Goal: Task Accomplishment & Management: Manage account settings

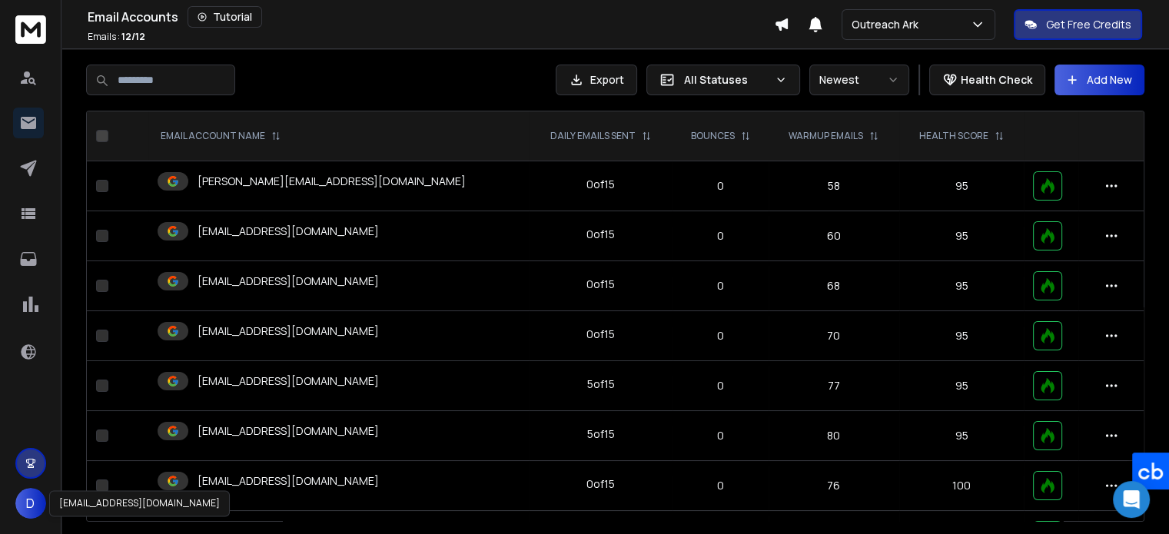
click at [42, 501] on span "D" at bounding box center [30, 503] width 31 height 31
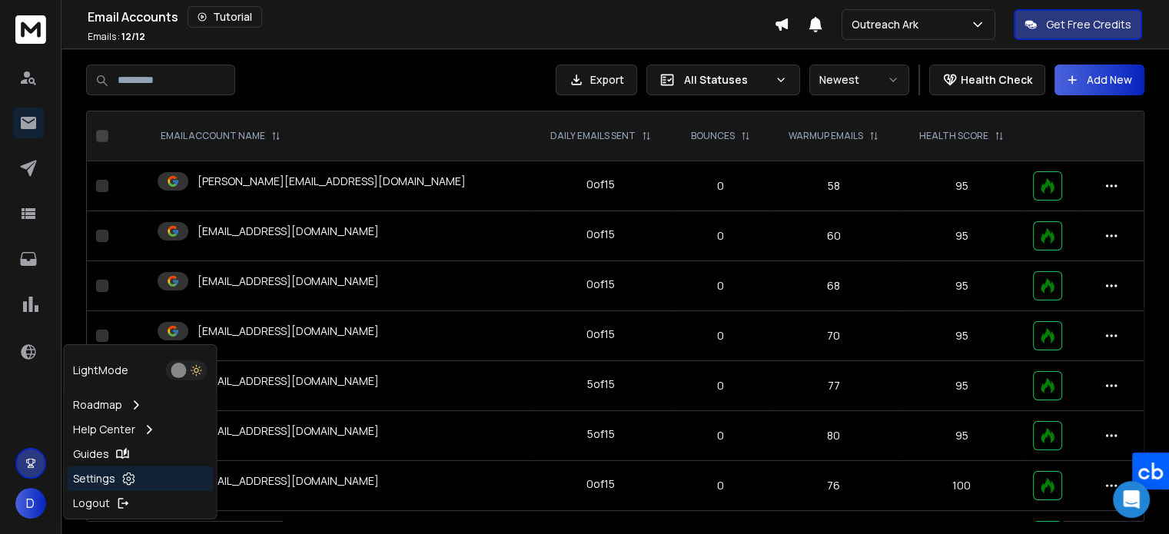
click at [142, 467] on div "Settings" at bounding box center [140, 479] width 146 height 25
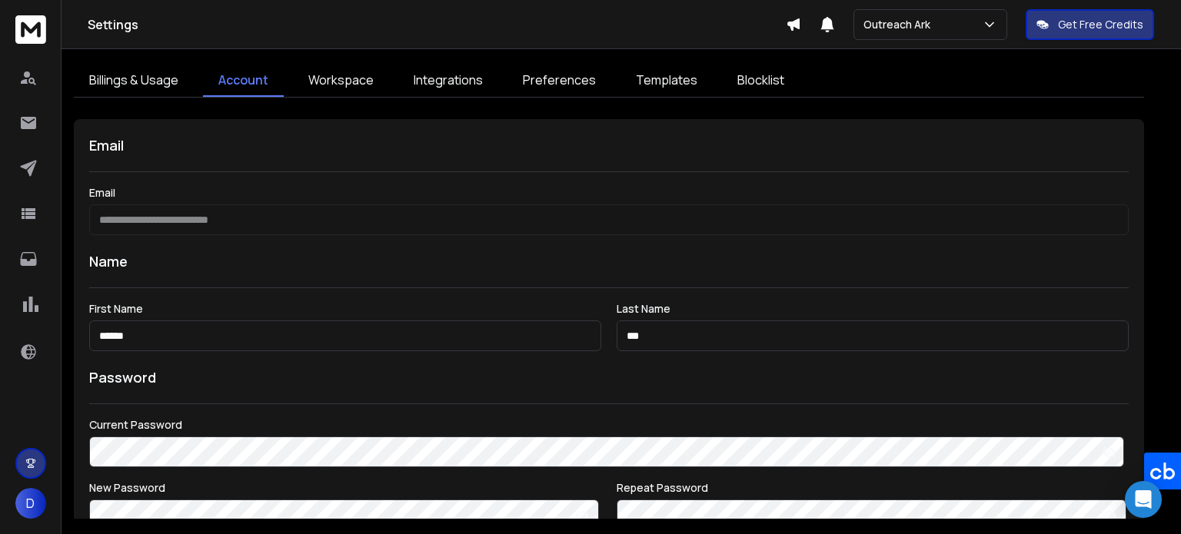
click at [343, 85] on link "Workspace" at bounding box center [341, 81] width 96 height 32
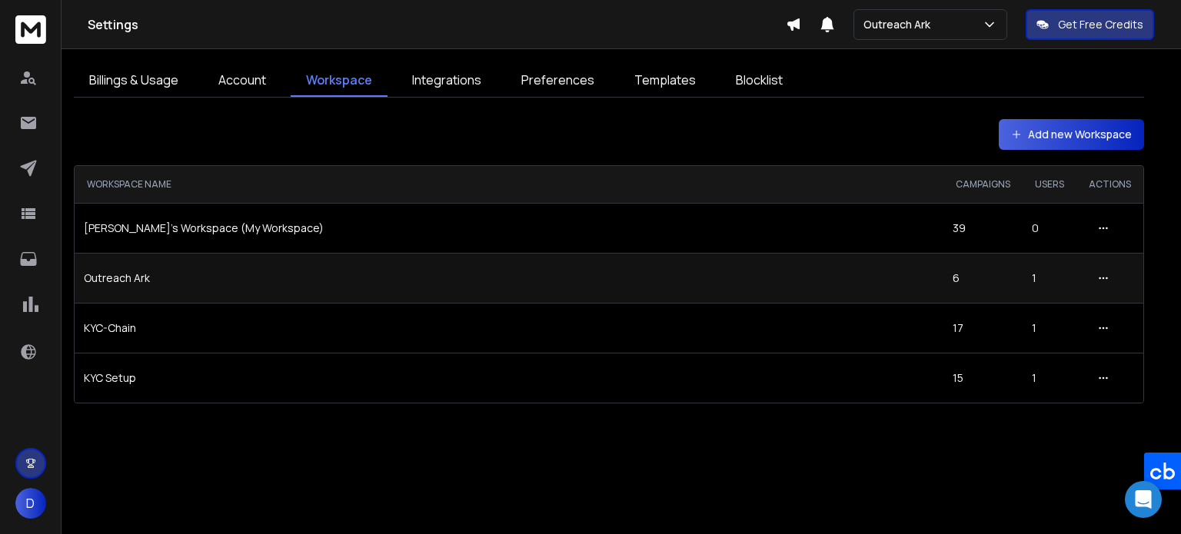
click at [482, 283] on td "Outreach Ark" at bounding box center [509, 278] width 869 height 50
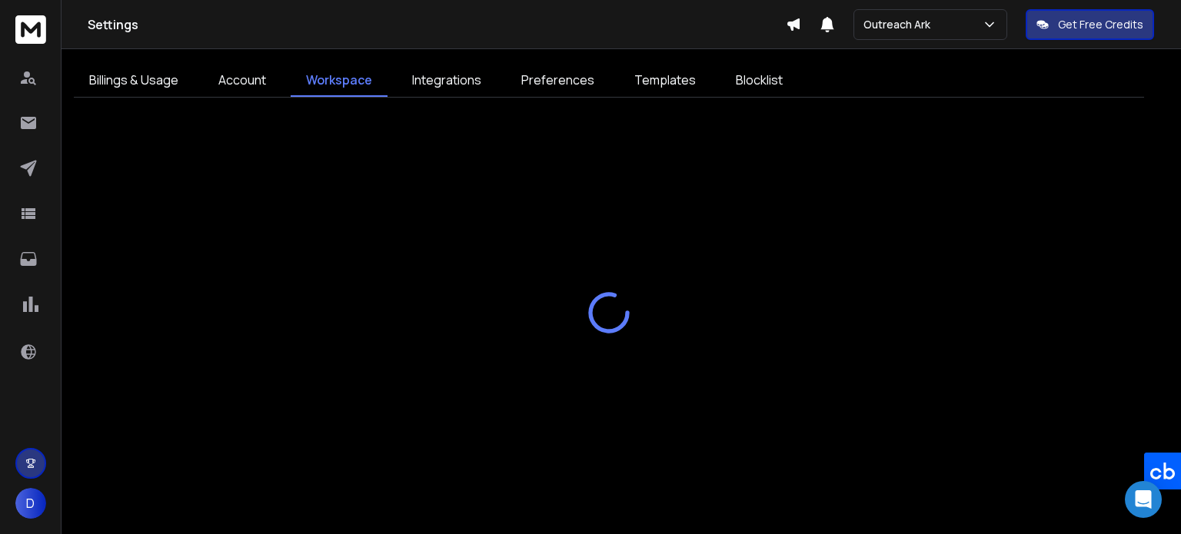
click at [1101, 276] on div at bounding box center [609, 312] width 1070 height 387
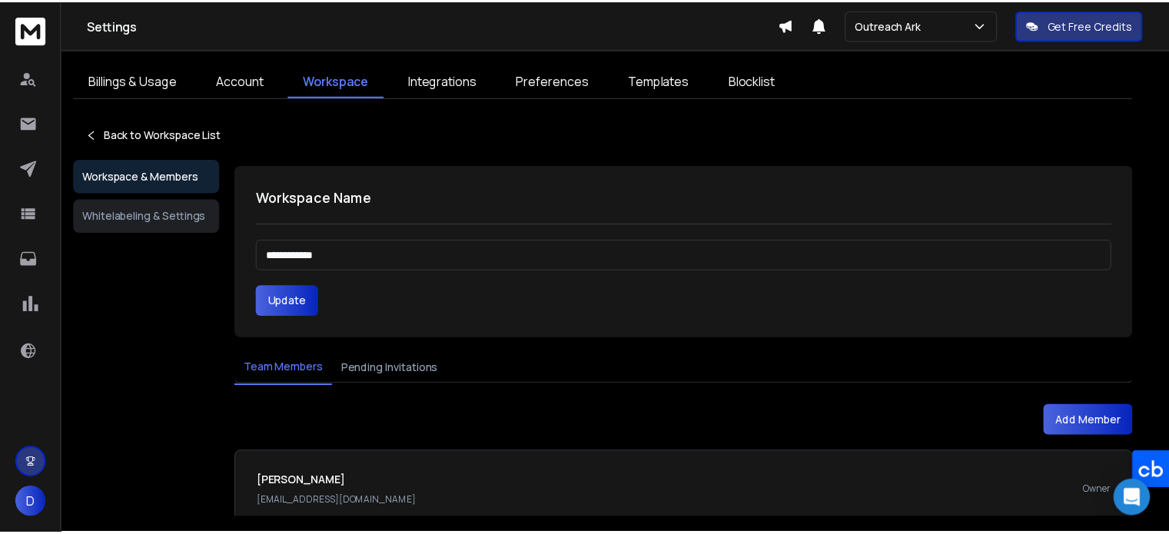
scroll to position [95, 0]
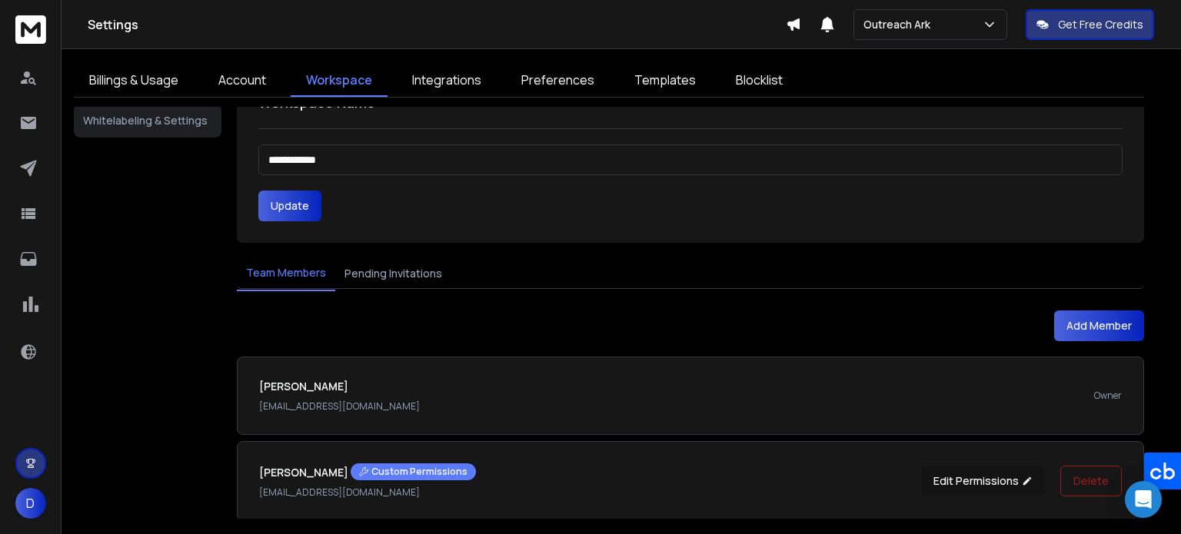
click at [961, 480] on button "Edit Permissions" at bounding box center [983, 481] width 124 height 31
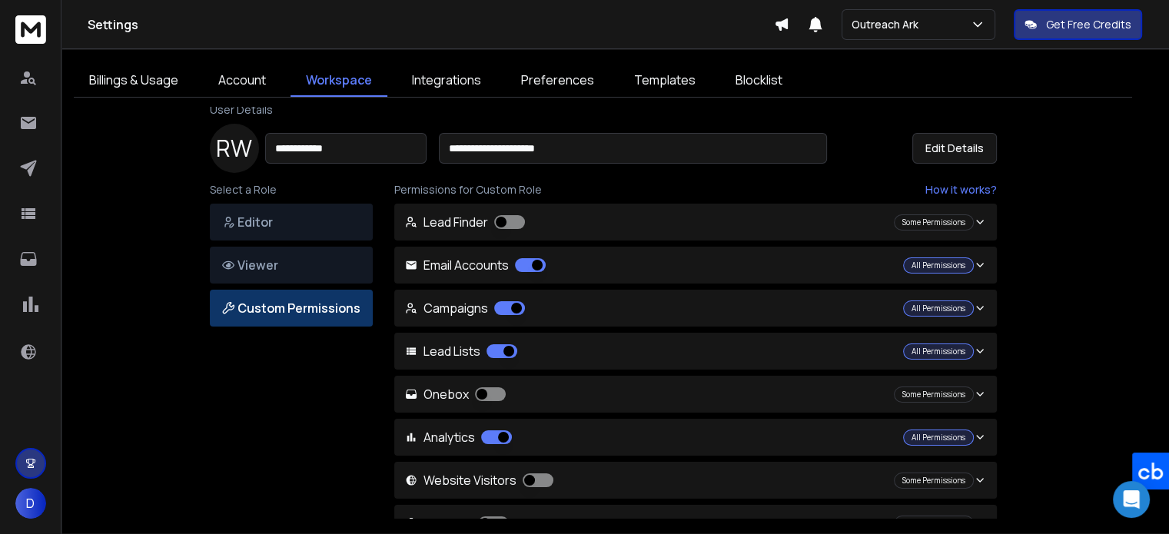
scroll to position [198, 0]
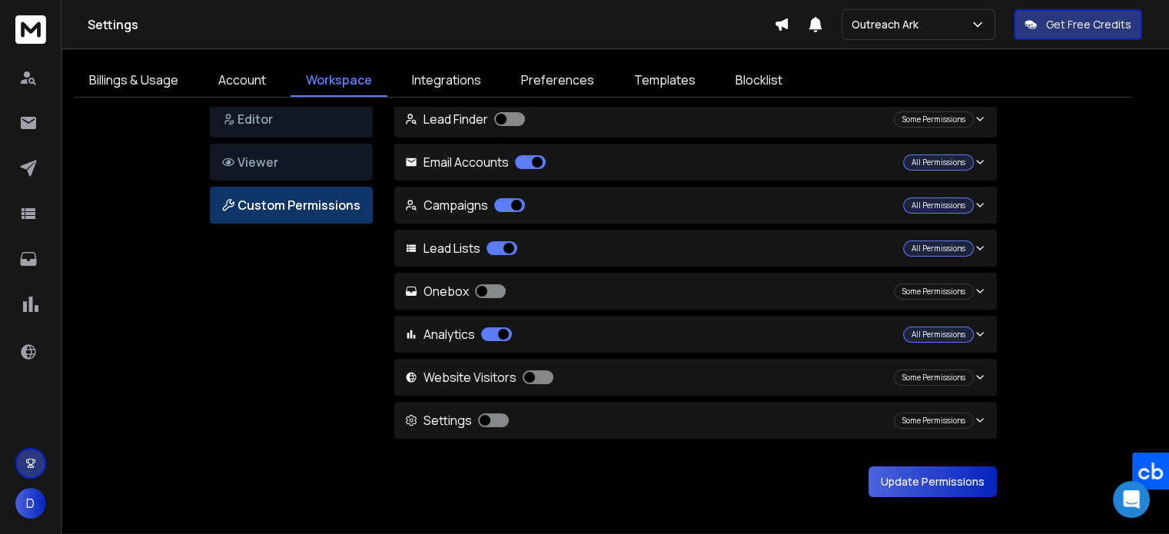
click at [979, 291] on icon "button" at bounding box center [980, 291] width 12 height 12
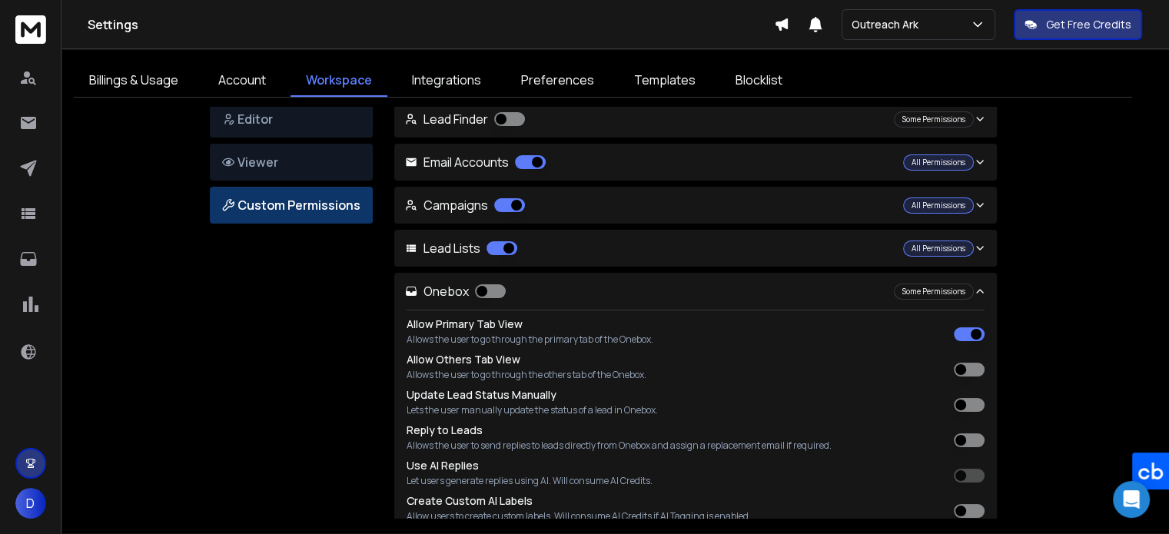
click at [483, 287] on button "button" at bounding box center [490, 291] width 31 height 14
click at [974, 291] on icon "button" at bounding box center [980, 291] width 12 height 12
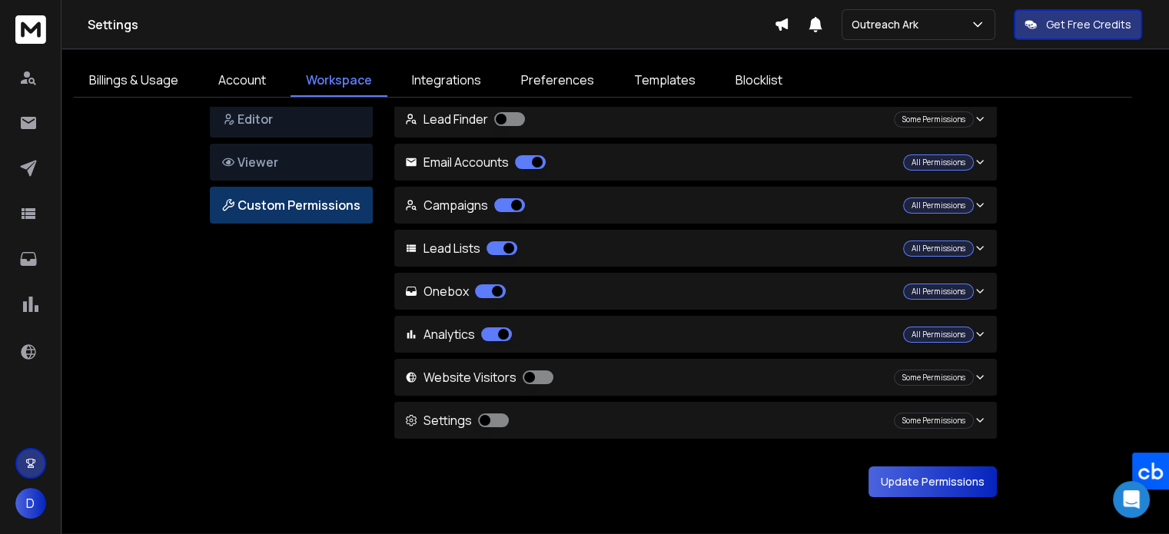
scroll to position [95, 0]
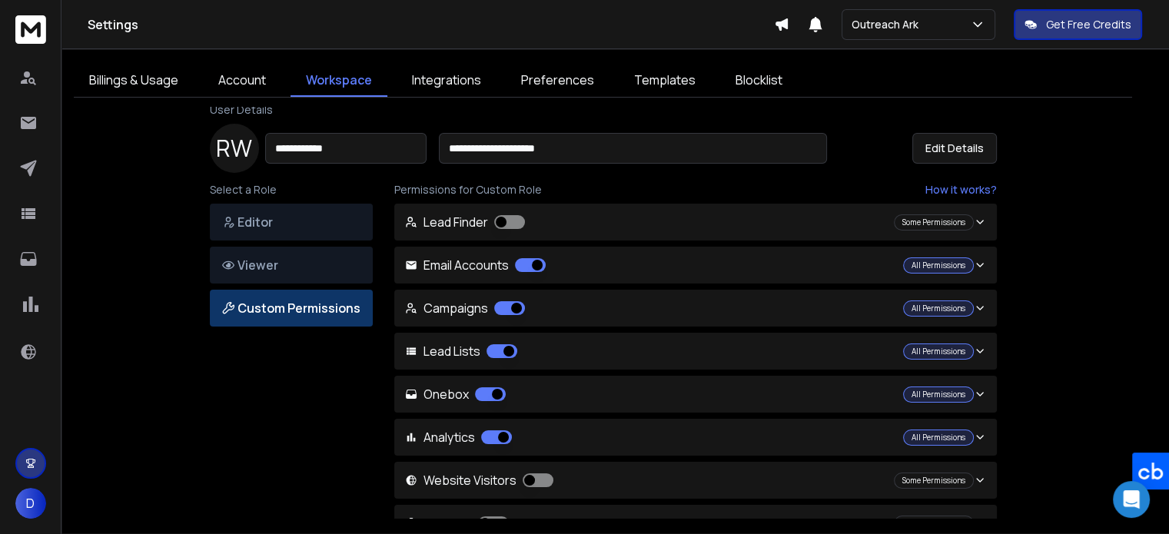
click at [511, 221] on button "button" at bounding box center [509, 222] width 31 height 14
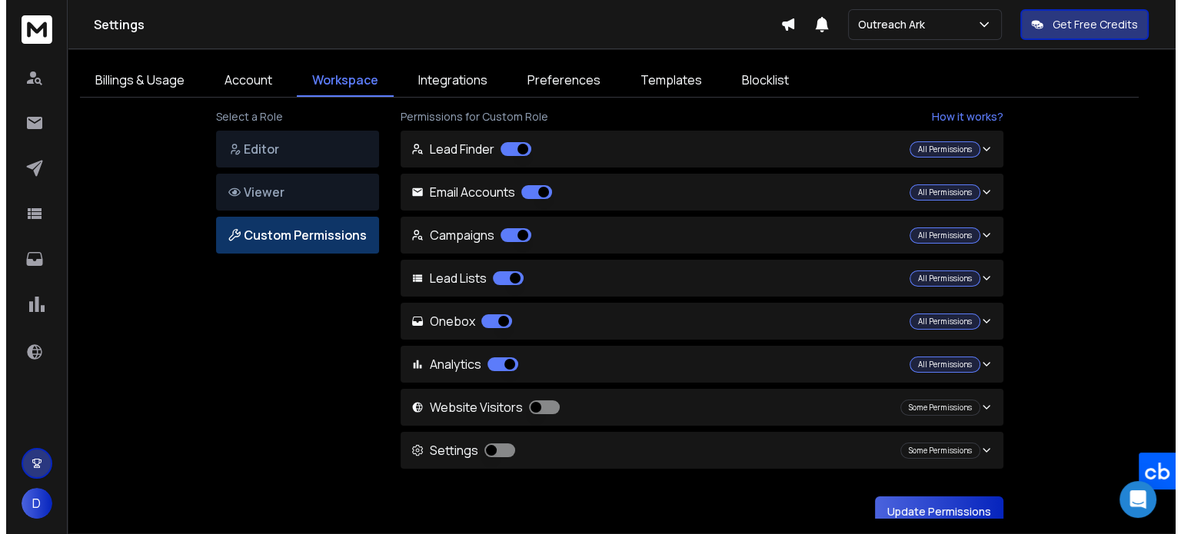
scroll to position [198, 0]
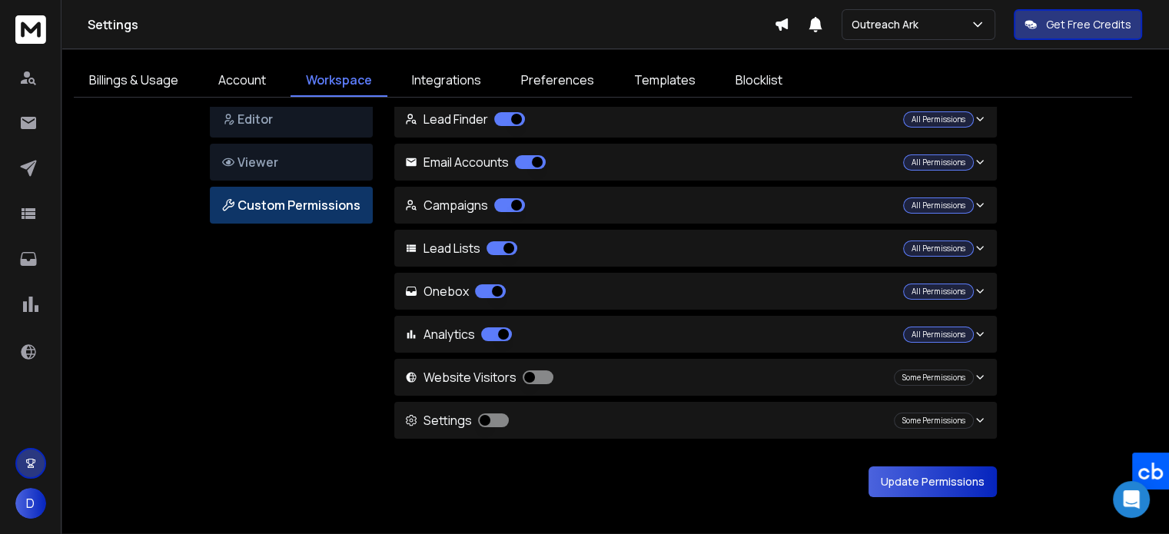
click at [529, 376] on button "button" at bounding box center [538, 378] width 31 height 14
click at [497, 418] on button "button" at bounding box center [493, 421] width 31 height 14
click at [876, 482] on button "Update Permissions" at bounding box center [933, 482] width 128 height 31
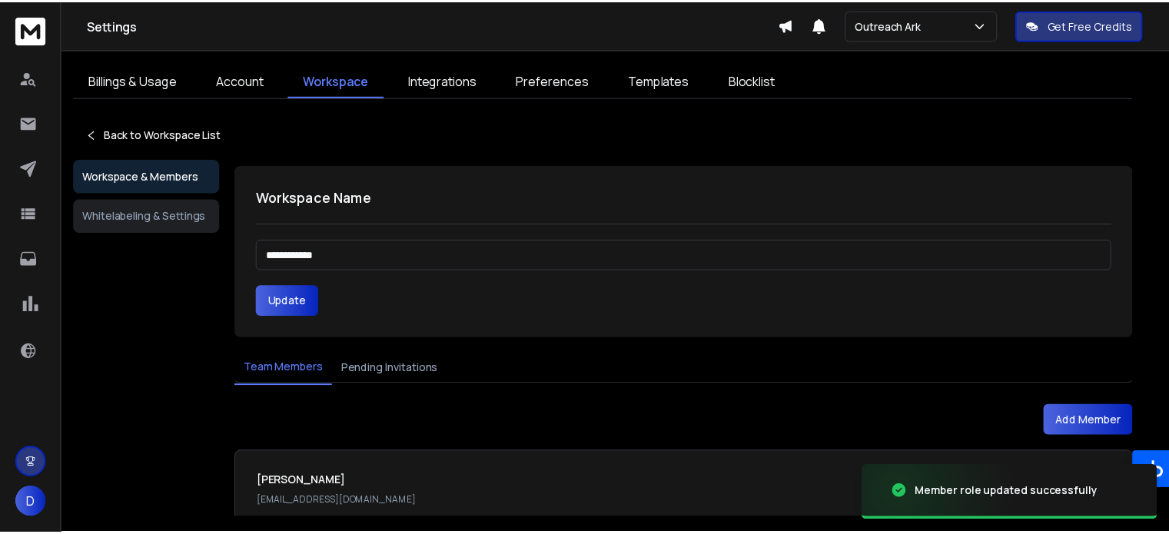
scroll to position [95, 0]
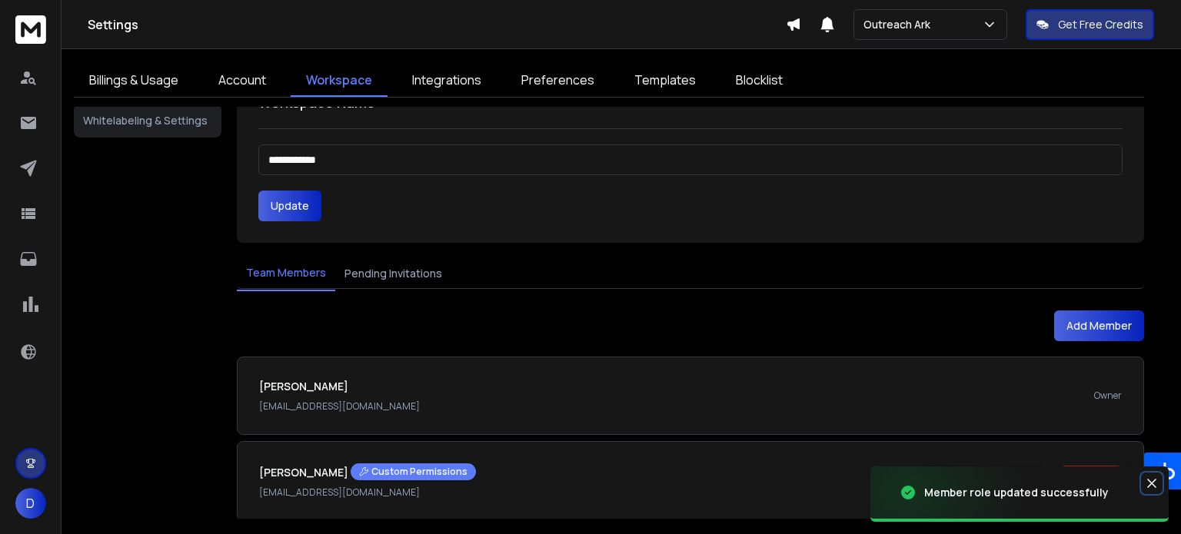
click at [1153, 484] on icon "Notifications (F8)" at bounding box center [1152, 484] width 8 height 8
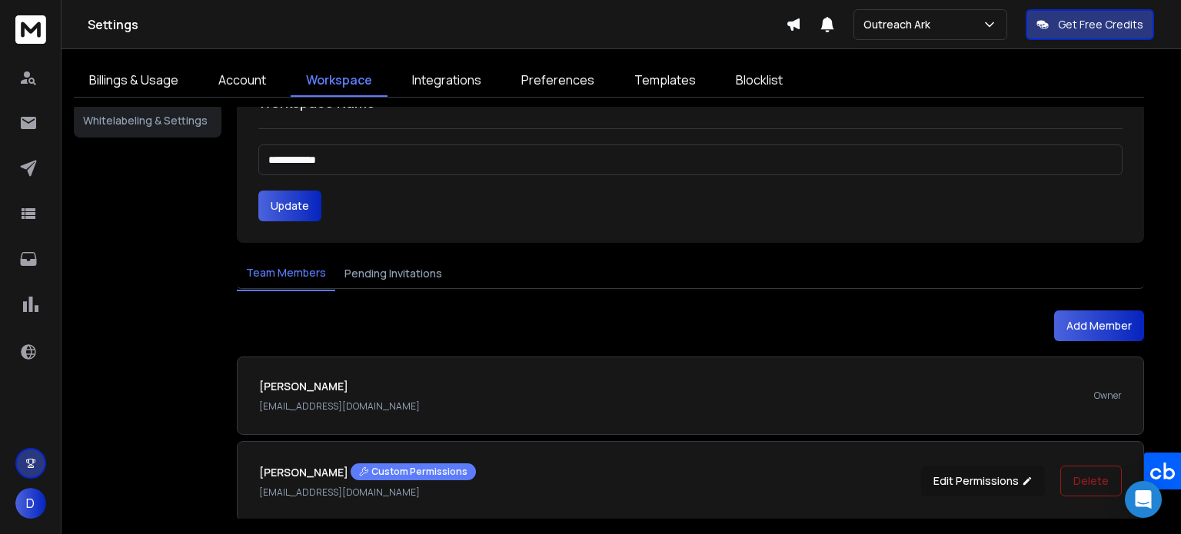
click at [999, 479] on button "Edit Permissions" at bounding box center [983, 481] width 124 height 31
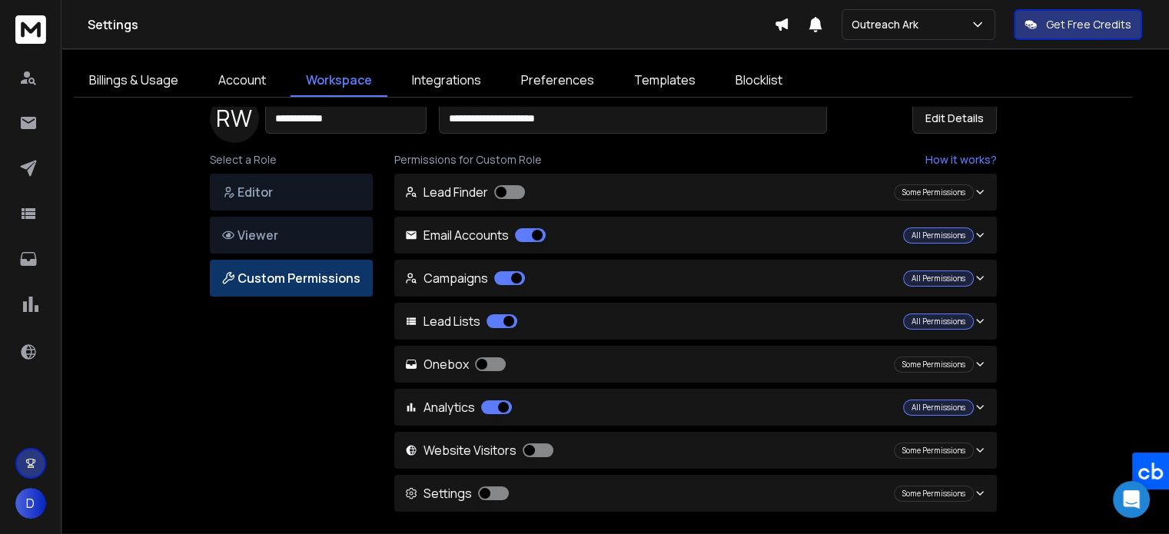
scroll to position [95, 0]
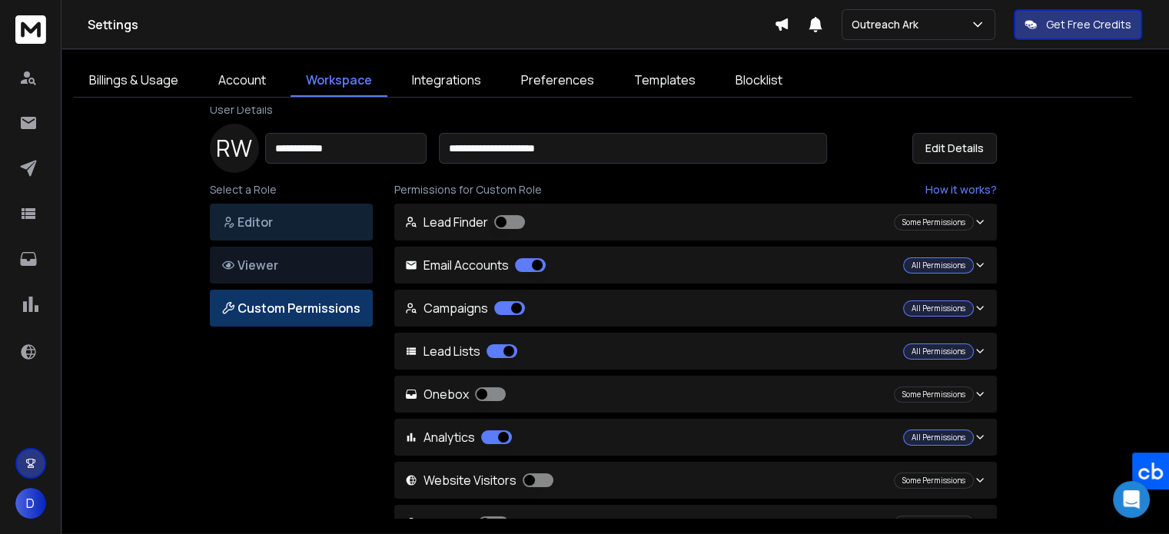
click at [277, 221] on p "Editor" at bounding box center [291, 222] width 138 height 18
click at [234, 221] on button "Editor" at bounding box center [227, 222] width 12 height 38
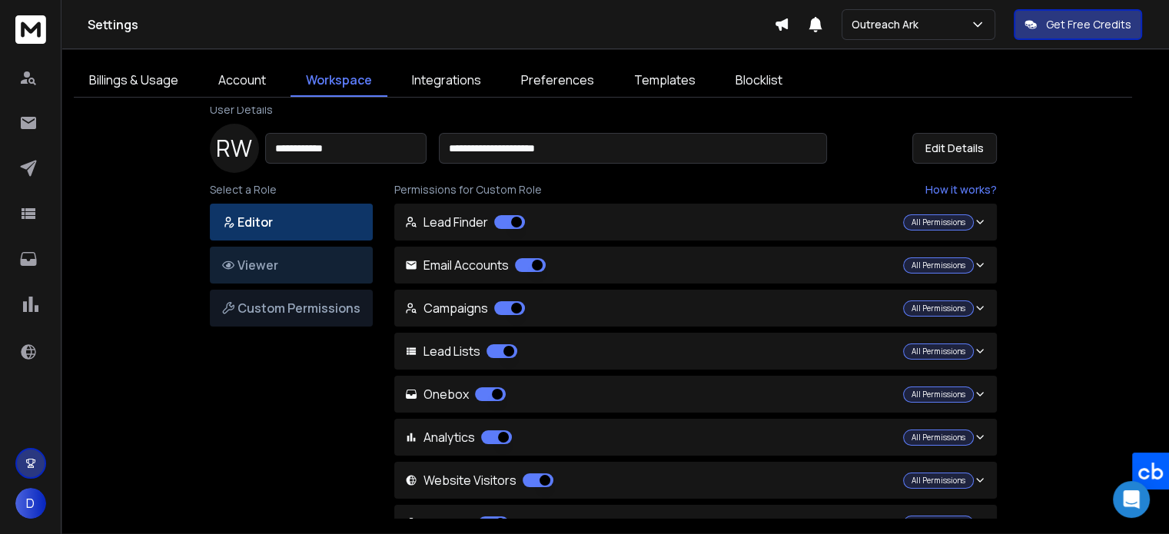
click at [308, 258] on p "Viewer" at bounding box center [291, 265] width 138 height 18
click at [234, 258] on button "Viewer" at bounding box center [227, 265] width 12 height 38
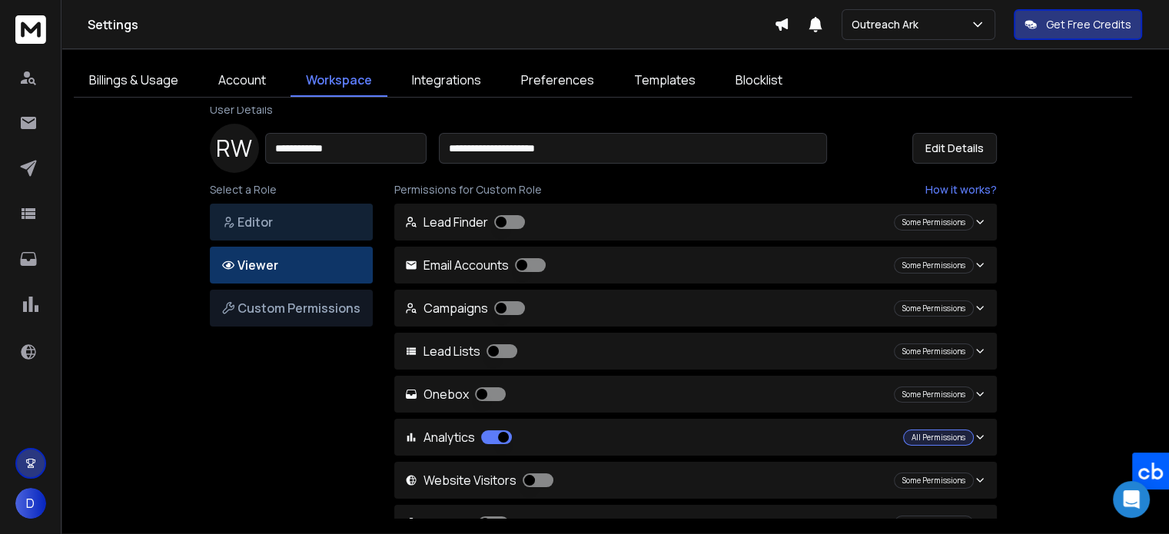
click at [281, 215] on p "Editor" at bounding box center [291, 222] width 138 height 18
click at [234, 215] on button "Editor" at bounding box center [227, 222] width 12 height 38
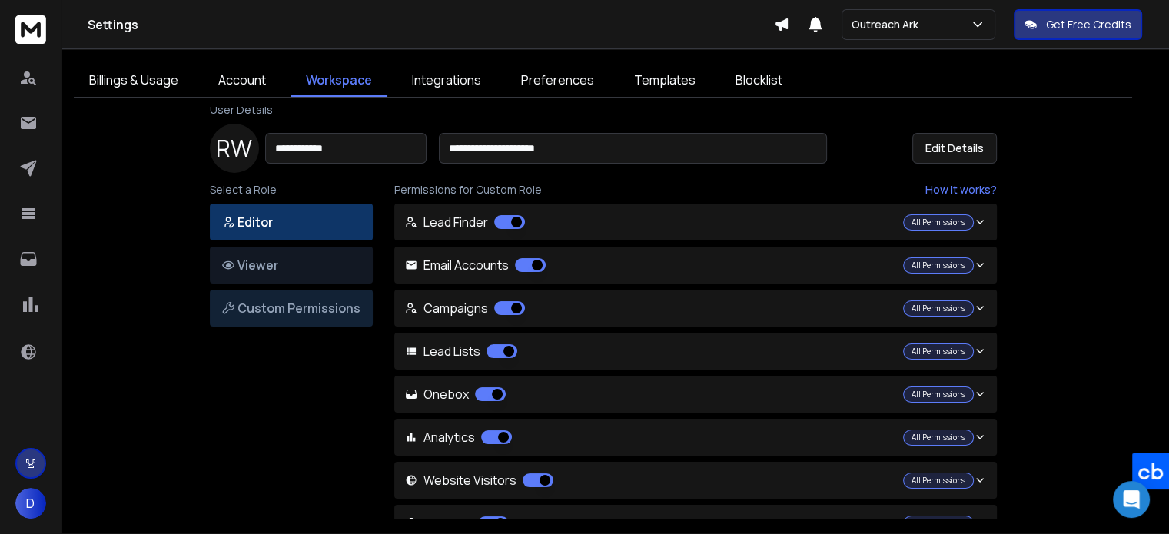
click at [303, 306] on p "Custom Permissions" at bounding box center [291, 308] width 138 height 18
click at [234, 306] on button "Custom Permissions" at bounding box center [227, 308] width 12 height 38
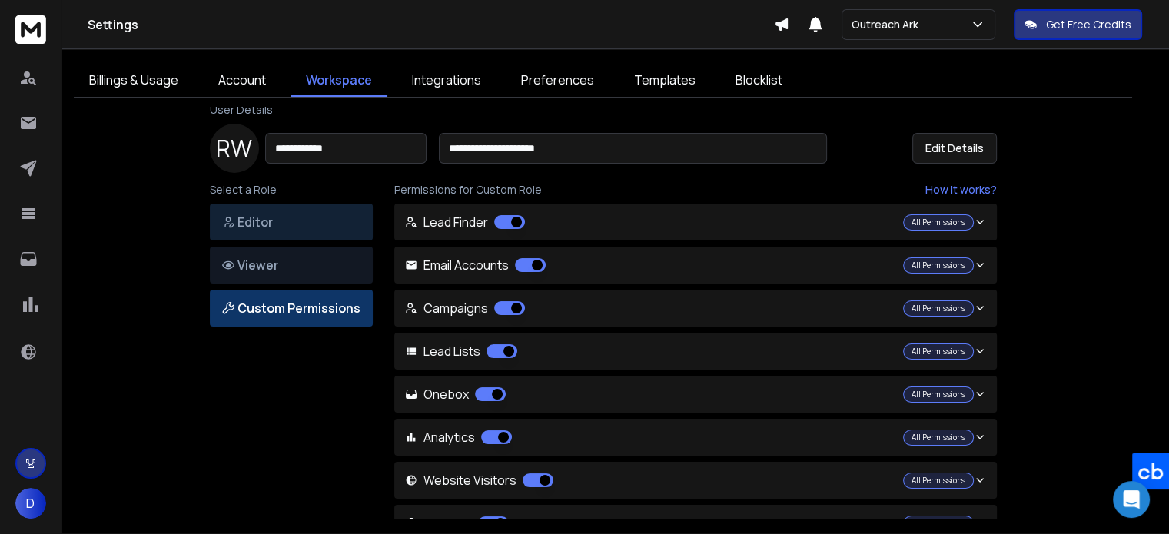
click at [276, 226] on p "Editor" at bounding box center [291, 222] width 138 height 18
click at [234, 226] on button "Editor" at bounding box center [227, 222] width 12 height 38
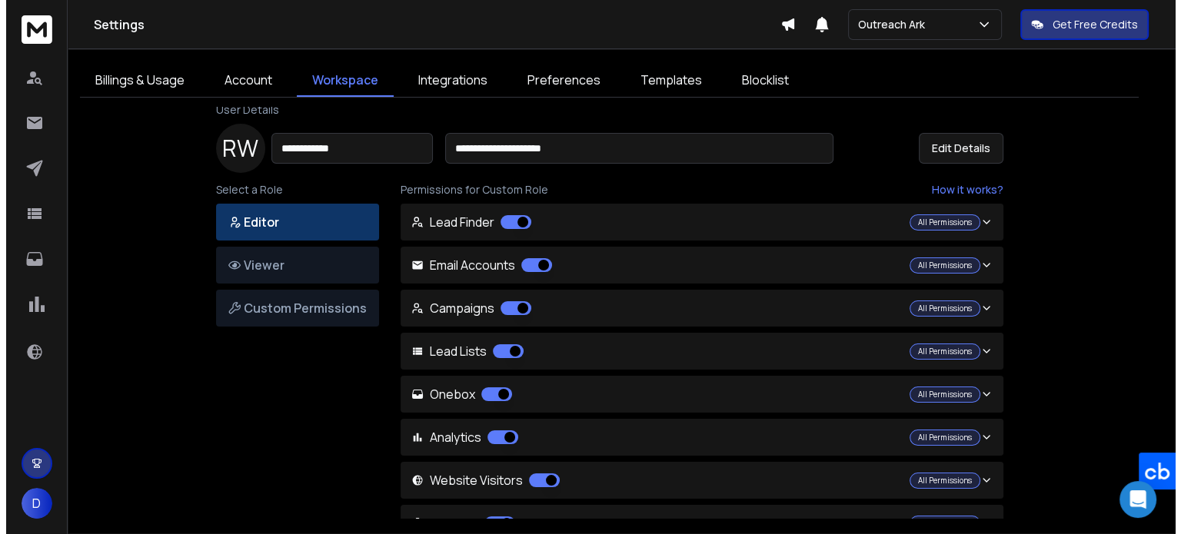
scroll to position [403, 0]
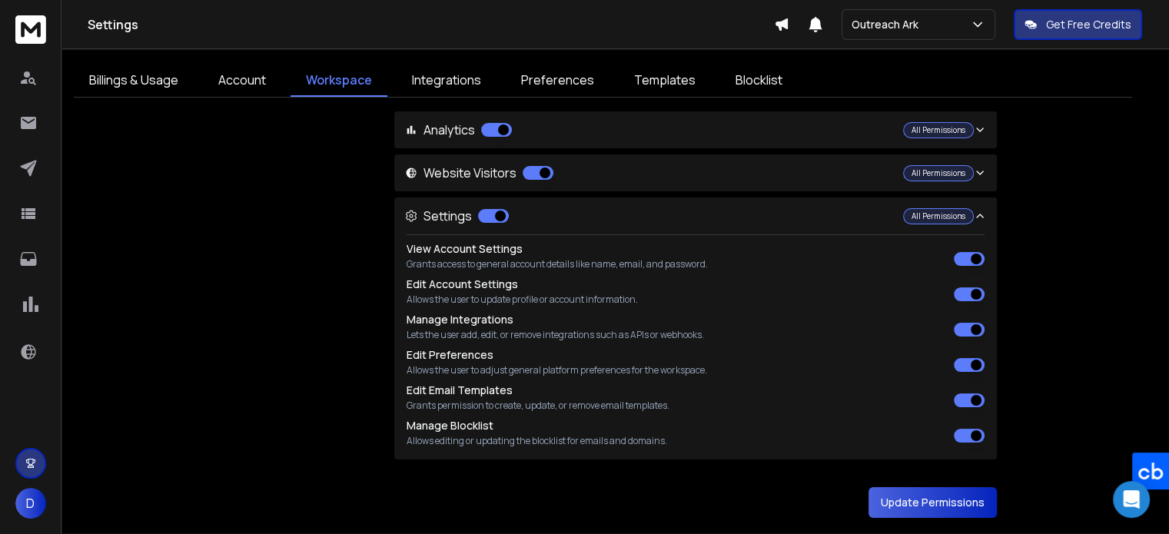
click at [906, 504] on button "Update Permissions" at bounding box center [933, 502] width 128 height 31
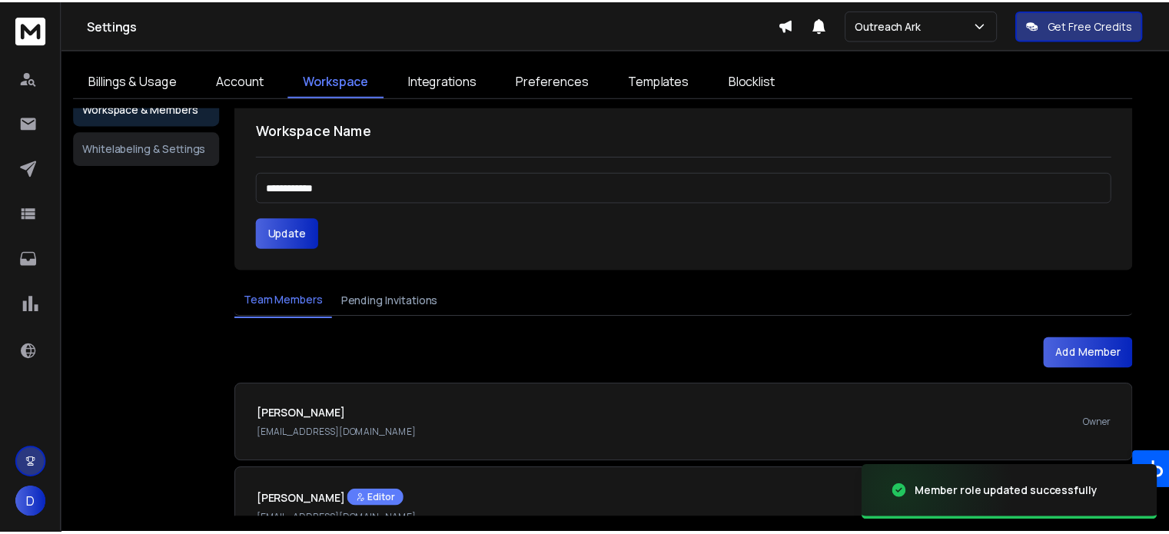
scroll to position [95, 0]
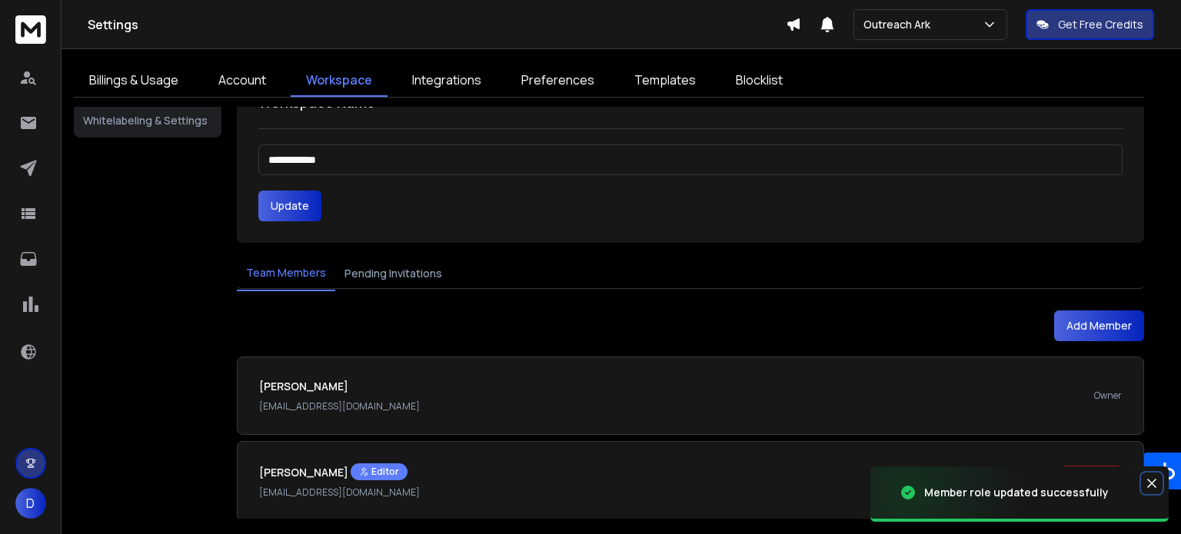
click at [1147, 486] on icon "Notifications (F8)" at bounding box center [1151, 483] width 15 height 15
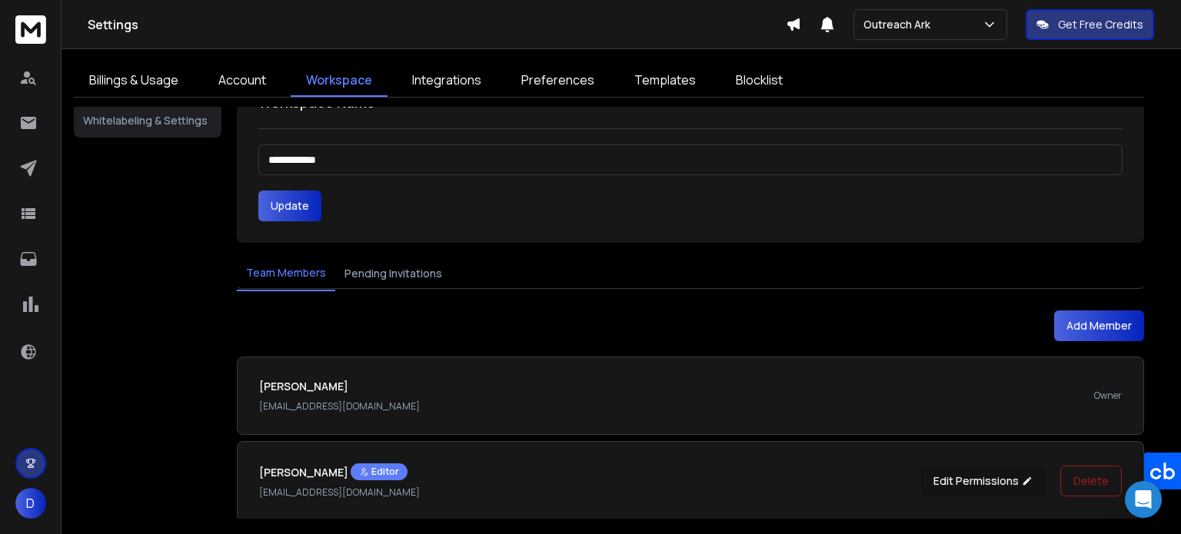
click at [973, 479] on button "Edit Permissions" at bounding box center [983, 481] width 124 height 31
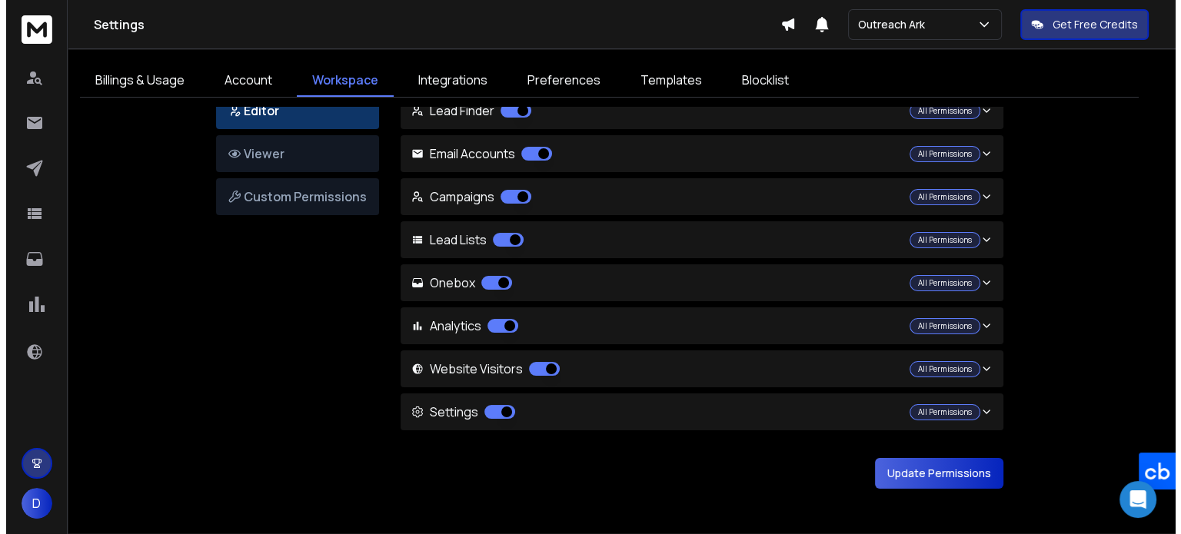
scroll to position [2, 0]
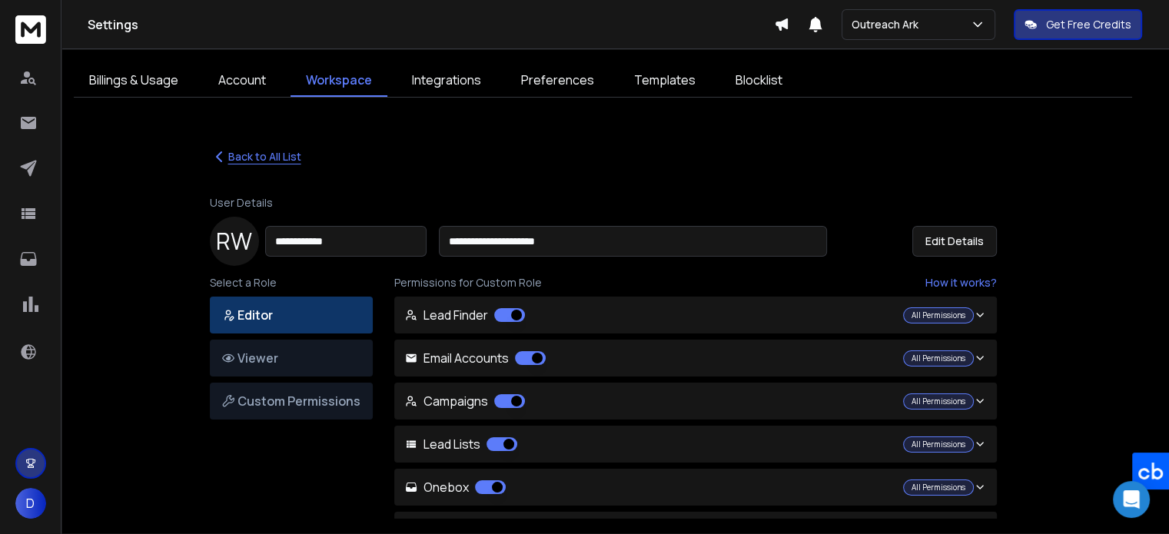
click at [234, 159] on button "Back to All List" at bounding box center [255, 157] width 91 height 18
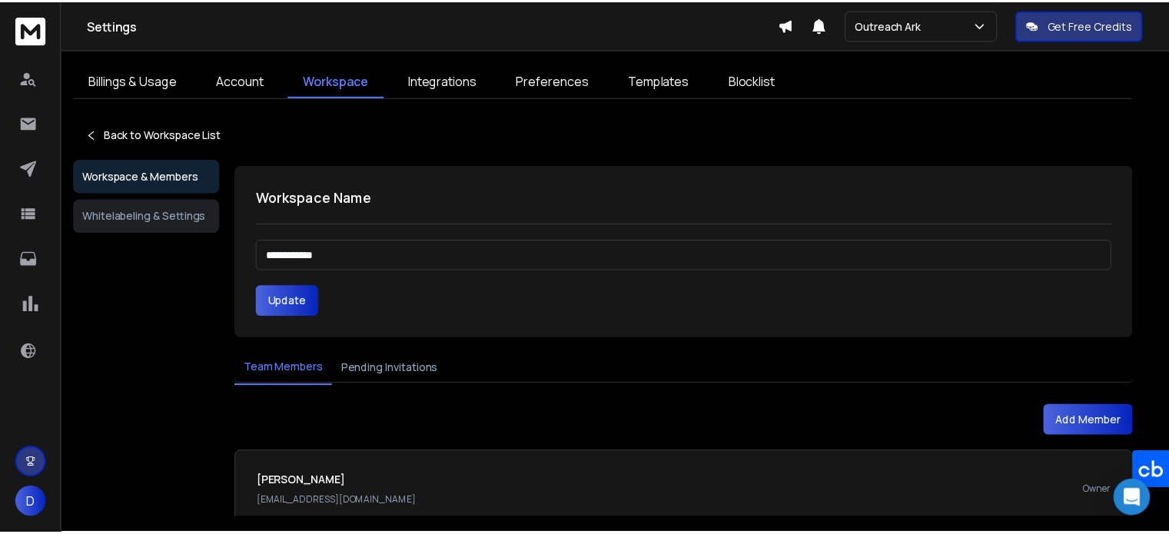
scroll to position [95, 0]
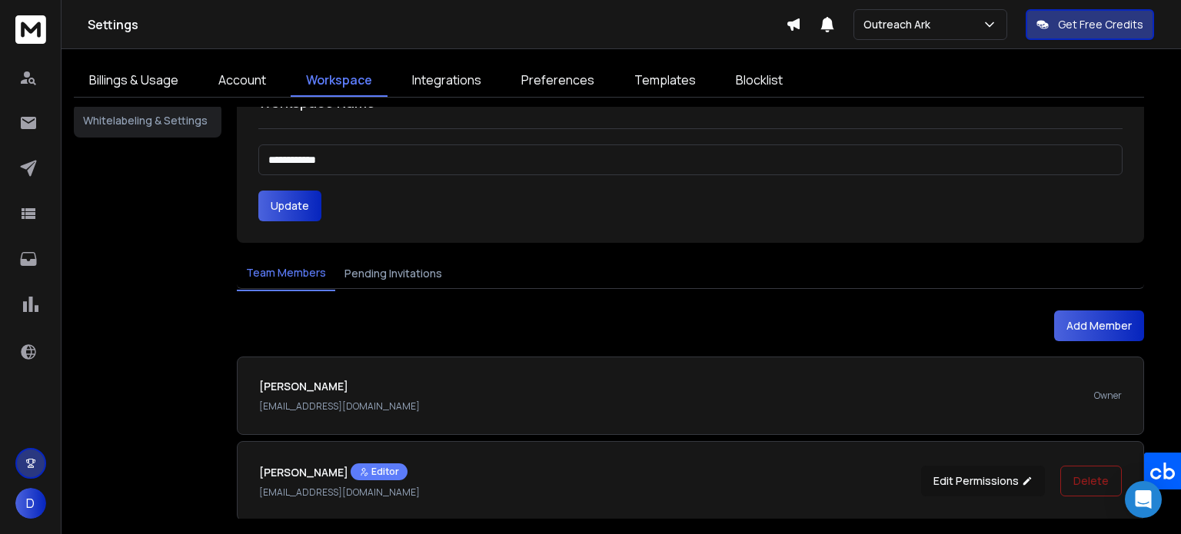
click at [969, 482] on button "Edit Permissions" at bounding box center [983, 481] width 124 height 31
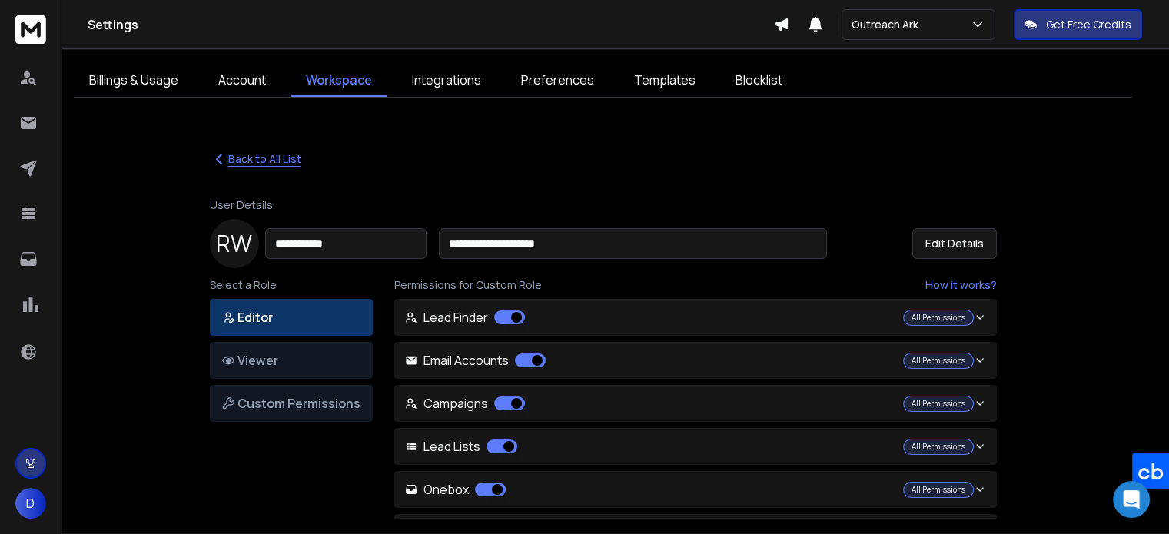
click at [230, 159] on button "Back to All List" at bounding box center [255, 159] width 91 height 18
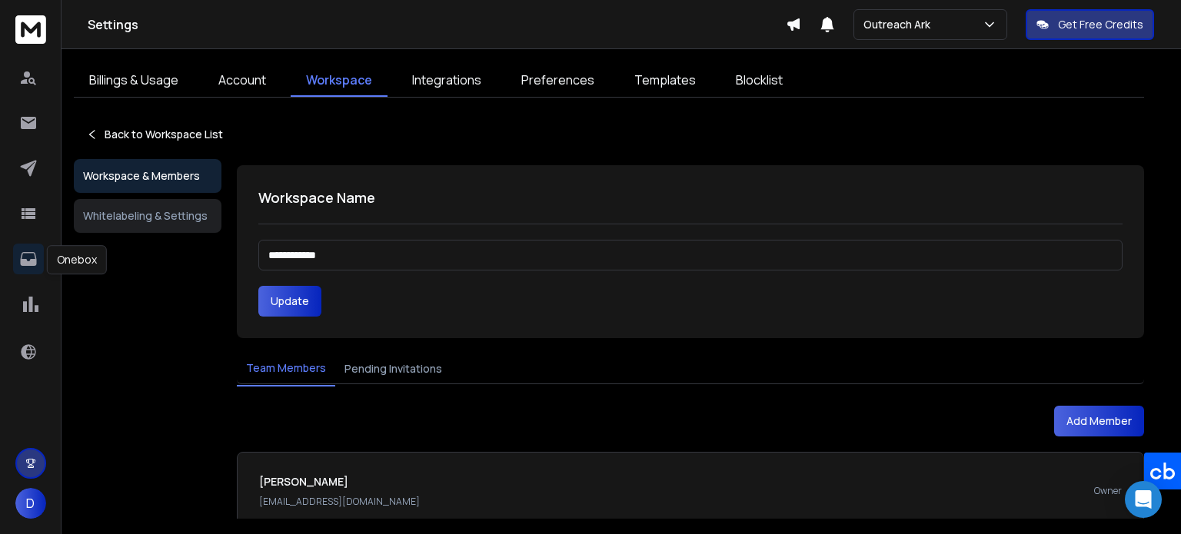
click at [35, 258] on icon at bounding box center [28, 259] width 18 height 18
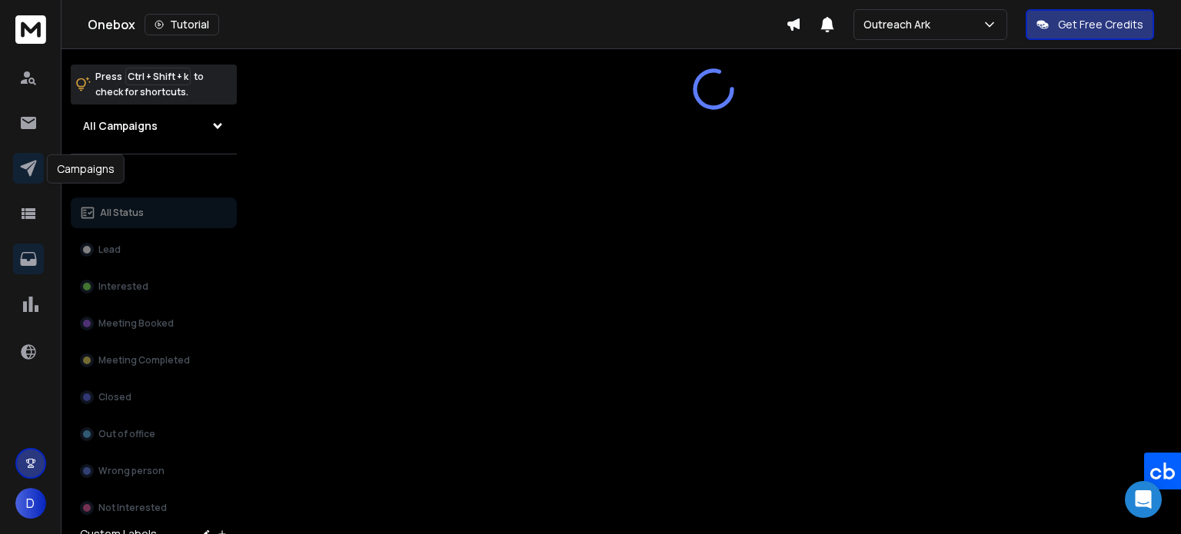
click at [33, 170] on icon at bounding box center [28, 168] width 18 height 18
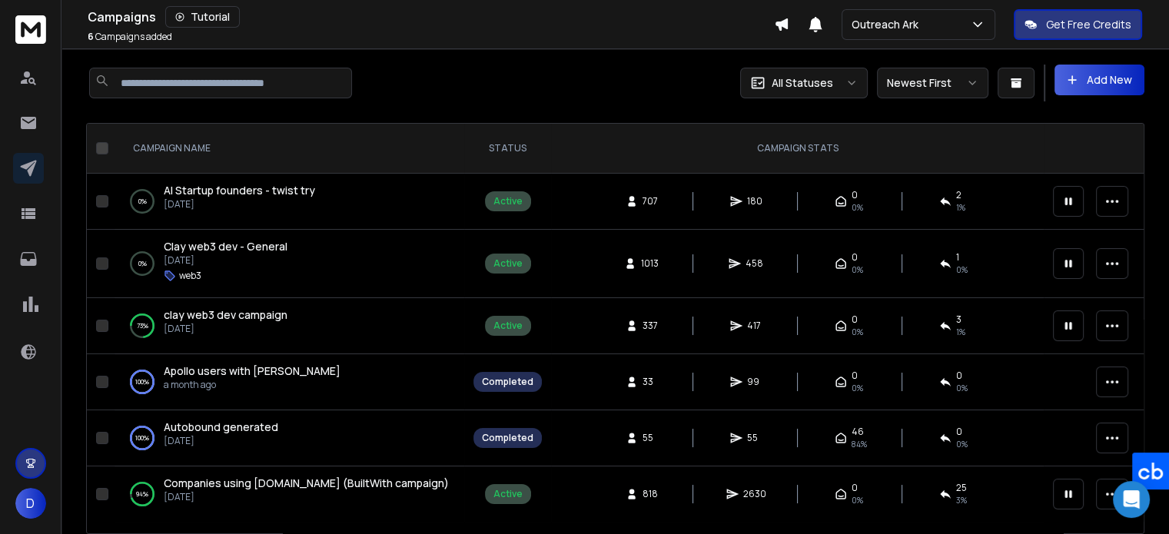
click at [476, 82] on div at bounding box center [351, 83] width 530 height 37
click at [30, 259] on icon at bounding box center [28, 259] width 18 height 18
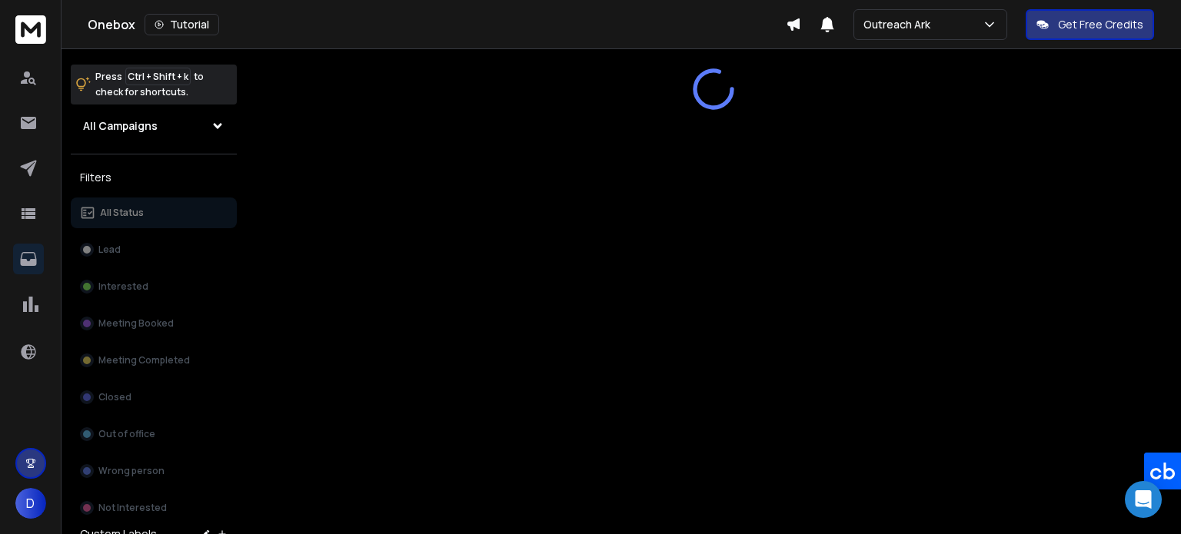
click at [597, 34] on div "Onebox Tutorial" at bounding box center [437, 25] width 698 height 22
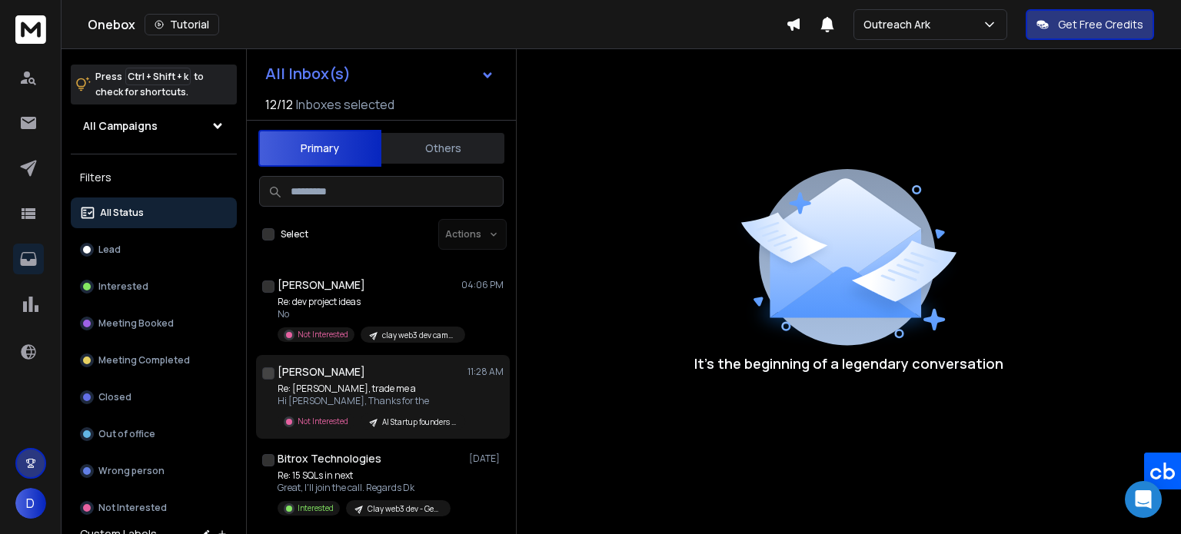
click at [375, 386] on p "Re: [PERSON_NAME], trade me a" at bounding box center [370, 389] width 185 height 12
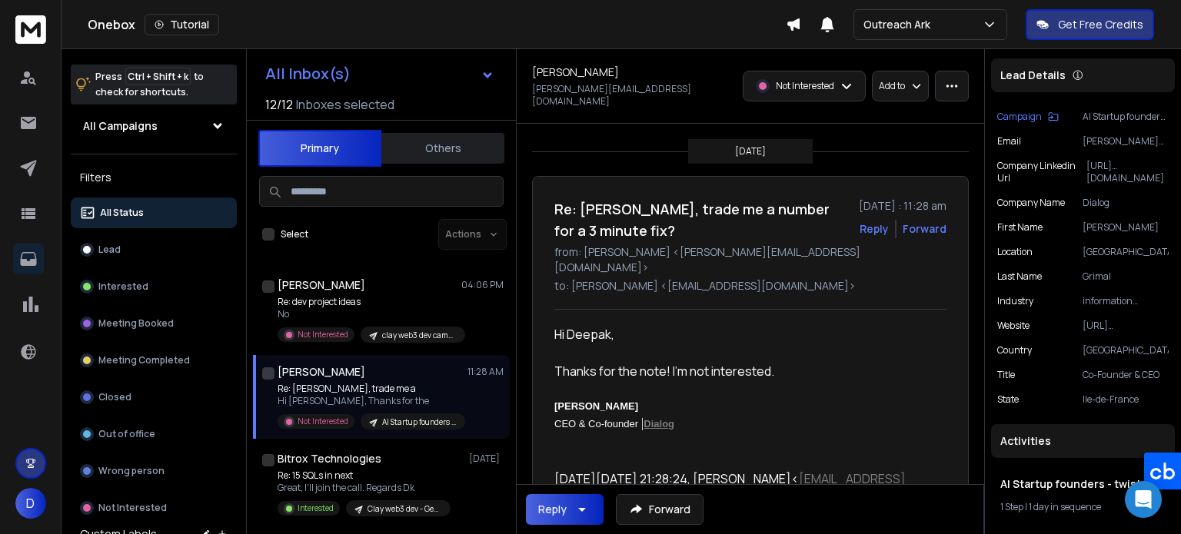
click at [677, 362] on div "Thanks for the note! I'm not interested." at bounding box center [744, 371] width 380 height 18
click at [740, 414] on div "CEO & Co-founder | Dialog" at bounding box center [744, 423] width 380 height 18
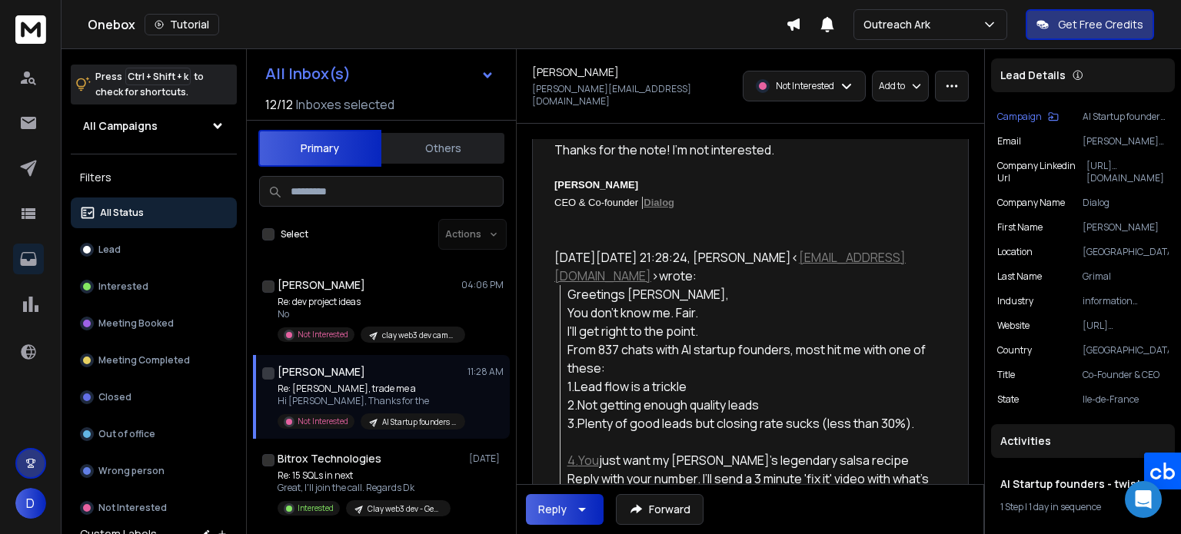
scroll to position [308, 0]
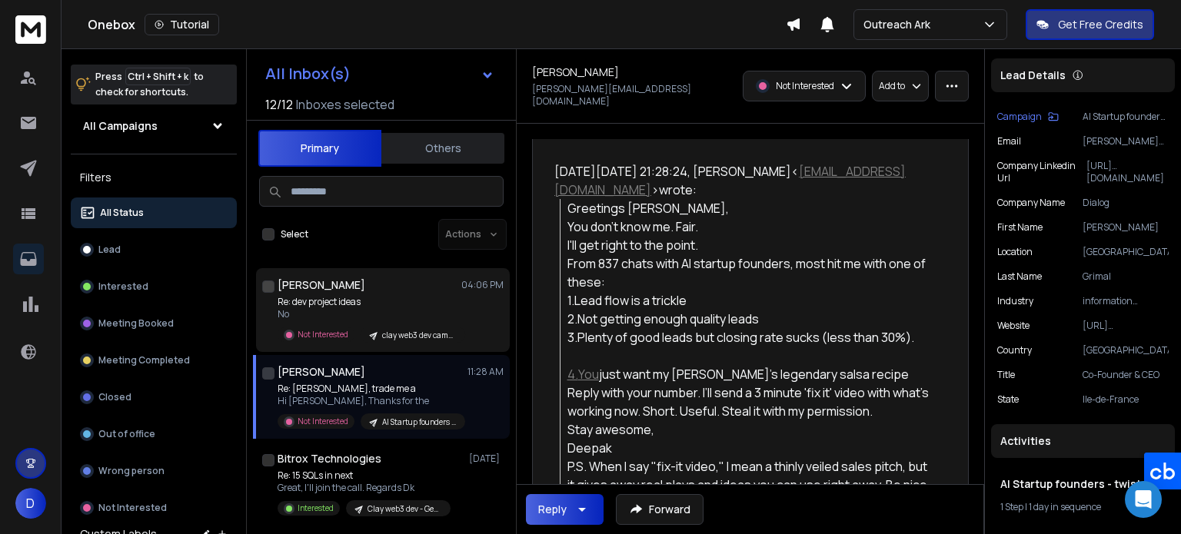
click at [436, 300] on p "Re: dev project ideas" at bounding box center [370, 302] width 185 height 12
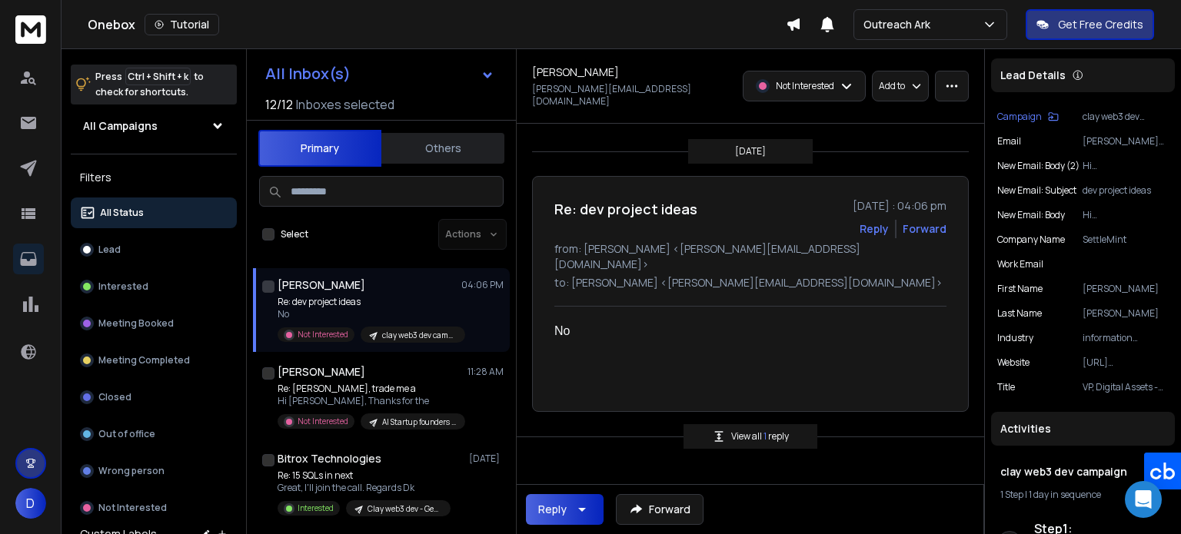
click at [720, 431] on icon at bounding box center [719, 437] width 12 height 12
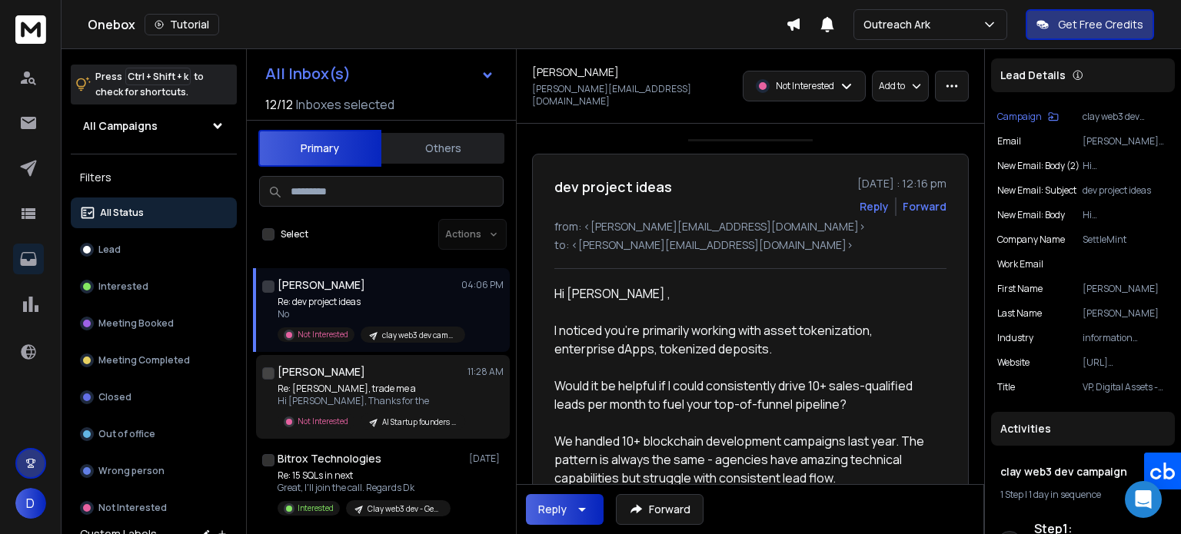
click at [399, 369] on div "Antoine Grimal 11:28 AM" at bounding box center [391, 371] width 226 height 15
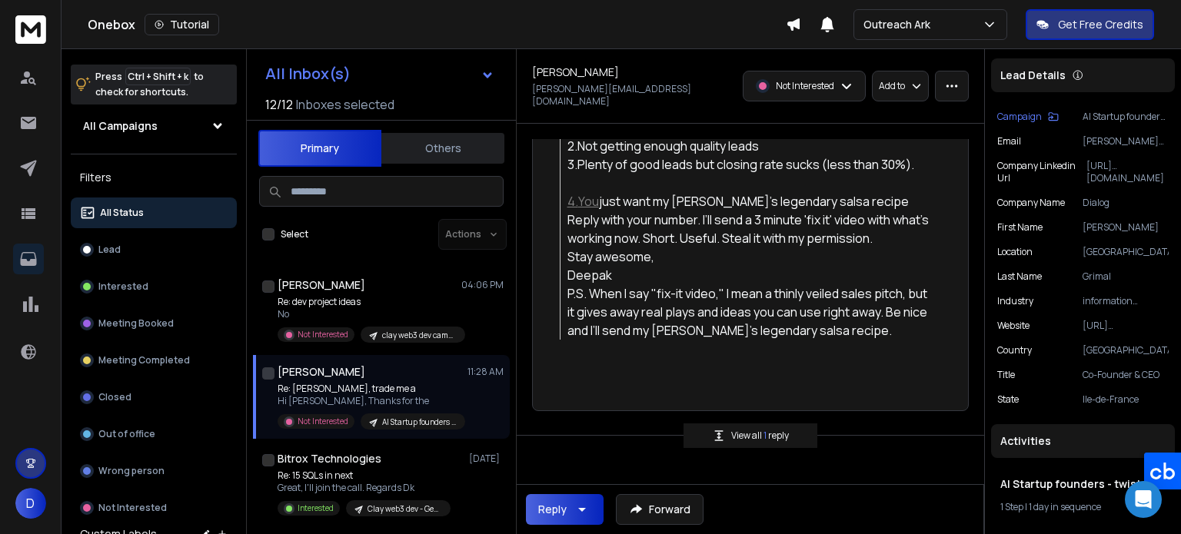
scroll to position [615, 0]
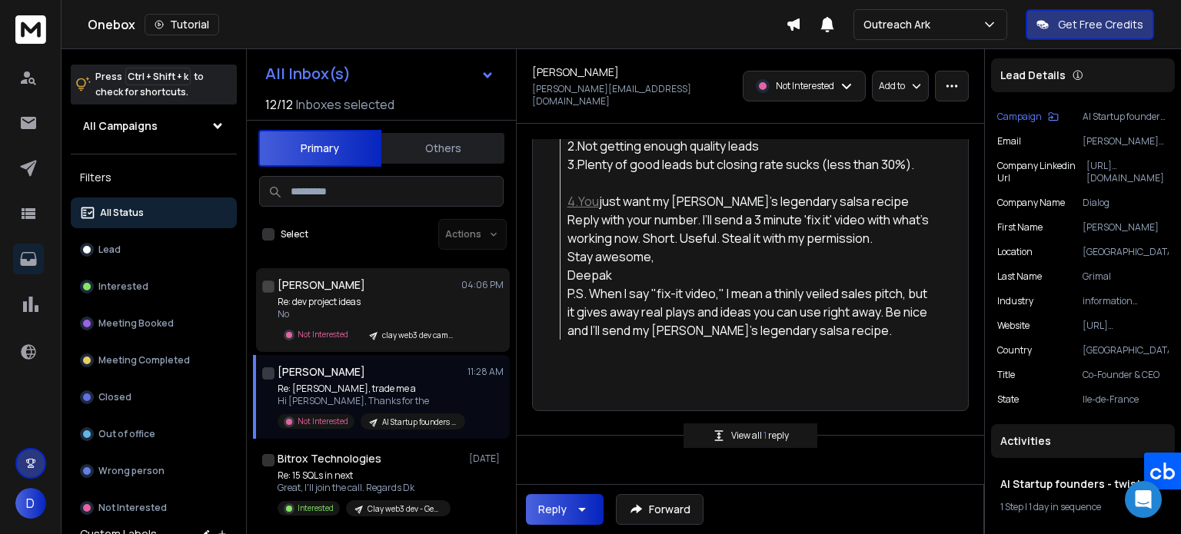
click at [410, 291] on div "Gyanendra Sharma 04:06 PM Re: dev project ideas No Not Interested clay web3 dev…" at bounding box center [391, 310] width 226 height 65
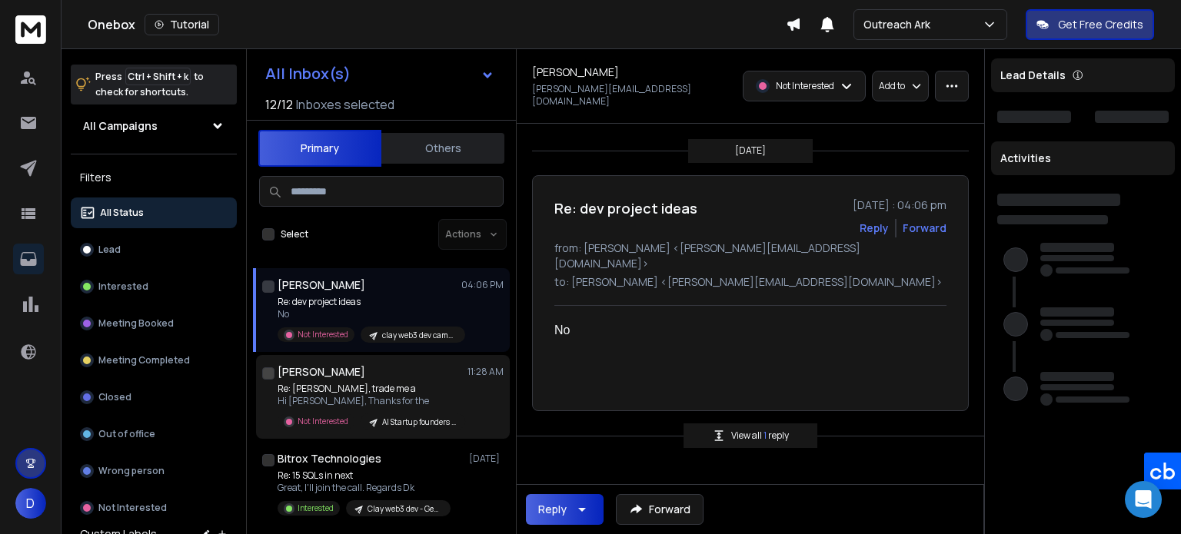
scroll to position [0, 0]
click at [372, 381] on div "Antoine Grimal 11:28 AM Re: Antoine, trade me a Hi Deepak, Thanks for the Not I…" at bounding box center [391, 396] width 226 height 65
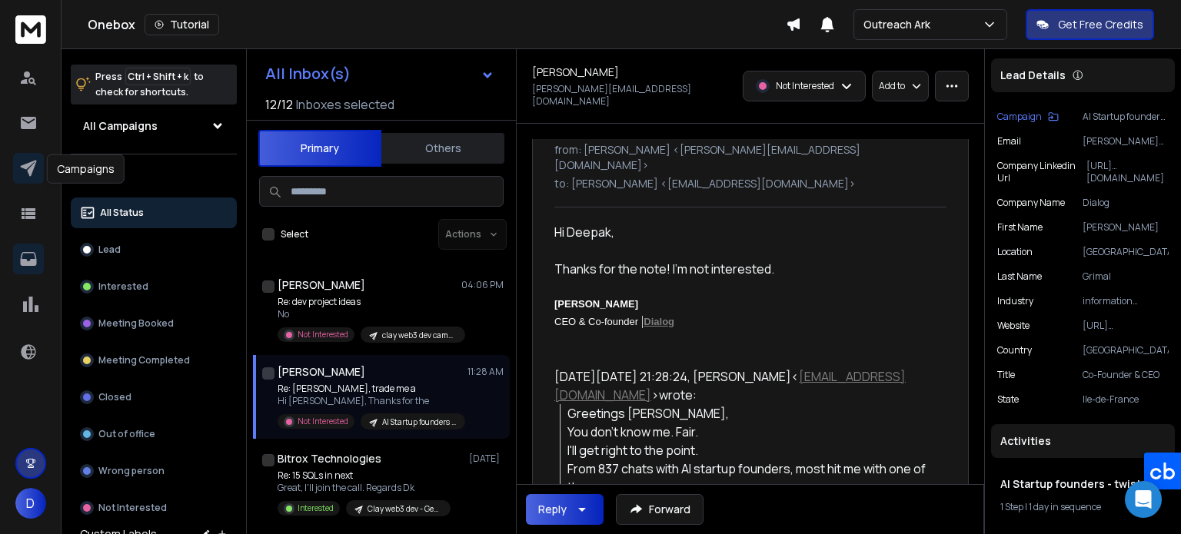
click at [32, 170] on icon at bounding box center [28, 169] width 16 height 16
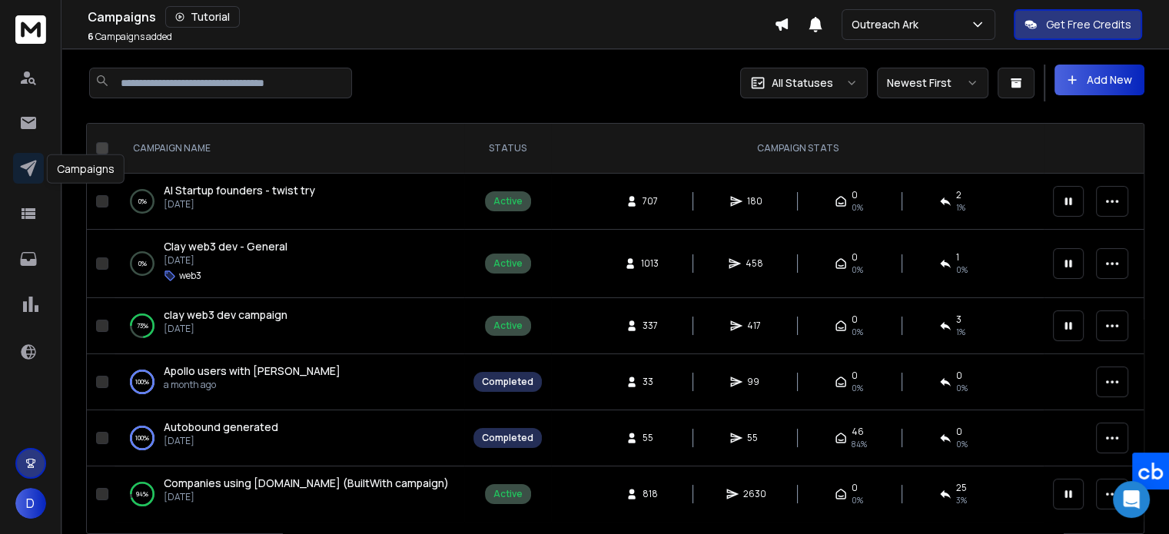
click at [508, 96] on div at bounding box center [351, 83] width 530 height 37
click at [520, 95] on div at bounding box center [351, 83] width 530 height 37
click at [480, 83] on div at bounding box center [351, 83] width 530 height 37
click at [547, 80] on div at bounding box center [351, 83] width 530 height 37
click at [621, 85] on div "Campaigns 6 Campaigns Added All Statuses Newest First Add New" at bounding box center [881, 83] width 530 height 37
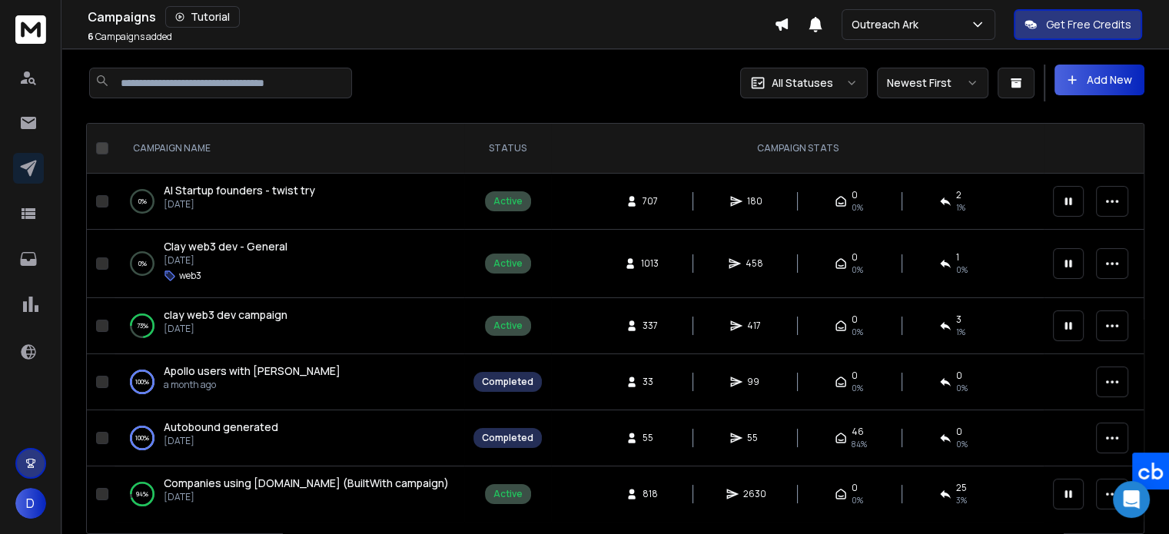
click at [587, 74] on div at bounding box center [351, 83] width 530 height 37
click at [544, 90] on div at bounding box center [351, 83] width 530 height 37
click at [577, 79] on div at bounding box center [351, 83] width 530 height 37
click at [34, 258] on icon at bounding box center [28, 259] width 18 height 18
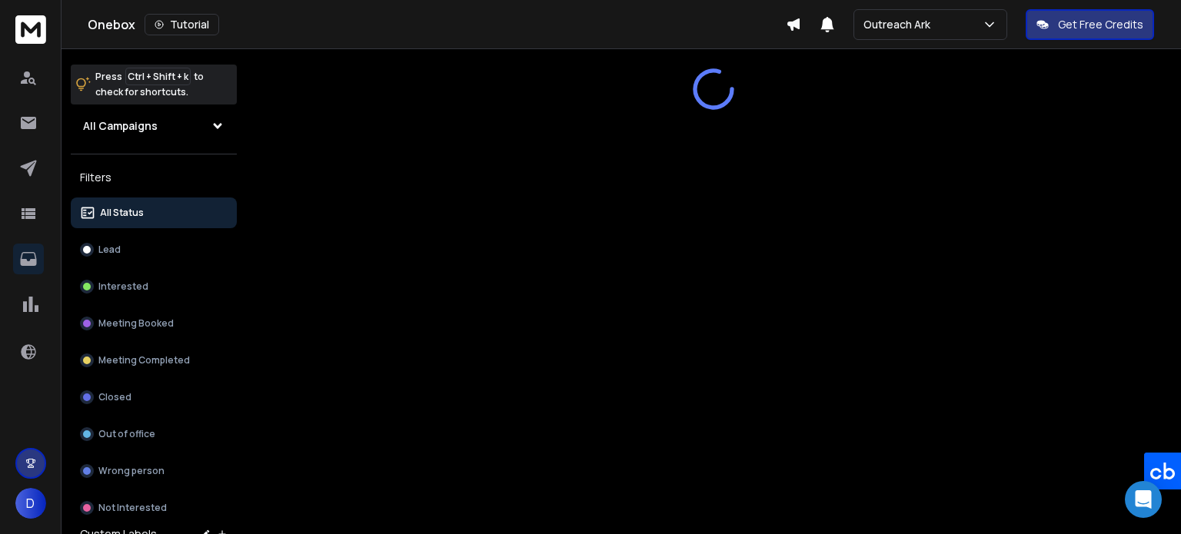
click at [476, 60] on div "Press Ctrl + Shift + k to check for shortcuts. All Campaigns All Campaigns Filt…" at bounding box center [621, 316] width 1119 height 534
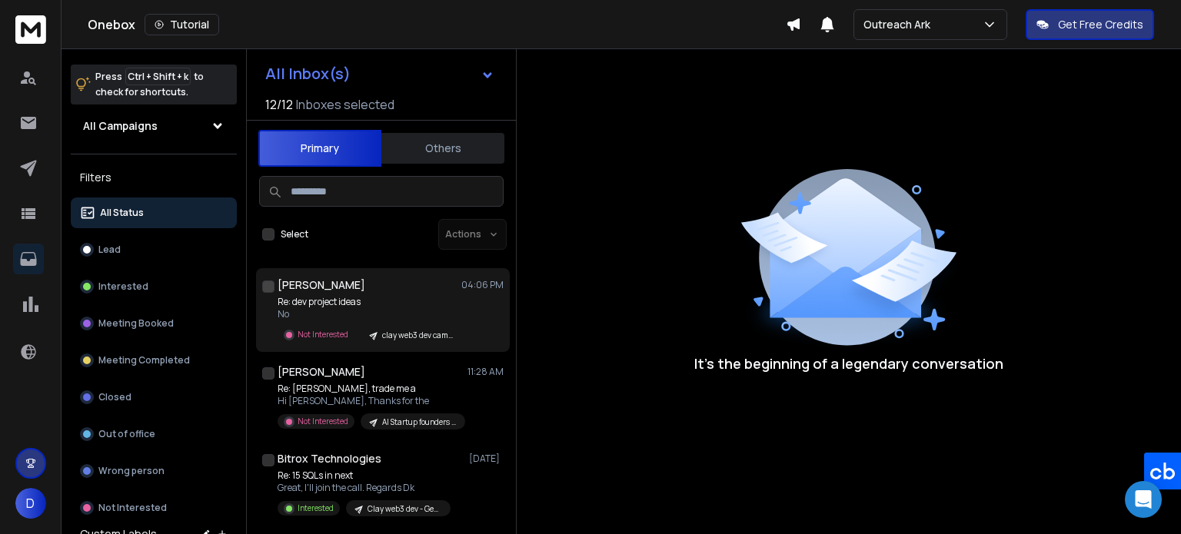
scroll to position [102, 0]
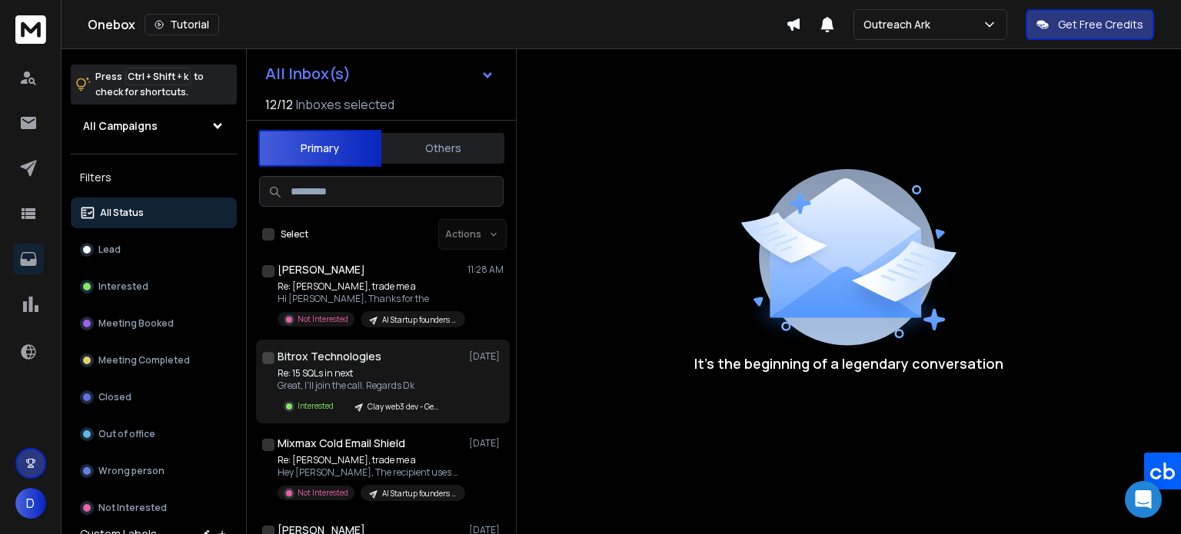
click at [385, 364] on div "Bitrox Technologies 08 Oct Re: 15 SQLs in next Great, I'll join the call. Regar…" at bounding box center [391, 381] width 226 height 65
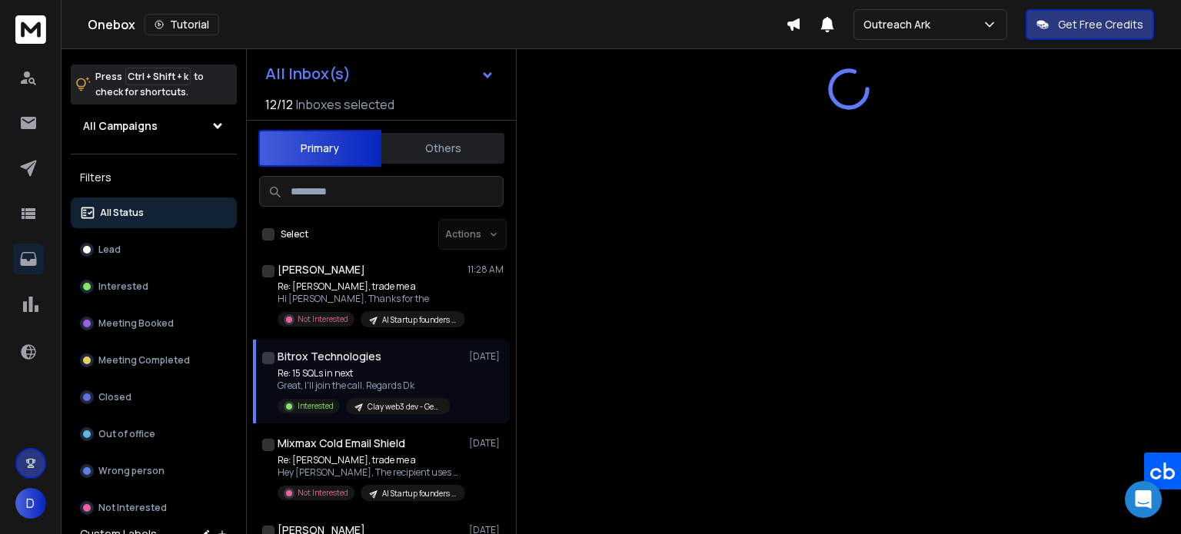
scroll to position [205, 0]
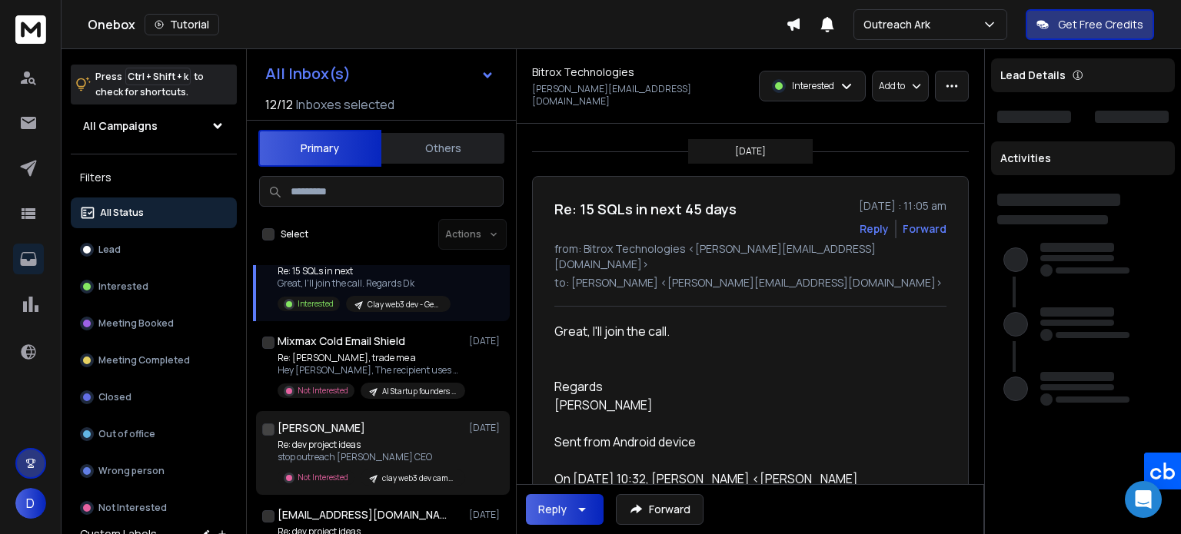
click at [384, 436] on div "Maryna Barysheva 07 Oct Re: dev project ideas stop outreach Maryna Barysheva CE…" at bounding box center [391, 453] width 226 height 65
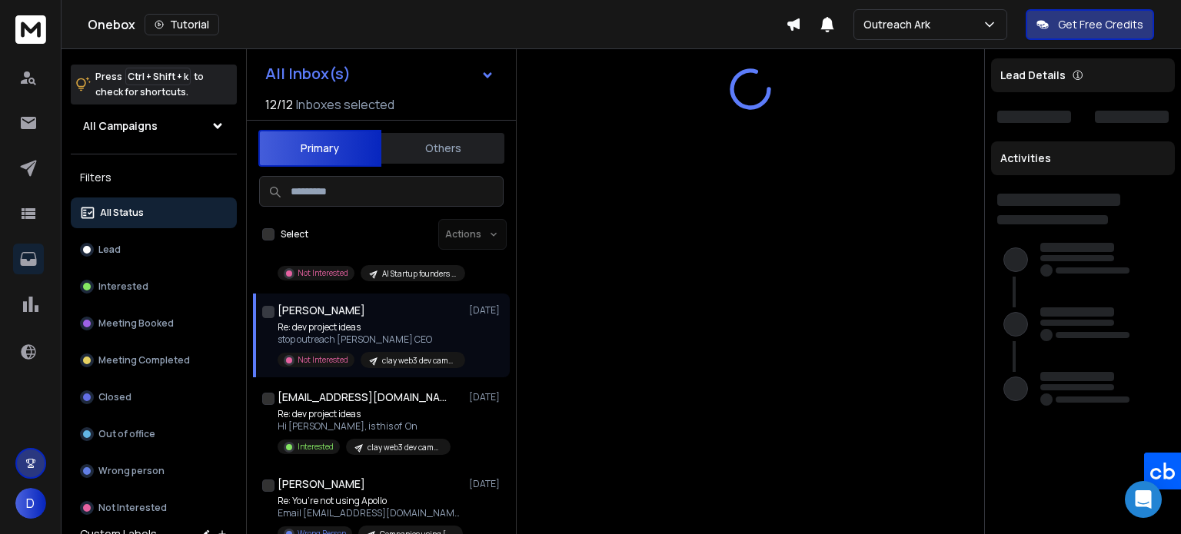
scroll to position [410, 0]
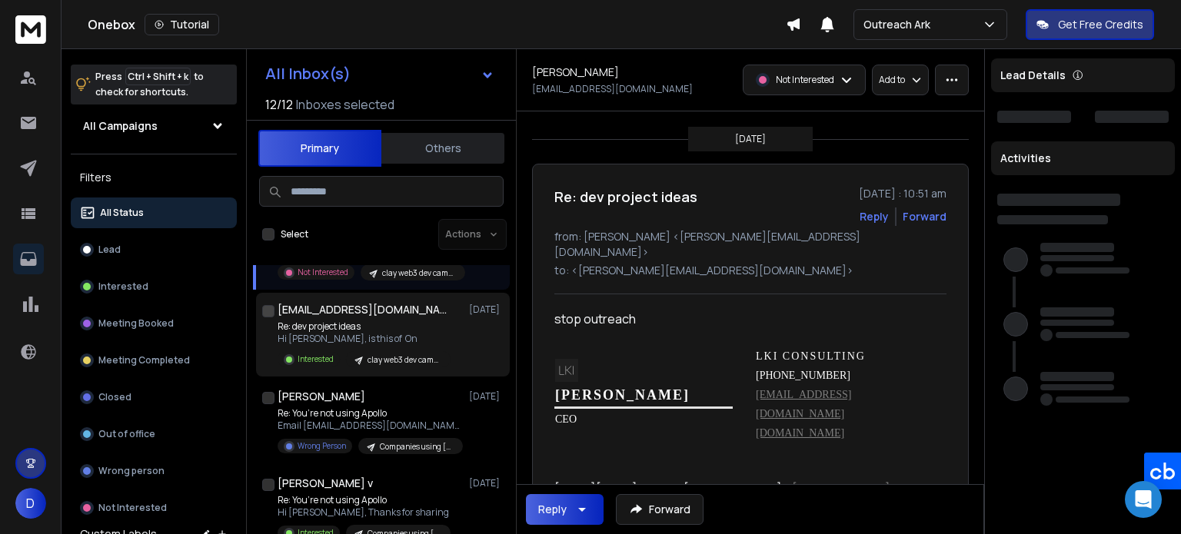
click at [373, 328] on p "Re: dev project ideas" at bounding box center [364, 327] width 173 height 12
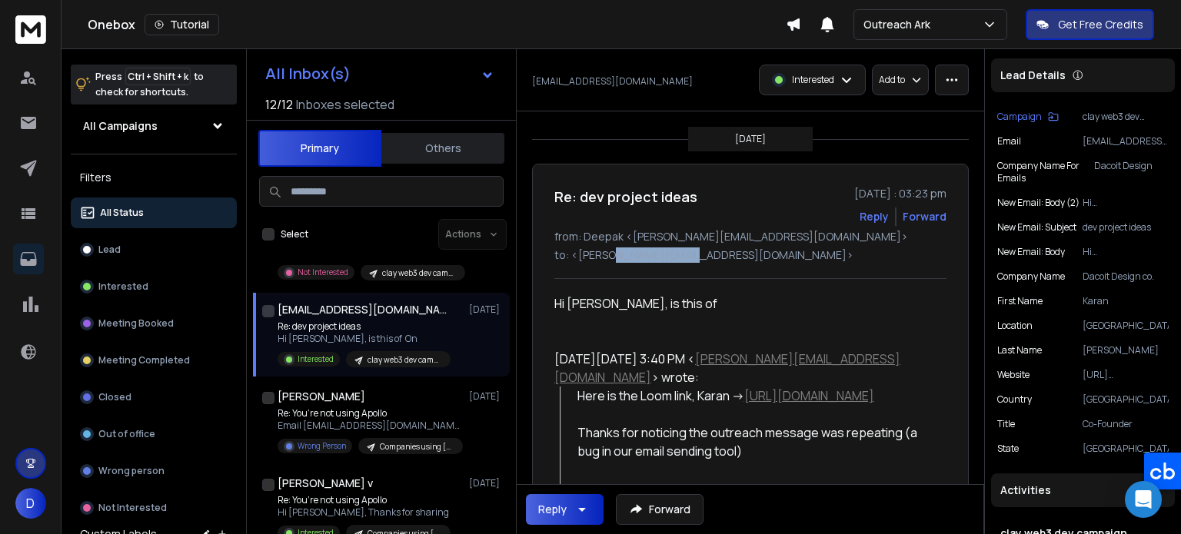
drag, startPoint x: 614, startPoint y: 255, endPoint x: 679, endPoint y: 254, distance: 64.6
click at [679, 254] on p "to: <karan@dacoit.design>" at bounding box center [750, 255] width 392 height 15
copy p "dacoit.design"
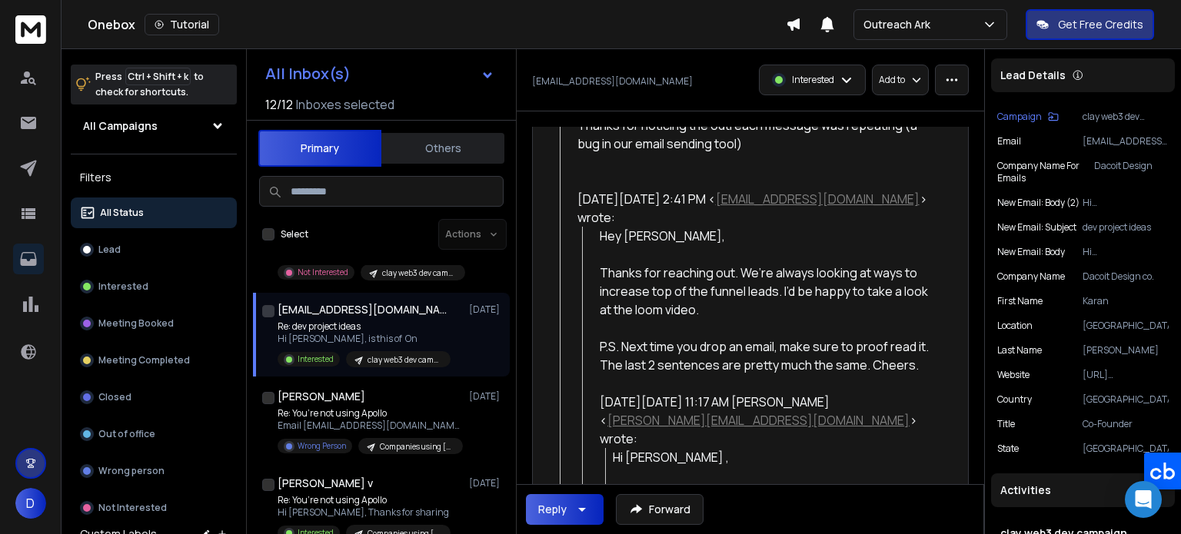
scroll to position [205, 0]
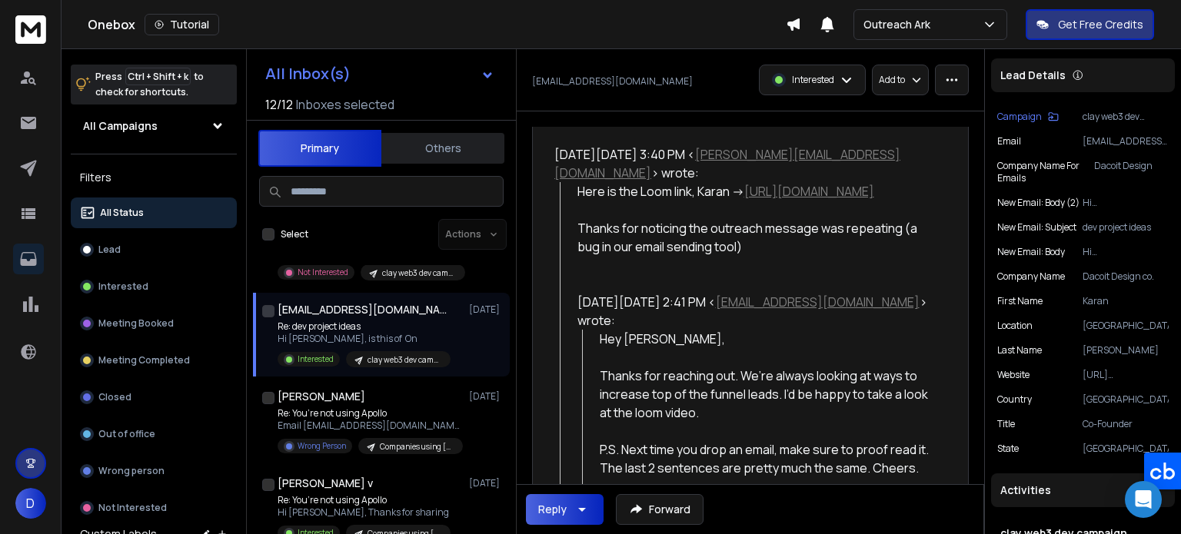
click at [695, 246] on div "Thanks for noticing the outreach message was repeating (a bug in our email send…" at bounding box center [755, 237] width 357 height 37
click at [696, 245] on div "Thanks for noticing the outreach message was repeating (a bug in our email send…" at bounding box center [755, 237] width 357 height 37
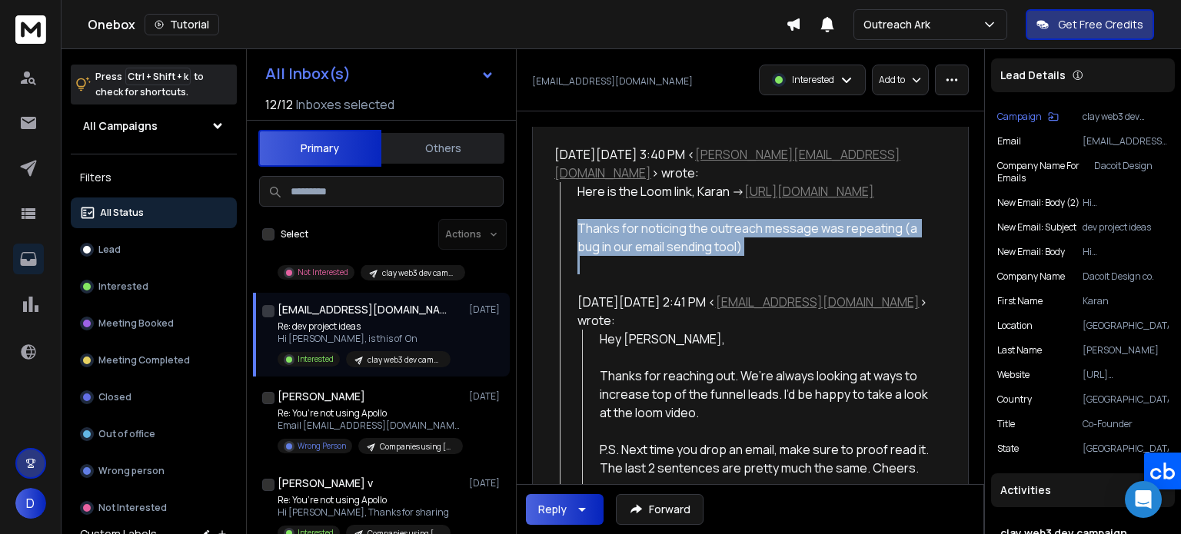
click at [696, 245] on div "Thanks for noticing the outreach message was repeating (a bug in our email send…" at bounding box center [755, 237] width 357 height 37
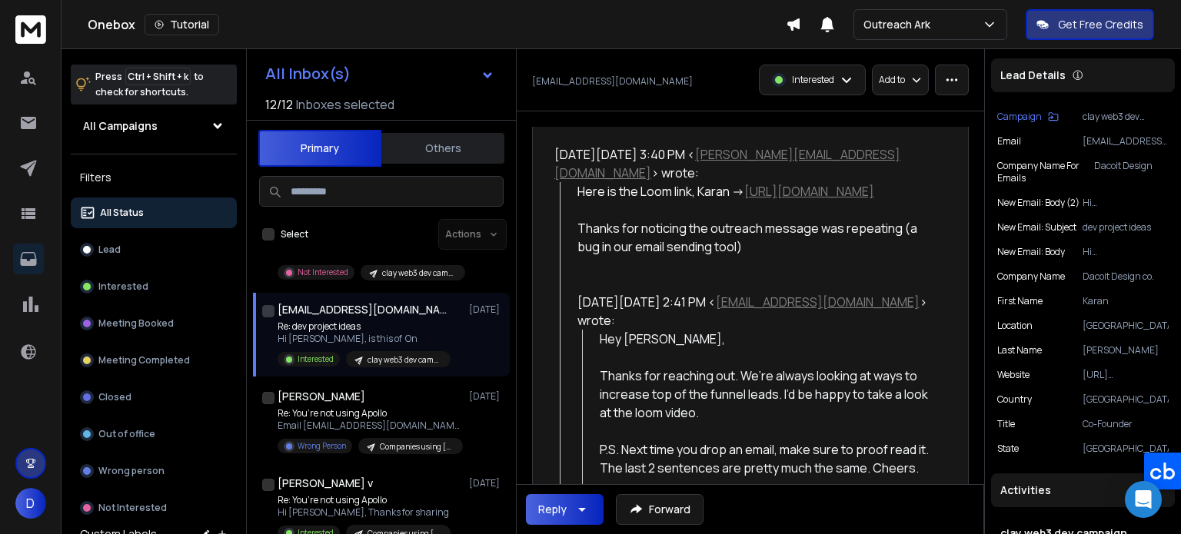
click at [707, 293] on div at bounding box center [755, 283] width 357 height 18
drag, startPoint x: 624, startPoint y: 48, endPoint x: 422, endPoint y: 288, distance: 314.3
click at [624, 47] on div "Onebox Tutorial Outreach Ark Get Free Credits" at bounding box center [590, 24] width 1181 height 49
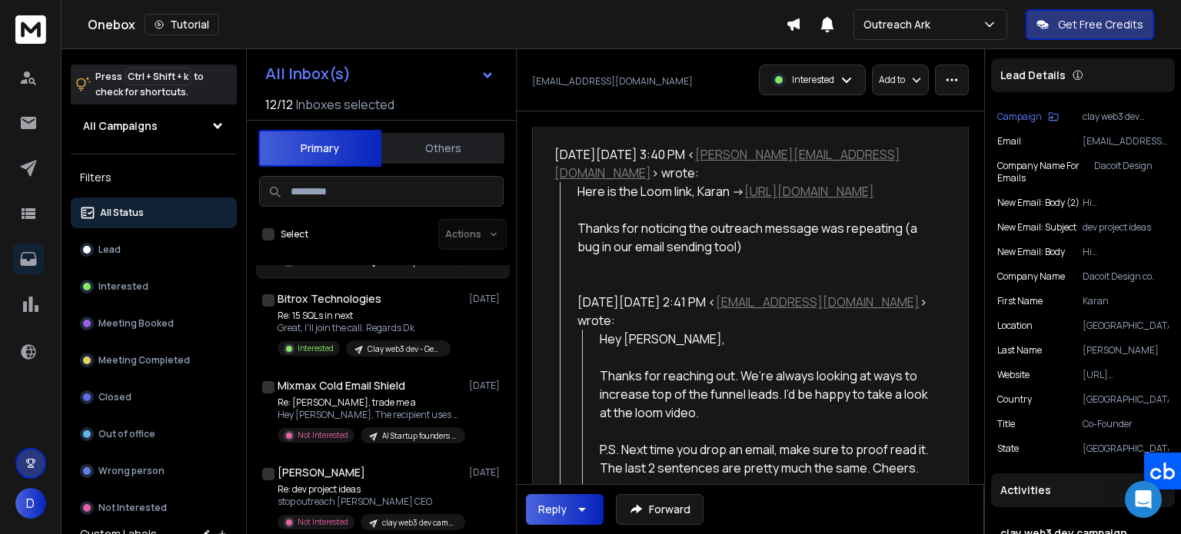
scroll to position [0, 0]
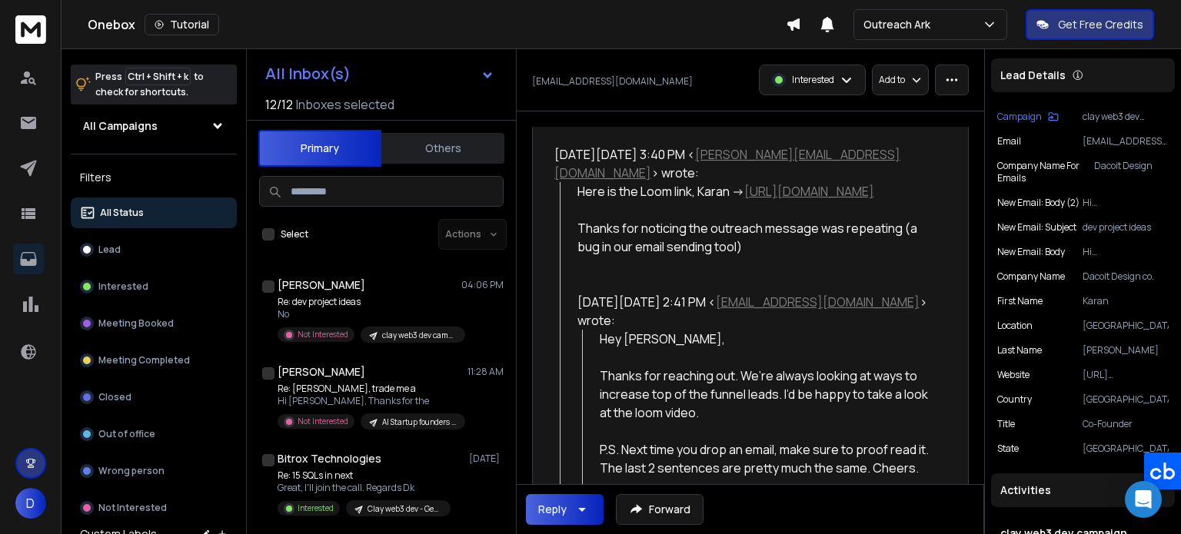
click at [542, 25] on div "Onebox Tutorial" at bounding box center [437, 25] width 698 height 22
click at [659, 95] on div "karan@dacoit.design Interested Add to Interested Add to" at bounding box center [750, 80] width 467 height 62
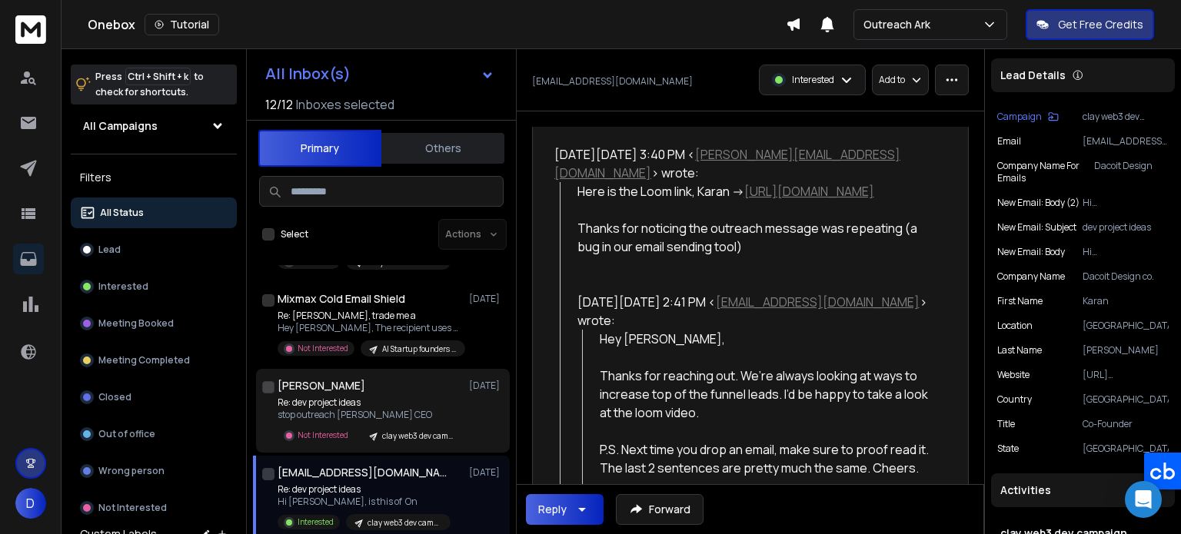
scroll to position [308, 0]
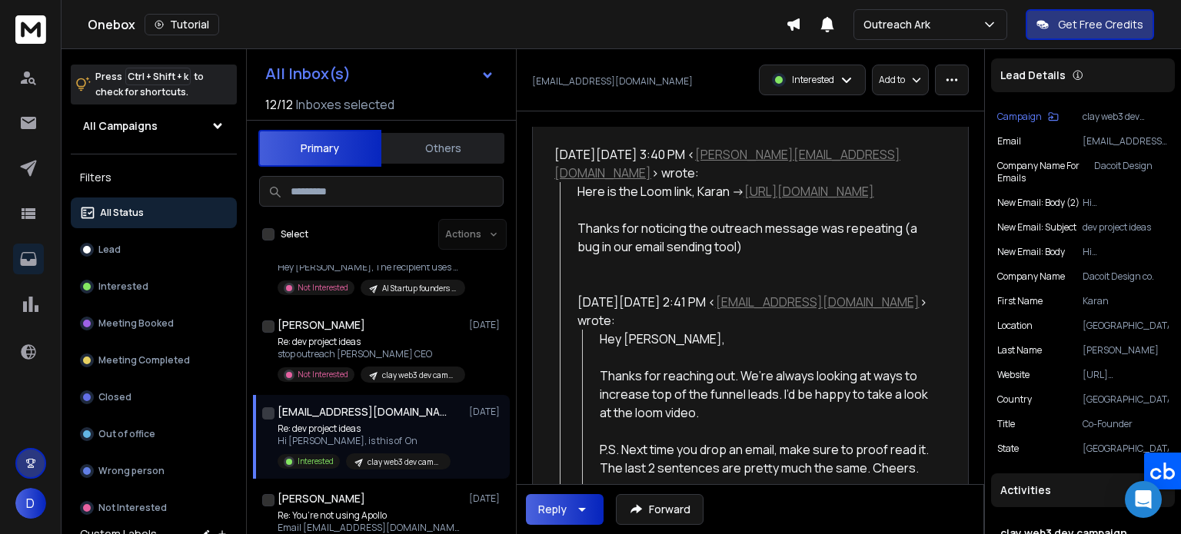
click at [404, 436] on p "Hi [PERSON_NAME], is this of On" at bounding box center [364, 441] width 173 height 12
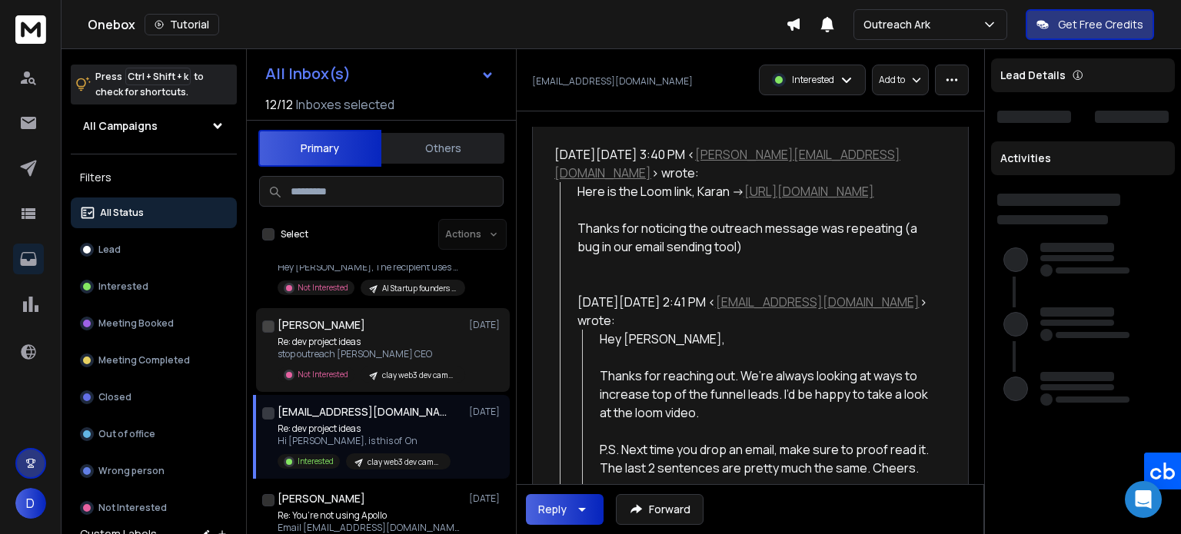
click at [403, 336] on p "Re: dev project ideas" at bounding box center [370, 342] width 185 height 12
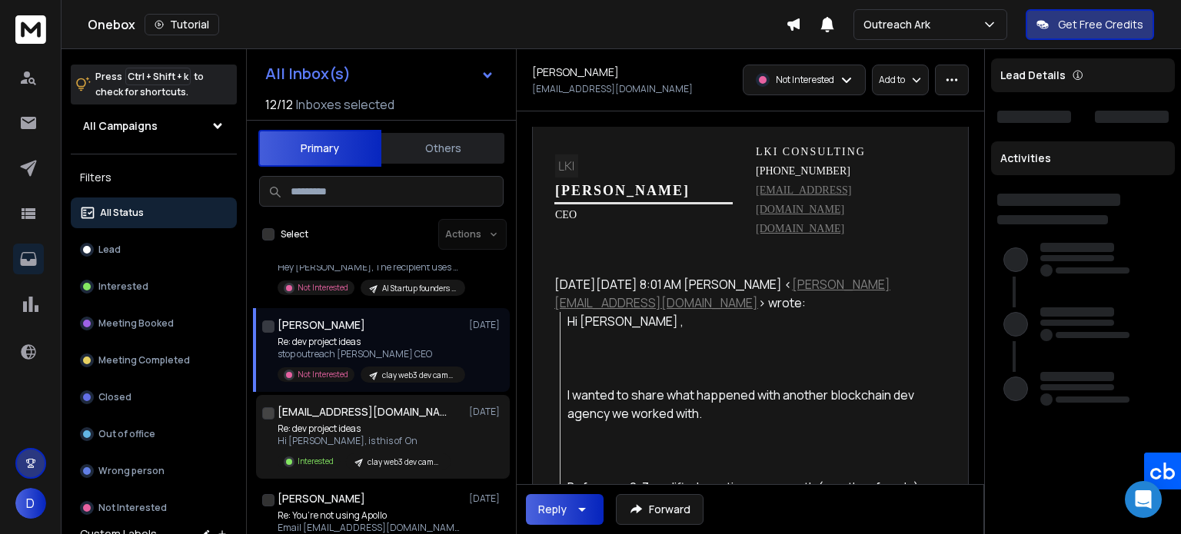
click at [401, 426] on p "Re: dev project ideas" at bounding box center [364, 429] width 173 height 12
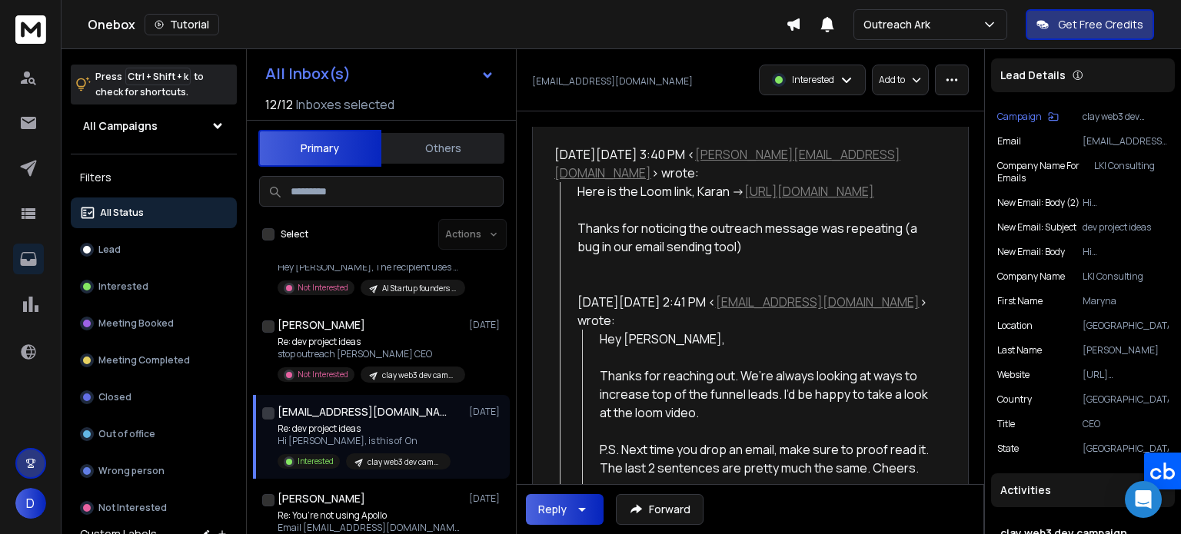
click at [534, 25] on div "Onebox Tutorial" at bounding box center [437, 25] width 698 height 22
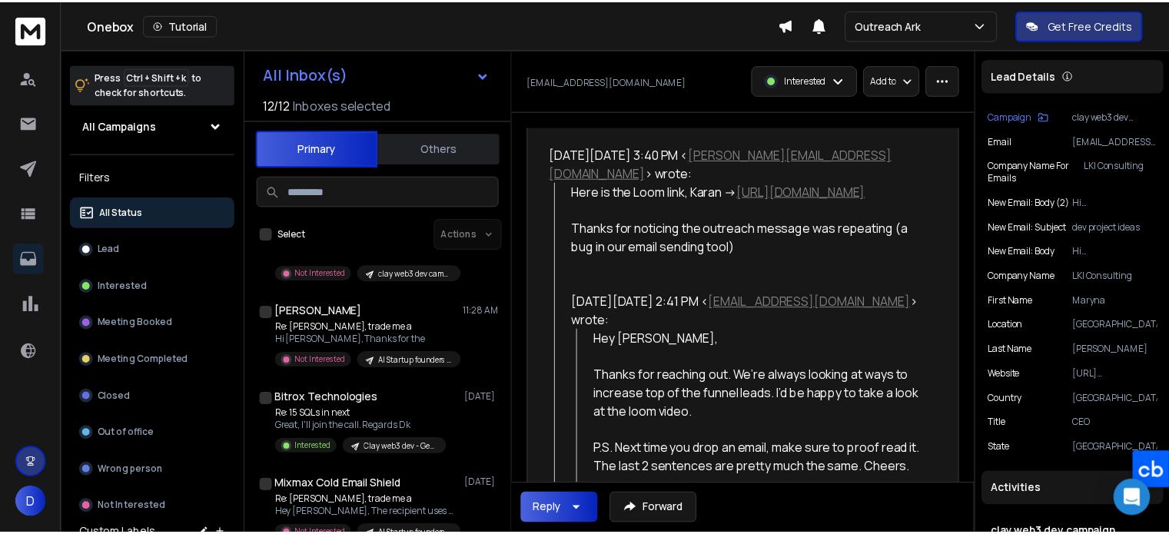
scroll to position [0, 0]
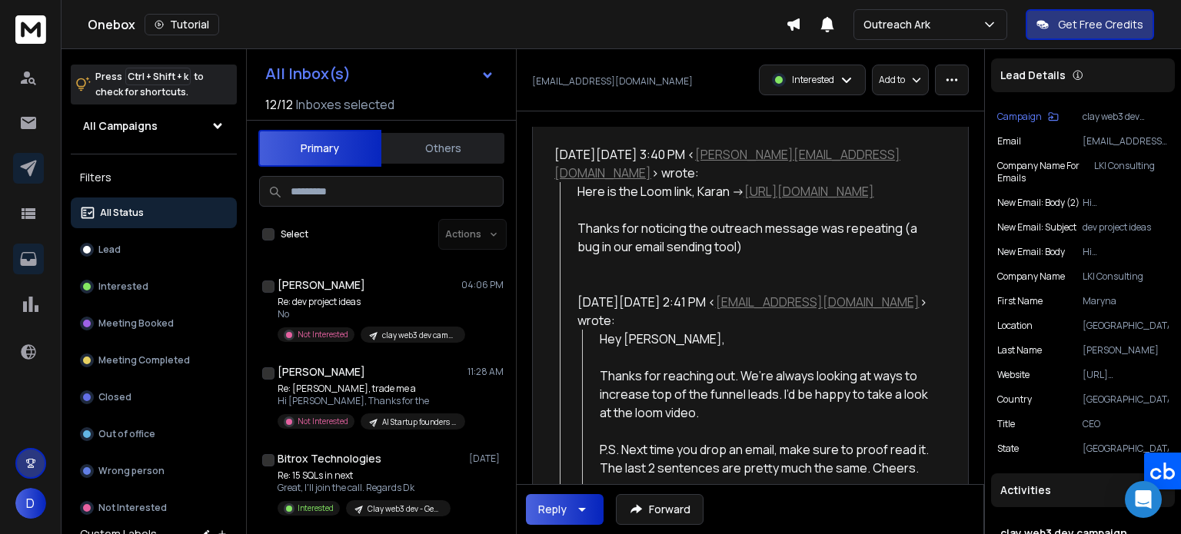
click at [31, 167] on icon at bounding box center [28, 169] width 16 height 16
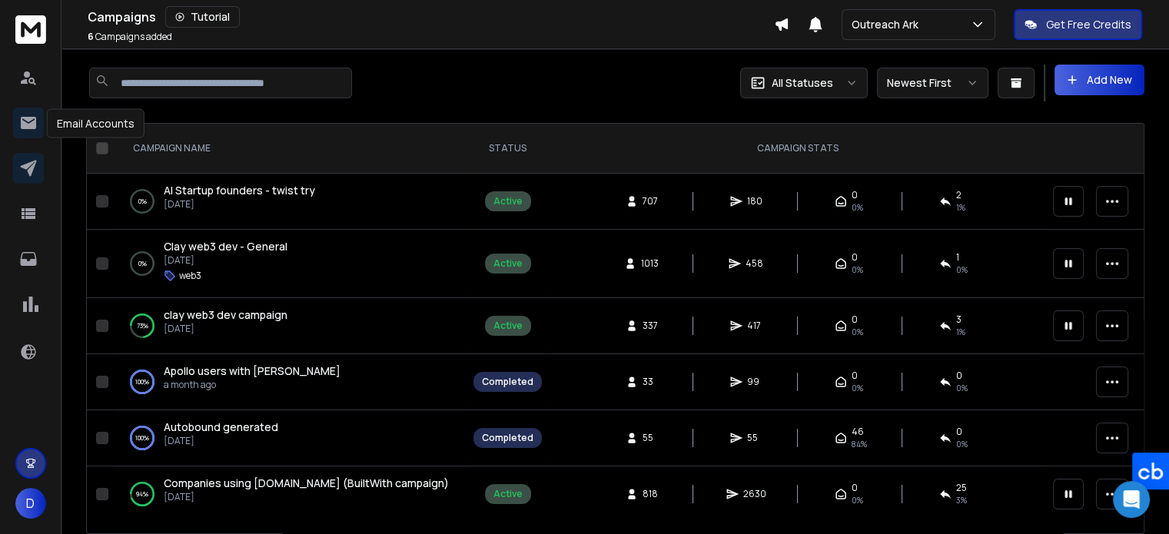
click at [26, 129] on icon at bounding box center [28, 123] width 18 height 18
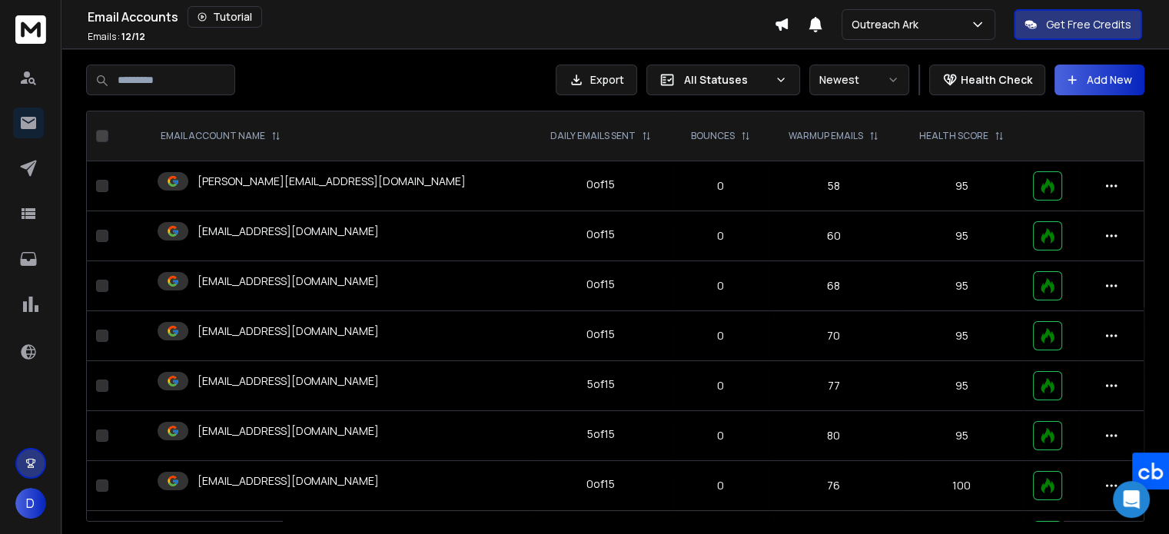
click at [432, 65] on div at bounding box center [316, 80] width 461 height 31
click at [411, 88] on div at bounding box center [316, 80] width 461 height 31
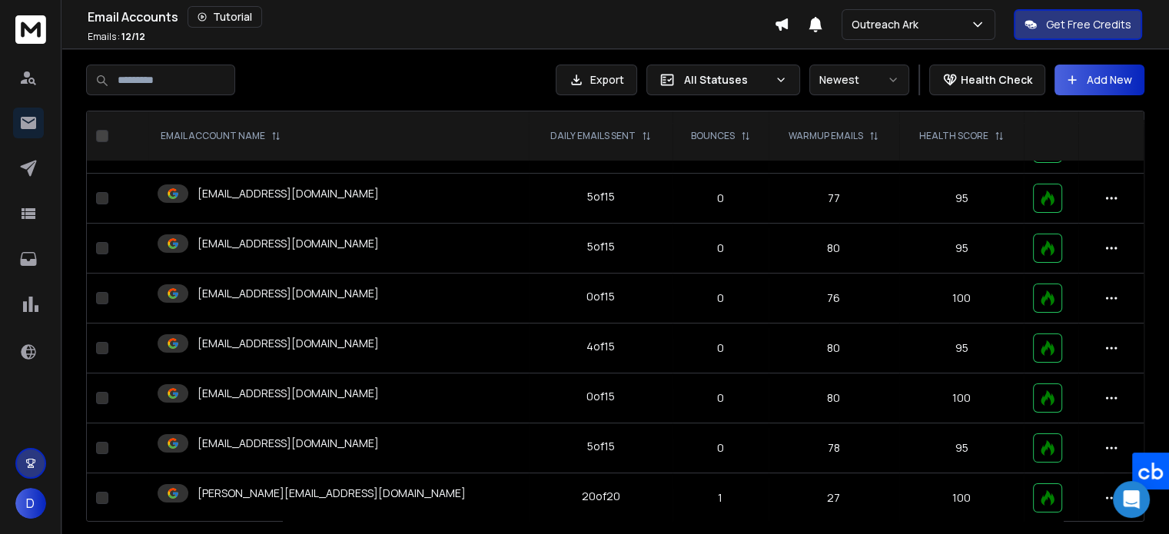
scroll to position [146, 0]
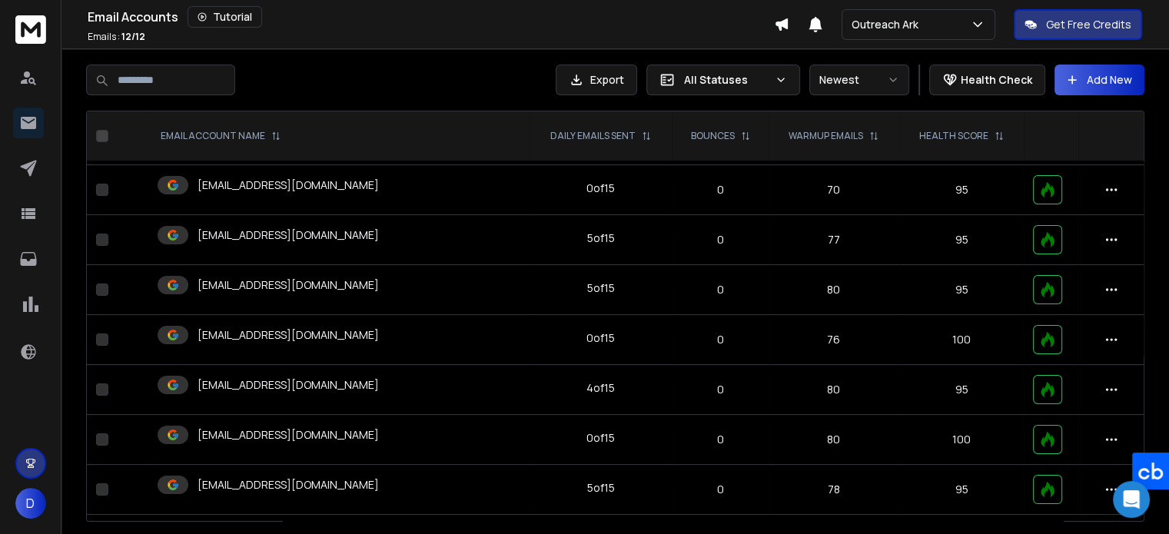
click at [441, 80] on div at bounding box center [316, 80] width 461 height 31
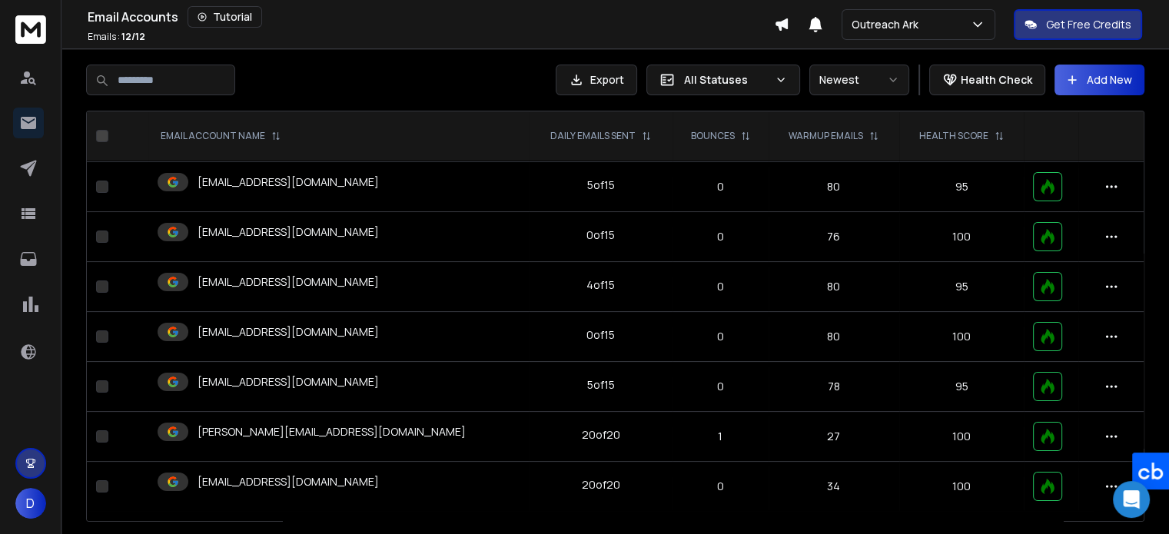
click at [455, 88] on div at bounding box center [316, 80] width 461 height 31
click at [25, 174] on icon at bounding box center [28, 168] width 18 height 18
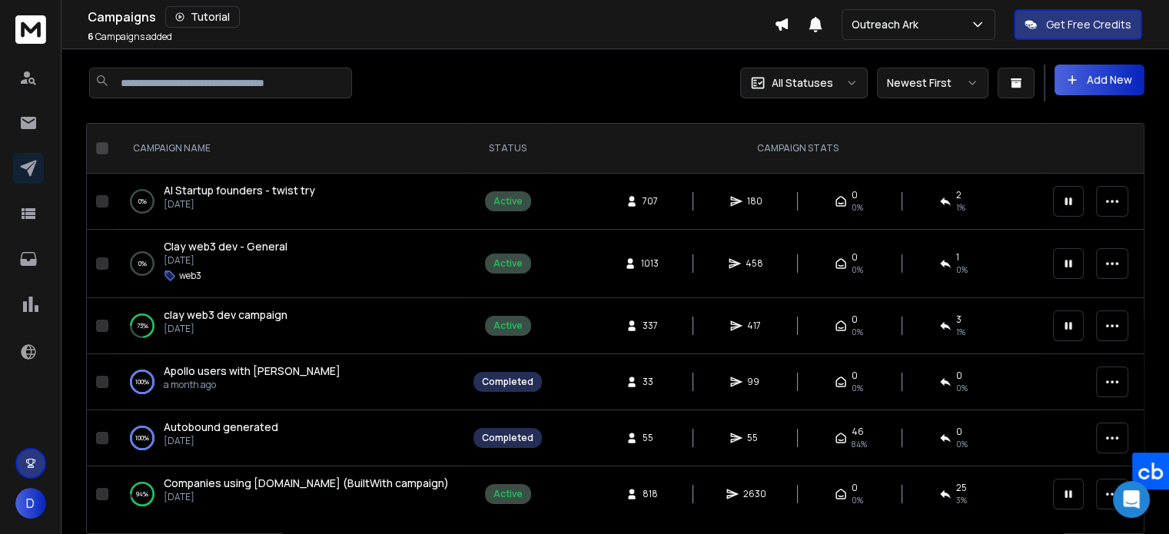
click at [1095, 82] on button "Add New" at bounding box center [1100, 80] width 90 height 31
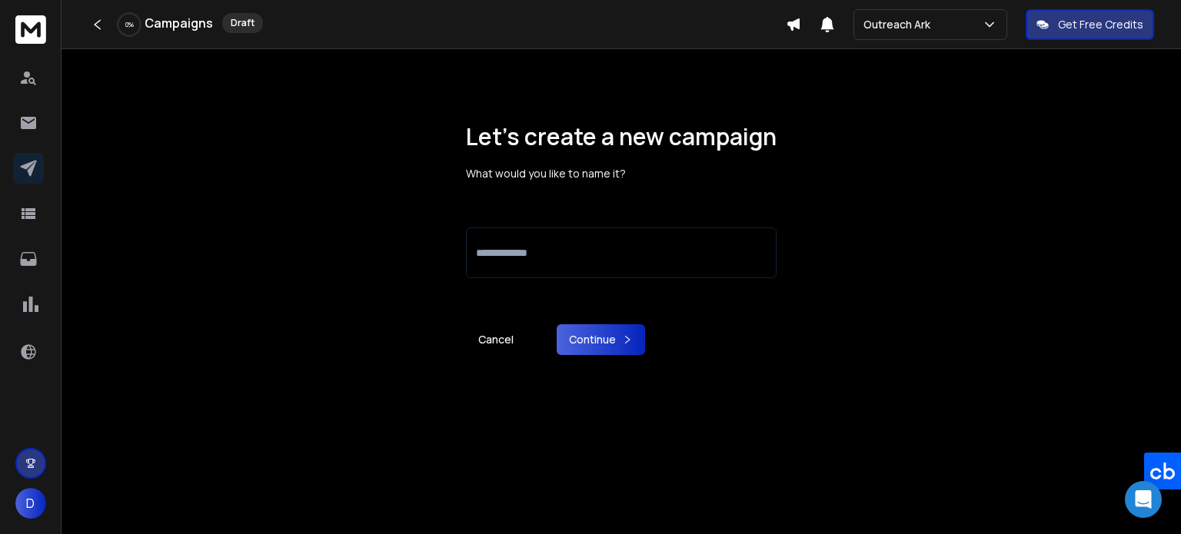
click at [534, 254] on input at bounding box center [621, 253] width 311 height 51
type input "**********"
click at [617, 338] on button "Continue" at bounding box center [601, 339] width 88 height 31
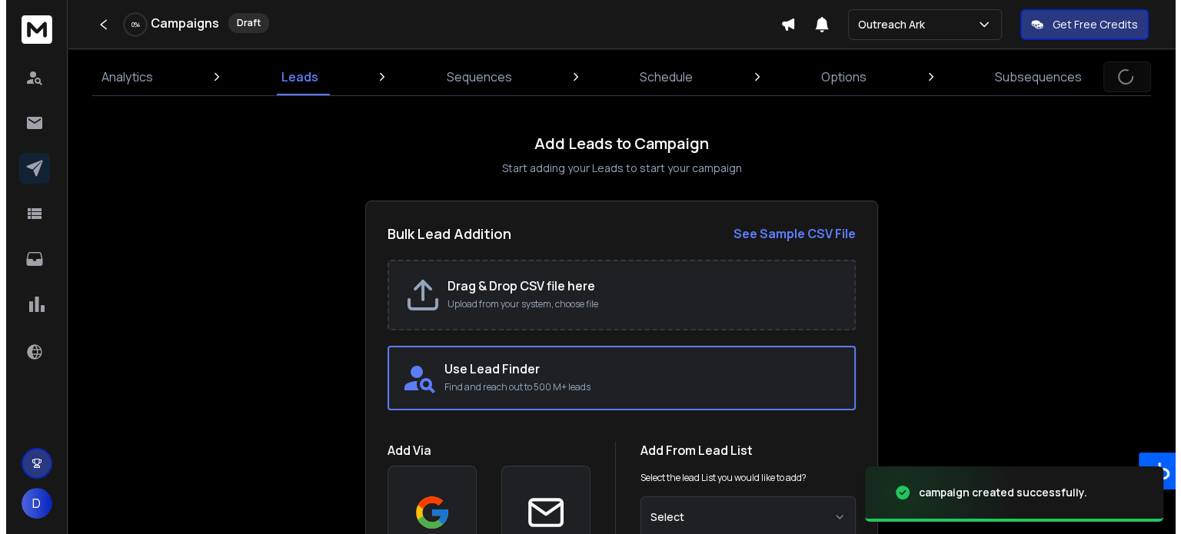
scroll to position [98, 0]
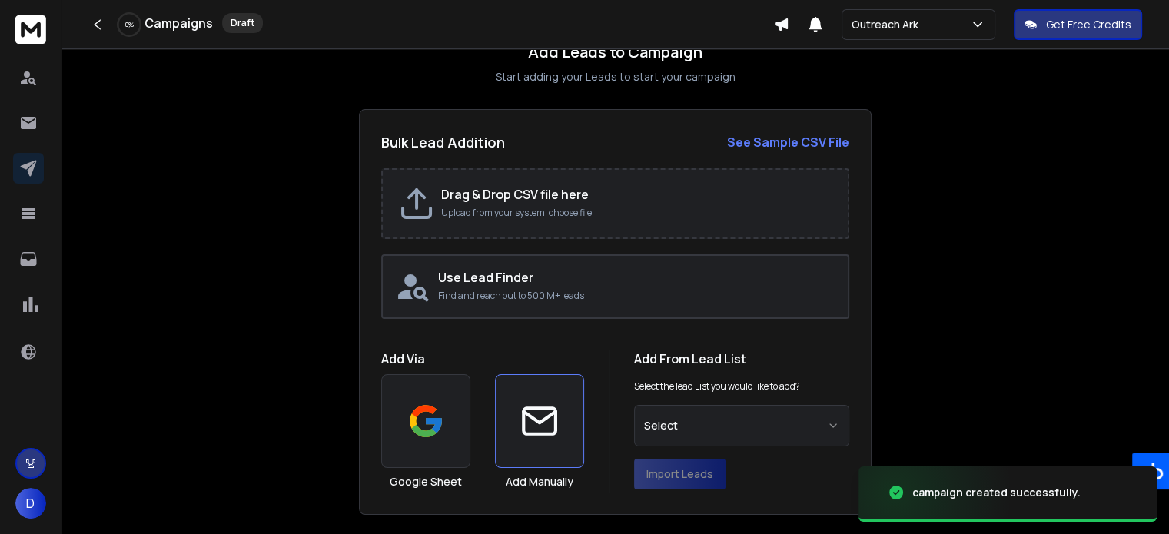
click at [536, 421] on icon at bounding box center [539, 421] width 38 height 46
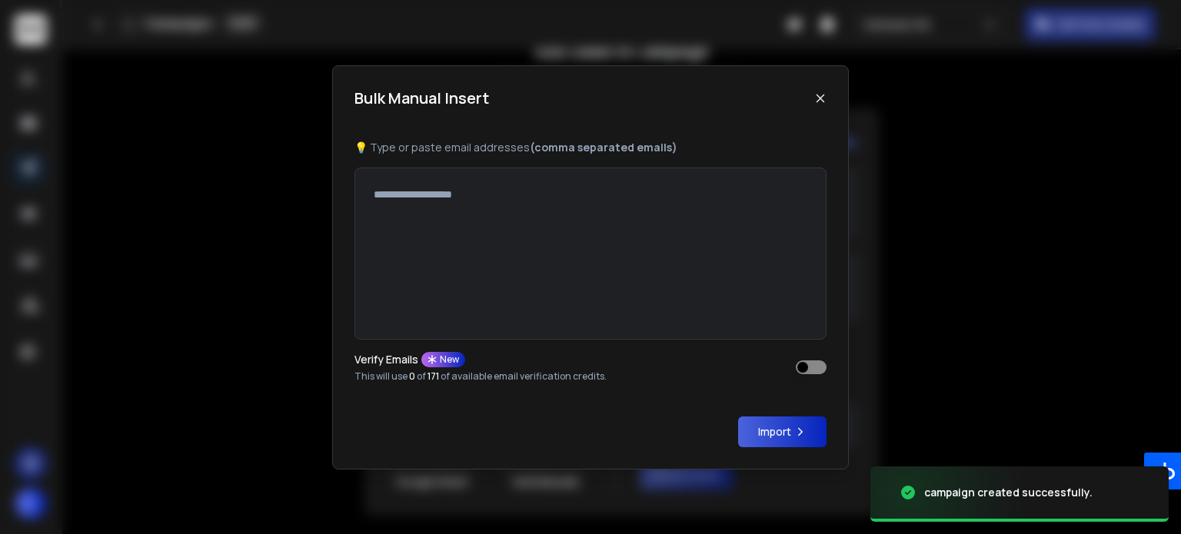
click at [451, 208] on textarea at bounding box center [590, 254] width 472 height 172
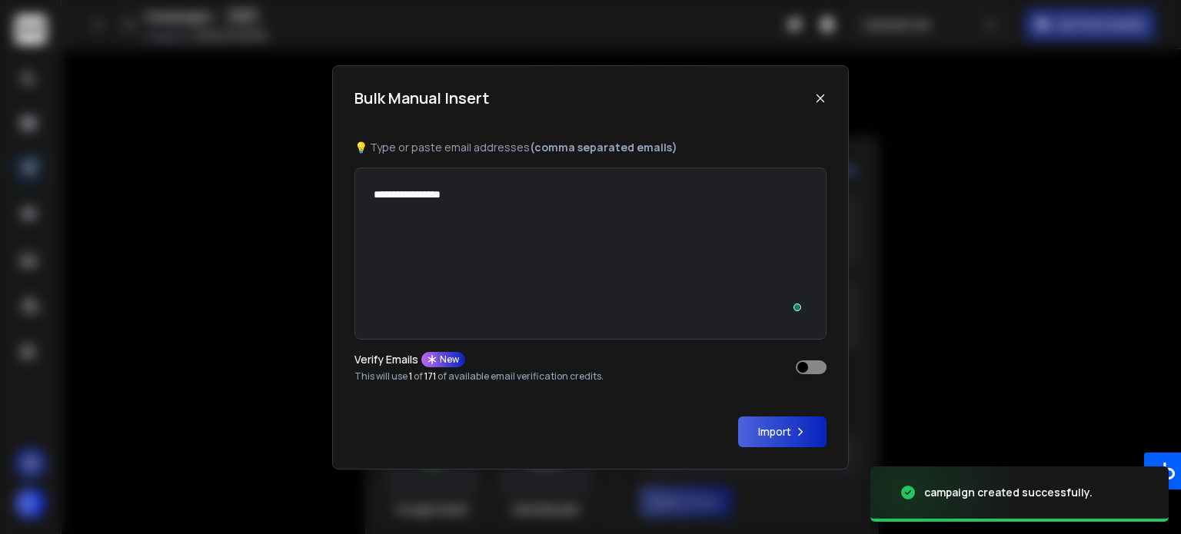
scroll to position [125, 0]
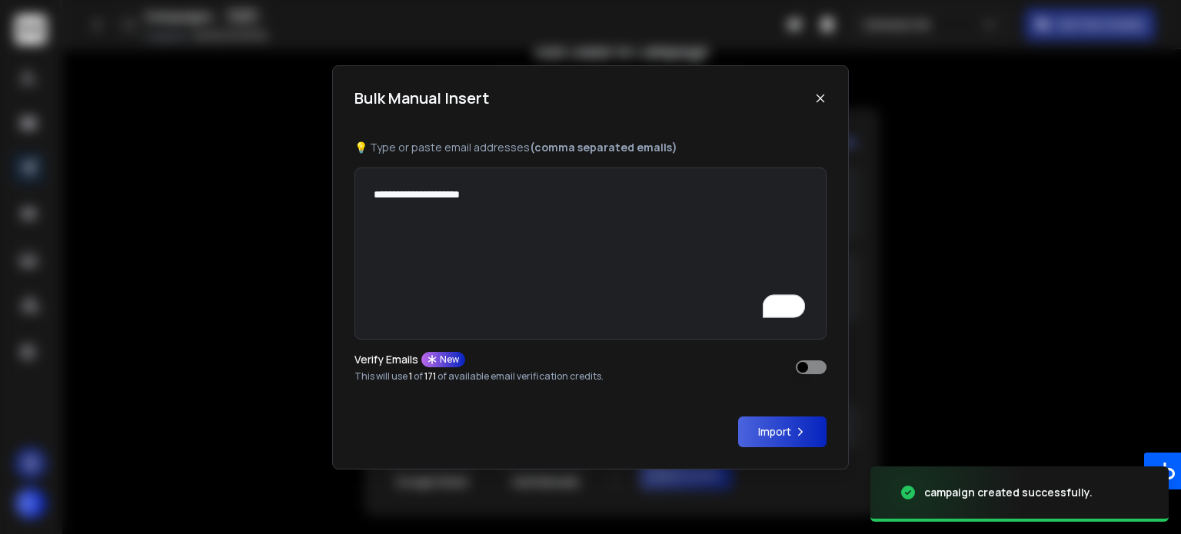
type textarea "**********"
click at [773, 434] on button "Import" at bounding box center [782, 432] width 88 height 31
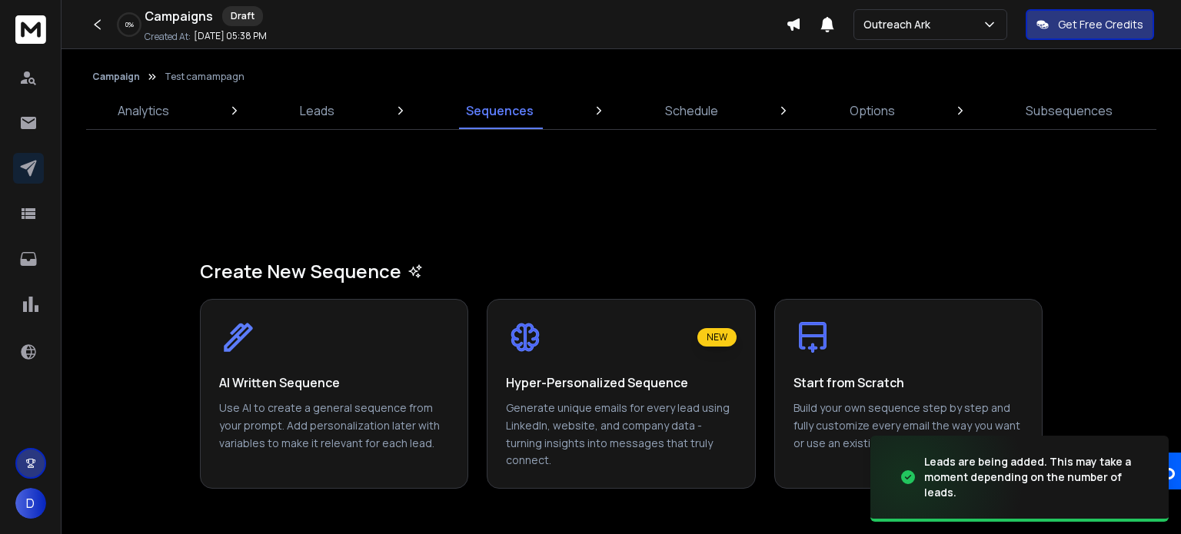
click at [854, 363] on div "Start from Scratch Build your own sequence step by step and fully customize eve…" at bounding box center [908, 394] width 267 height 188
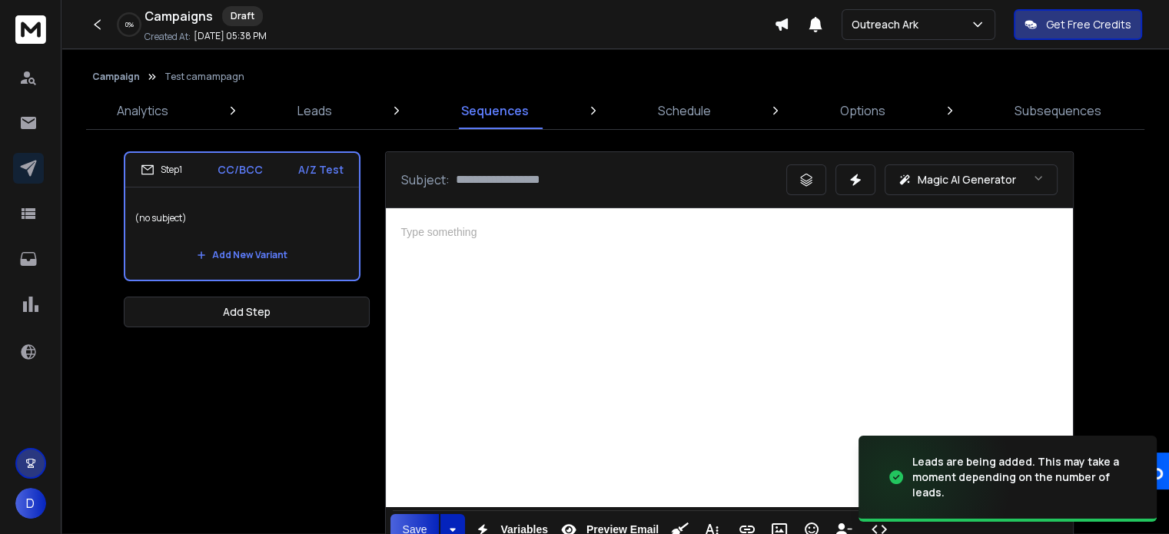
click at [514, 186] on input at bounding box center [613, 180] width 315 height 18
drag, startPoint x: 486, startPoint y: 178, endPoint x: 440, endPoint y: 178, distance: 46.1
click at [441, 178] on div "Subject: ****" at bounding box center [586, 180] width 370 height 18
type input "*********"
click at [456, 227] on div at bounding box center [729, 232] width 657 height 17
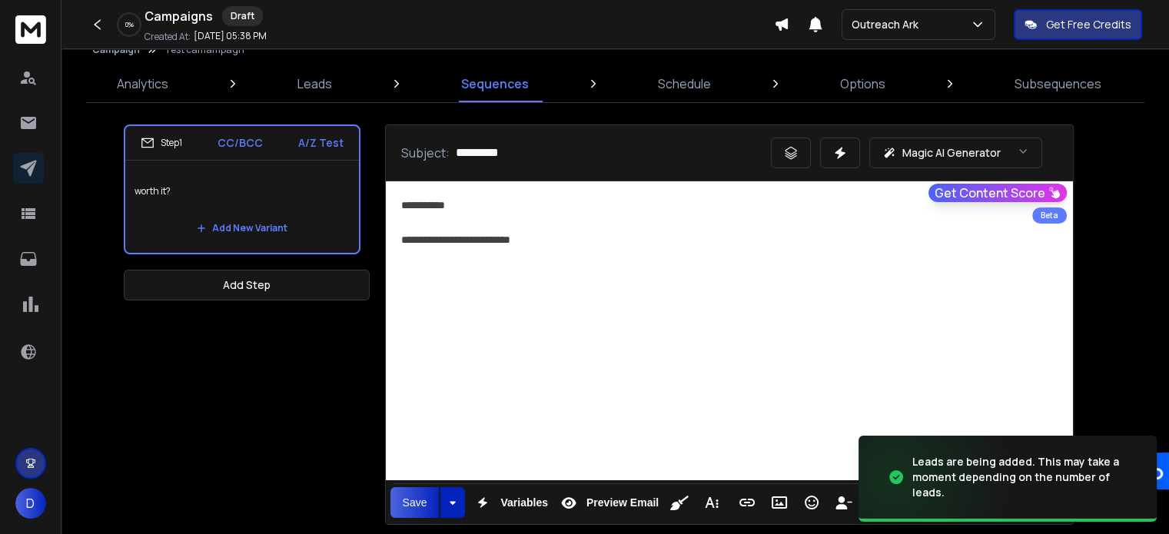
scroll to position [39, 0]
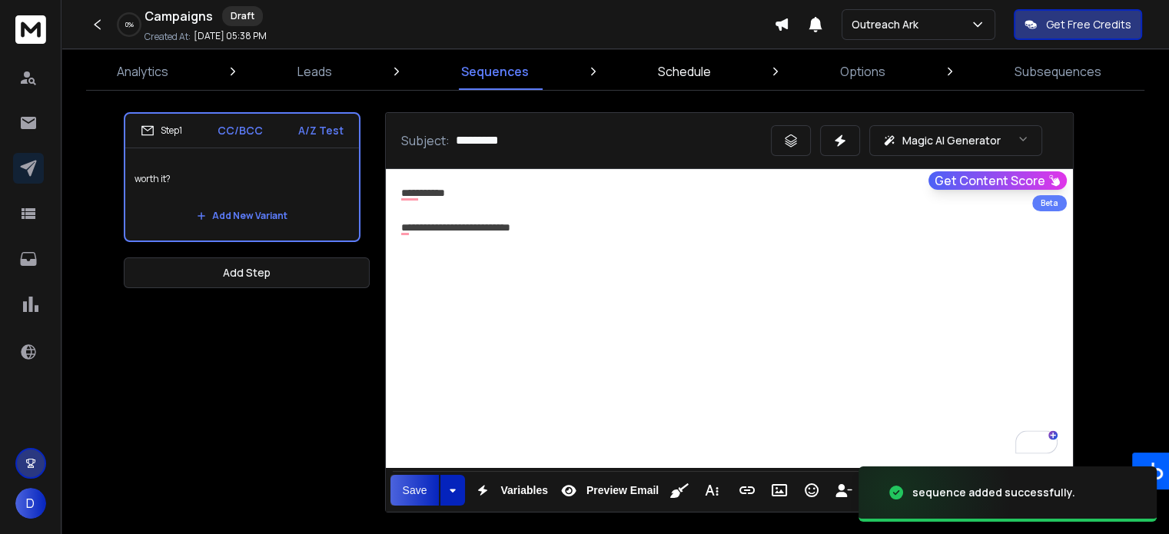
click at [700, 73] on p "Schedule" at bounding box center [684, 71] width 53 height 18
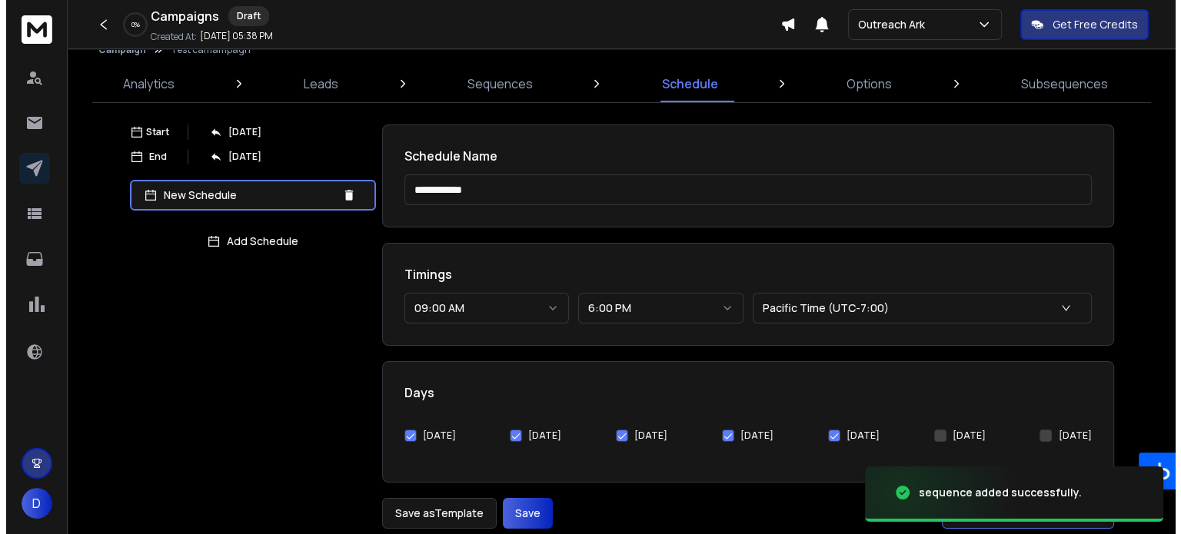
scroll to position [42, 0]
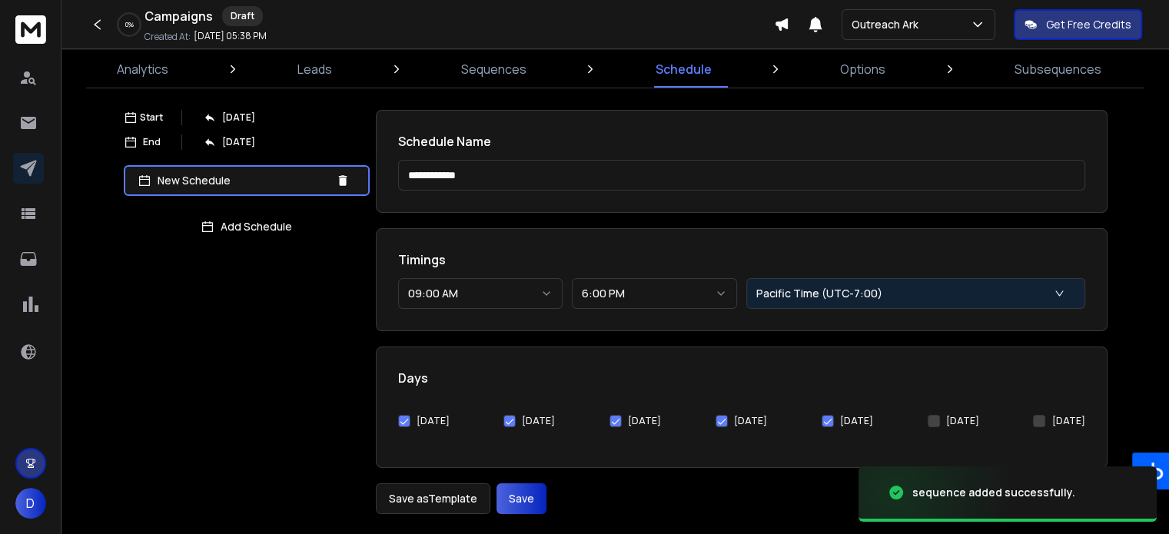
click at [837, 290] on p "Pacific Time (UTC-7:00)" at bounding box center [822, 293] width 132 height 15
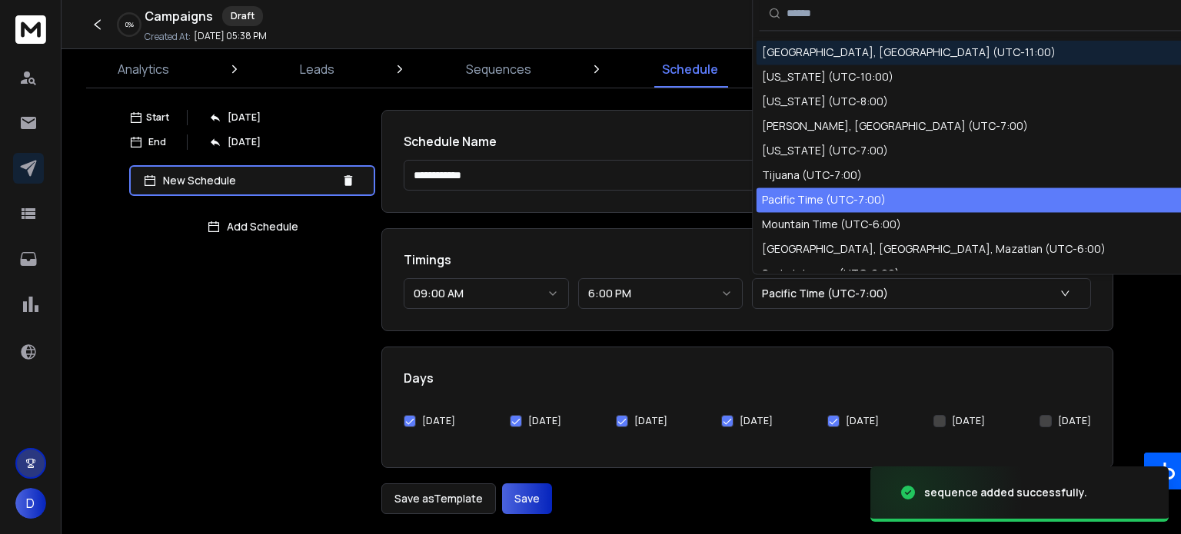
click at [831, 18] on input "text" at bounding box center [1151, 13] width 730 height 34
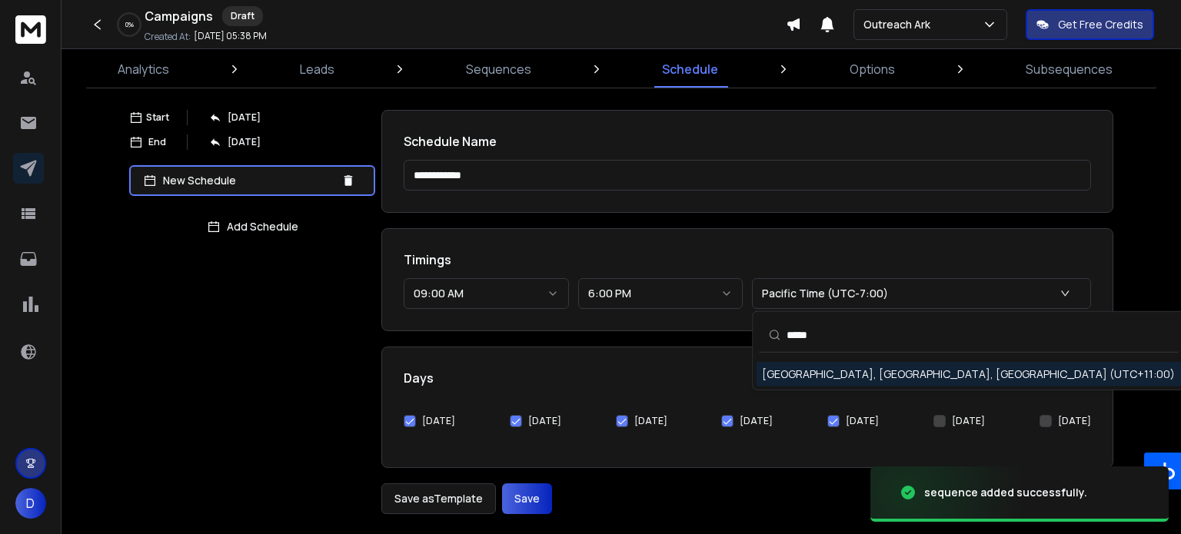
click at [798, 335] on input "*****" at bounding box center [977, 335] width 382 height 34
click at [798, 334] on input "*****" at bounding box center [977, 335] width 382 height 34
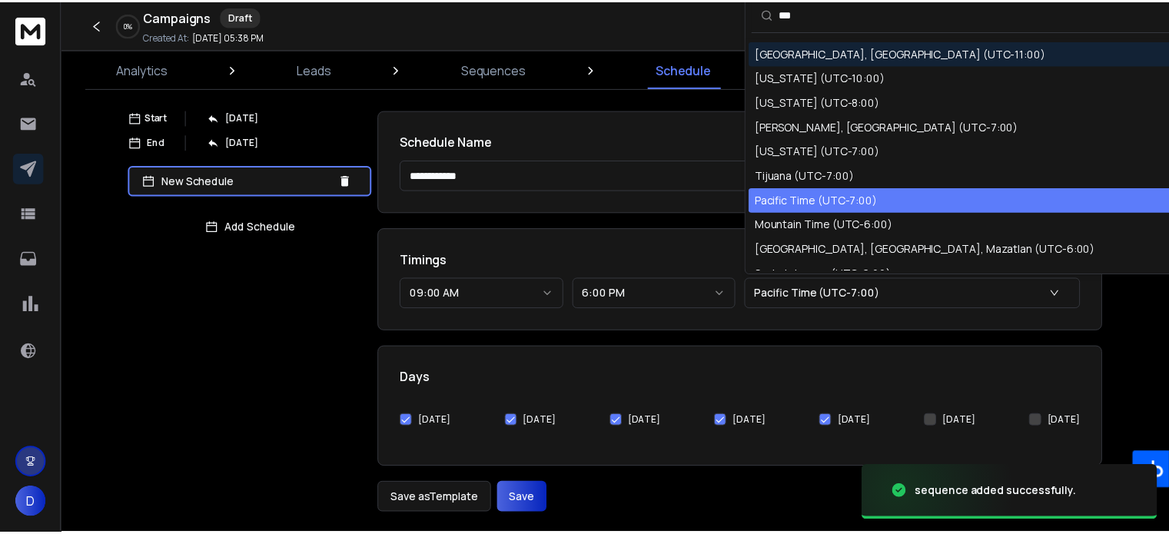
scroll to position [0, 0]
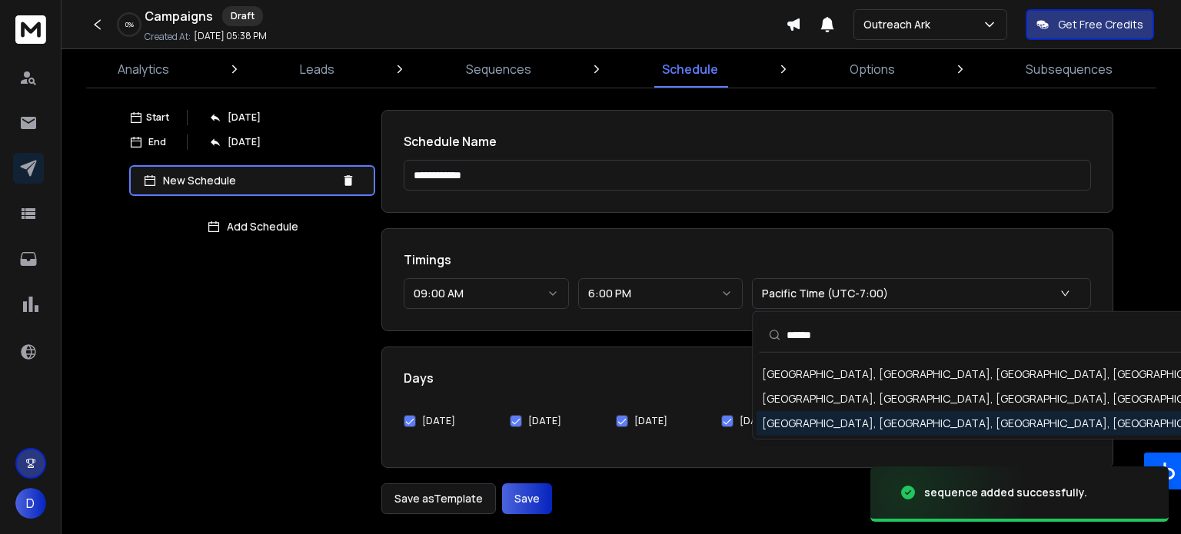
type input "******"
click at [820, 423] on div "Chennai, Kolkata, Mumbai, New Delhi (UTC+5:30)" at bounding box center [1025, 423] width 526 height 15
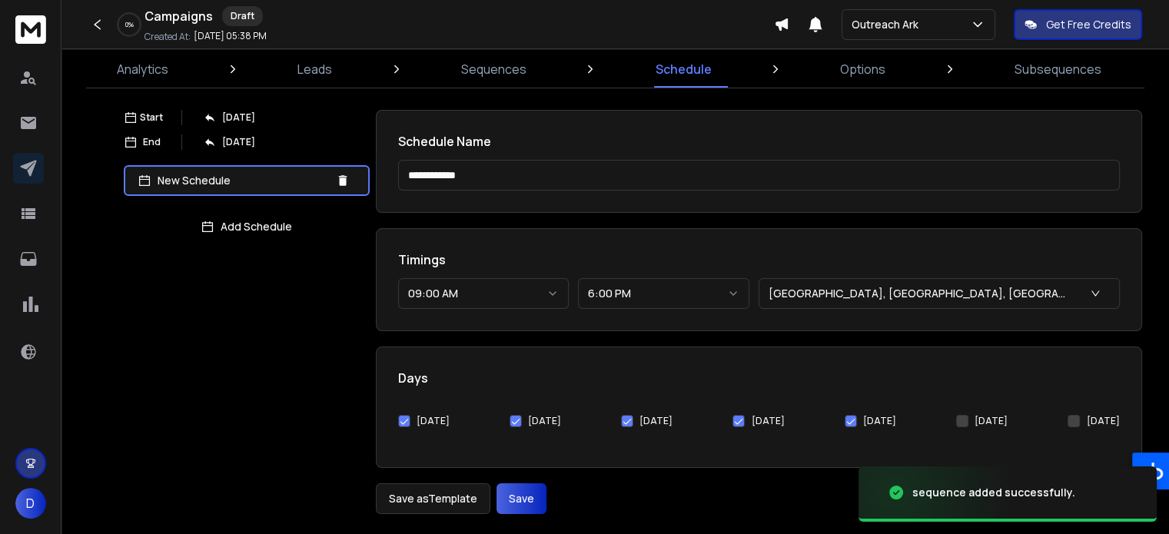
click at [520, 496] on button "Save" at bounding box center [522, 499] width 50 height 31
drag, startPoint x: 538, startPoint y: 491, endPoint x: 565, endPoint y: 445, distance: 53.4
click at [538, 491] on button "Save" at bounding box center [522, 499] width 50 height 31
click at [870, 71] on p "Options" at bounding box center [862, 69] width 45 height 18
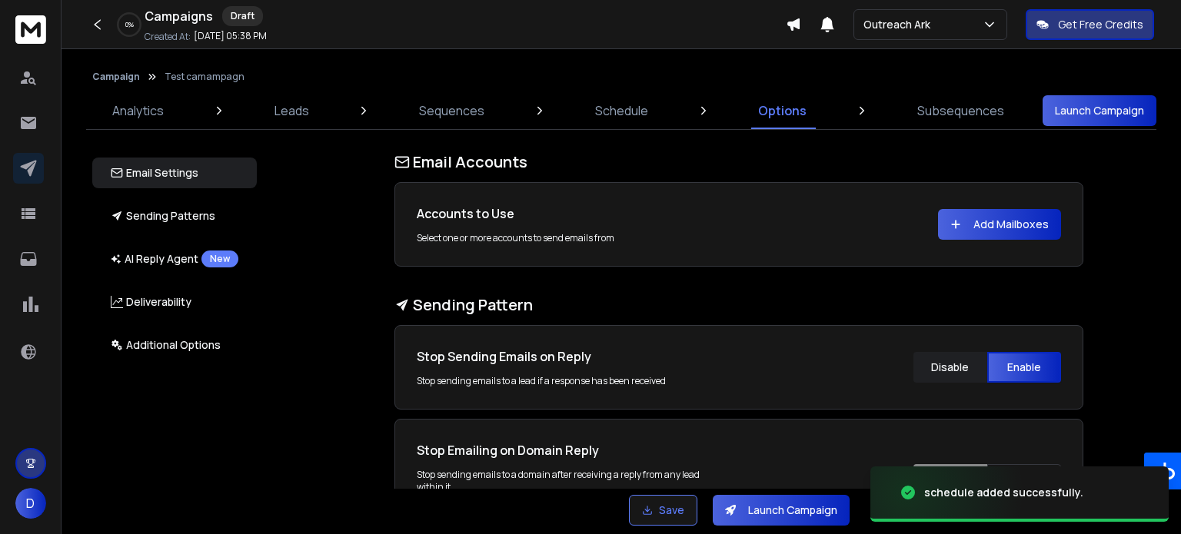
click at [982, 224] on button "Add Mailboxes" at bounding box center [999, 224] width 123 height 31
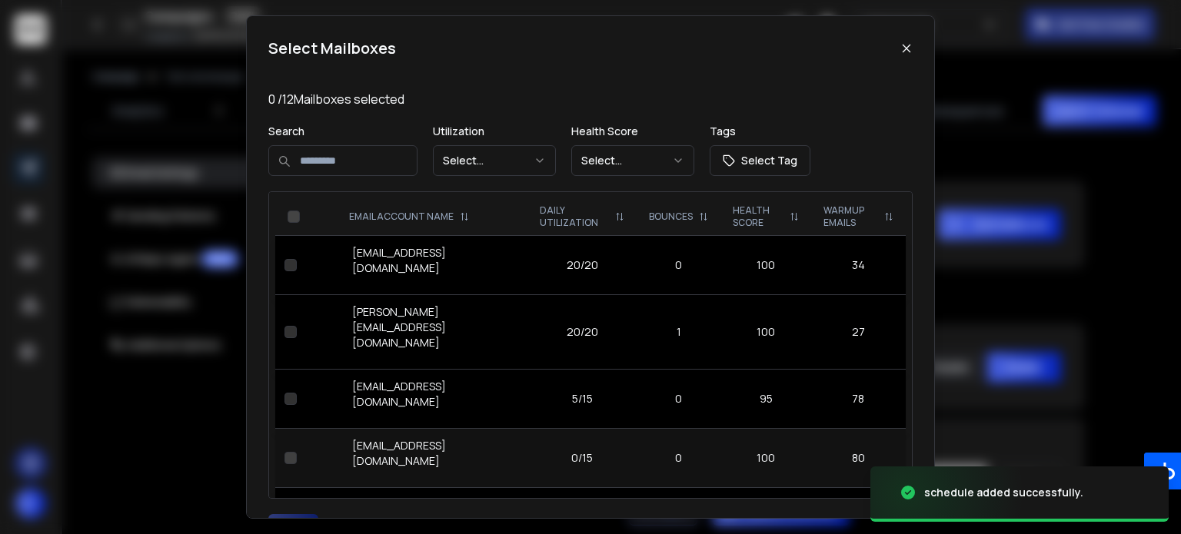
scroll to position [102, 0]
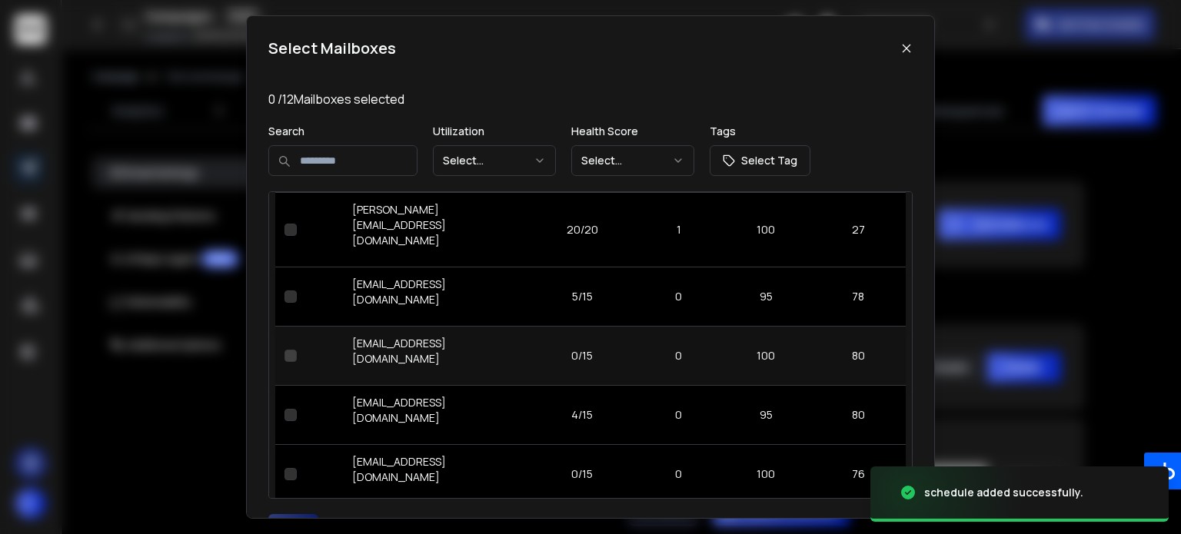
click at [358, 336] on p "[EMAIL_ADDRESS][DOMAIN_NAME]" at bounding box center [435, 351] width 166 height 31
click at [288, 350] on button "button" at bounding box center [290, 356] width 12 height 12
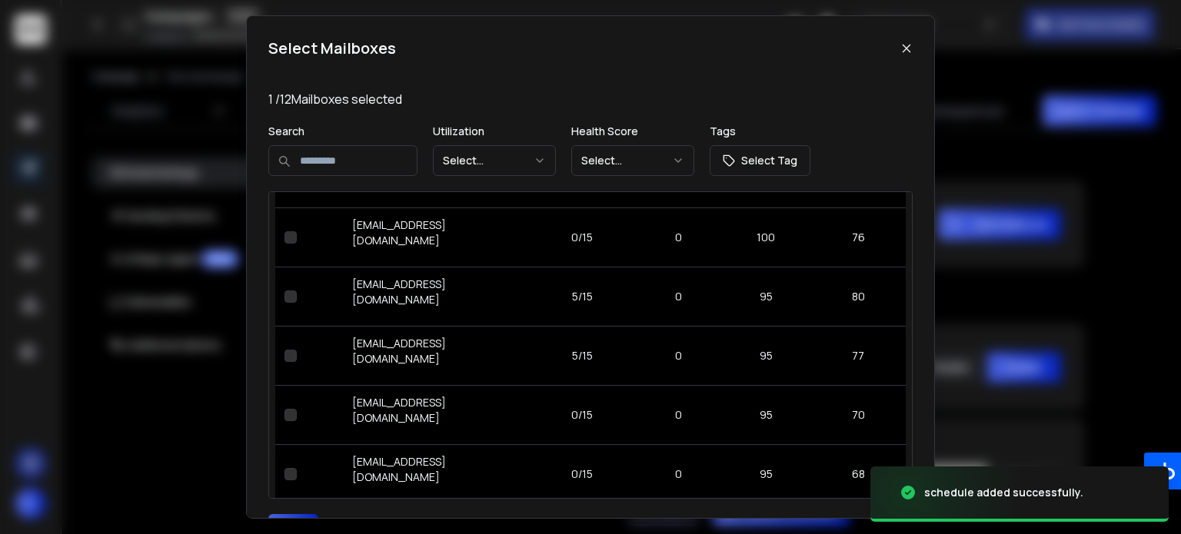
scroll to position [341, 0]
click at [311, 514] on button "Save" at bounding box center [293, 529] width 50 height 31
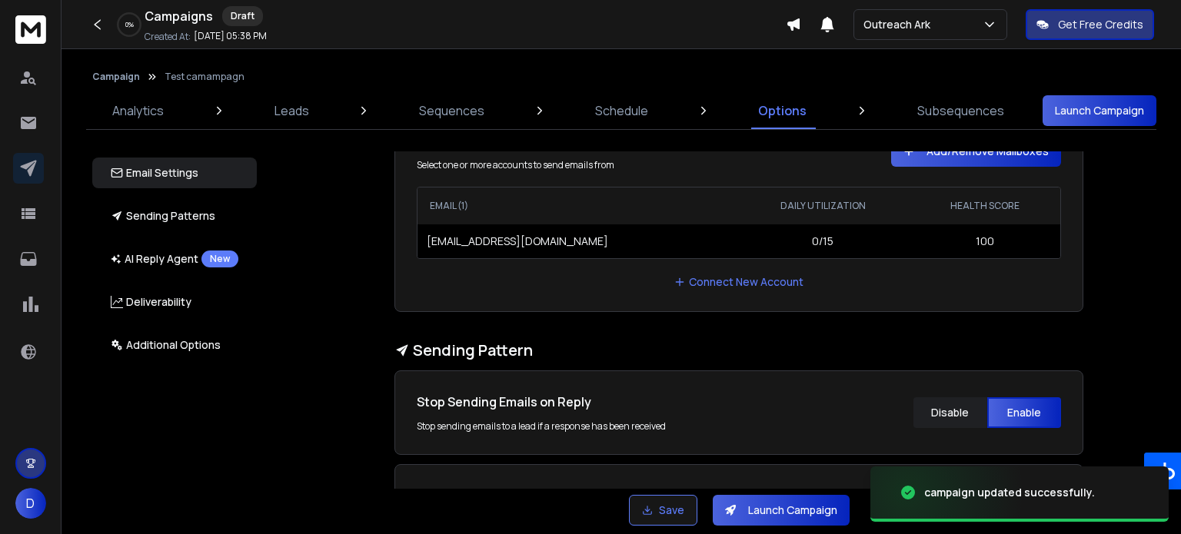
scroll to position [102, 0]
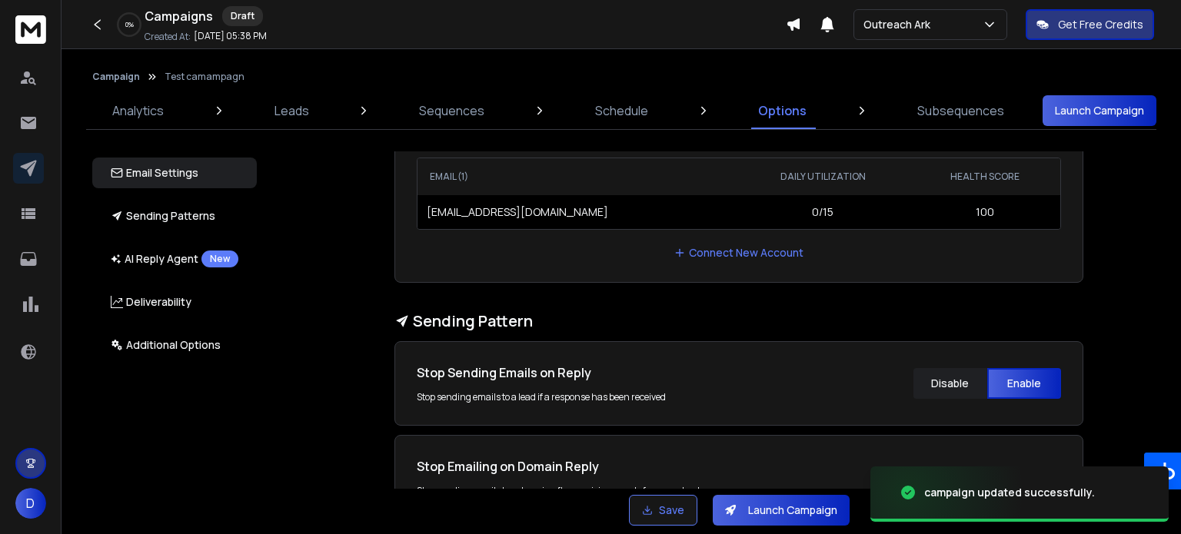
click at [763, 510] on button "Launch Campaign" at bounding box center [781, 510] width 137 height 31
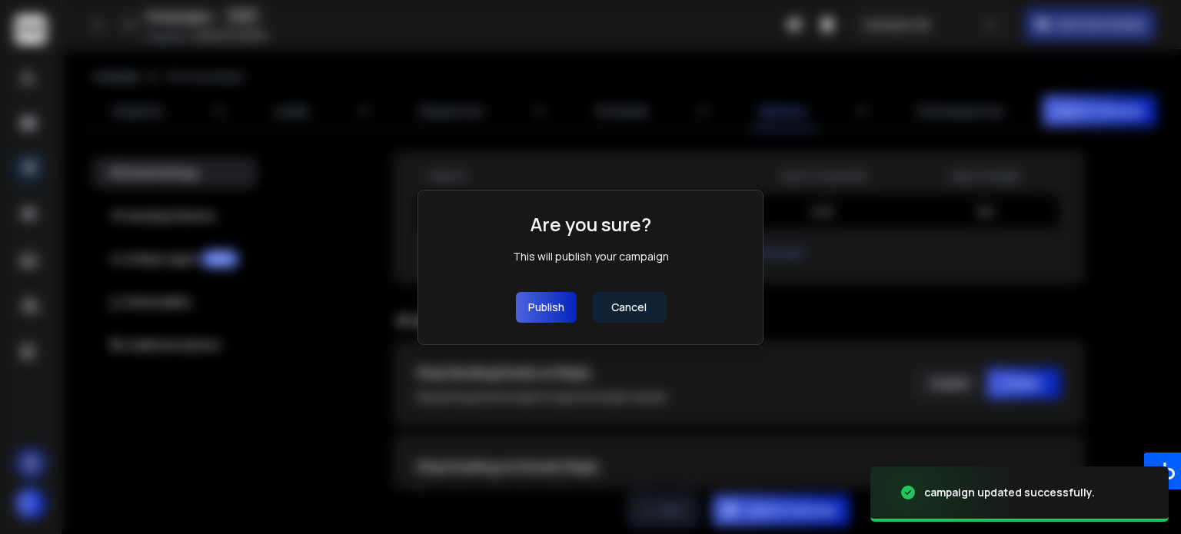
click at [563, 308] on button "Publish" at bounding box center [546, 307] width 61 height 31
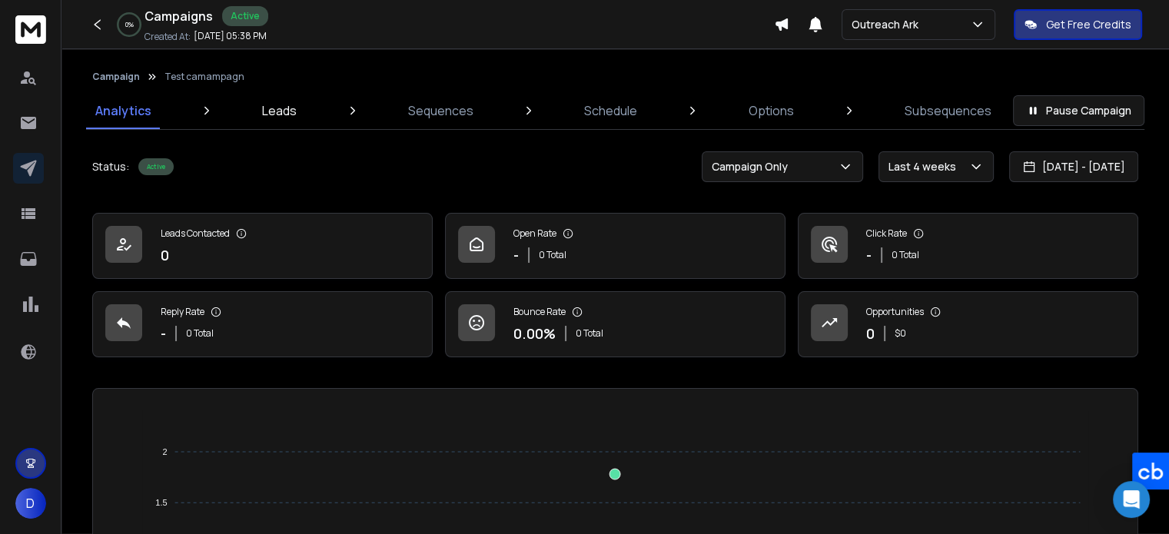
click at [281, 123] on link "Leads" at bounding box center [279, 110] width 53 height 37
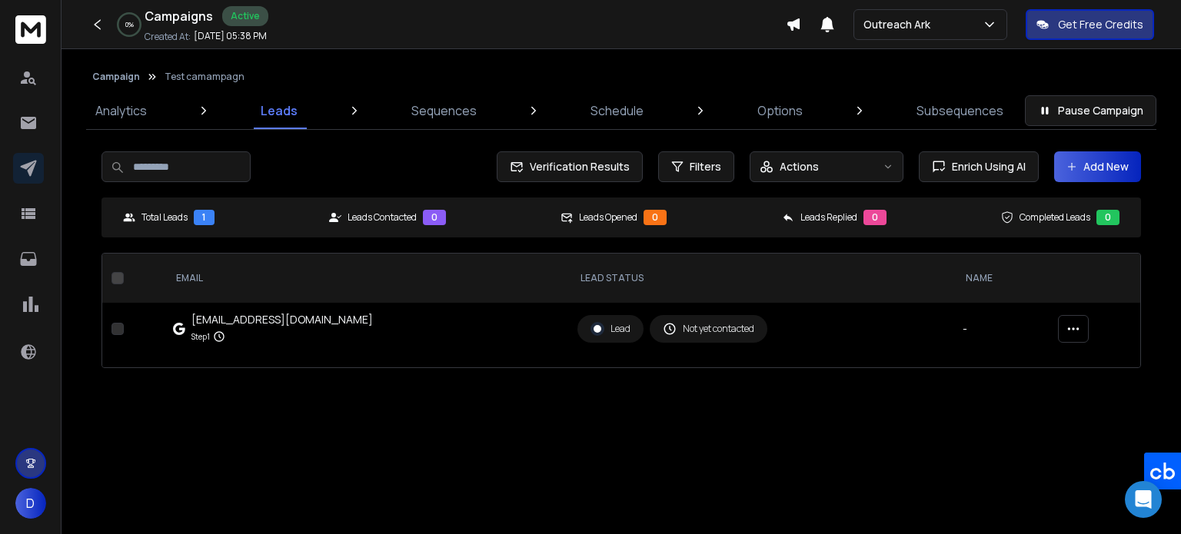
click at [1070, 328] on icon "button" at bounding box center [1073, 329] width 14 height 14
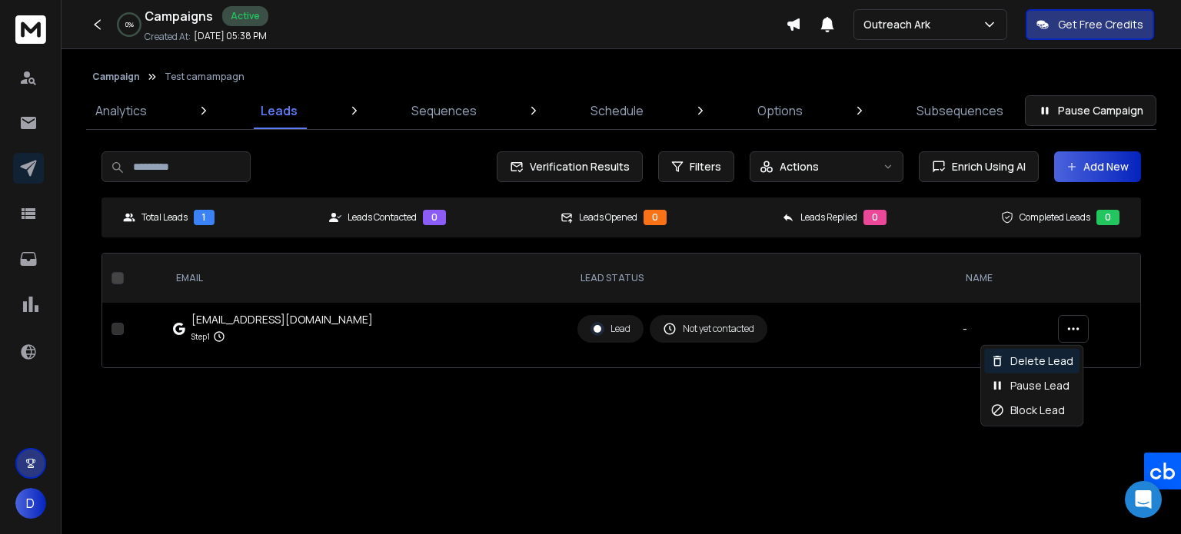
click at [311, 321] on div "[EMAIL_ADDRESS][DOMAIN_NAME]" at bounding box center [281, 319] width 181 height 15
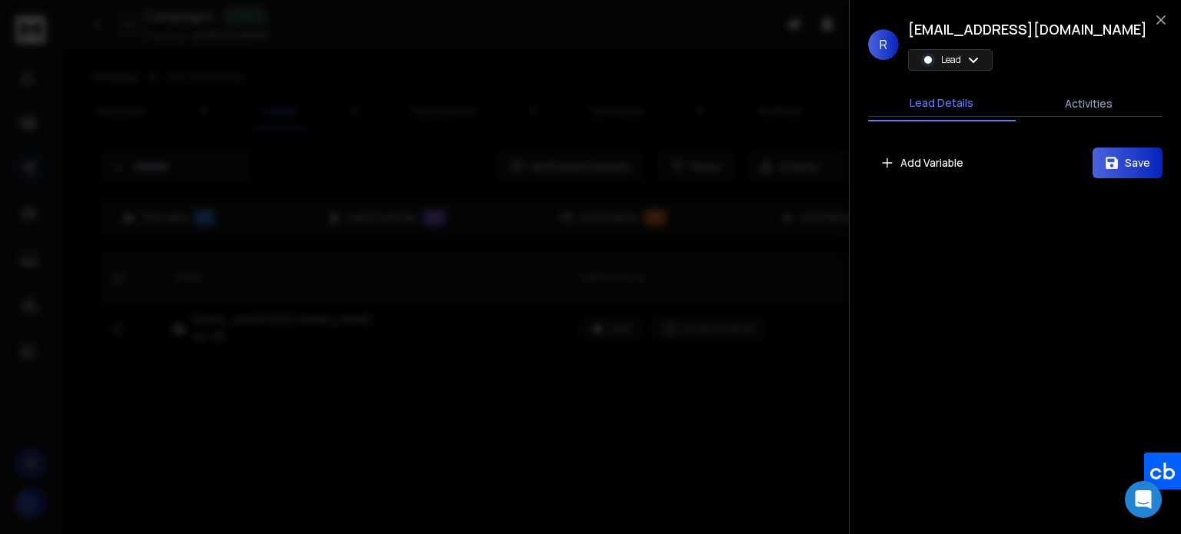
click at [1078, 103] on button "Activities" at bounding box center [1090, 104] width 148 height 34
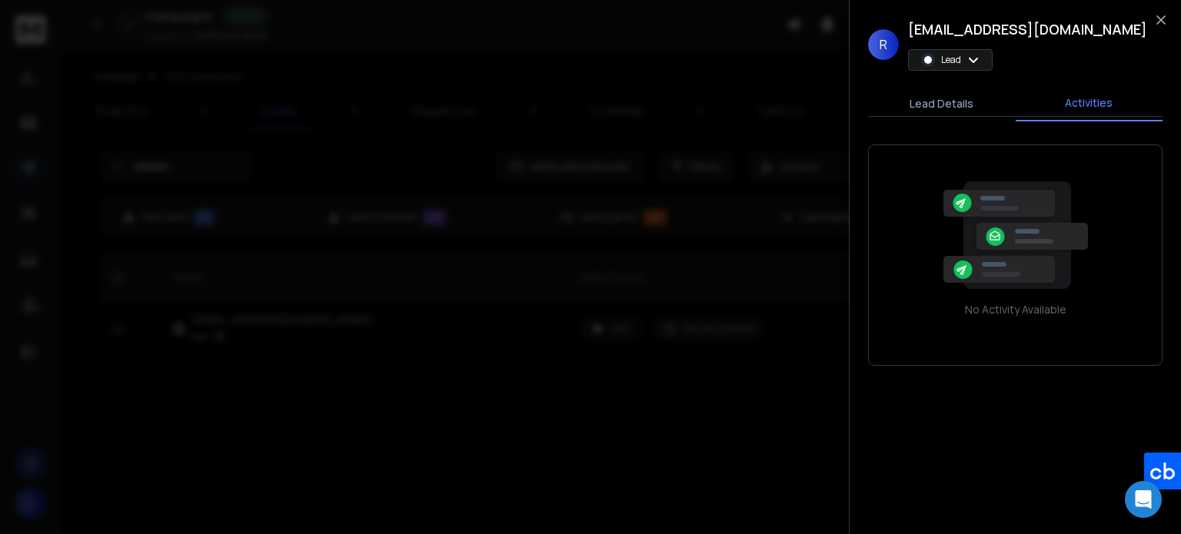
click at [959, 108] on button "Lead Details" at bounding box center [942, 104] width 148 height 34
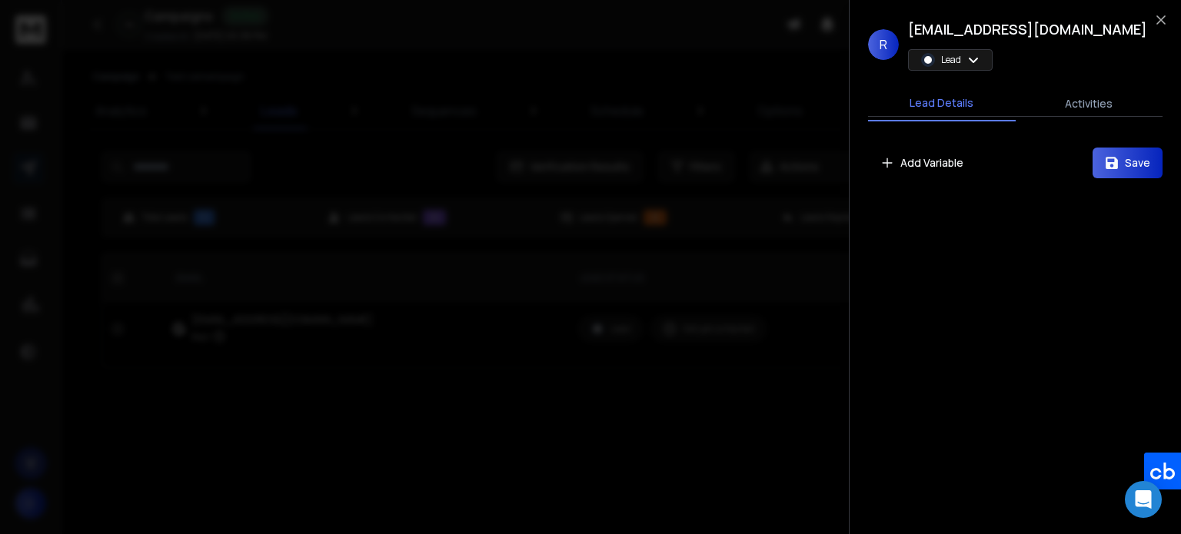
click at [1079, 98] on button "Activities" at bounding box center [1090, 104] width 148 height 34
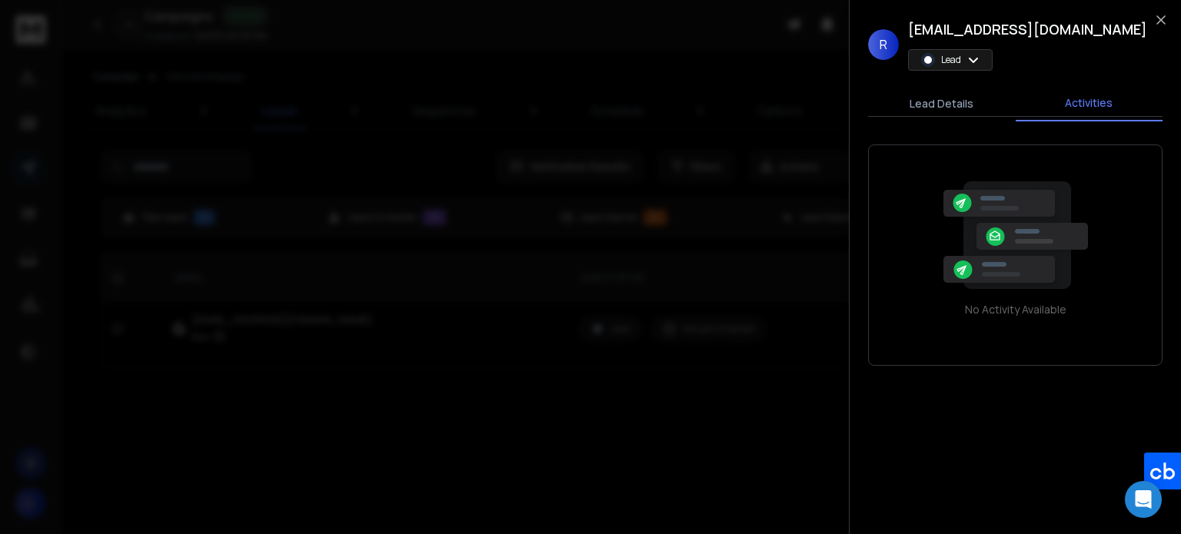
click at [953, 104] on button "Lead Details" at bounding box center [942, 104] width 148 height 34
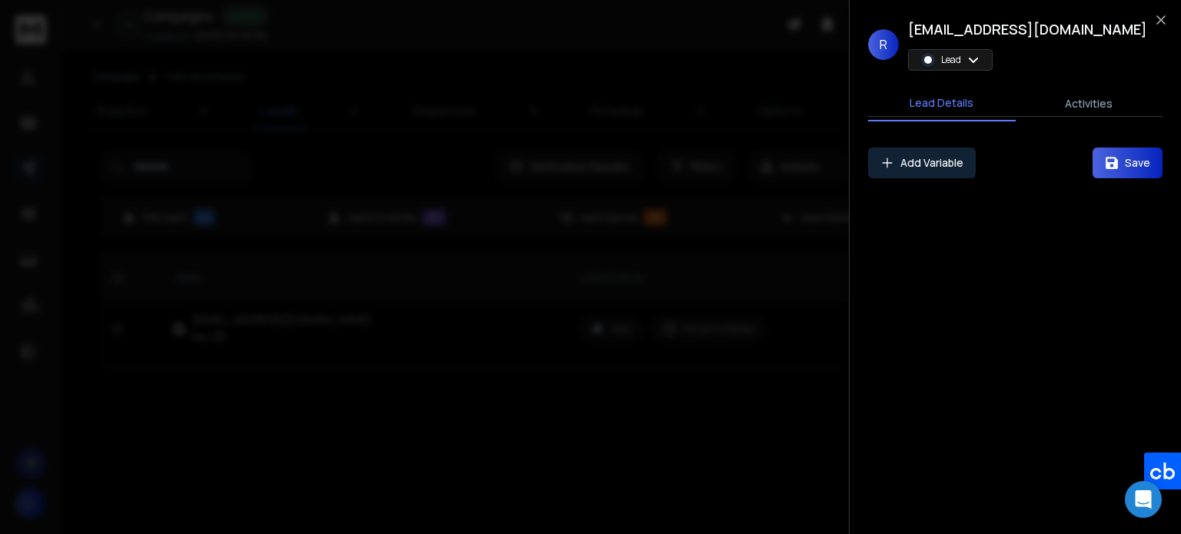
click at [944, 165] on button "Add Variable" at bounding box center [922, 163] width 108 height 31
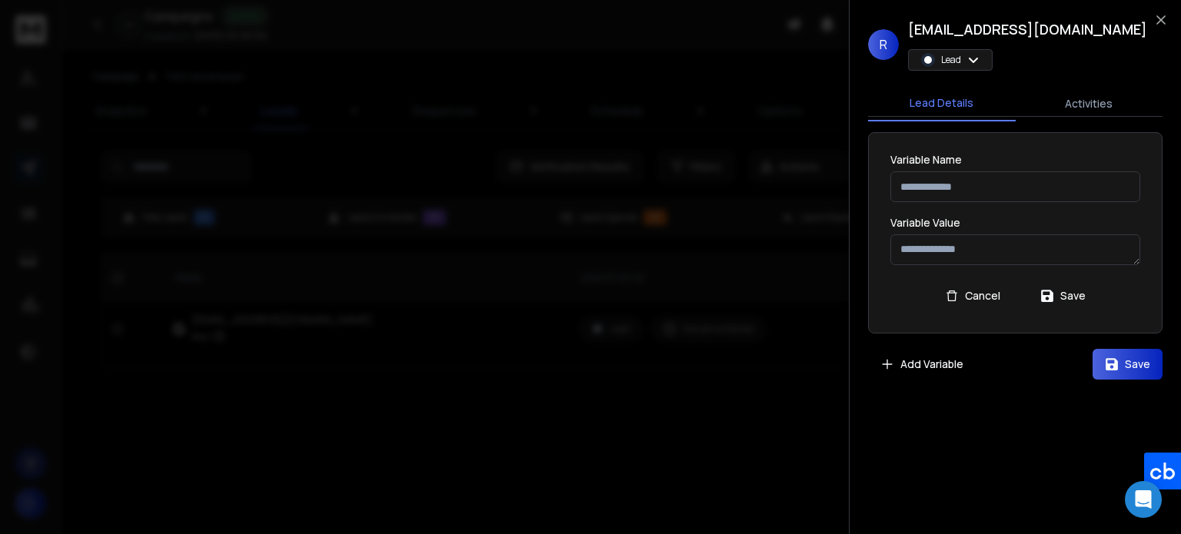
click at [940, 190] on input at bounding box center [1015, 186] width 250 height 31
type input "******"
type textarea "*****"
click at [1056, 298] on button "Save" at bounding box center [1063, 296] width 70 height 31
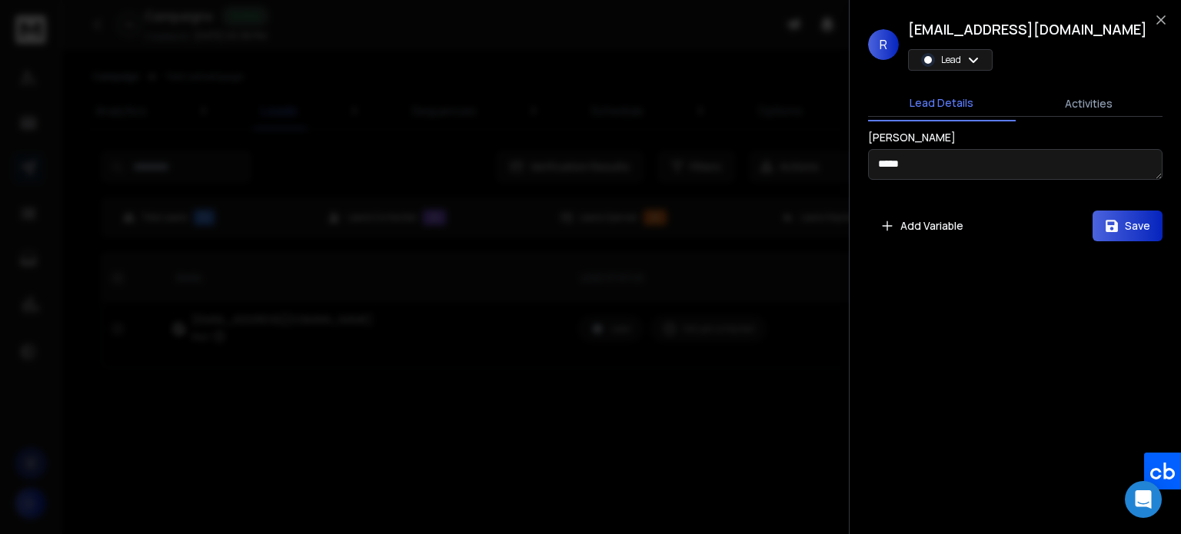
click at [1117, 223] on icon "submit" at bounding box center [1112, 226] width 12 height 12
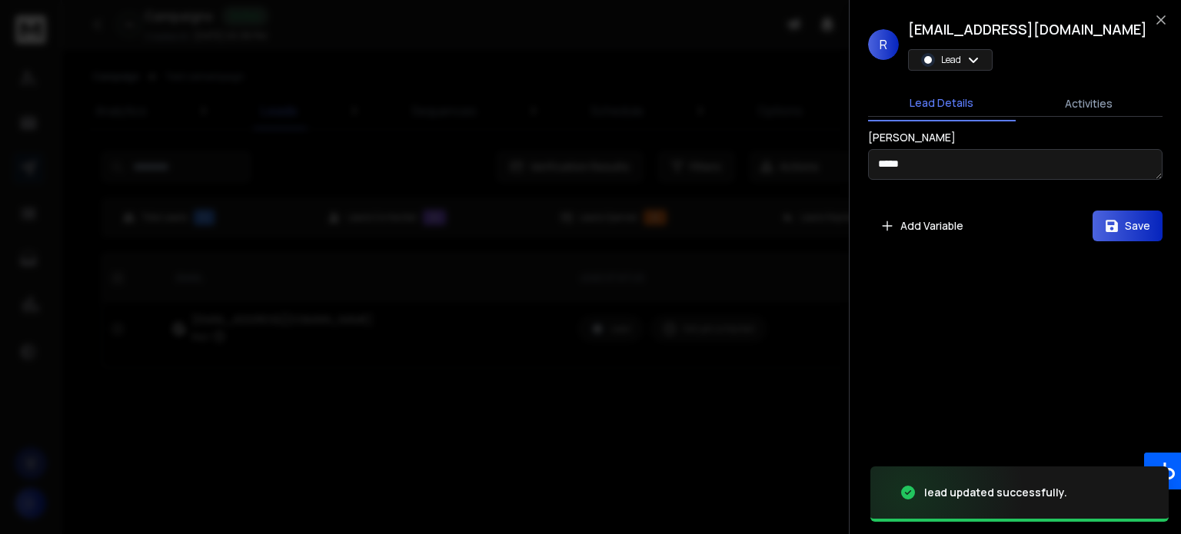
click at [1062, 104] on button "Activities" at bounding box center [1090, 104] width 148 height 34
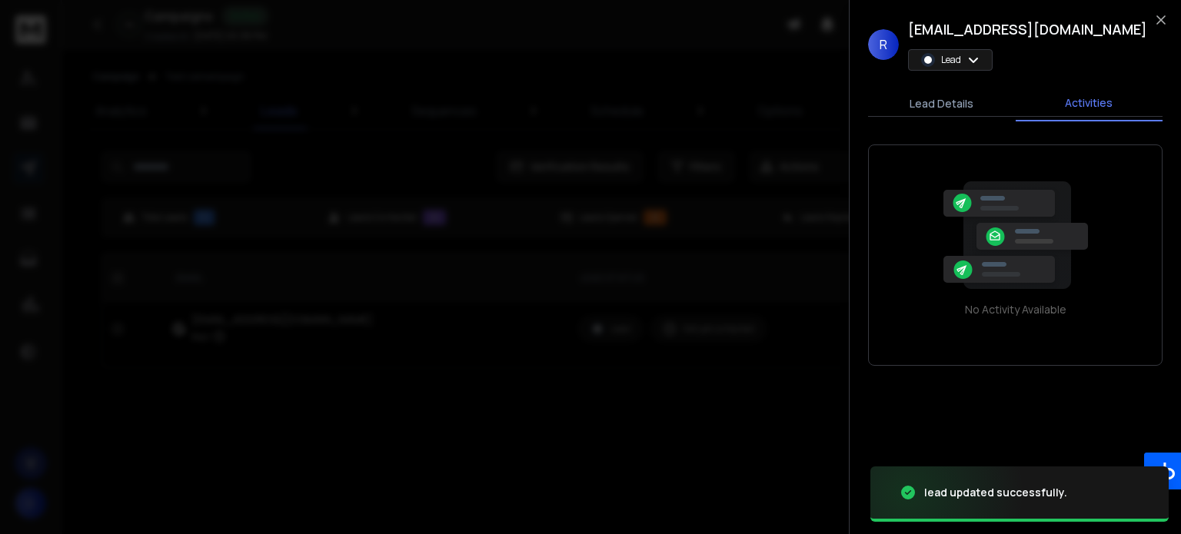
click at [948, 107] on button "Lead Details" at bounding box center [942, 104] width 148 height 34
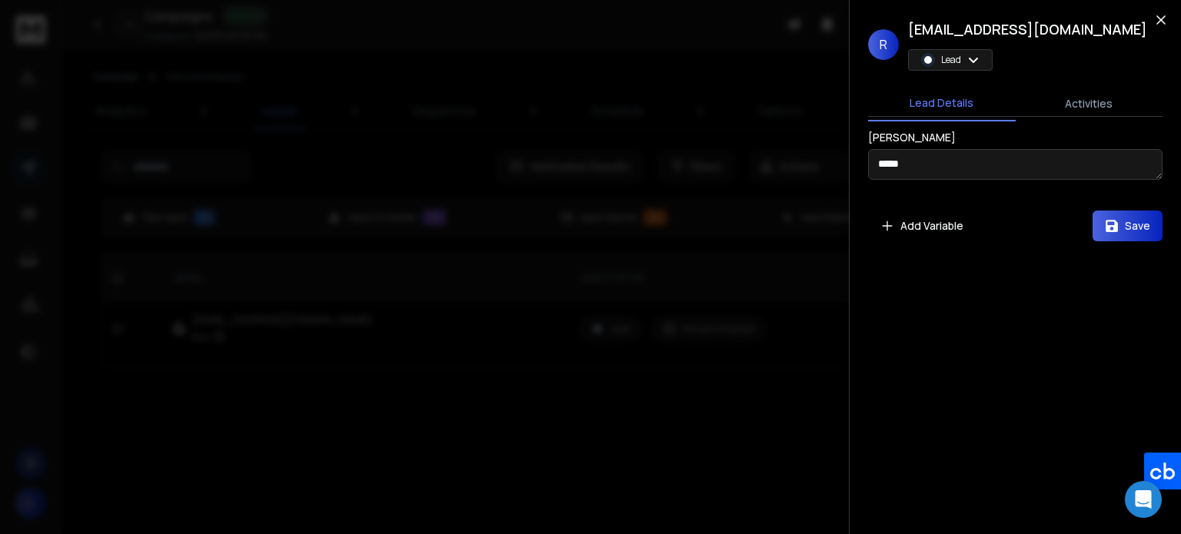
click at [1160, 18] on icon "button" at bounding box center [1161, 20] width 8 height 8
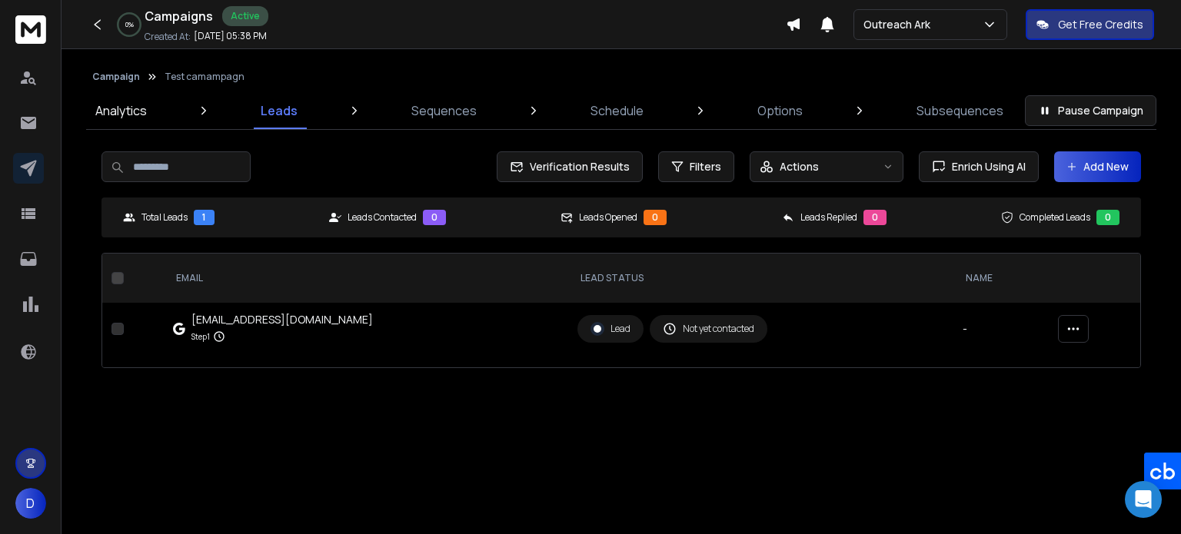
click at [144, 107] on p "Analytics" at bounding box center [121, 110] width 52 height 18
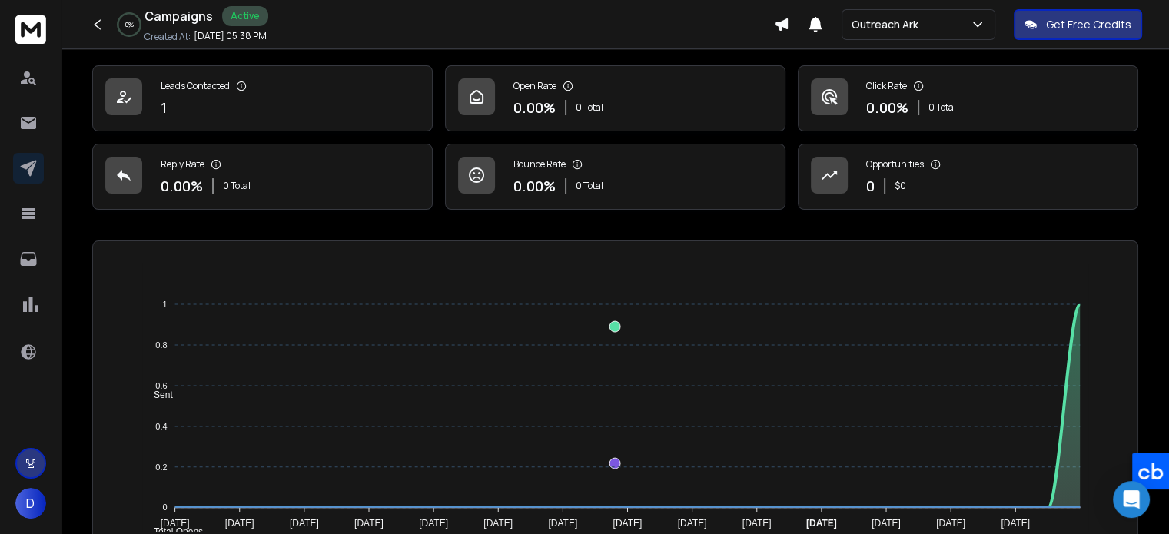
scroll to position [14, 0]
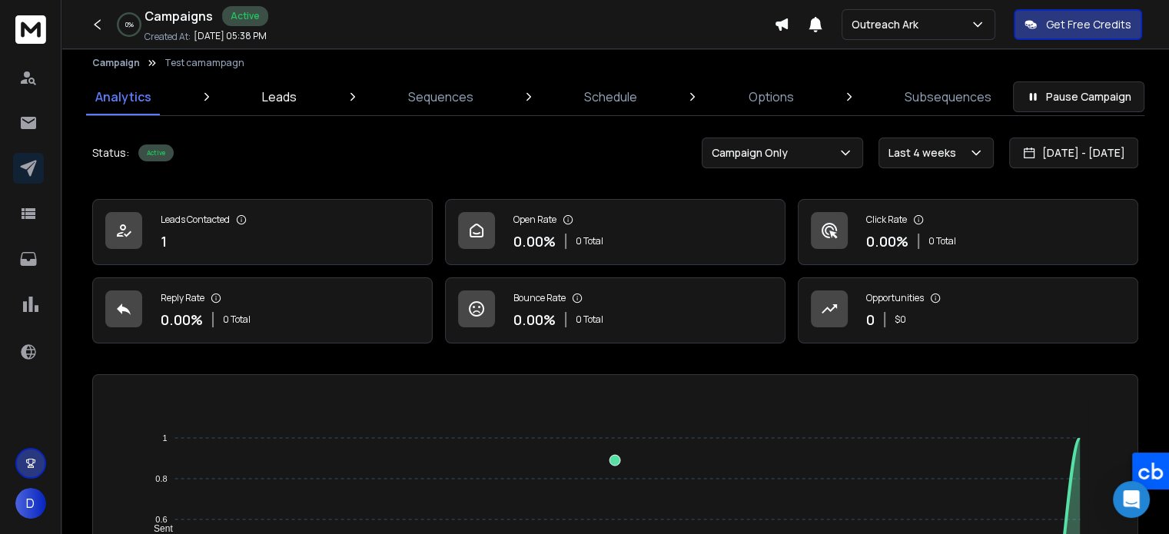
click at [271, 102] on p "Leads" at bounding box center [279, 97] width 35 height 18
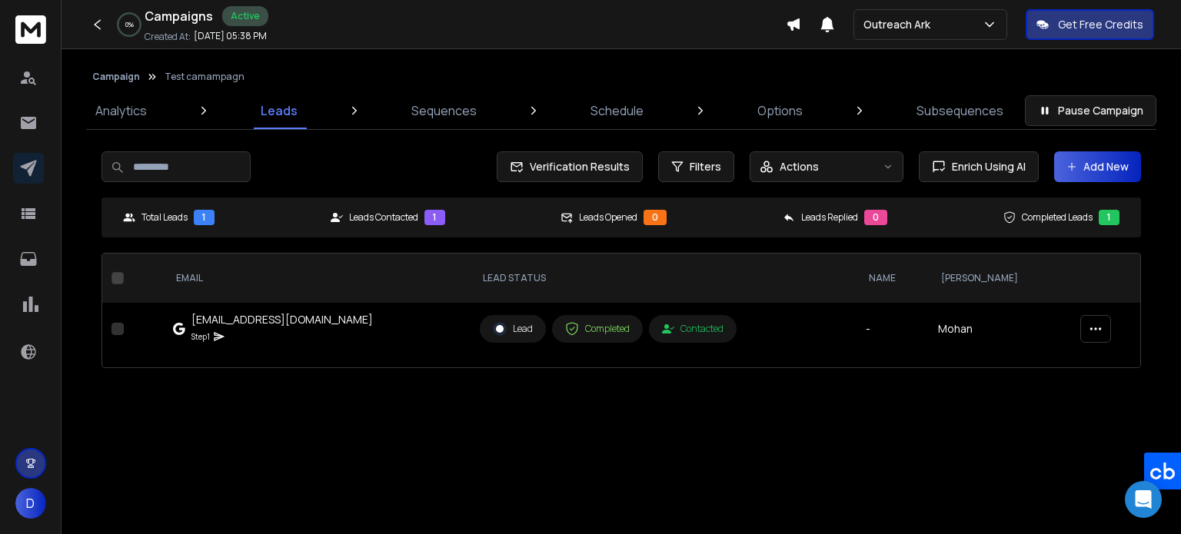
click at [298, 319] on div "rajesh@outreachark.com" at bounding box center [281, 319] width 181 height 15
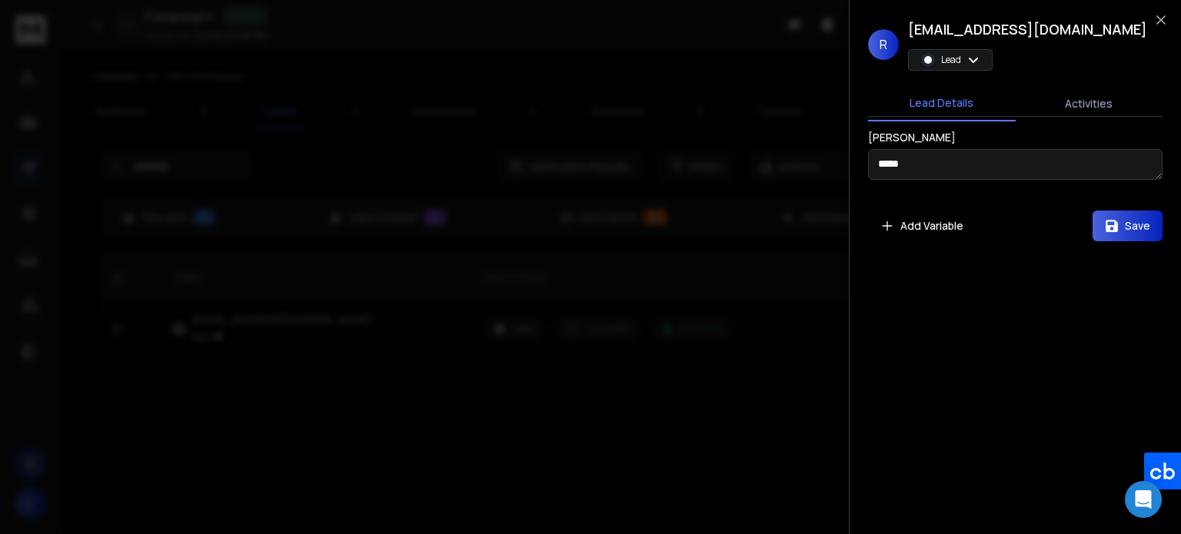
click at [1074, 103] on button "Activities" at bounding box center [1090, 104] width 148 height 34
click at [959, 104] on button "Lead Details" at bounding box center [942, 103] width 148 height 35
click at [1062, 108] on button "Activities" at bounding box center [1090, 104] width 148 height 34
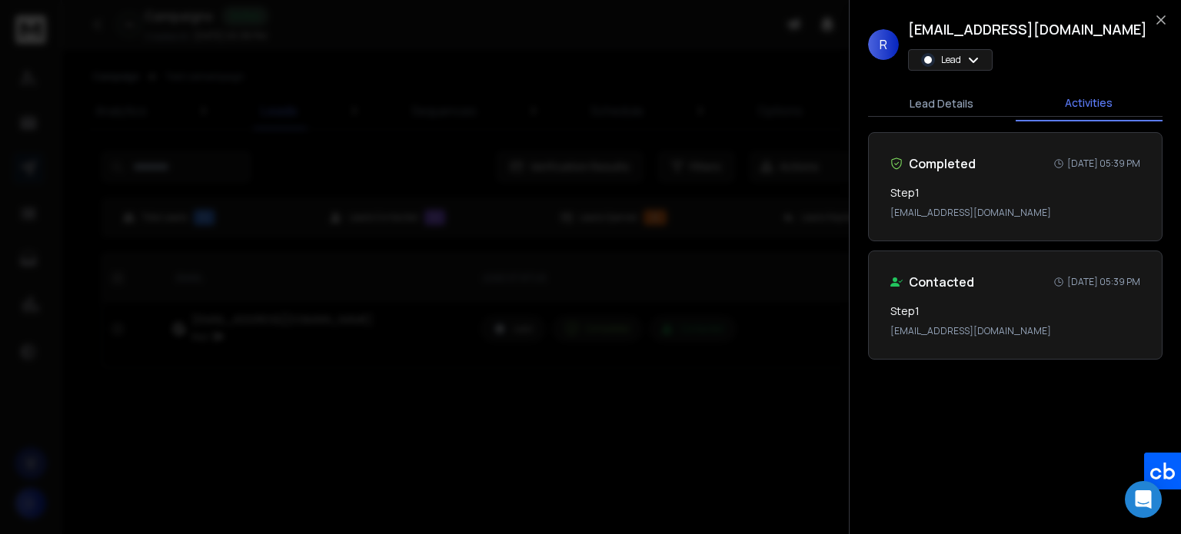
click at [978, 102] on button "Lead Details" at bounding box center [942, 104] width 148 height 34
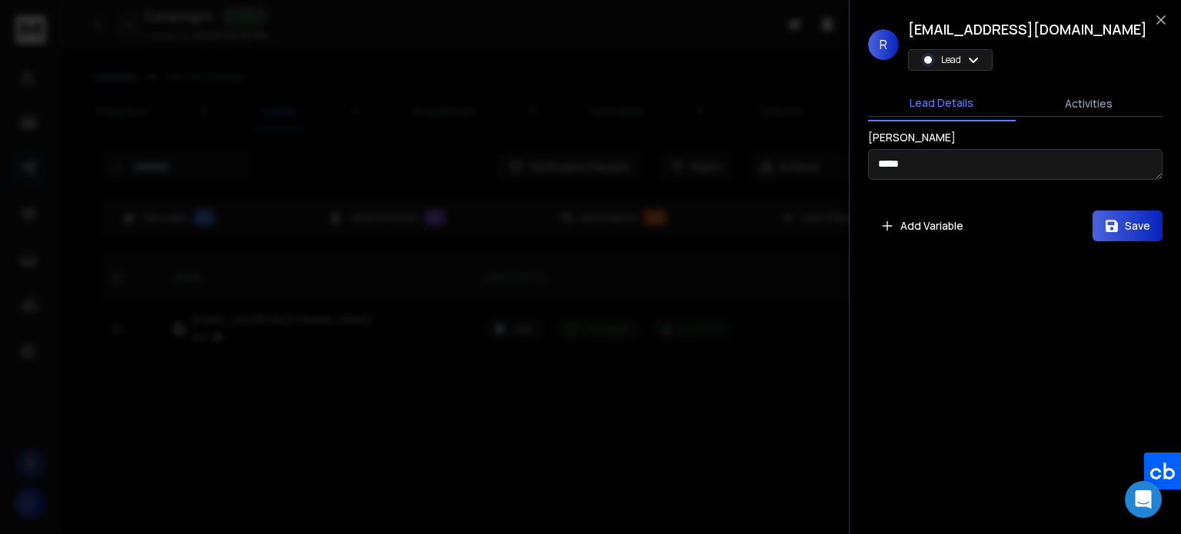
click at [1069, 105] on button "Activities" at bounding box center [1090, 104] width 148 height 34
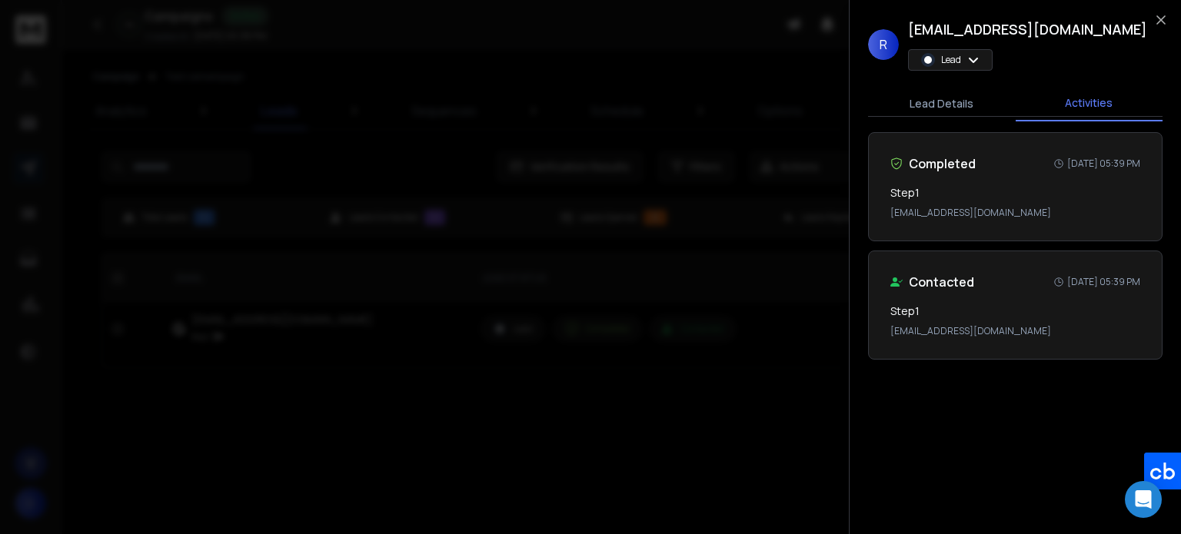
click at [956, 164] on div "Completed" at bounding box center [932, 164] width 85 height 18
click at [952, 107] on button "Lead Details" at bounding box center [942, 104] width 148 height 34
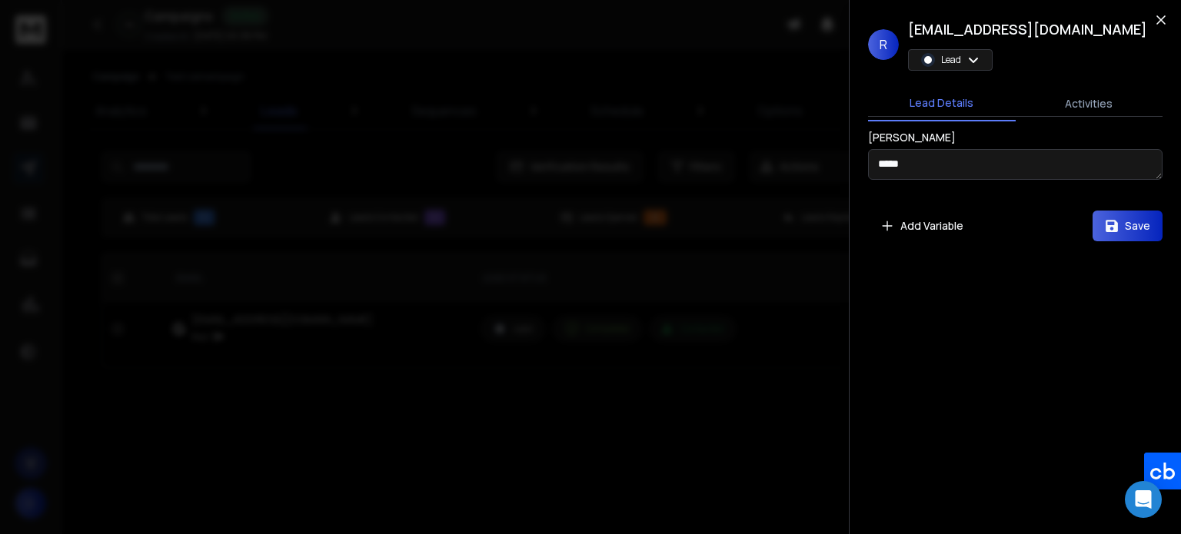
click at [1158, 22] on icon "button" at bounding box center [1161, 20] width 8 height 8
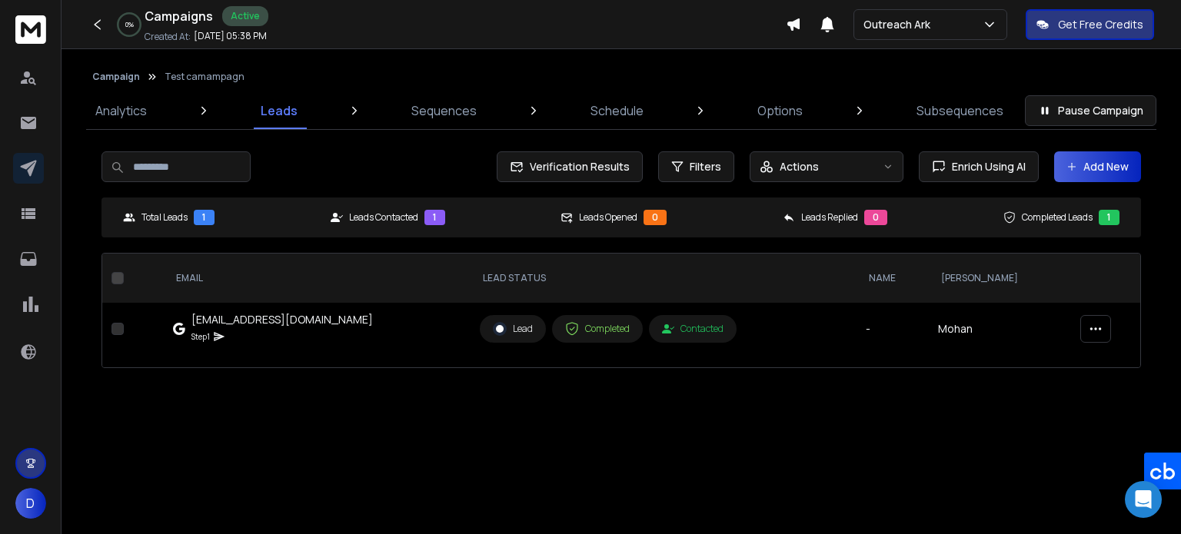
click at [276, 322] on div "rajesh@outreachark.com" at bounding box center [281, 319] width 181 height 15
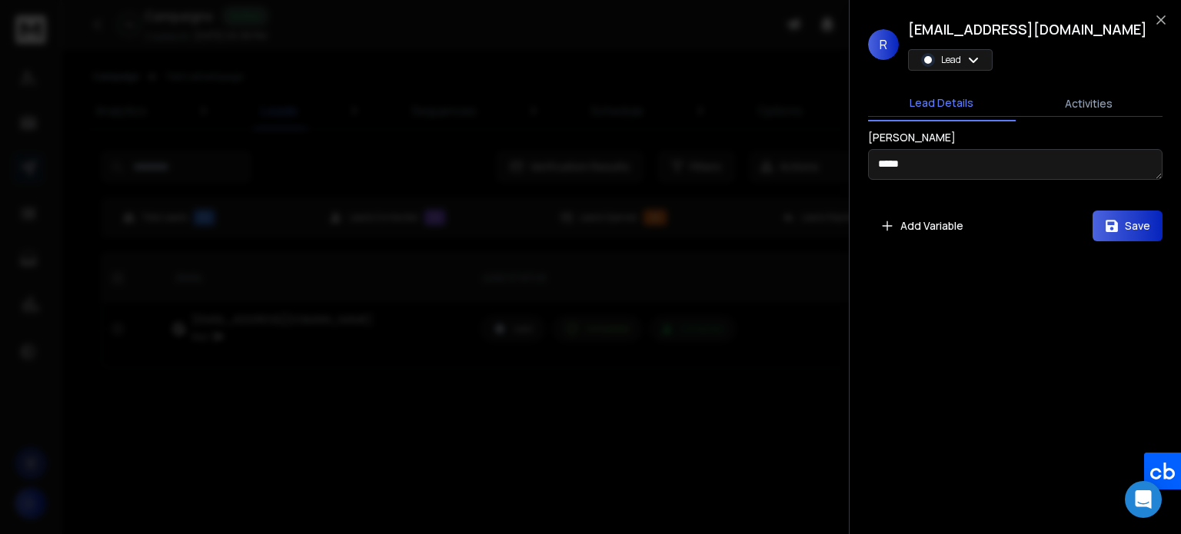
click at [1100, 104] on button "Activities" at bounding box center [1090, 104] width 148 height 34
click at [956, 113] on button "Lead Details" at bounding box center [942, 103] width 148 height 35
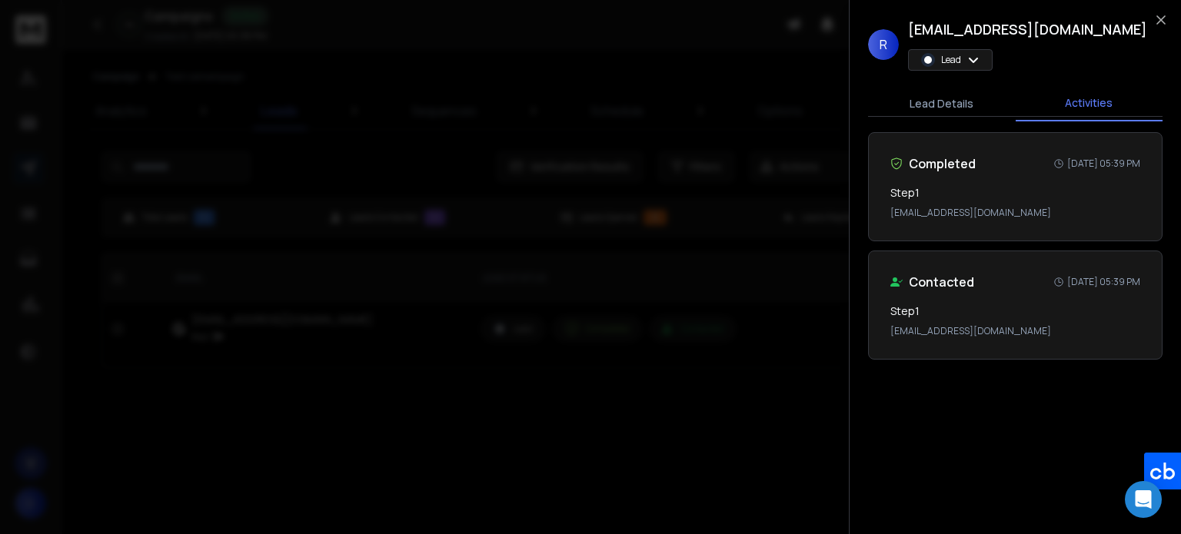
click at [1092, 105] on button "Activities" at bounding box center [1090, 103] width 148 height 35
click at [962, 103] on button "Lead Details" at bounding box center [942, 104] width 148 height 34
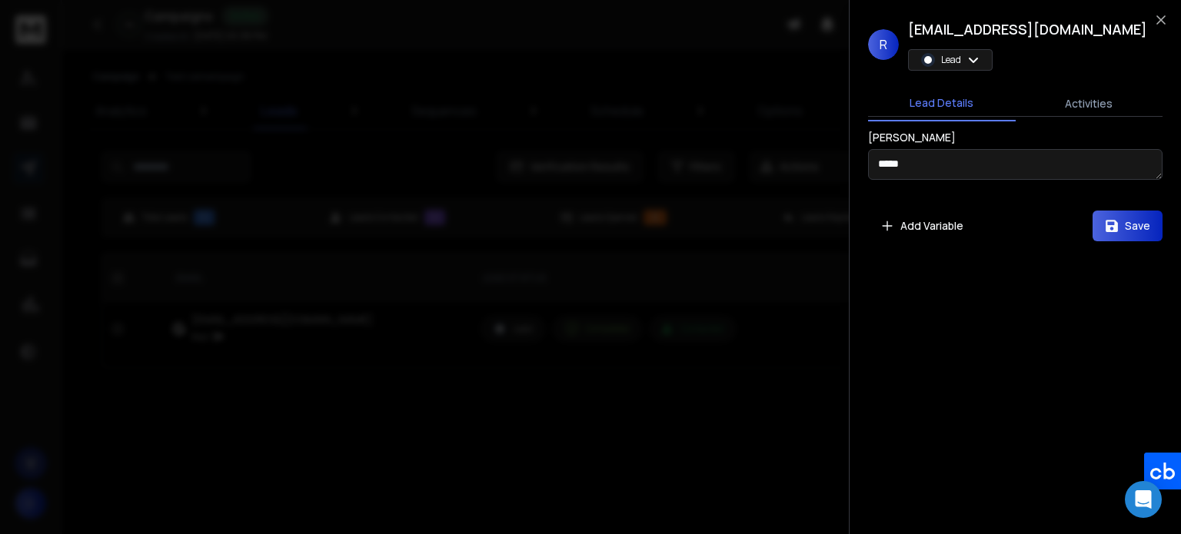
click at [1106, 104] on button "Activities" at bounding box center [1090, 104] width 148 height 34
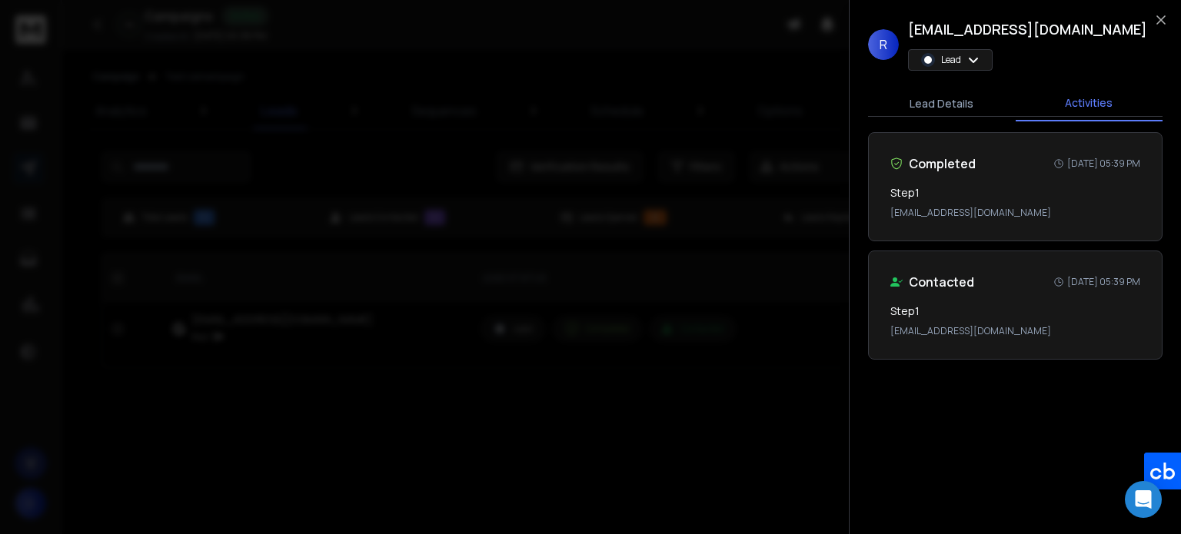
click at [972, 100] on button "Lead Details" at bounding box center [942, 104] width 148 height 34
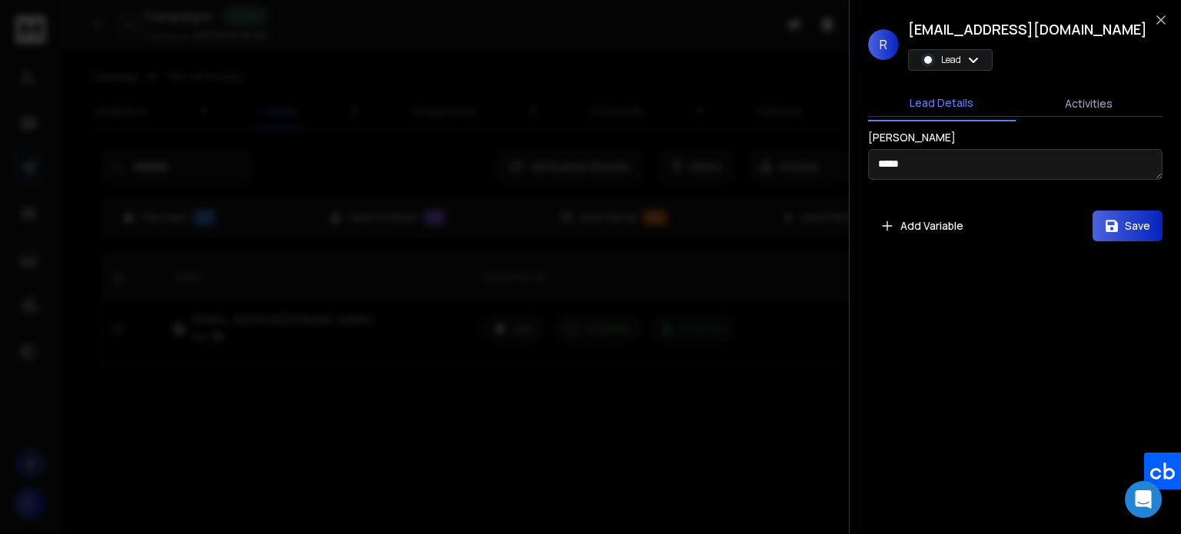
click at [1078, 106] on button "Activities" at bounding box center [1090, 104] width 148 height 34
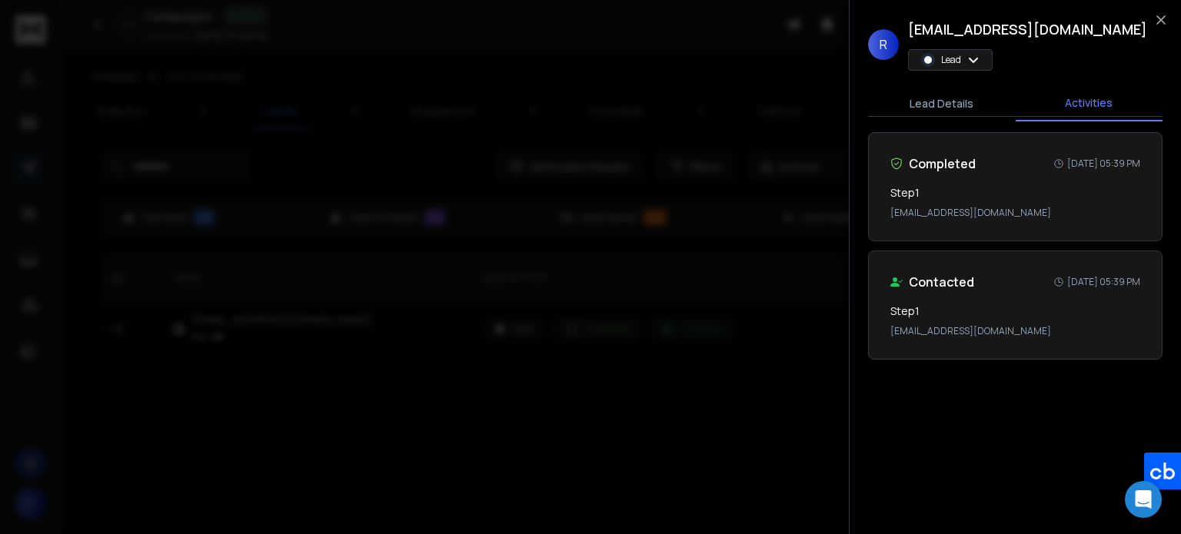
click at [949, 105] on button "Lead Details" at bounding box center [942, 104] width 148 height 34
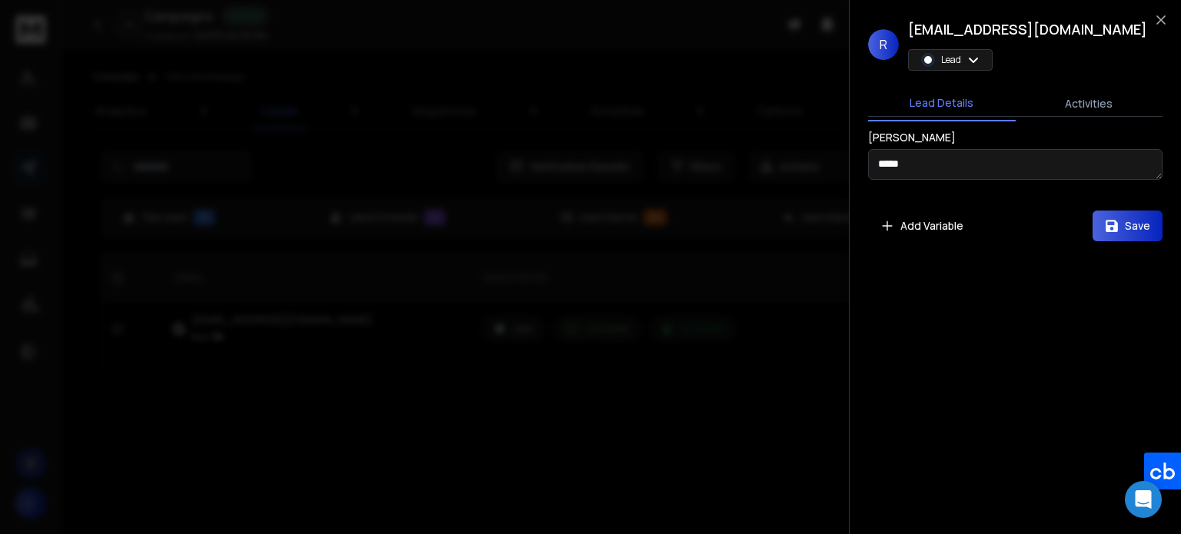
click at [1099, 102] on button "Activities" at bounding box center [1090, 104] width 148 height 34
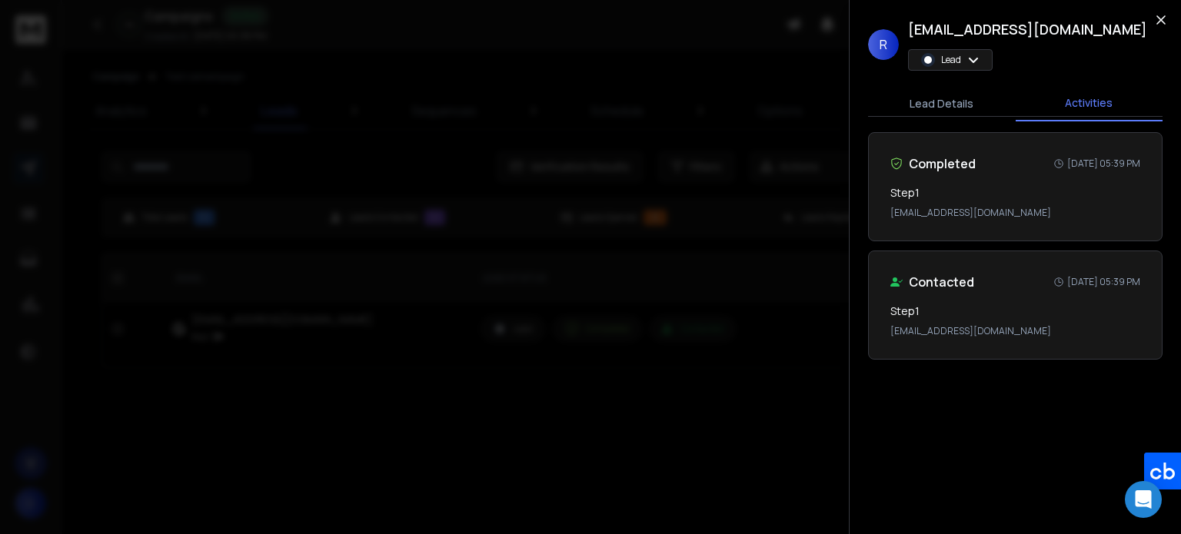
click at [1162, 19] on icon "button" at bounding box center [1160, 19] width 15 height 15
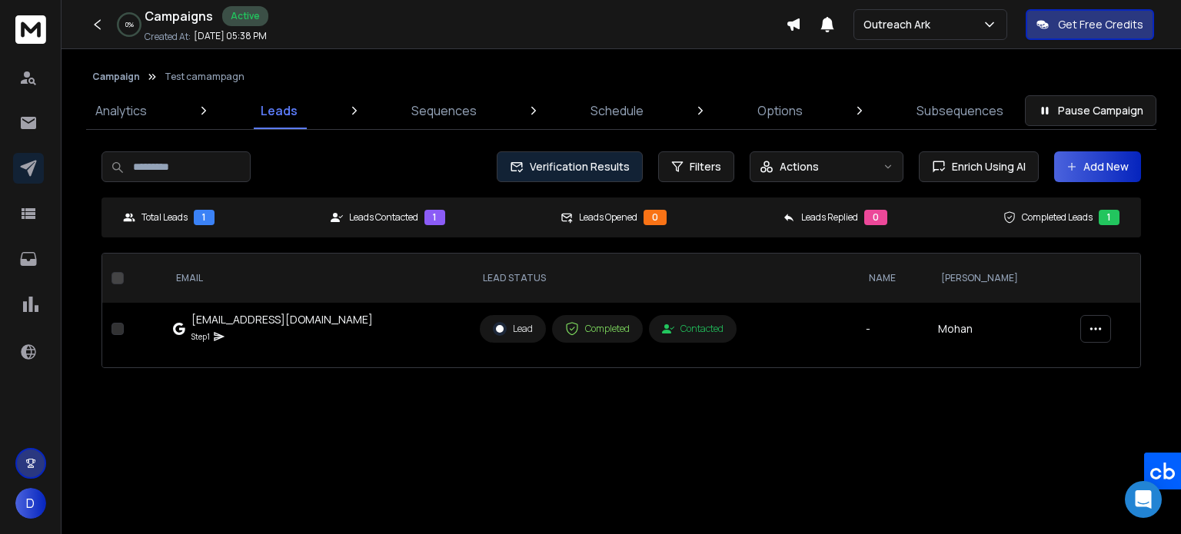
click at [604, 166] on span "Verification Results" at bounding box center [577, 166] width 106 height 15
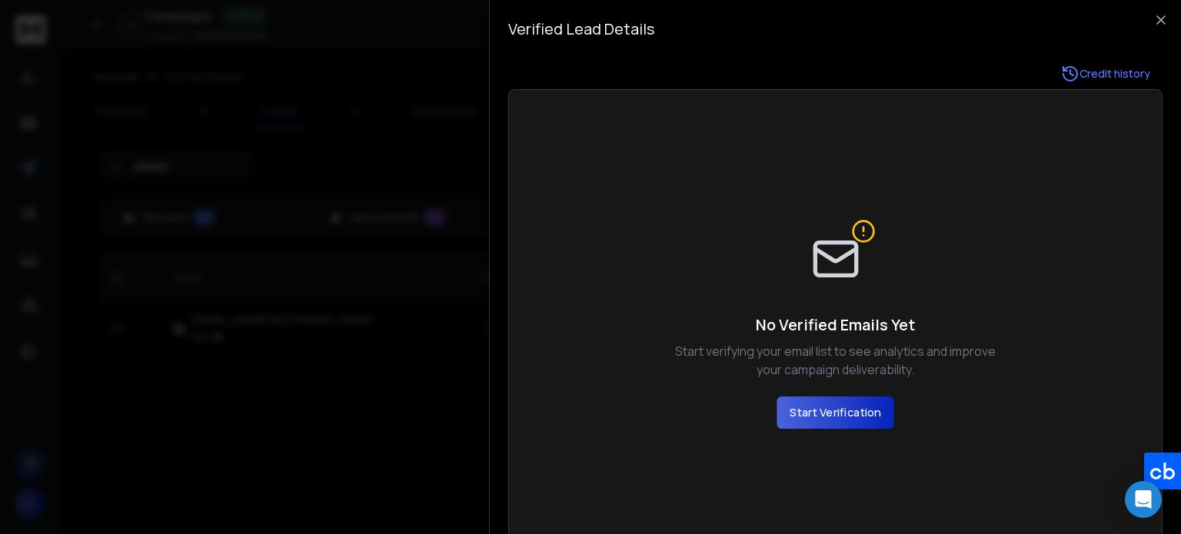
click at [853, 411] on button "Start Verification" at bounding box center [834, 413] width 117 height 32
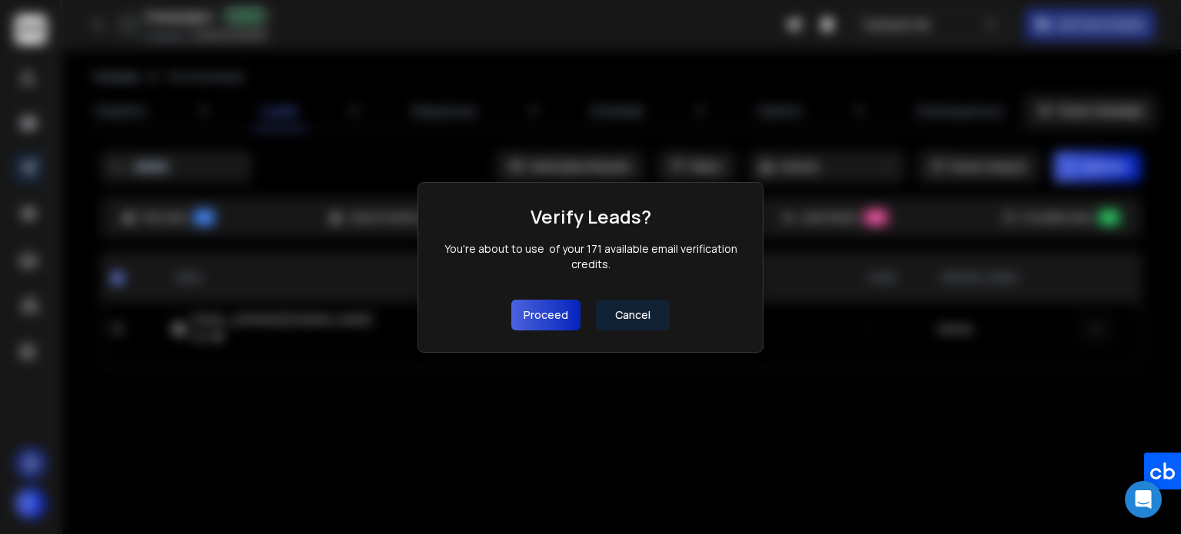
click at [550, 309] on button "Proceed" at bounding box center [545, 315] width 69 height 31
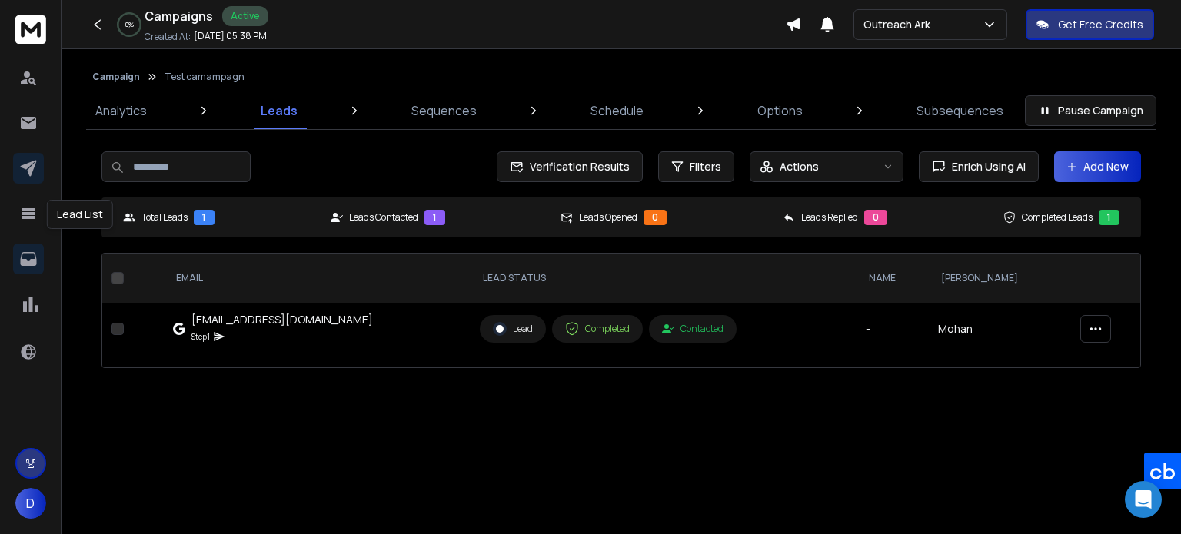
click at [34, 251] on icon at bounding box center [28, 259] width 18 height 18
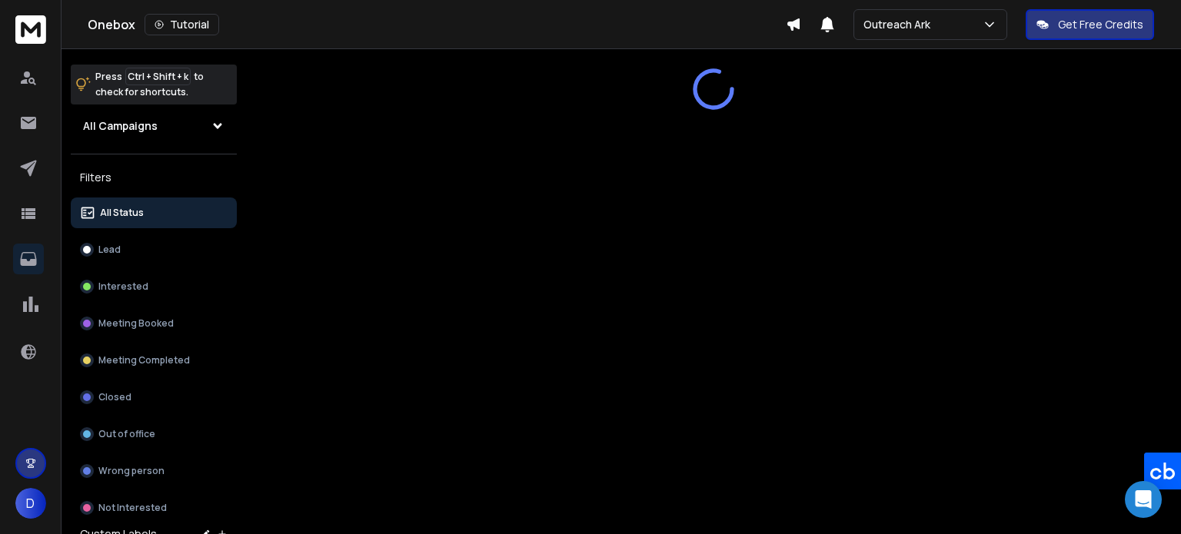
click at [427, 36] on div "Onebox Tutorial Outreach Ark Get Free Credits" at bounding box center [590, 24] width 1181 height 49
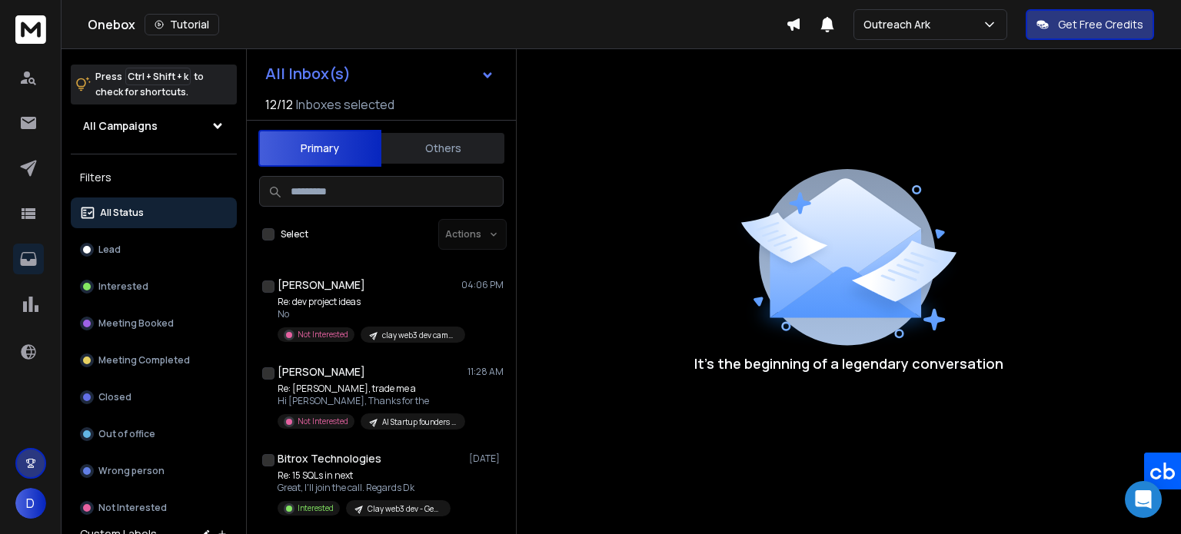
click at [610, 48] on div "Onebox Tutorial Outreach Ark Get Free Credits" at bounding box center [590, 24] width 1181 height 49
drag, startPoint x: 28, startPoint y: 223, endPoint x: 22, endPoint y: 245, distance: 22.9
click at [28, 223] on icon at bounding box center [28, 214] width 18 height 18
click at [22, 261] on icon at bounding box center [28, 259] width 16 height 14
click at [25, 221] on icon at bounding box center [28, 214] width 18 height 18
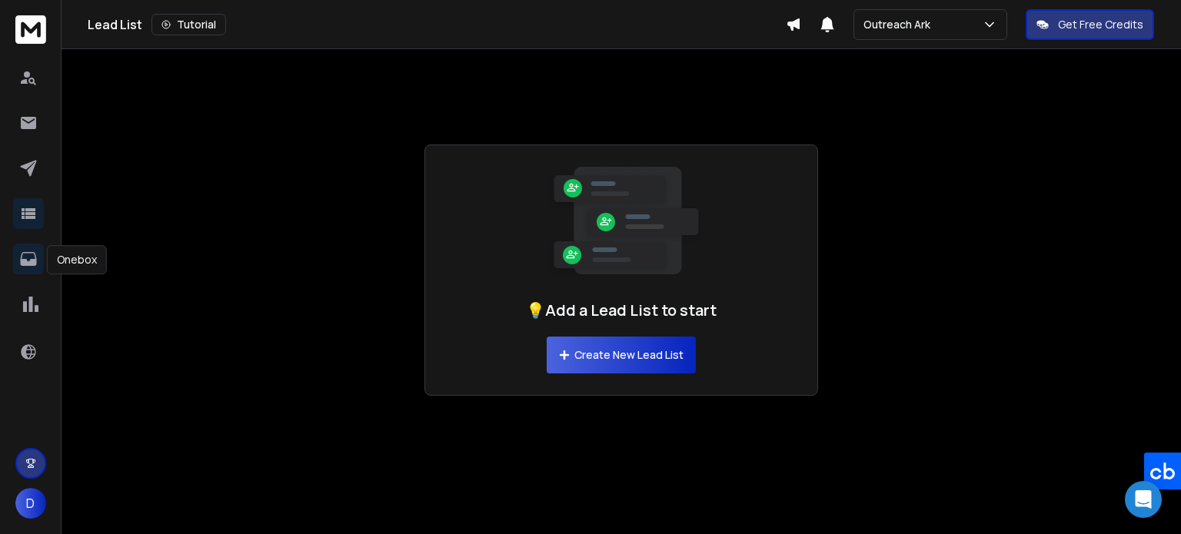
click at [31, 267] on icon at bounding box center [28, 259] width 18 height 18
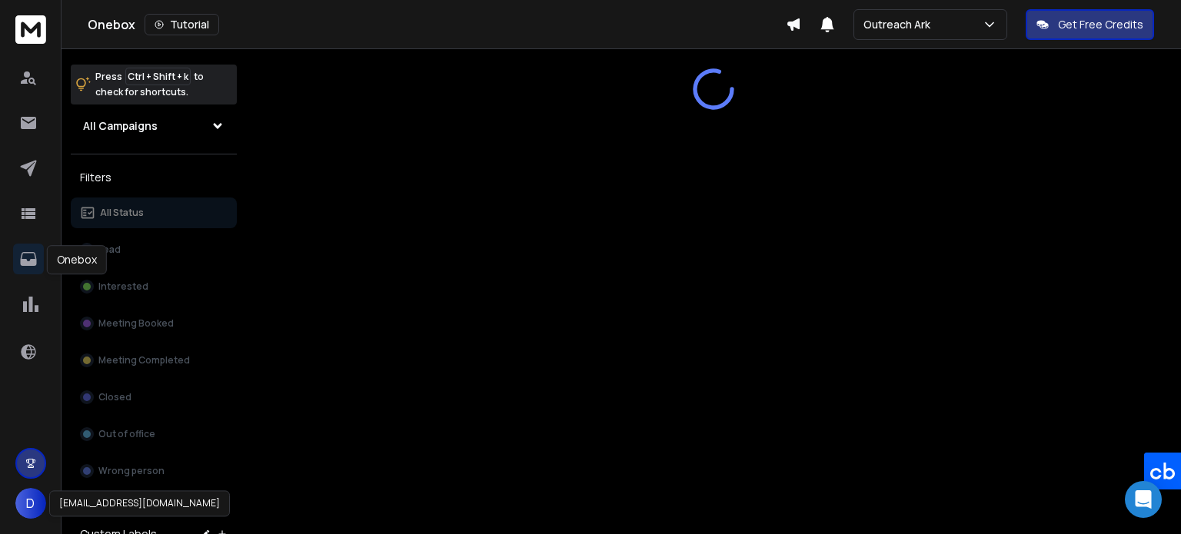
click at [26, 504] on span "D" at bounding box center [30, 503] width 31 height 31
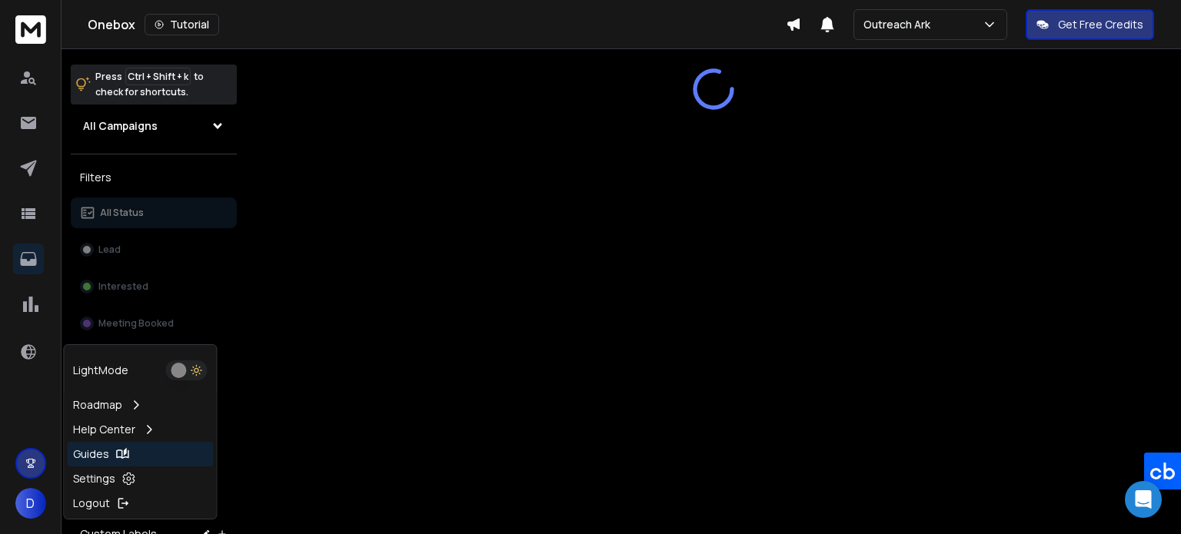
click at [95, 478] on p "Settings" at bounding box center [94, 478] width 42 height 15
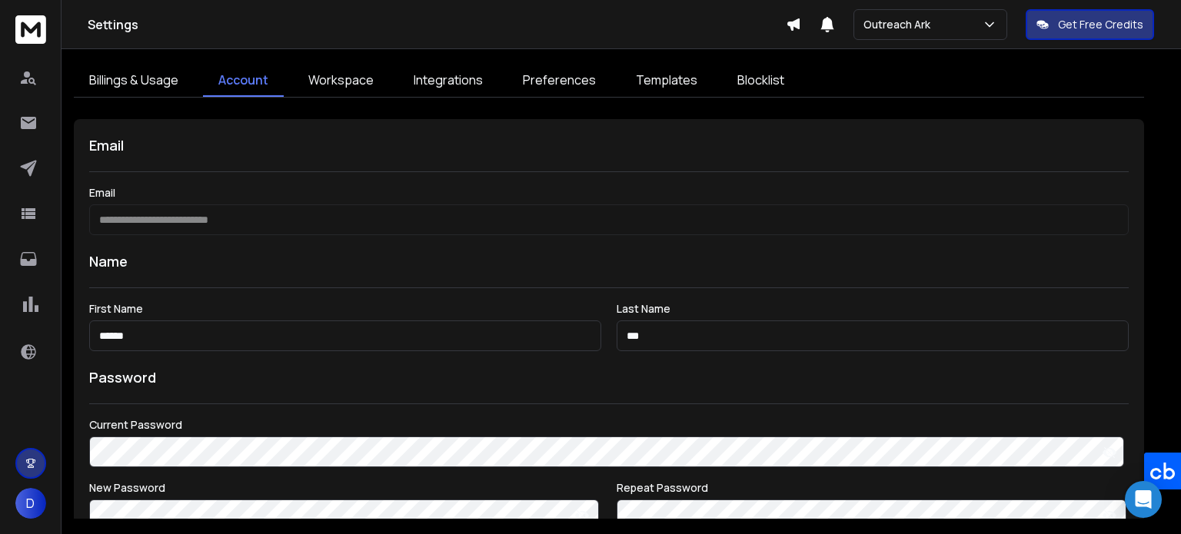
click at [427, 81] on link "Integrations" at bounding box center [448, 81] width 100 height 32
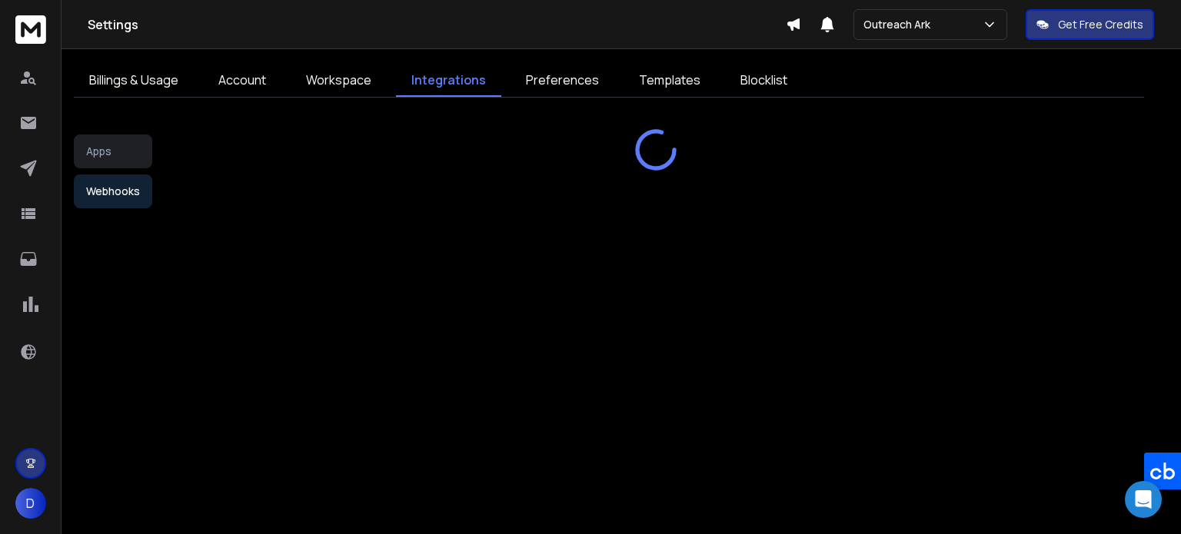
click at [132, 190] on button "Webhooks" at bounding box center [113, 192] width 78 height 34
click at [136, 159] on button "Apps" at bounding box center [113, 152] width 78 height 34
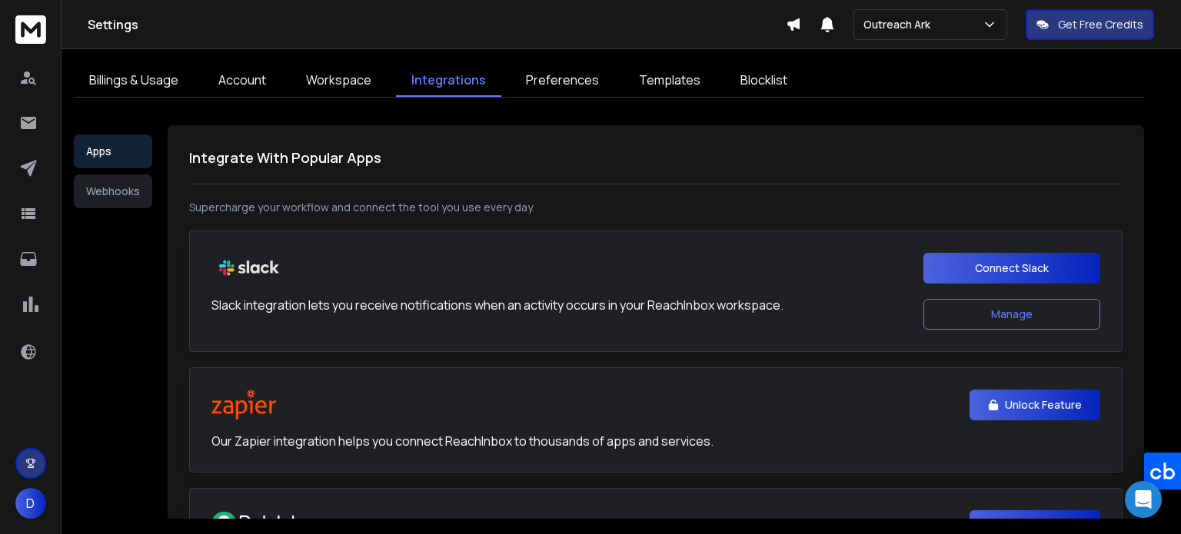
click at [124, 186] on button "Webhooks" at bounding box center [113, 192] width 78 height 34
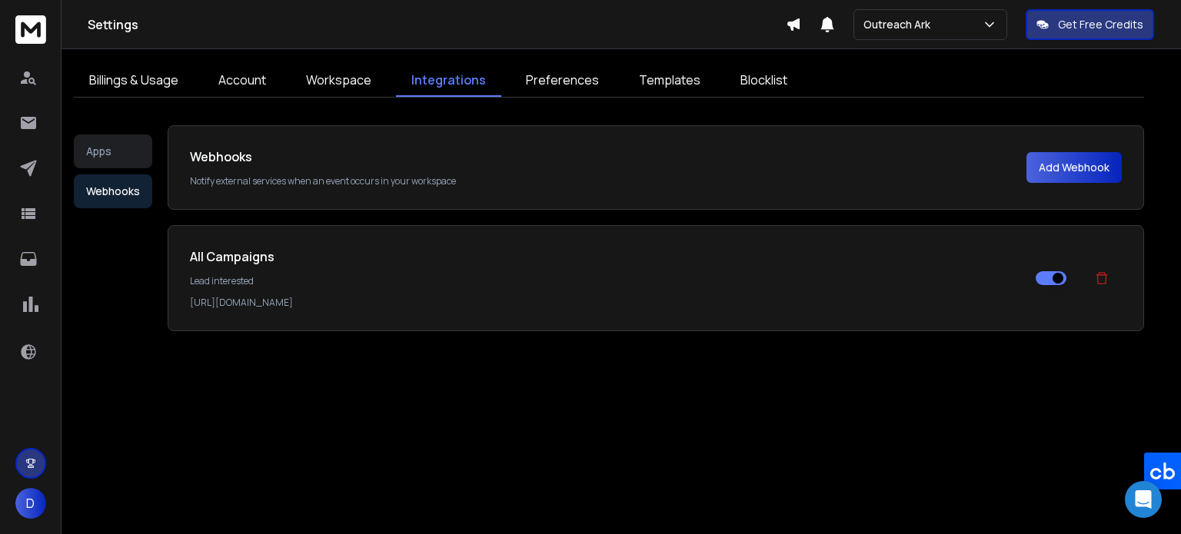
click at [364, 307] on p "https://integrations-api.swipeone.com/webhooks/apps/generic-webhooks/68e7a5dcd1…" at bounding box center [606, 303] width 833 height 12
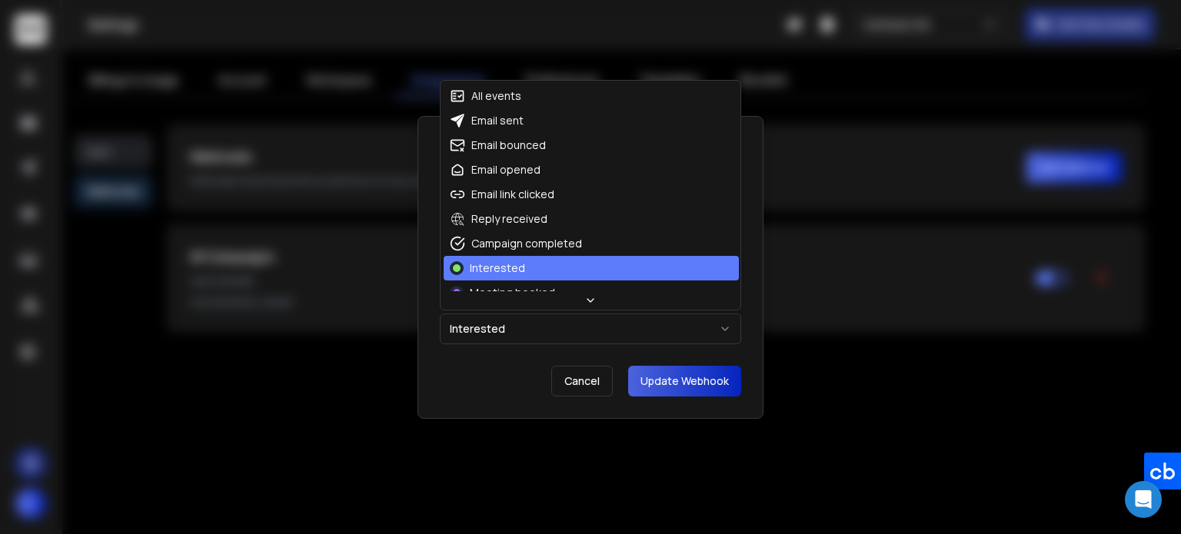
click at [505, 331] on button "Interested" at bounding box center [590, 329] width 301 height 31
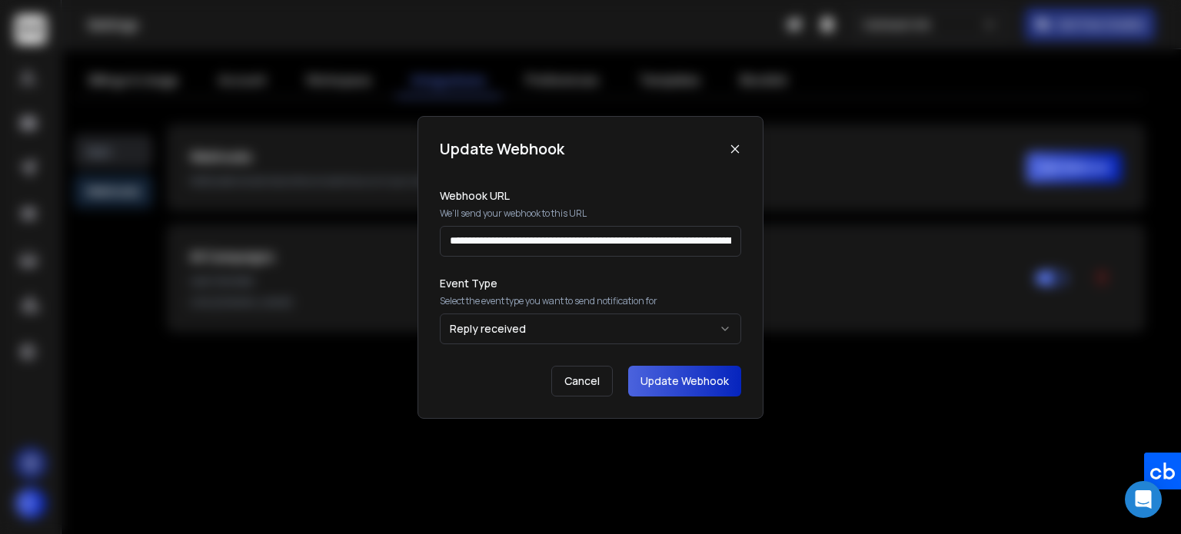
click at [507, 331] on div "Reply received" at bounding box center [488, 328] width 76 height 15
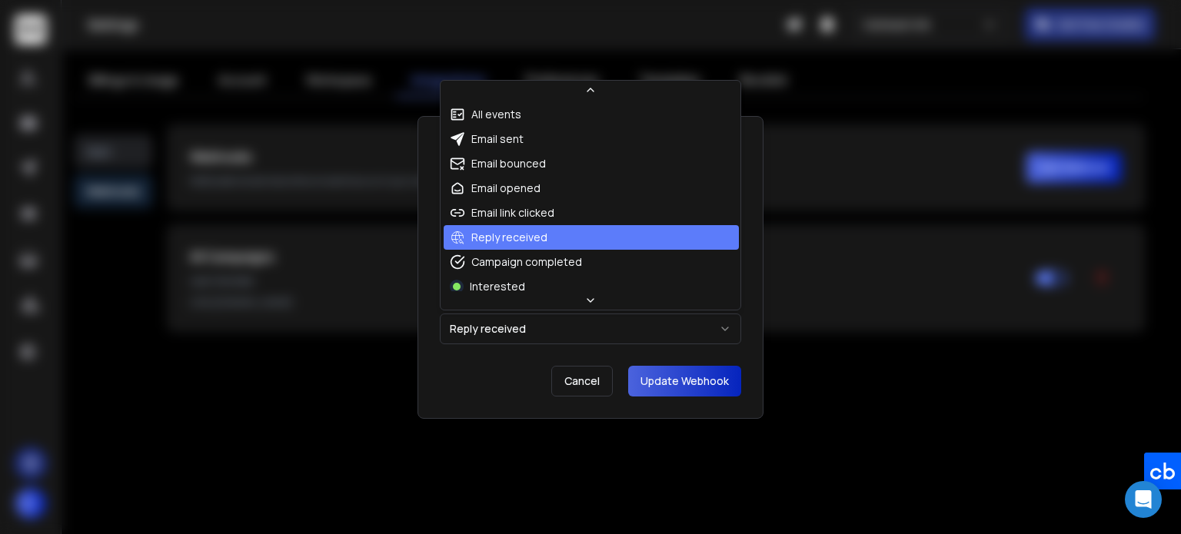
scroll to position [25, 0]
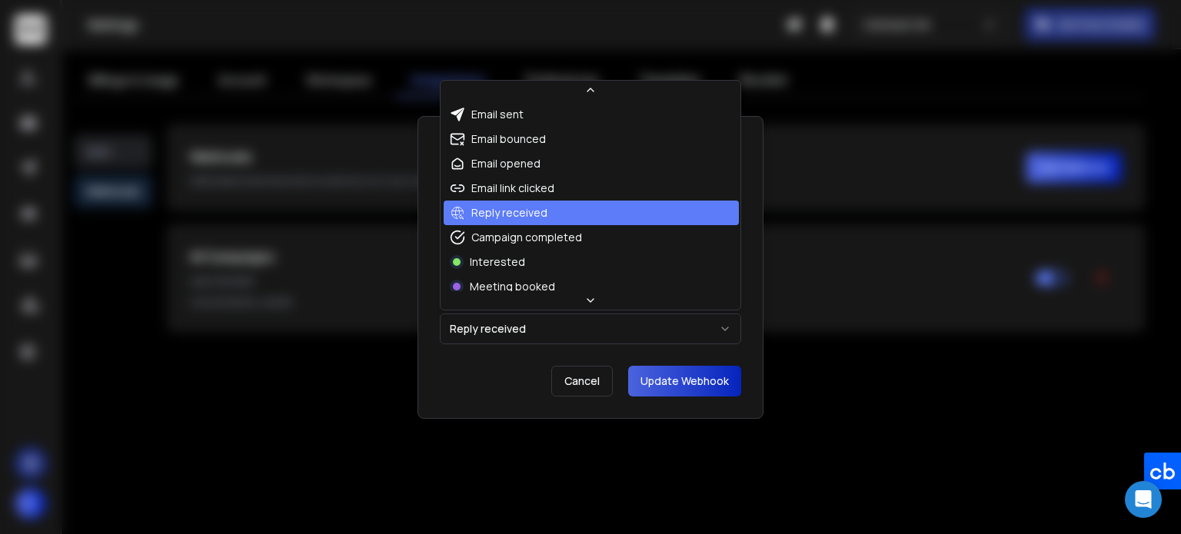
select select "**********"
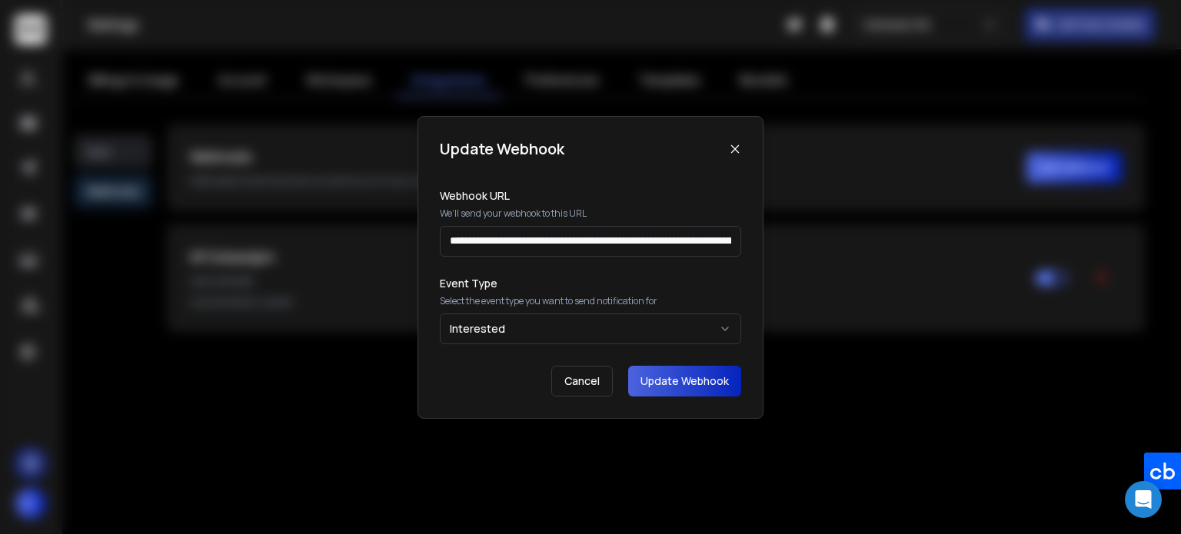
click at [737, 150] on icon at bounding box center [735, 149] width 8 height 8
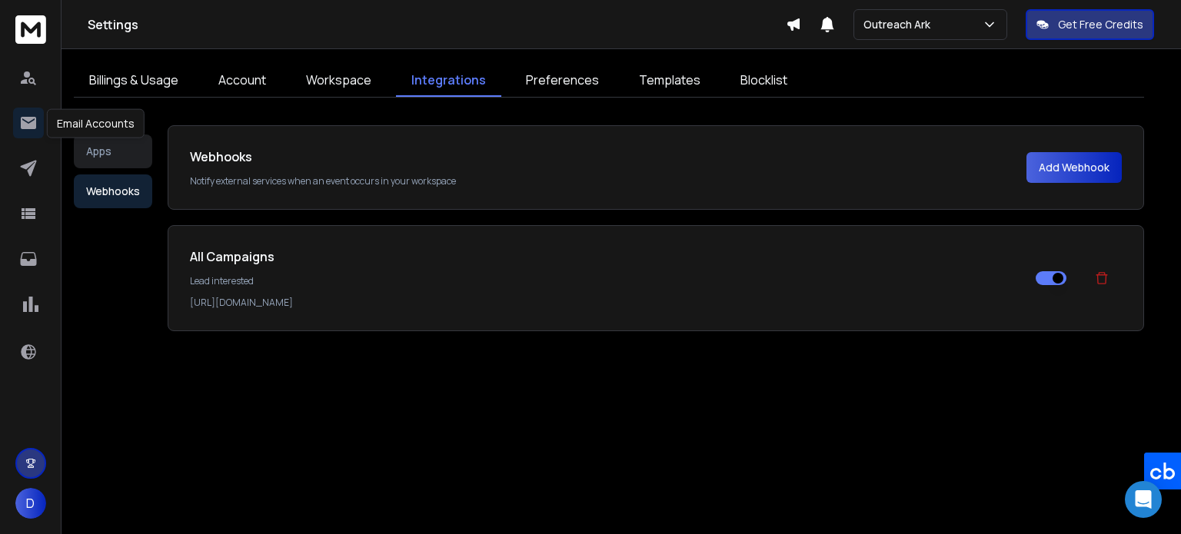
click at [30, 122] on icon at bounding box center [28, 123] width 15 height 12
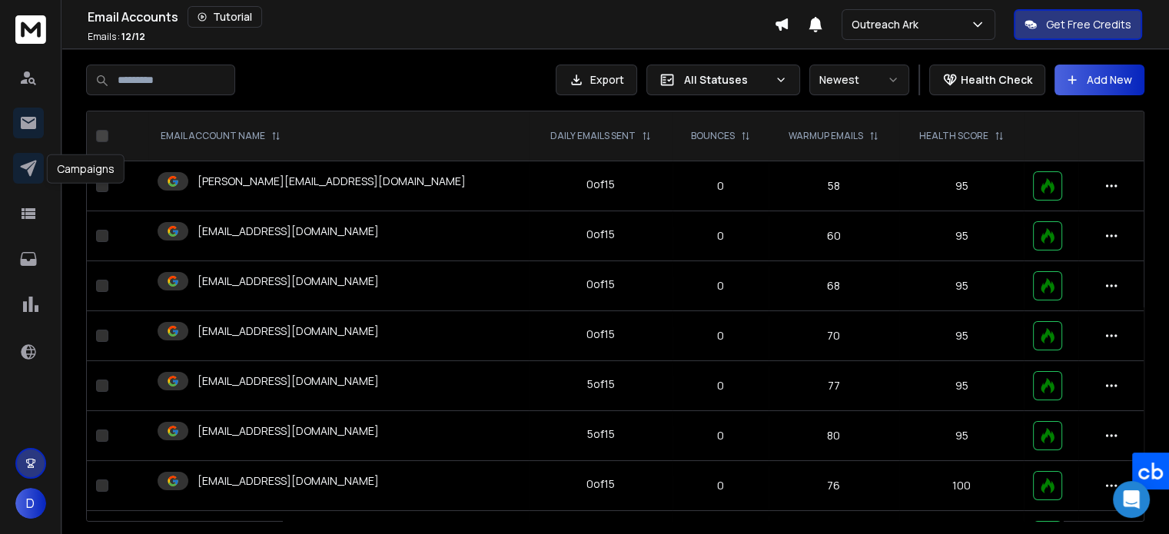
click at [30, 168] on icon at bounding box center [28, 169] width 16 height 16
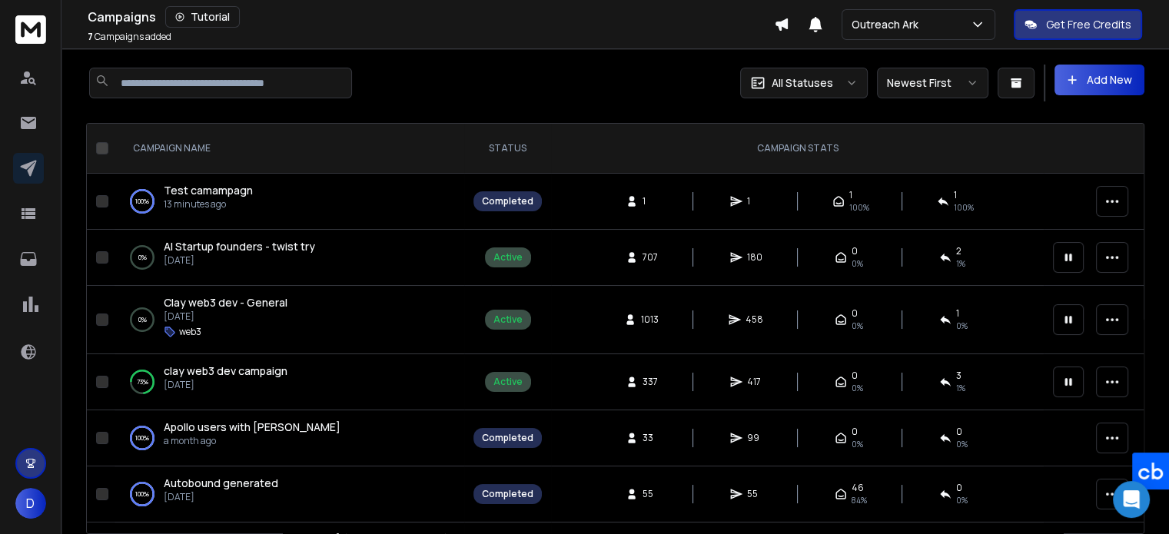
click at [313, 201] on div "100 % Test camampagn 13 minutes ago" at bounding box center [289, 201] width 319 height 37
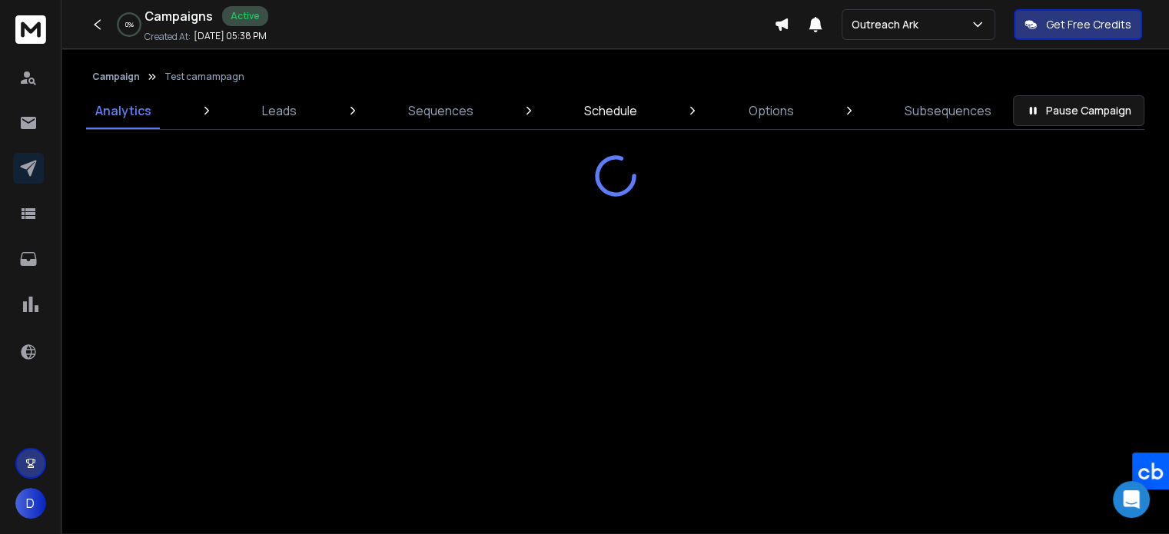
click at [612, 115] on p "Schedule" at bounding box center [610, 110] width 53 height 18
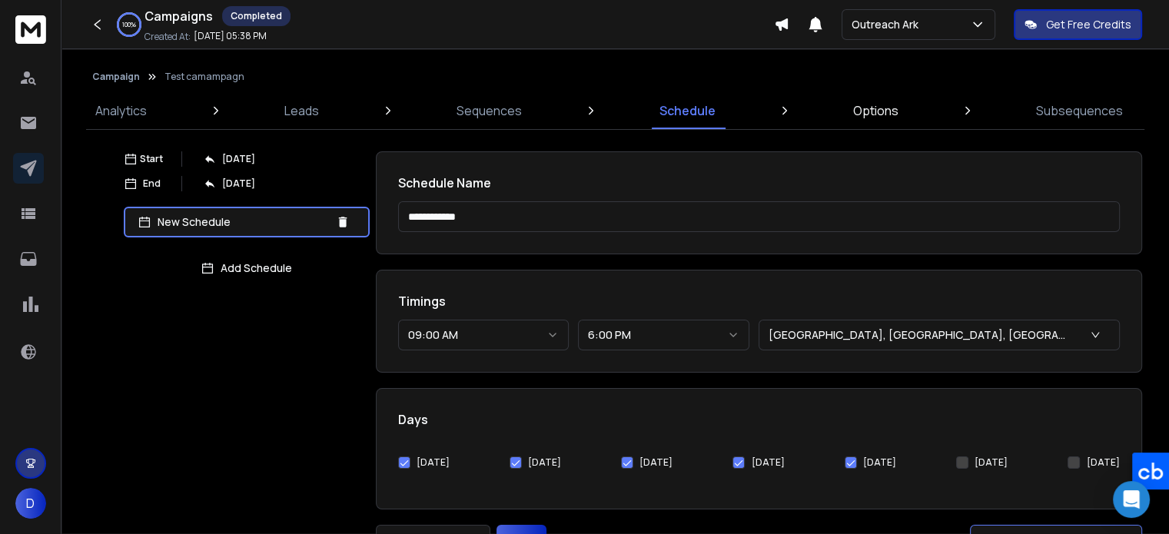
click at [878, 116] on p "Options" at bounding box center [875, 110] width 45 height 18
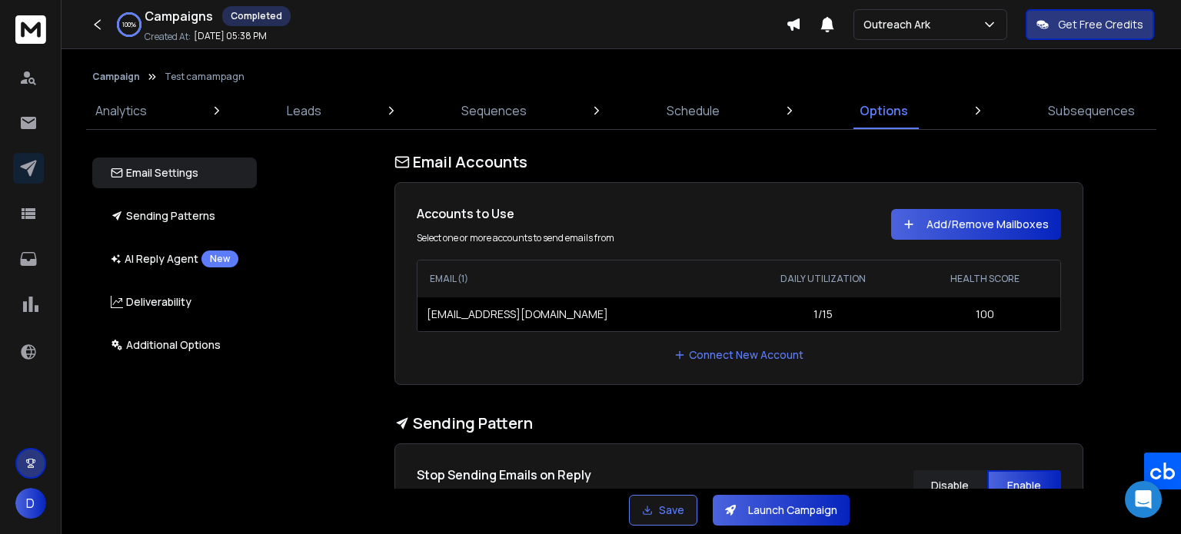
click at [950, 225] on button "Add/Remove Mailboxes" at bounding box center [976, 224] width 170 height 31
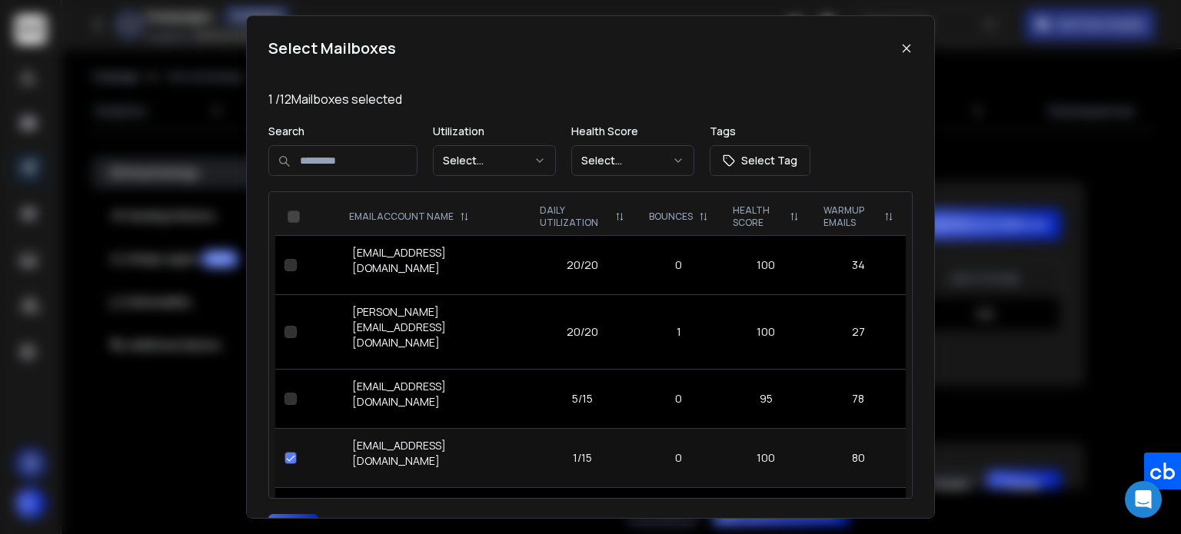
click at [289, 452] on button "button" at bounding box center [290, 458] width 12 height 12
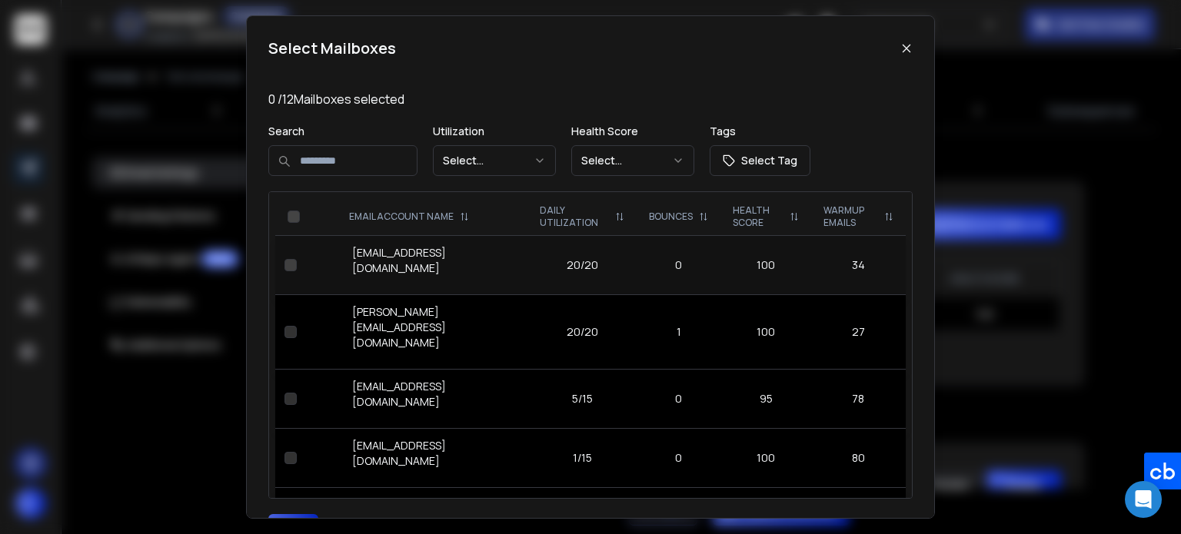
click at [288, 263] on button "button" at bounding box center [290, 265] width 12 height 12
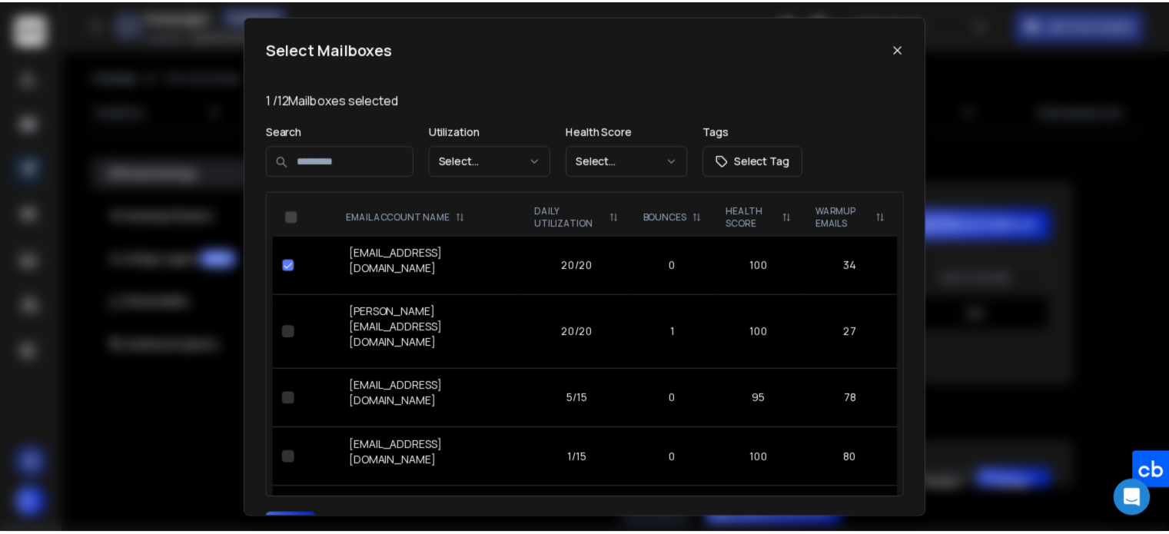
scroll to position [341, 0]
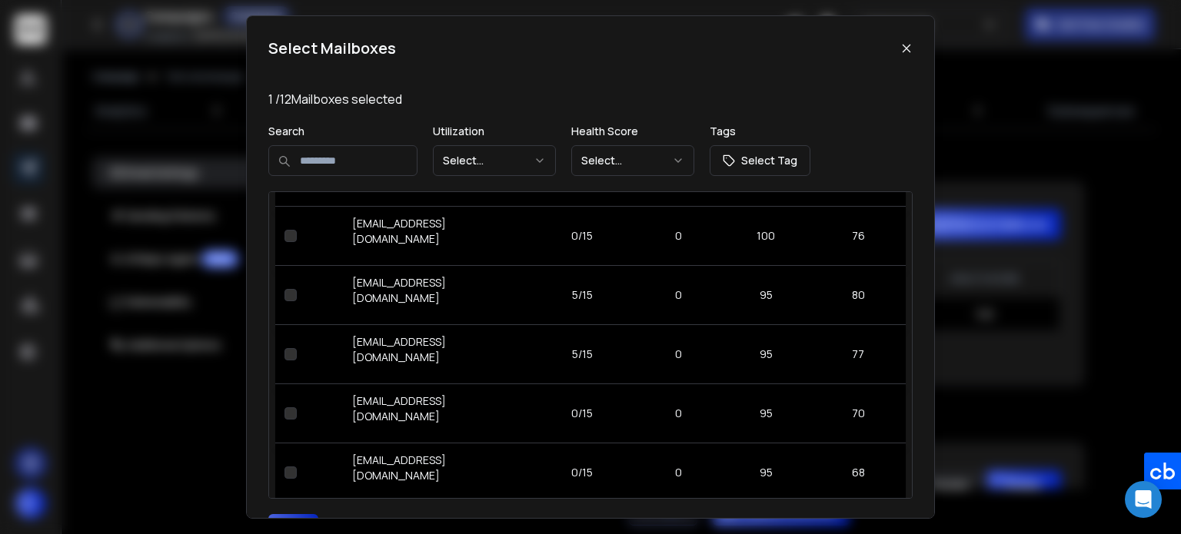
click at [306, 513] on div "1 / 12 Mailboxes selected Search Utilization Select... Health Score Select... T…" at bounding box center [590, 317] width 644 height 455
click at [308, 514] on button "Save" at bounding box center [293, 529] width 50 height 31
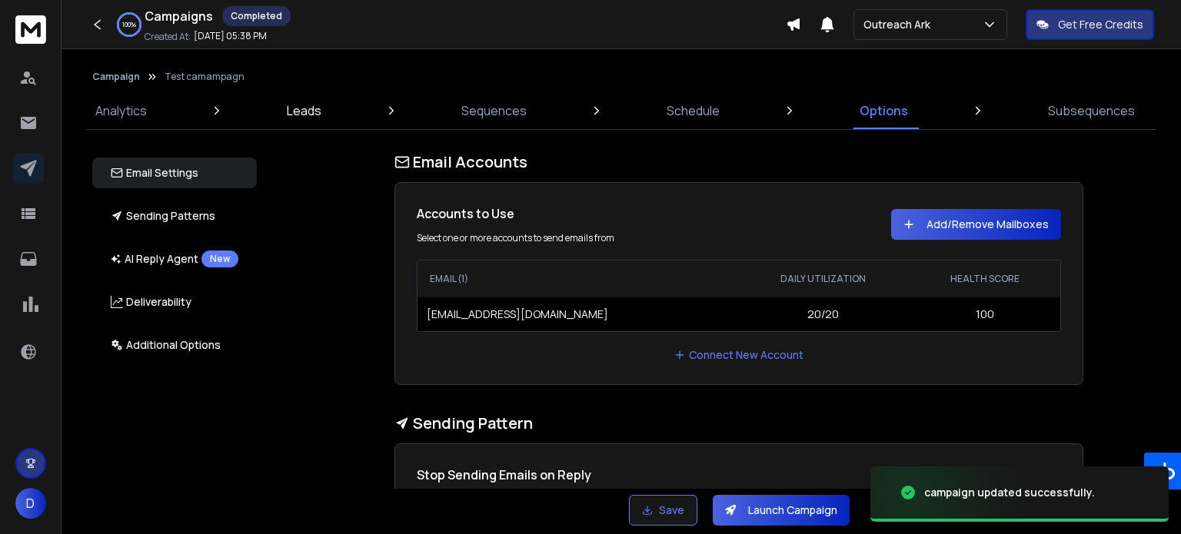
click at [321, 110] on p "Leads" at bounding box center [304, 110] width 35 height 18
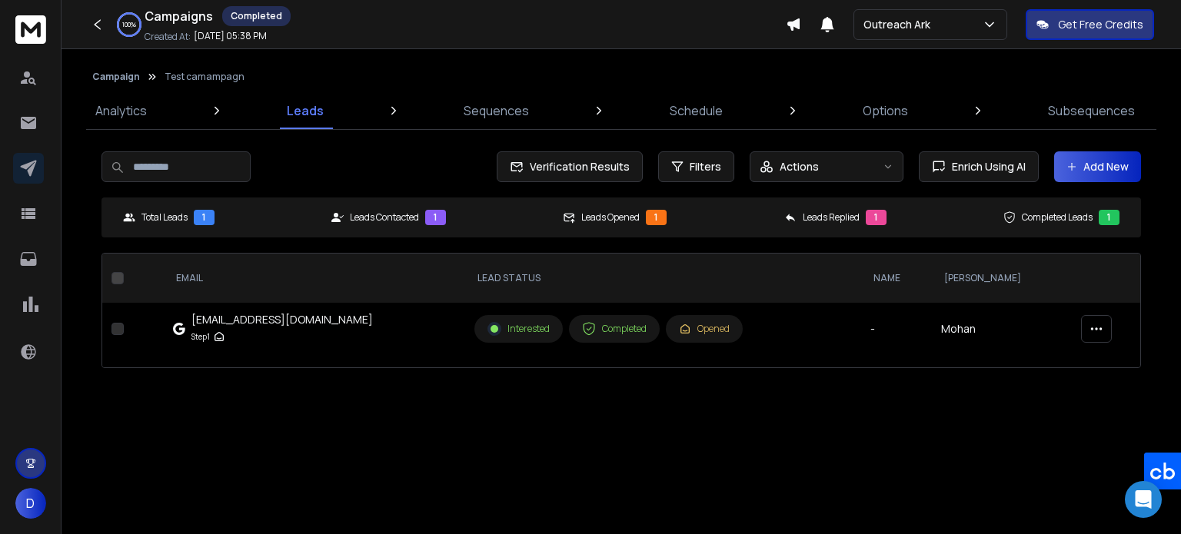
click at [480, 426] on div "ReferralStack Unlock AI-powered affiliate growth Lifetime Deals available! Clai…" at bounding box center [590, 267] width 1181 height 534
click at [1090, 170] on button "Add New" at bounding box center [1097, 166] width 87 height 31
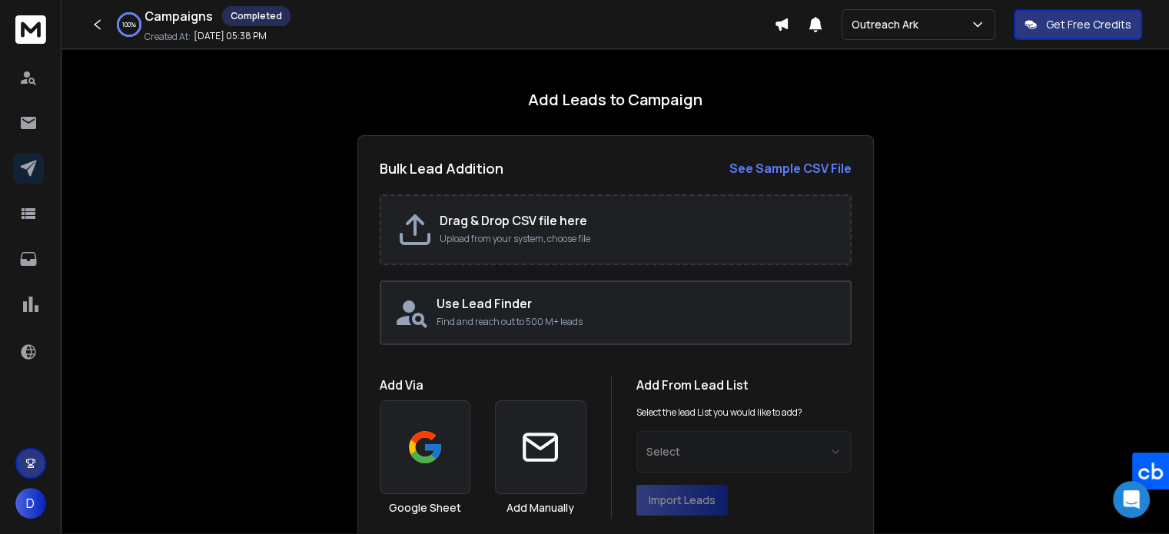
click at [944, 204] on div "Add Leads to Campaign Bulk Lead Addition See Sample CSV File Drag & Drop CSV fi…" at bounding box center [615, 315] width 787 height 452
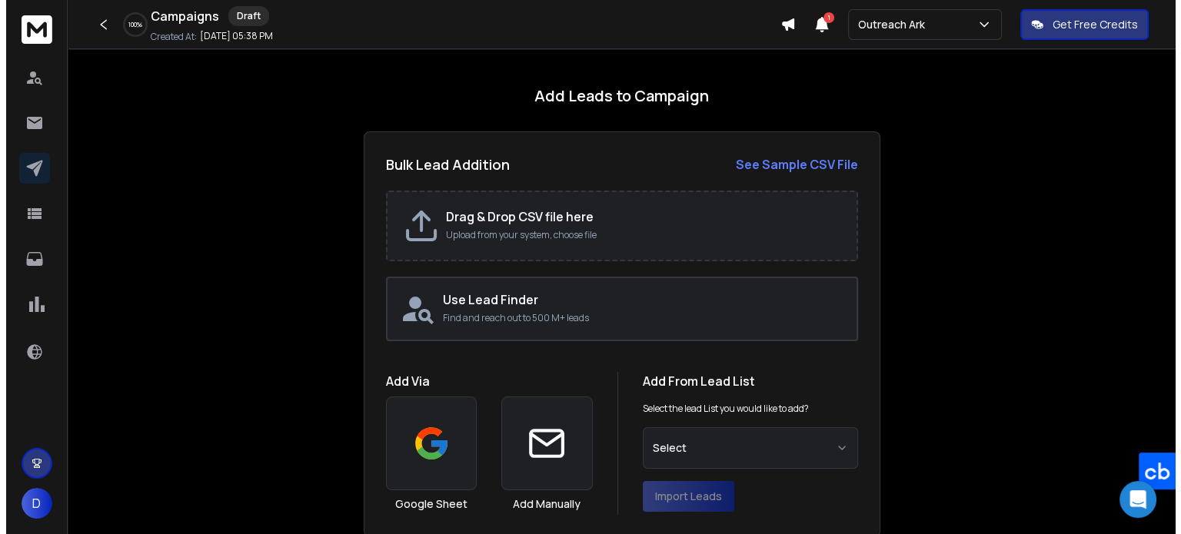
scroll to position [5, 0]
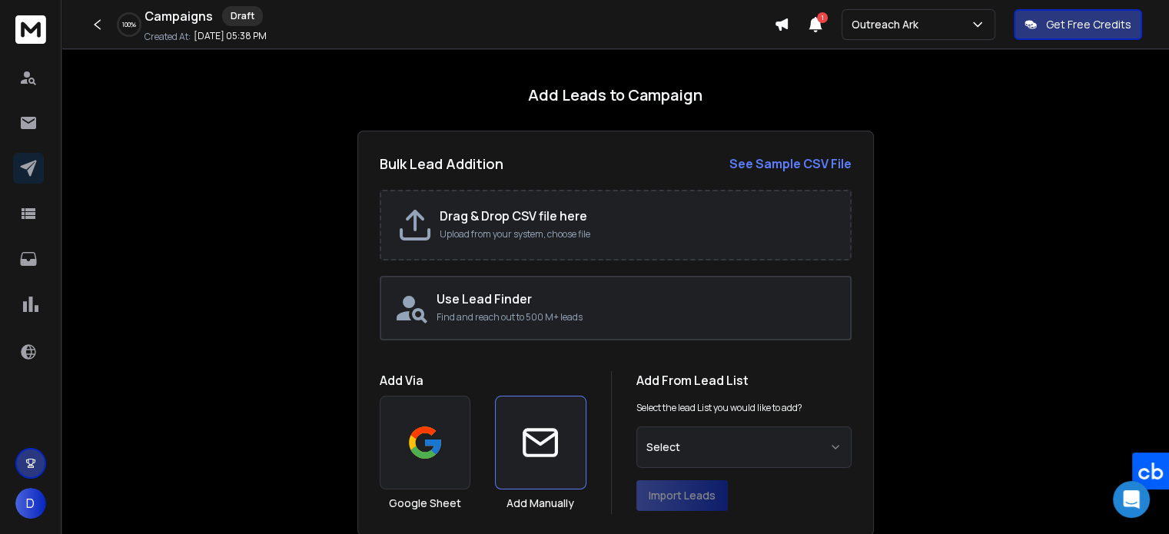
click at [547, 411] on div at bounding box center [540, 443] width 91 height 94
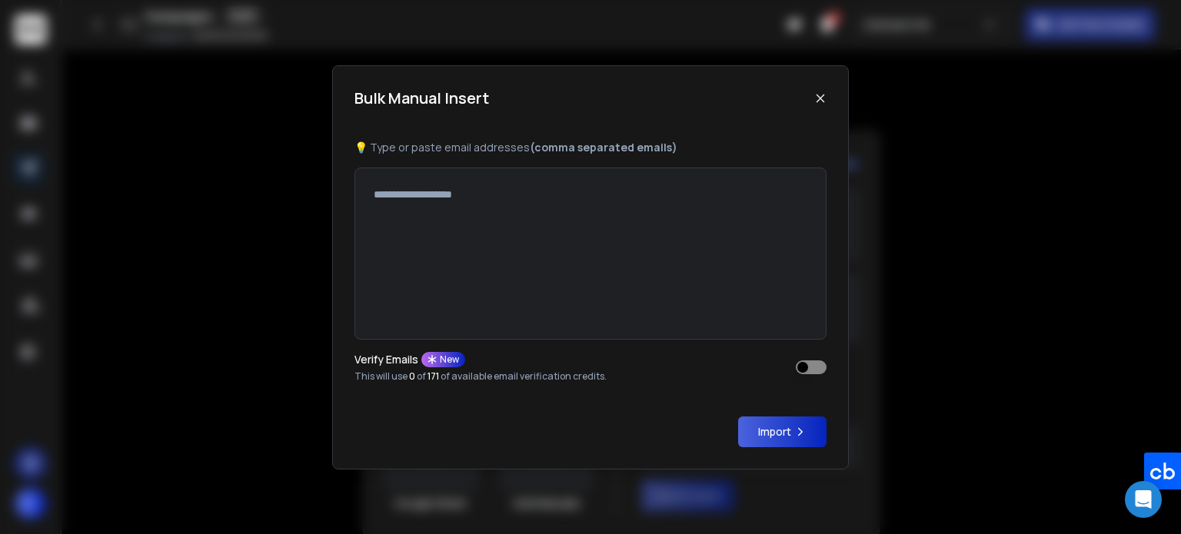
click at [427, 205] on textarea at bounding box center [590, 254] width 472 height 172
paste textarea "**********"
type textarea "**********"
click at [766, 428] on button "Import" at bounding box center [782, 432] width 88 height 31
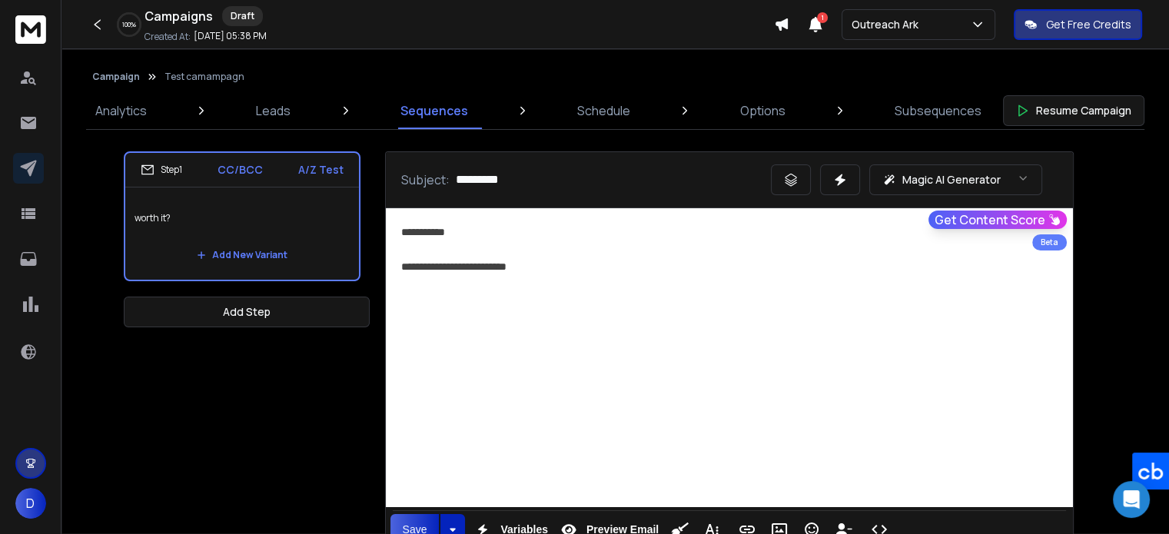
click at [477, 178] on input "*********" at bounding box center [606, 180] width 300 height 18
type input "*"
type input "**********"
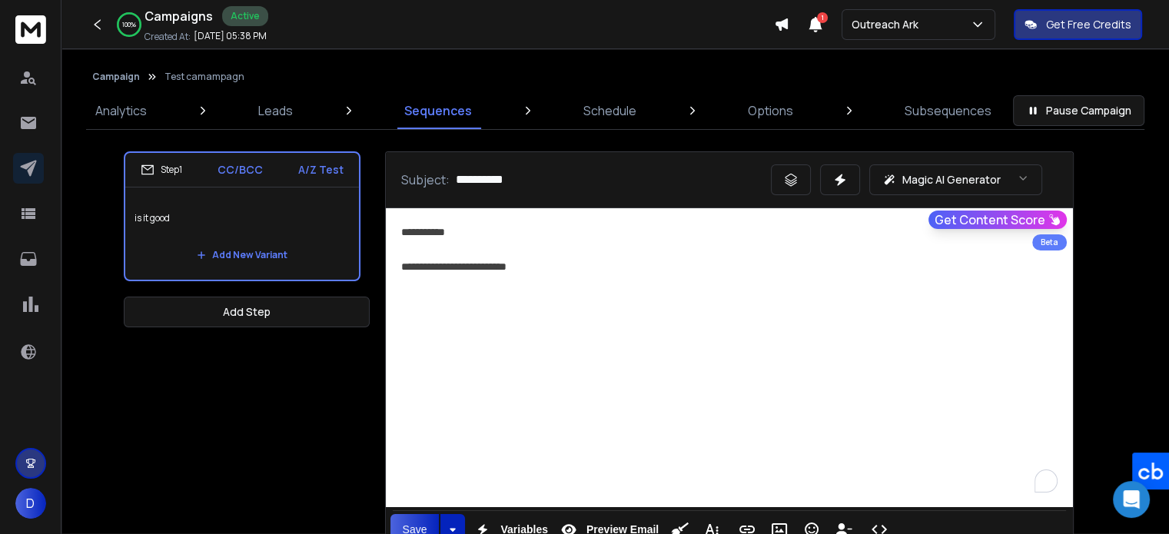
click at [520, 265] on div "**********" at bounding box center [729, 266] width 657 height 17
drag, startPoint x: 540, startPoint y: 265, endPoint x: 391, endPoint y: 225, distance: 154.4
click at [392, 226] on div "**********" at bounding box center [729, 357] width 687 height 299
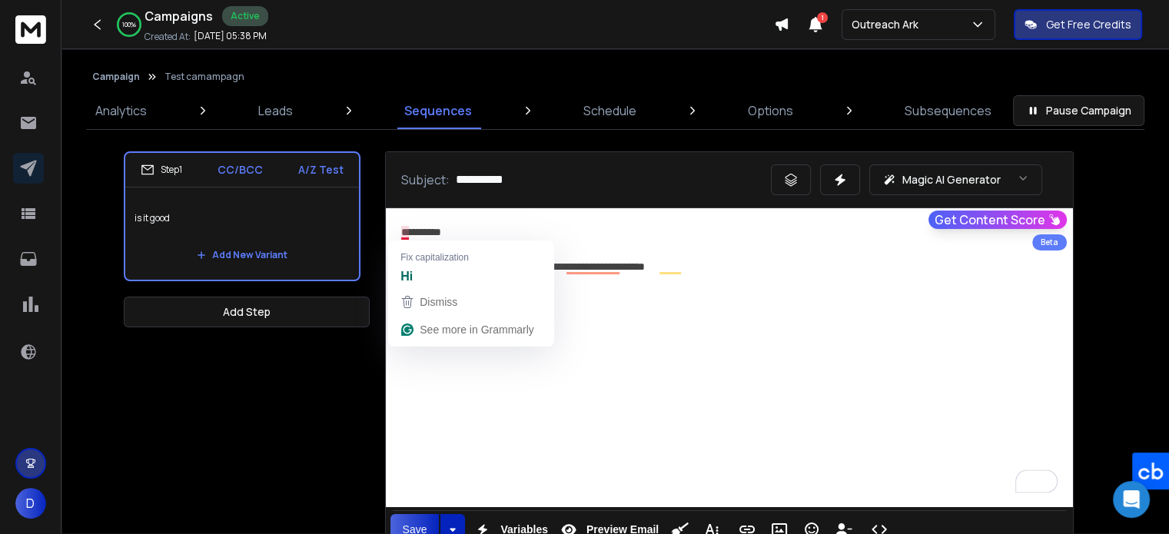
click at [405, 234] on div "**********" at bounding box center [729, 232] width 657 height 17
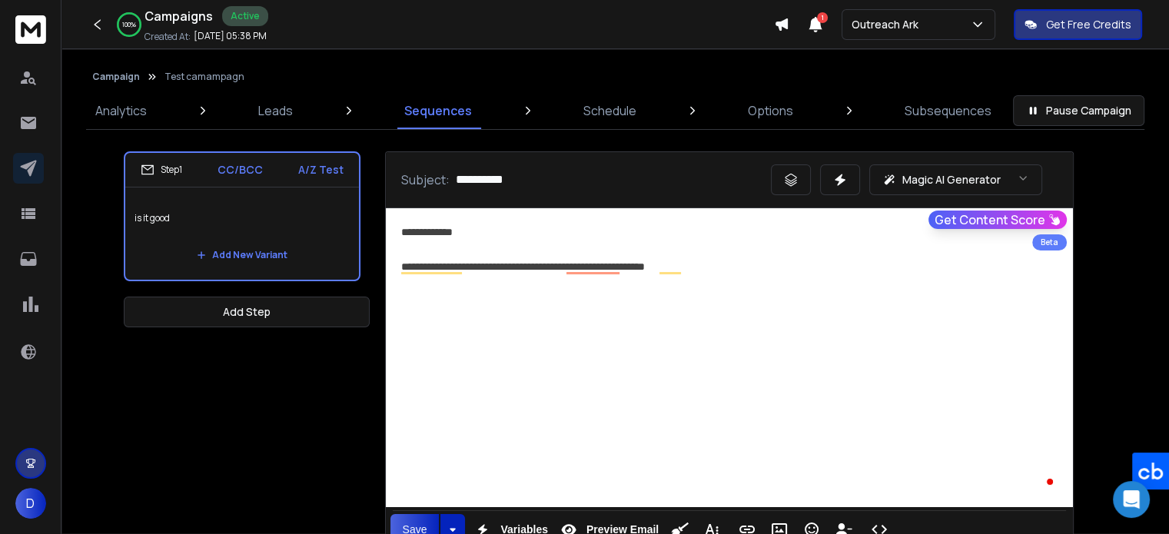
click at [433, 301] on div "To enrich screen reader interactions, please activate Accessibility in Grammarl…" at bounding box center [729, 300] width 657 height 17
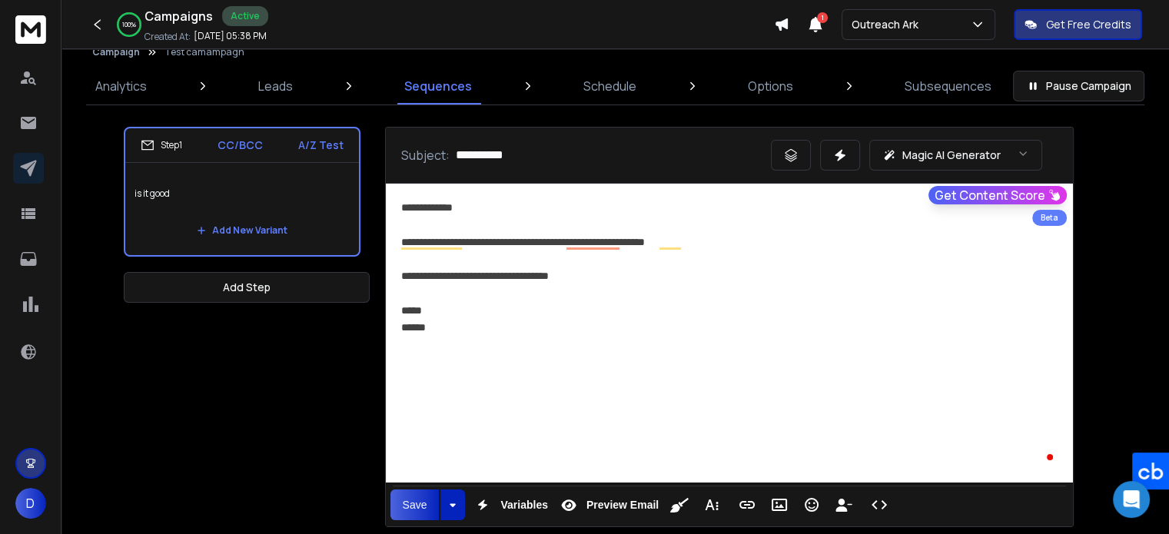
scroll to position [39, 0]
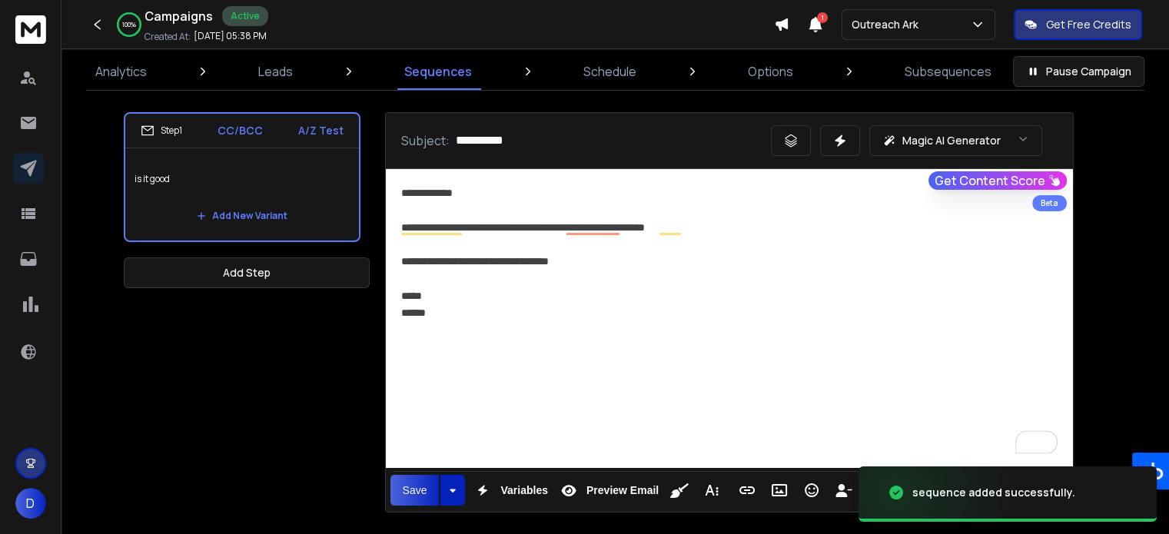
click at [988, 181] on button "Get Content Score" at bounding box center [998, 180] width 138 height 18
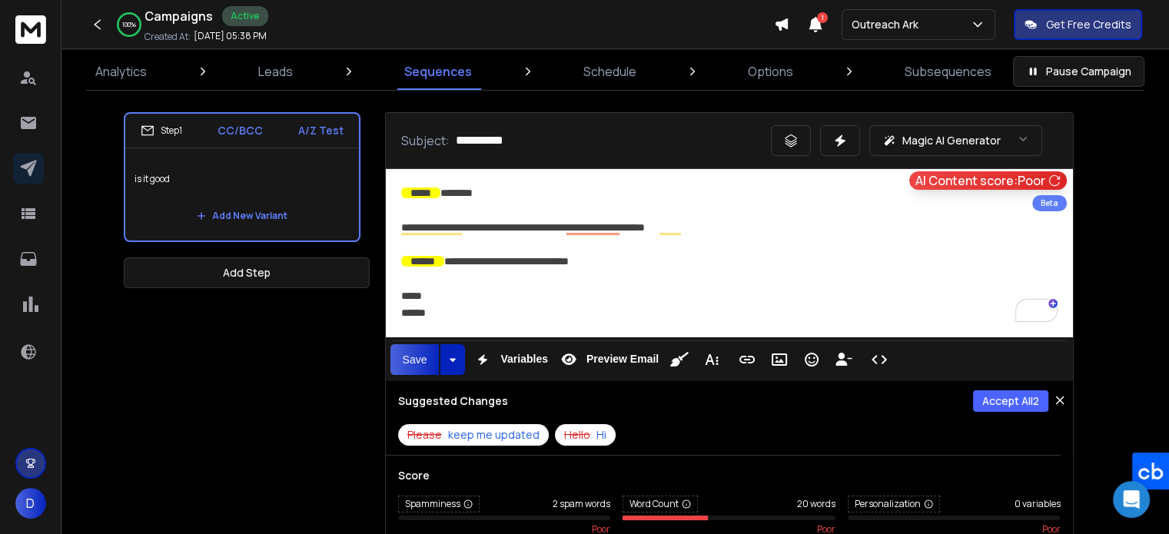
scroll to position [126, 0]
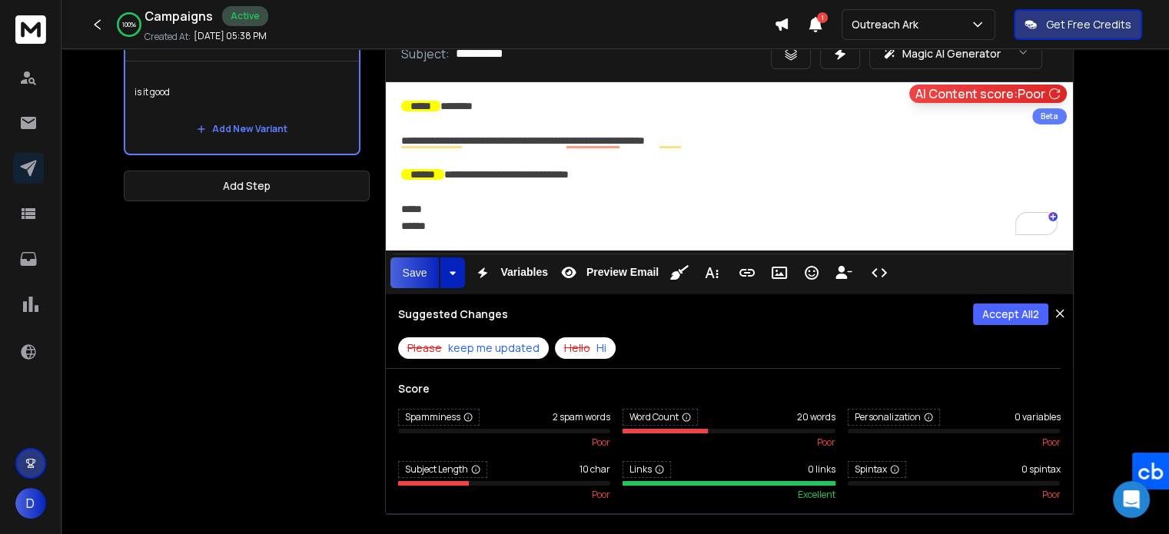
click at [555, 417] on span "2 spam words" at bounding box center [582, 417] width 58 height 12
click at [458, 141] on div "**********" at bounding box center [729, 140] width 657 height 17
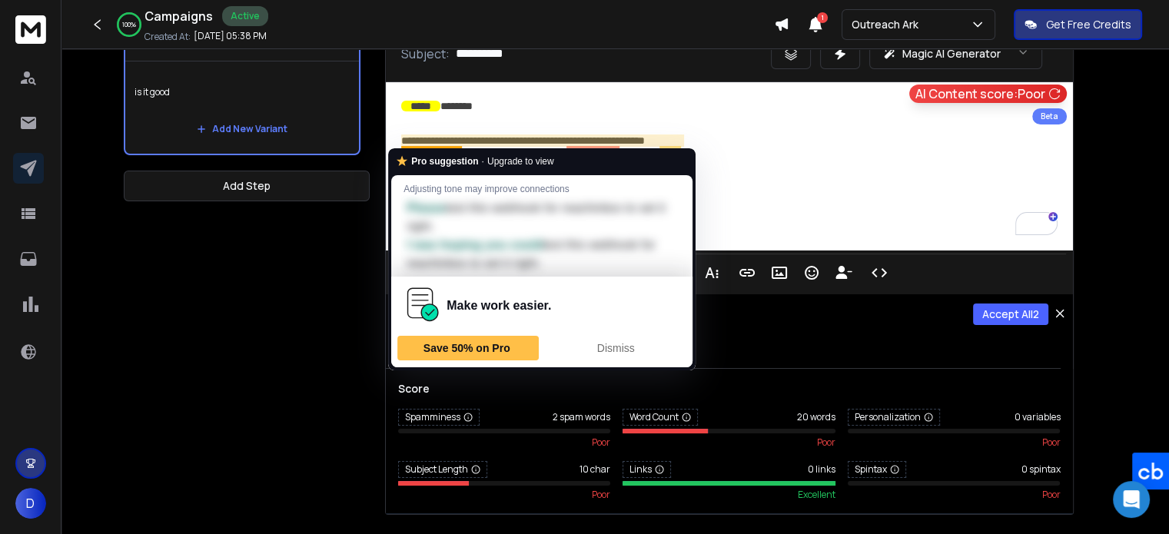
click at [756, 168] on div "**********" at bounding box center [729, 174] width 657 height 17
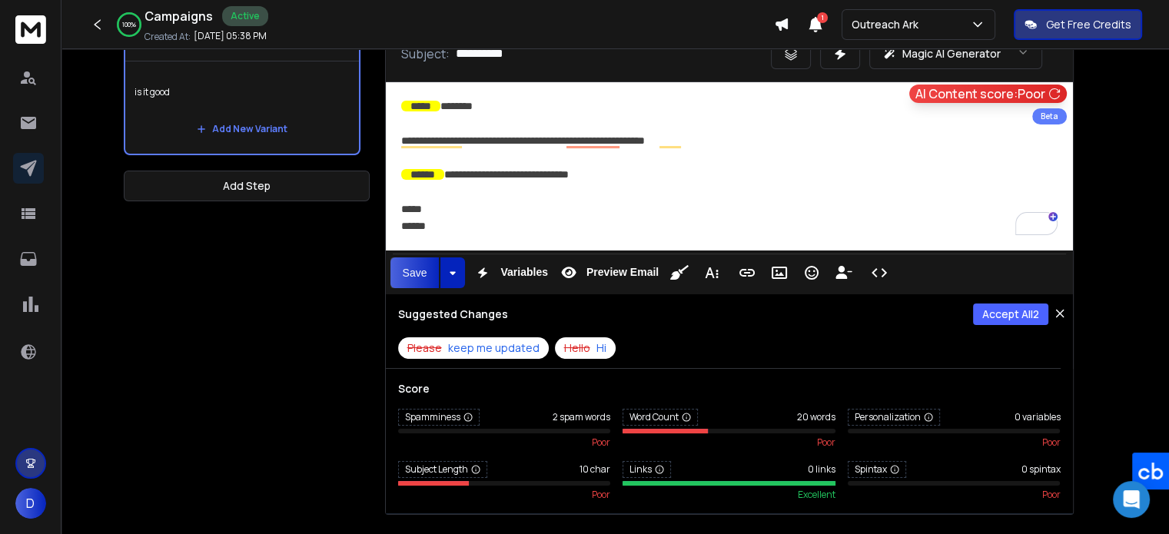
click at [597, 439] on span "poor" at bounding box center [601, 443] width 18 height 12
click at [987, 315] on button "Accept All 2" at bounding box center [1010, 315] width 75 height 22
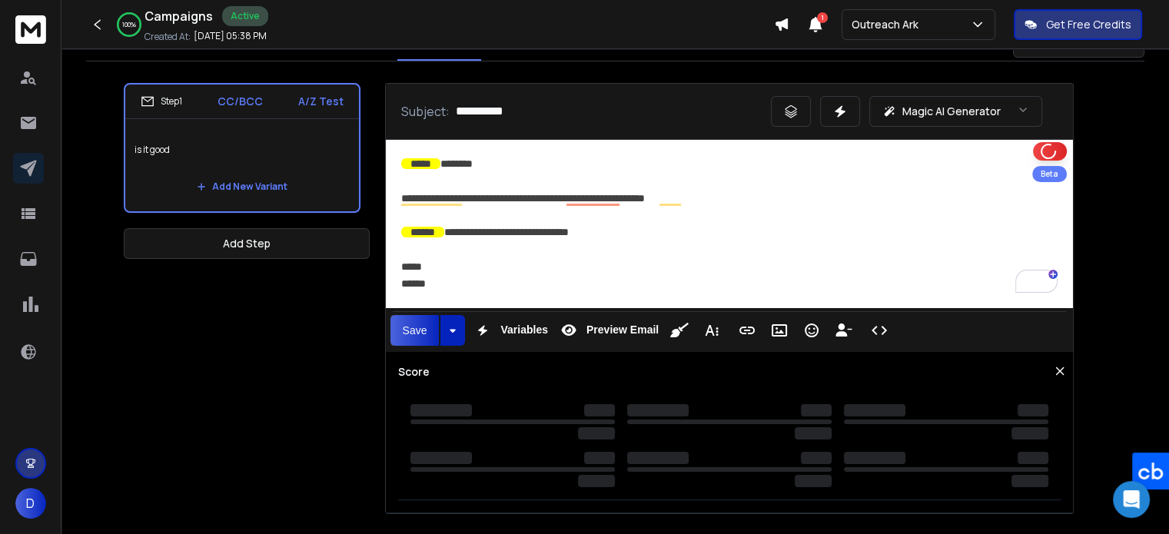
scroll to position [52, 0]
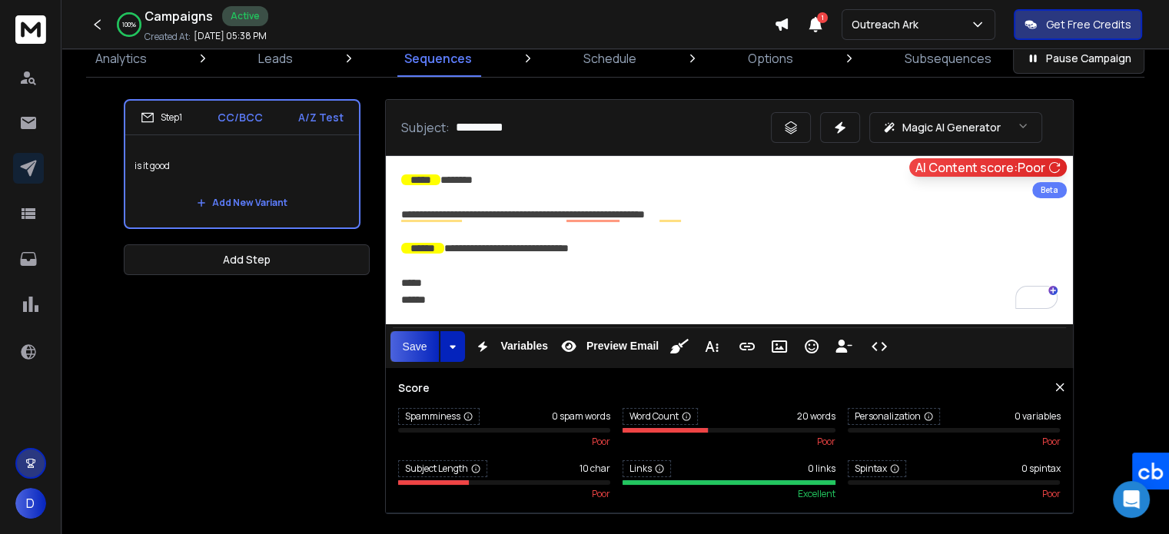
click at [626, 251] on div "**********" at bounding box center [729, 248] width 657 height 17
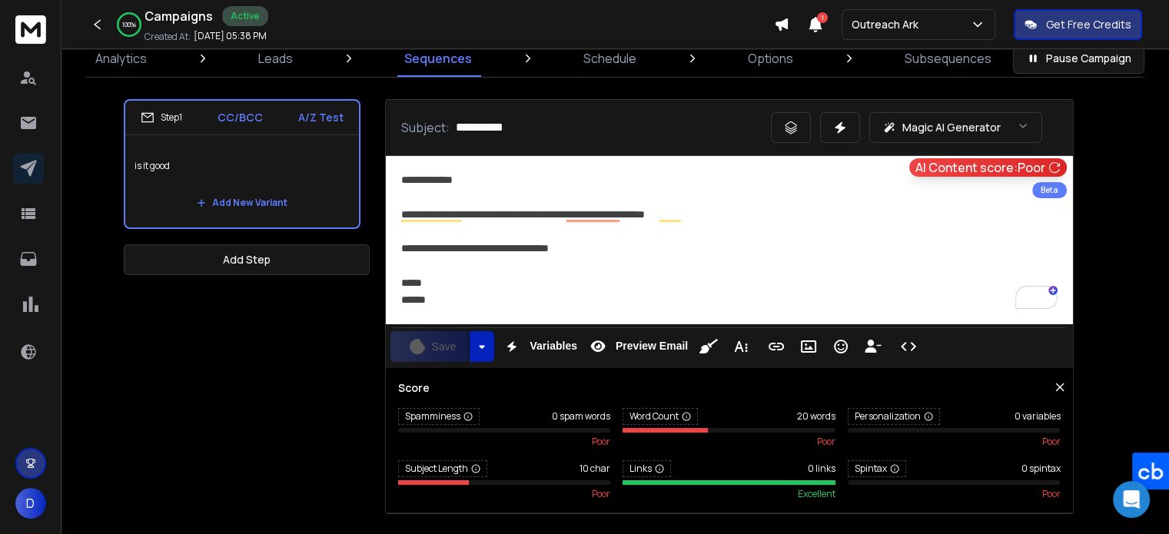
scroll to position [39, 0]
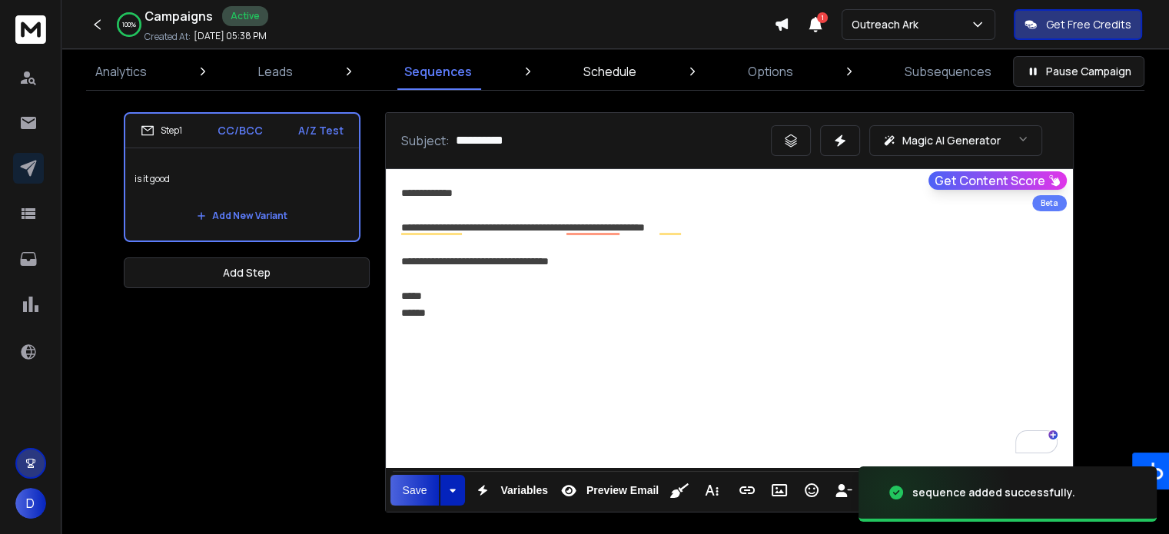
click at [623, 77] on p "Schedule" at bounding box center [610, 71] width 53 height 18
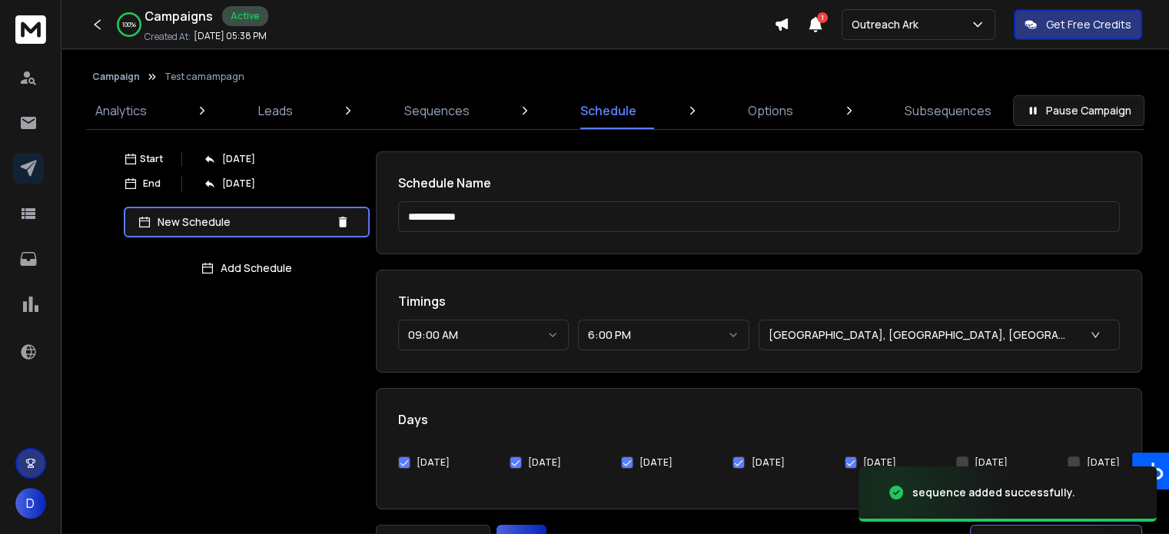
scroll to position [42, 0]
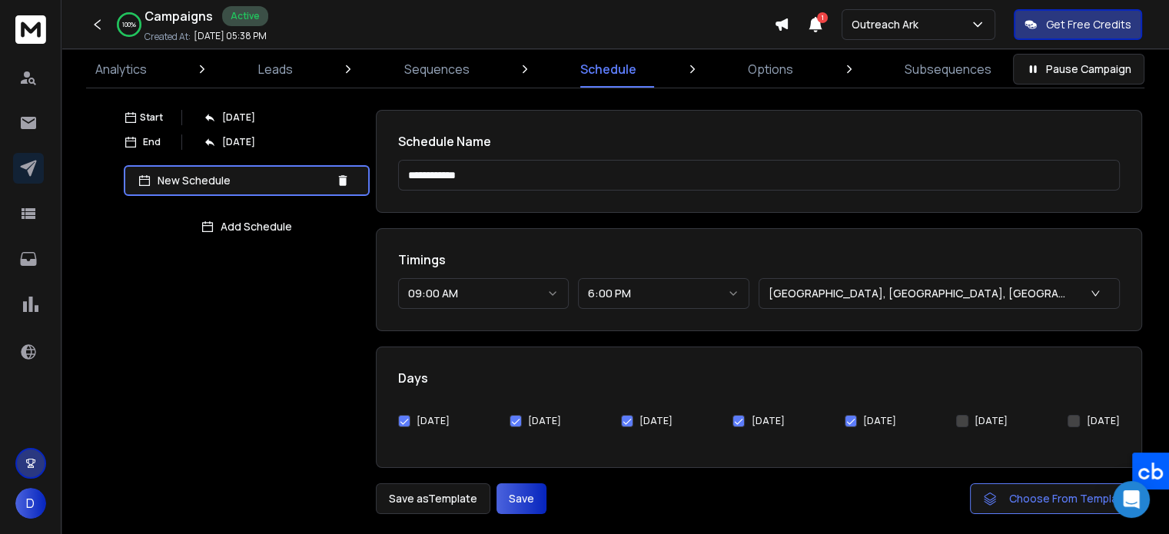
click at [524, 494] on button "Save" at bounding box center [522, 499] width 50 height 31
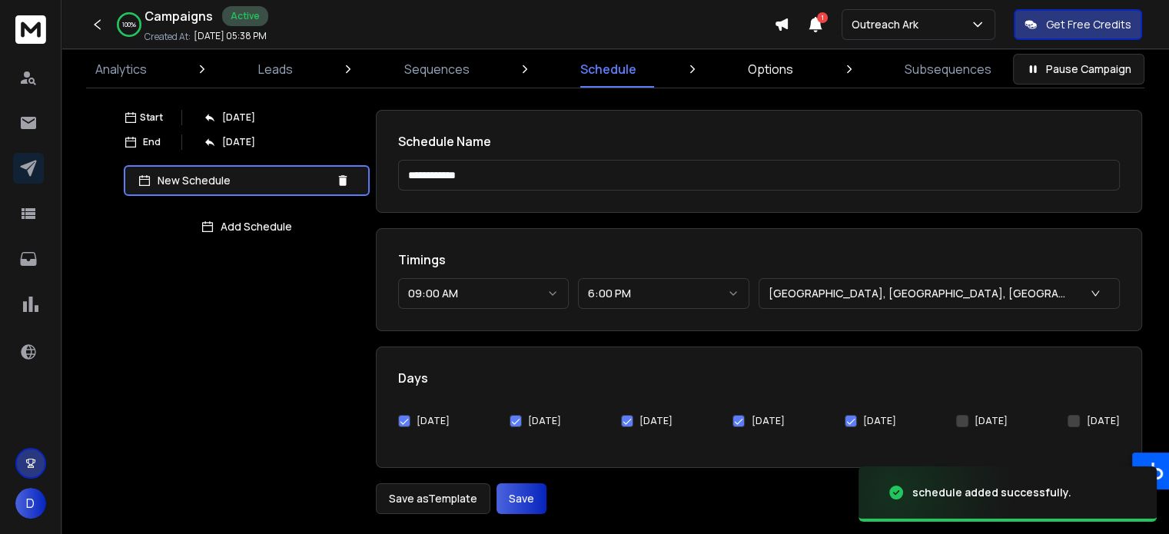
click at [763, 65] on p "Options" at bounding box center [770, 69] width 45 height 18
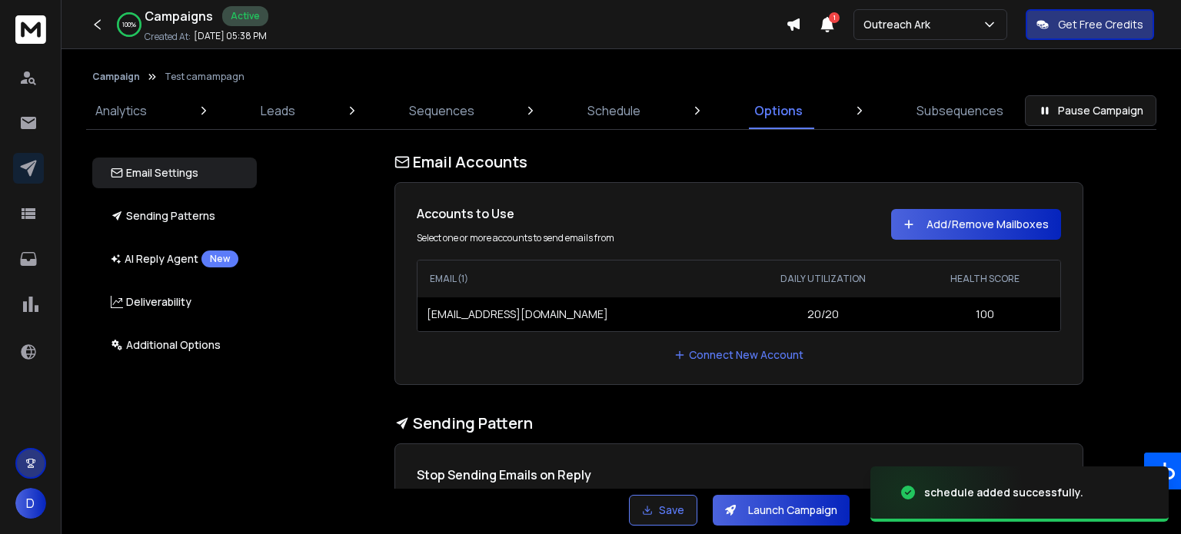
click at [768, 509] on button "Launch Campaign" at bounding box center [781, 510] width 137 height 31
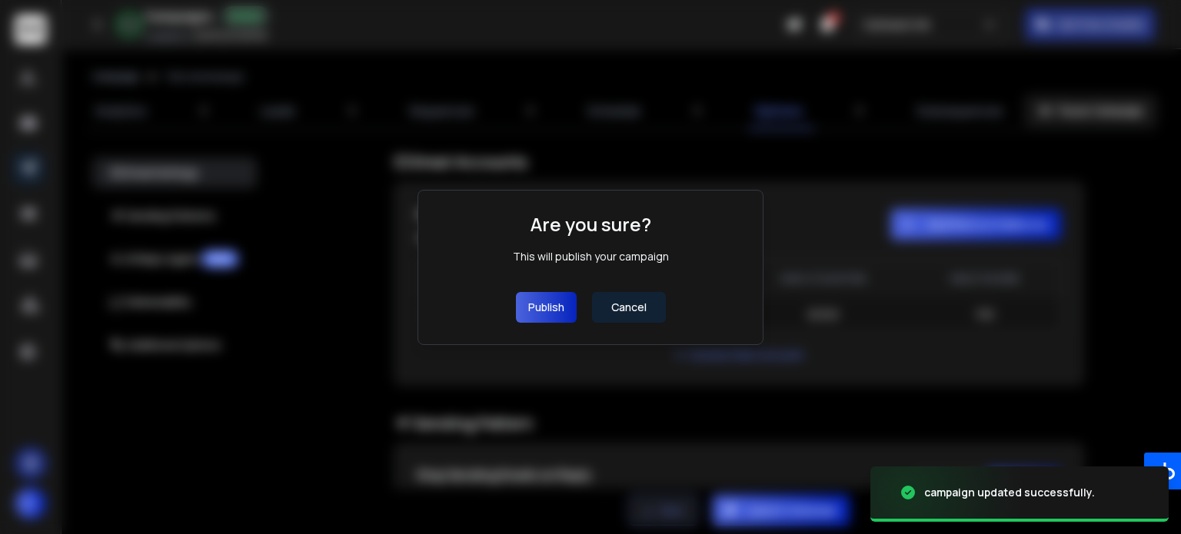
click at [571, 300] on button "Publish" at bounding box center [546, 307] width 61 height 31
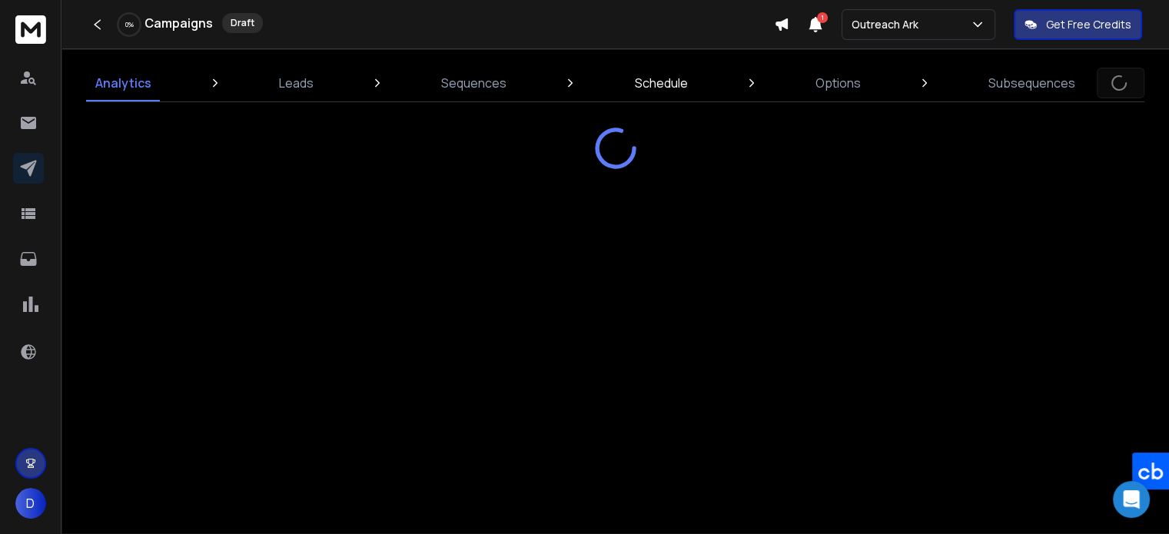
click at [648, 82] on p "Schedule" at bounding box center [661, 83] width 53 height 18
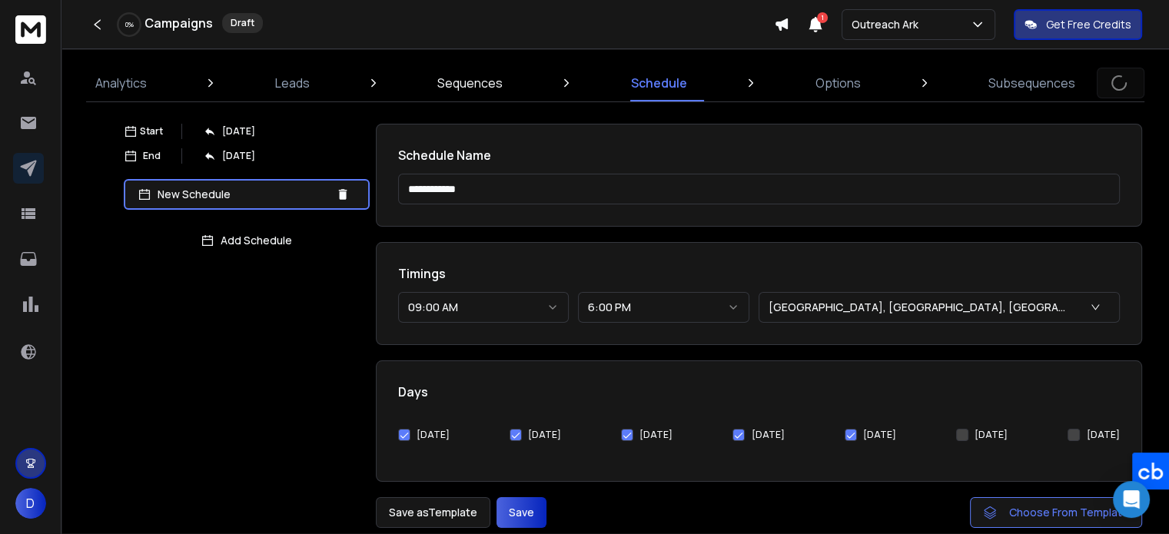
click at [483, 75] on p "Sequences" at bounding box center [469, 83] width 65 height 18
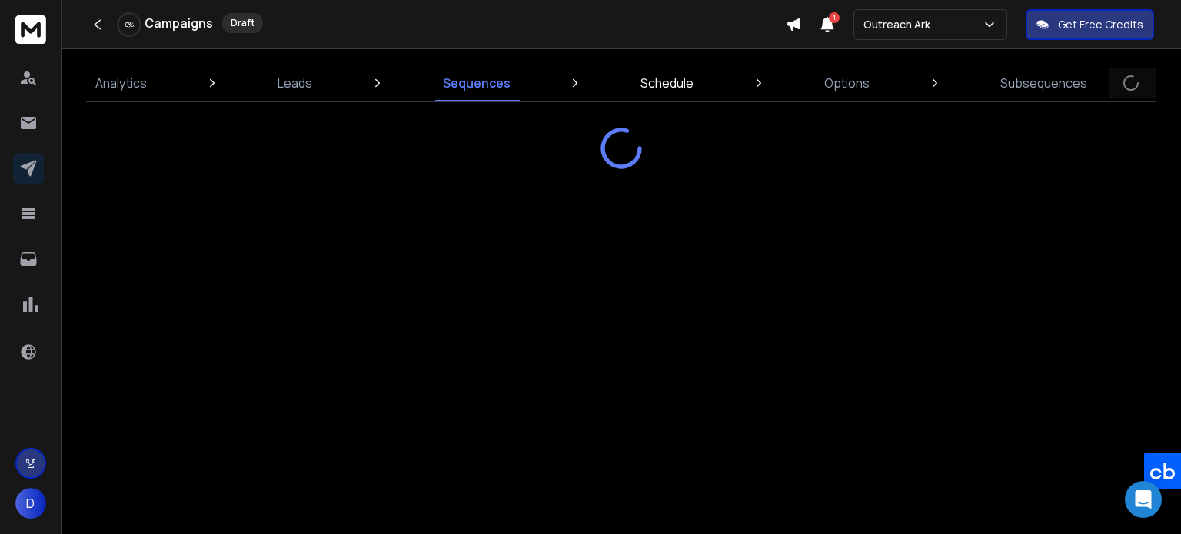
click at [661, 85] on p "Schedule" at bounding box center [666, 83] width 53 height 18
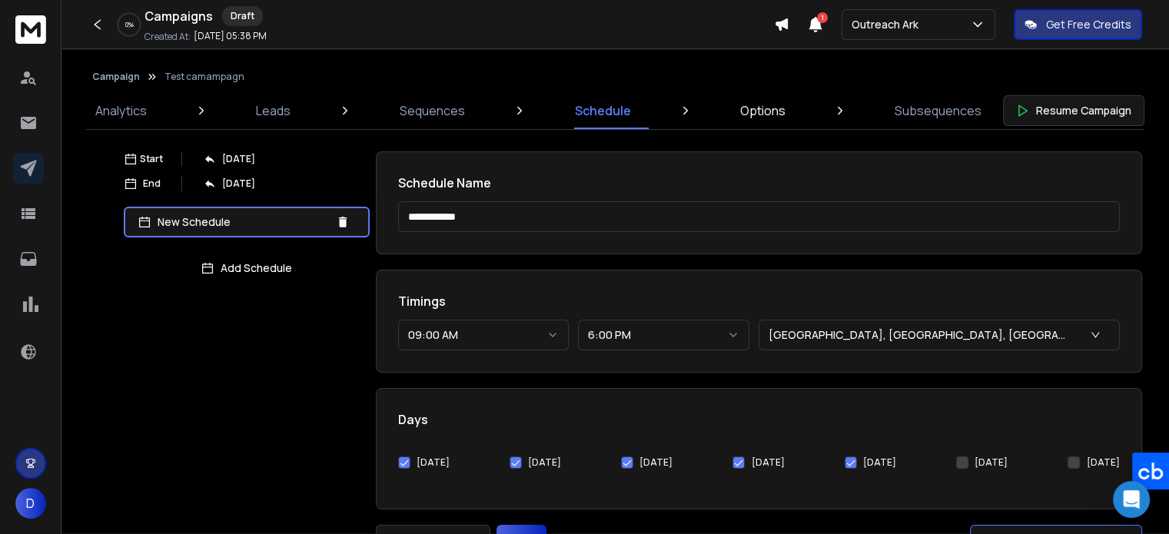
click at [772, 112] on p "Options" at bounding box center [762, 110] width 45 height 18
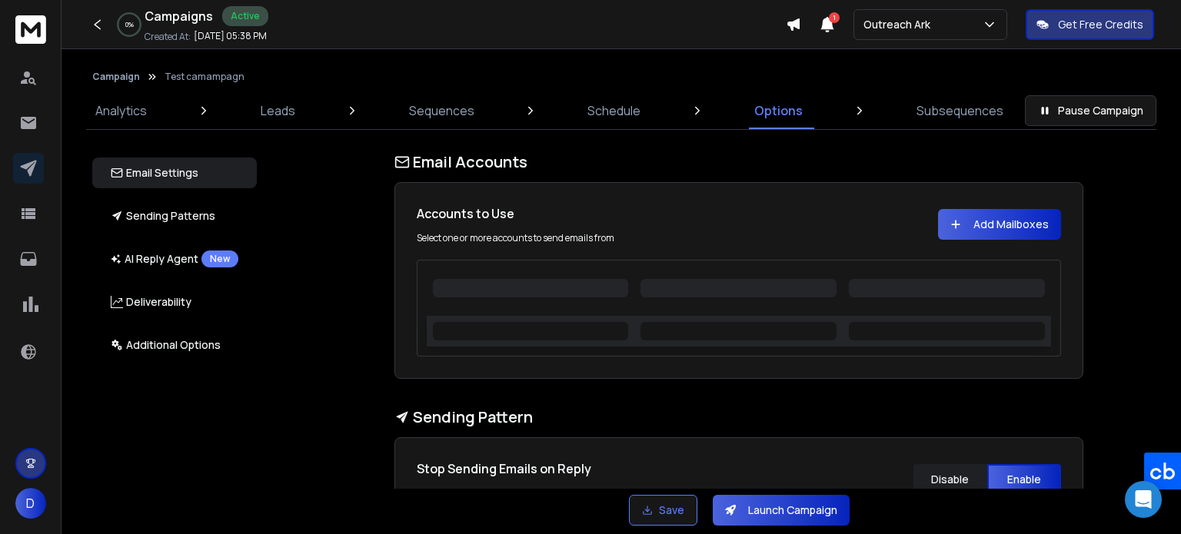
click at [948, 227] on button "Add Mailboxes" at bounding box center [999, 224] width 123 height 31
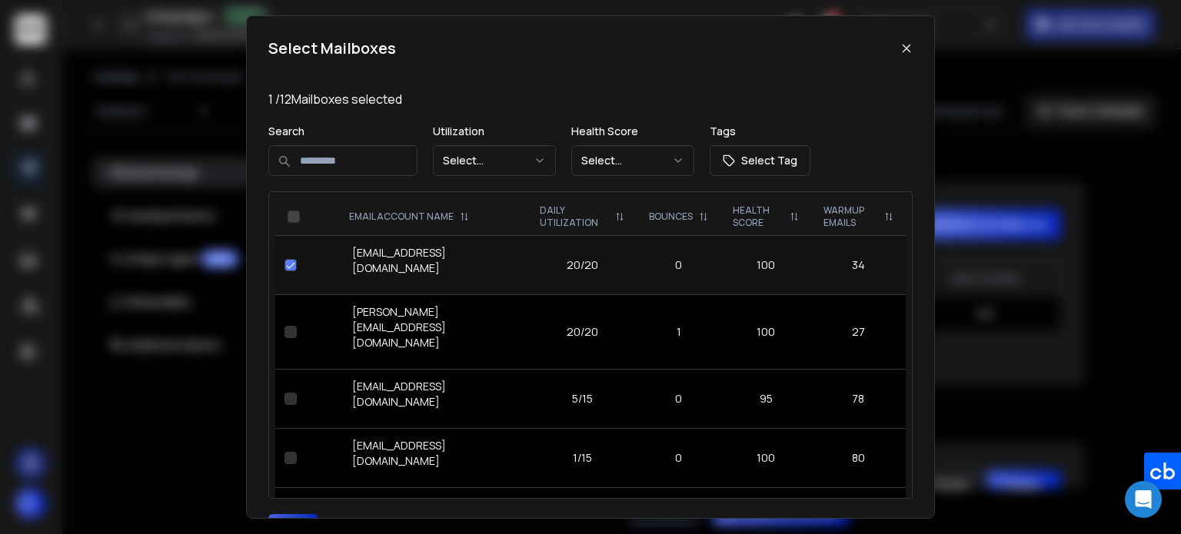
click at [292, 261] on button "button" at bounding box center [290, 265] width 12 height 12
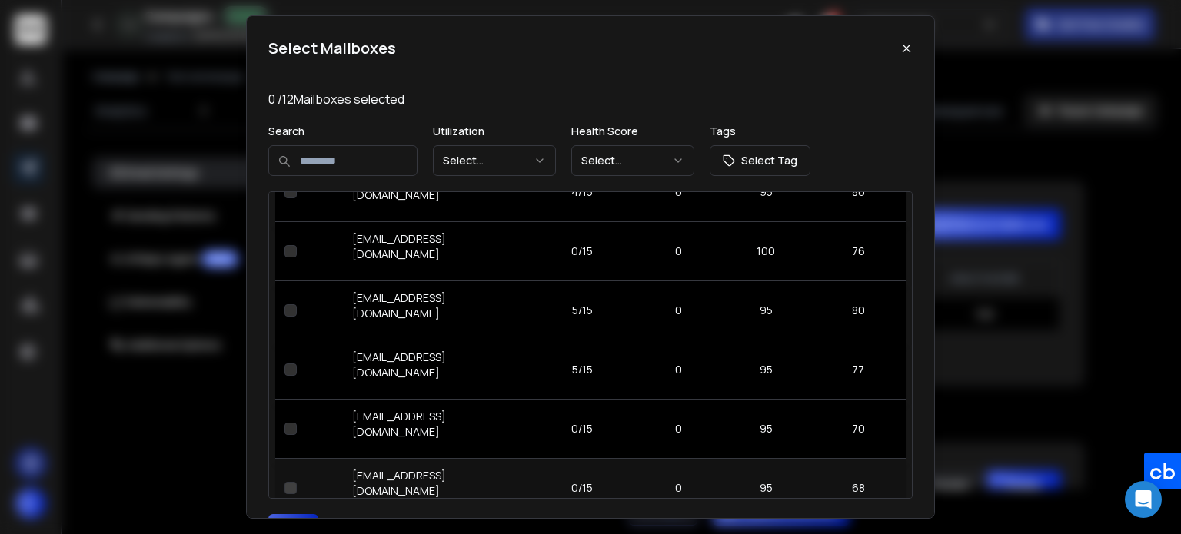
scroll to position [341, 0]
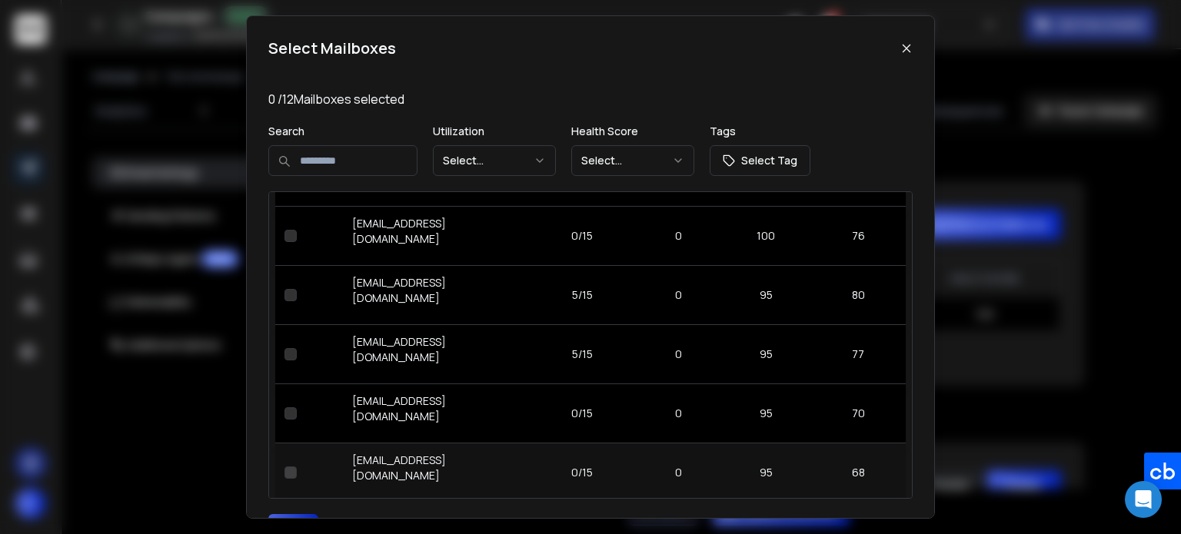
click at [291, 467] on button "button" at bounding box center [290, 473] width 12 height 12
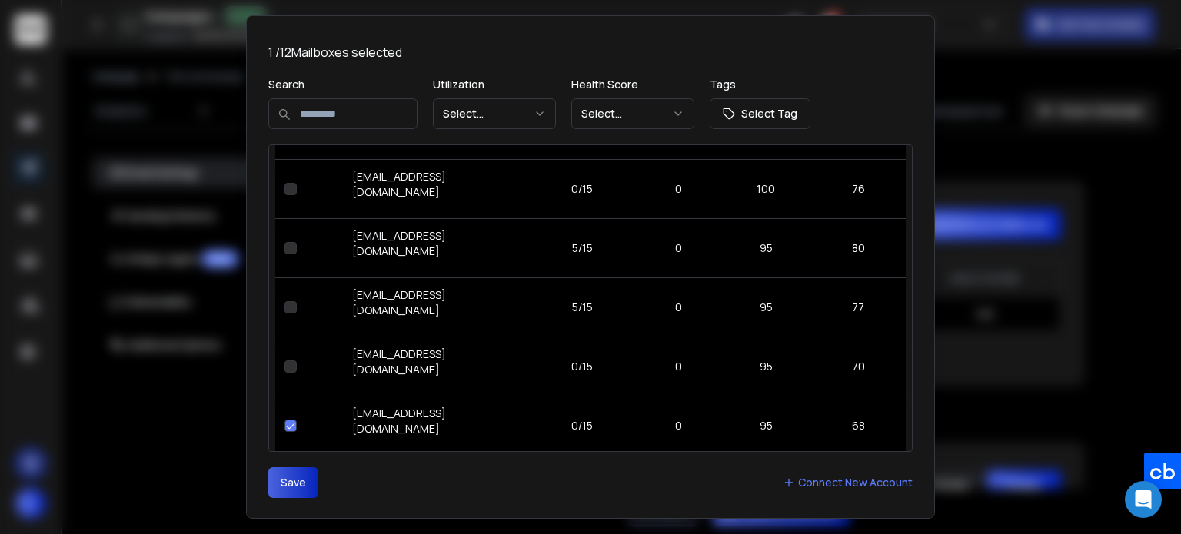
scroll to position [48, 0]
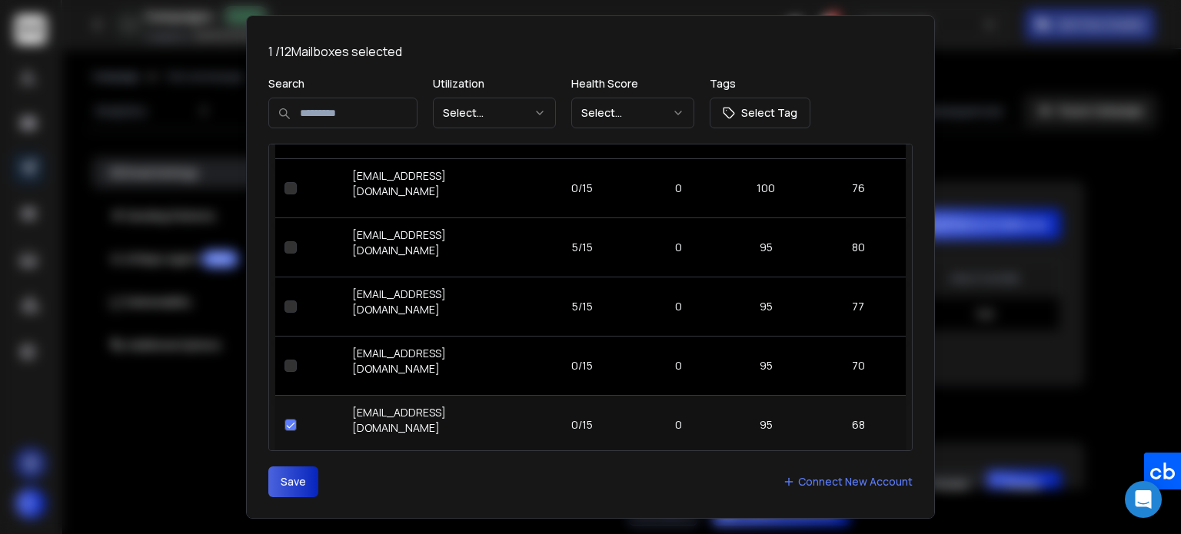
click at [293, 419] on button "button" at bounding box center [290, 425] width 12 height 12
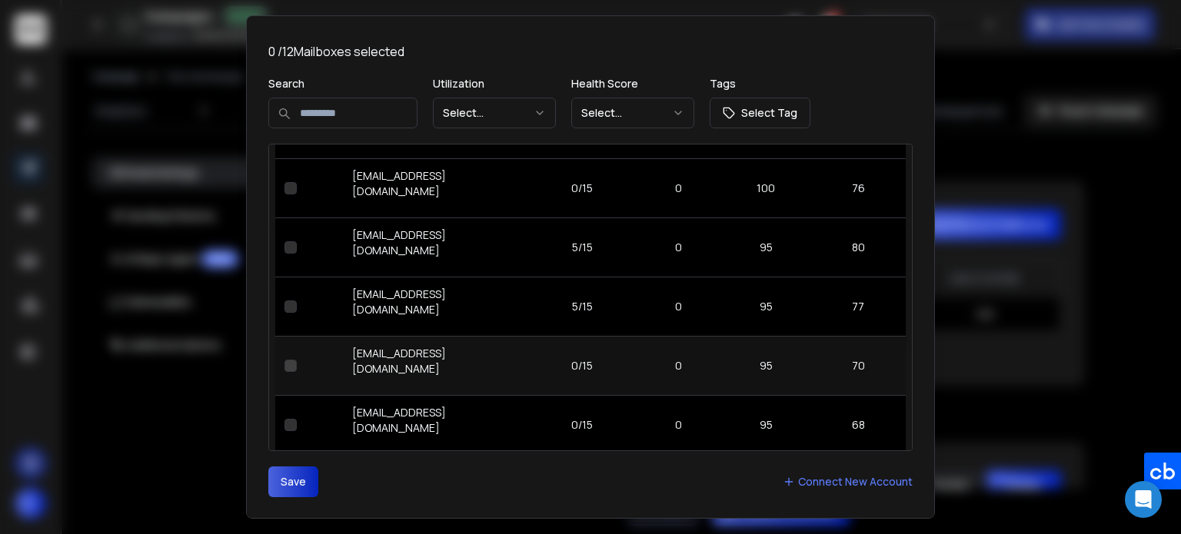
click at [290, 360] on button "button" at bounding box center [290, 366] width 12 height 12
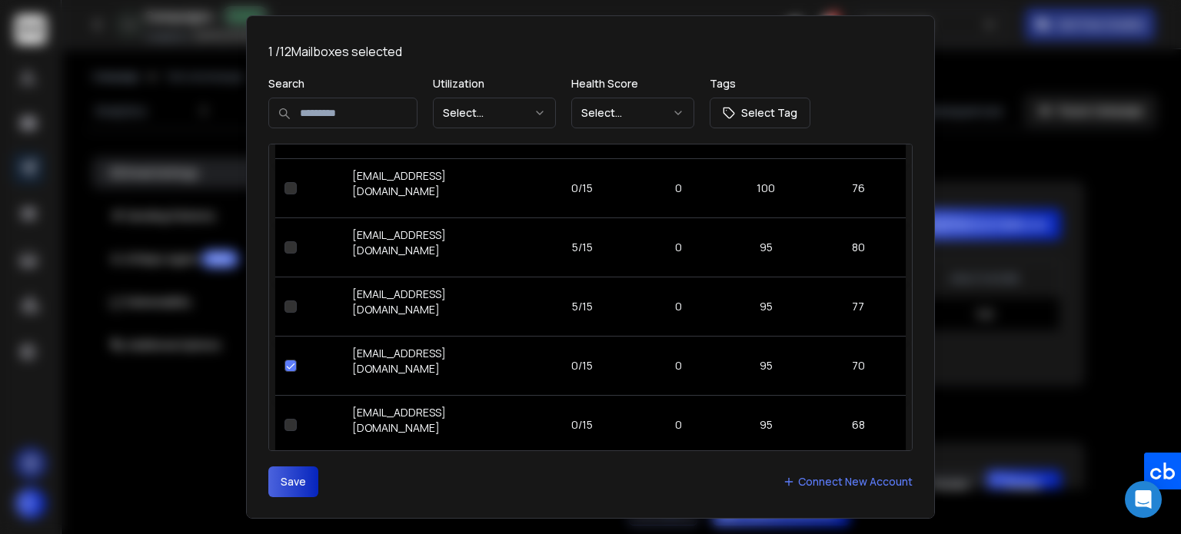
click at [298, 479] on button "Save" at bounding box center [293, 482] width 50 height 31
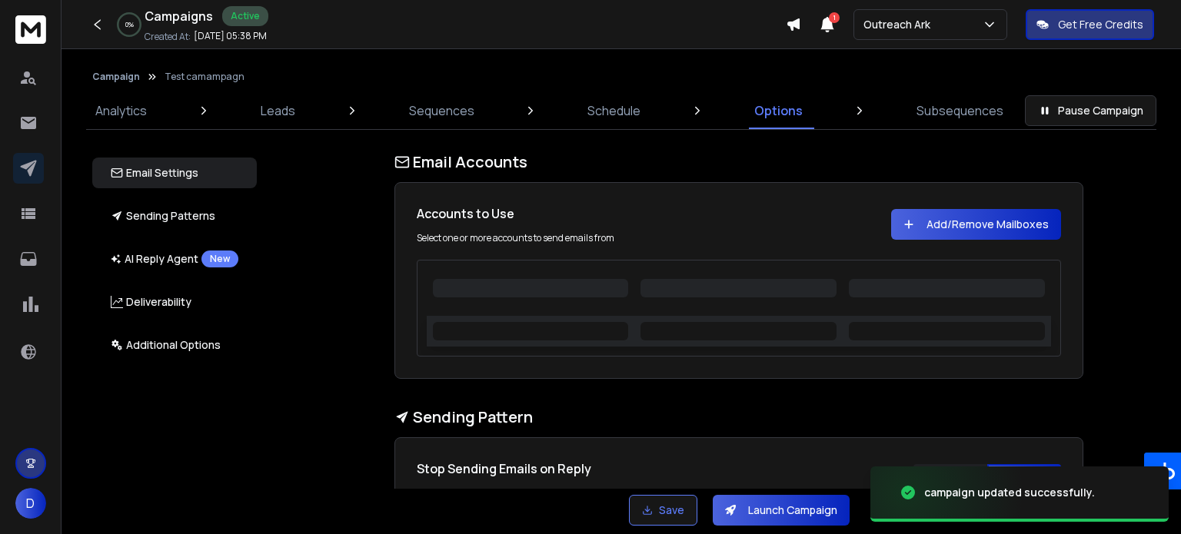
click at [752, 513] on button "Launch Campaign" at bounding box center [781, 510] width 137 height 31
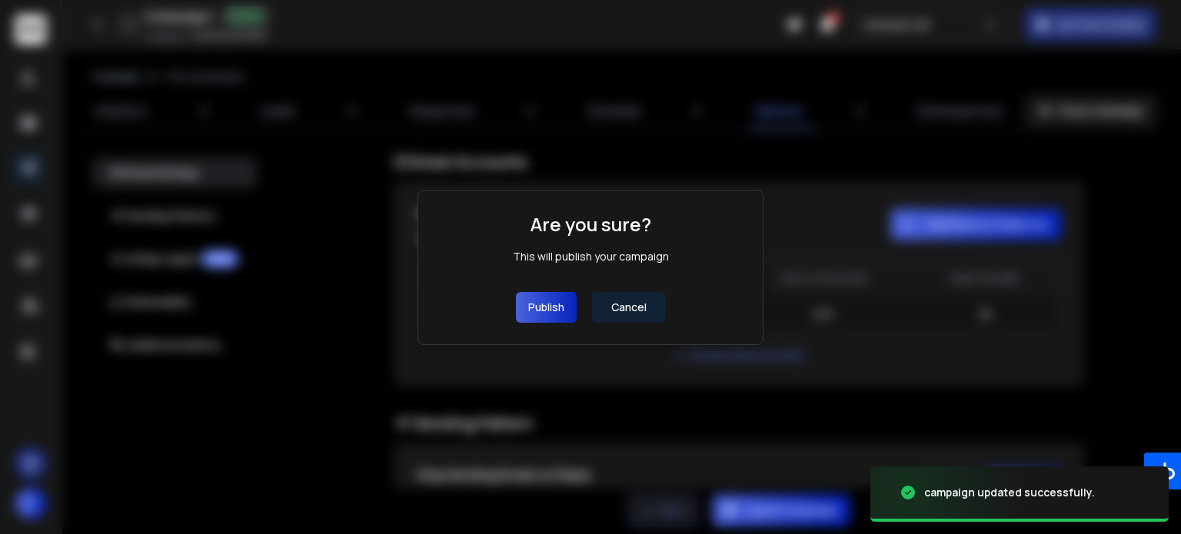
click at [544, 304] on button "Publish" at bounding box center [546, 307] width 61 height 31
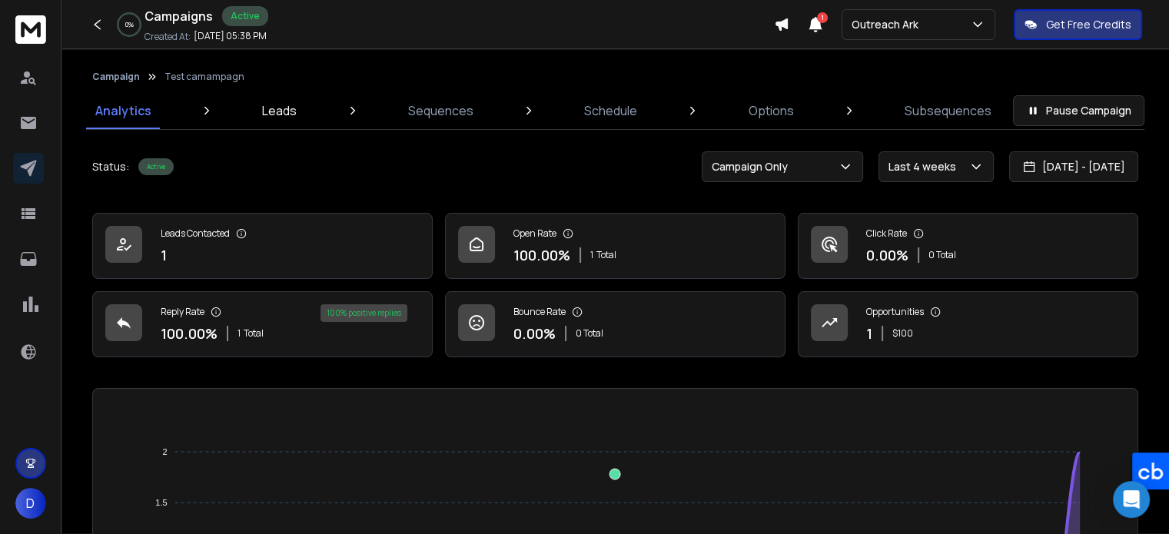
click at [293, 107] on p "Leads" at bounding box center [279, 110] width 35 height 18
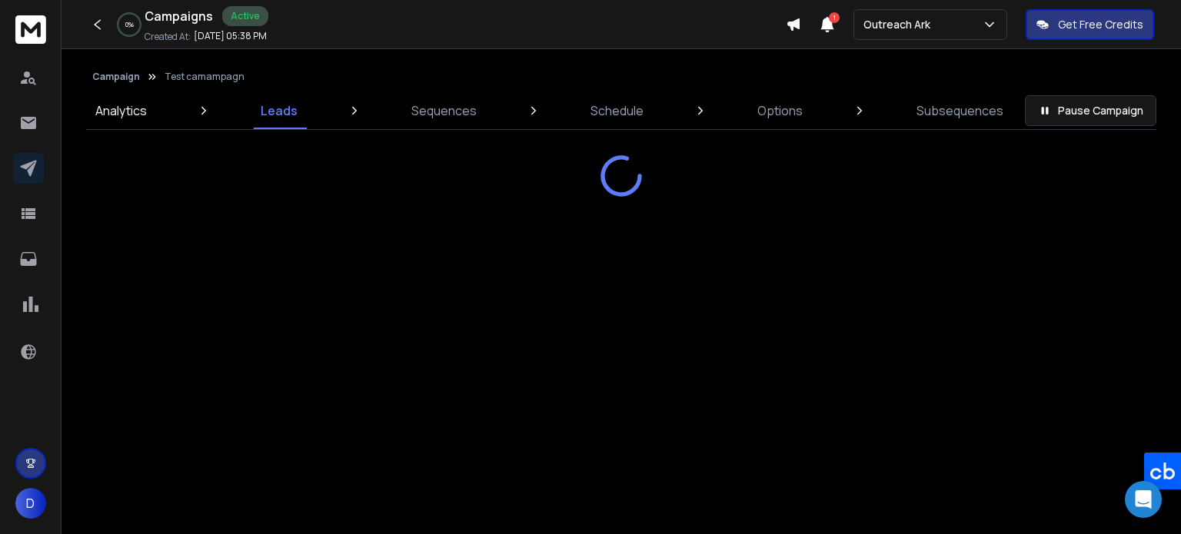
click at [120, 115] on p "Analytics" at bounding box center [121, 110] width 52 height 18
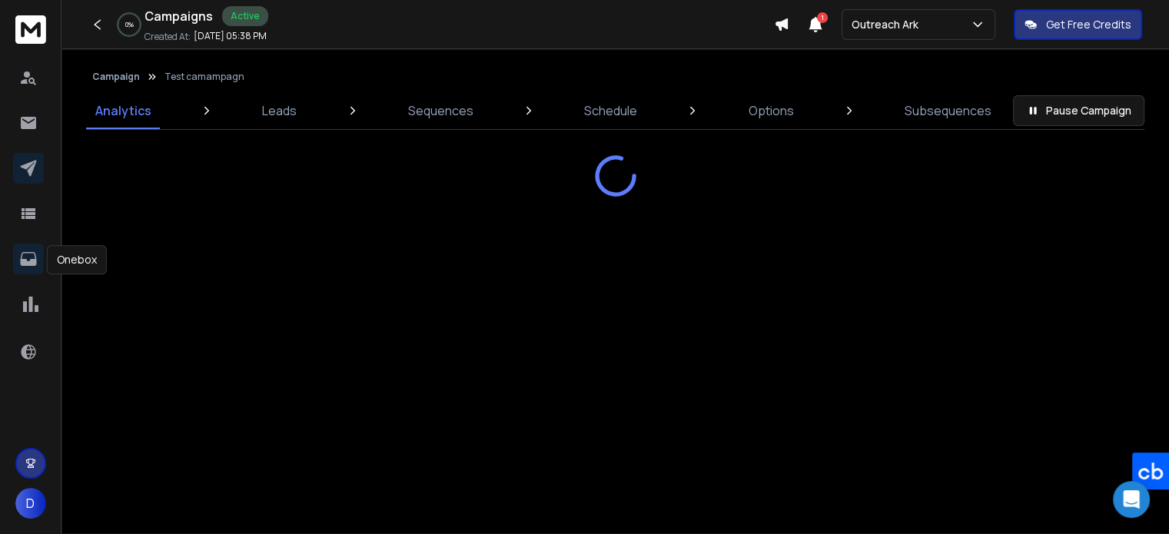
click at [17, 261] on link at bounding box center [28, 259] width 31 height 31
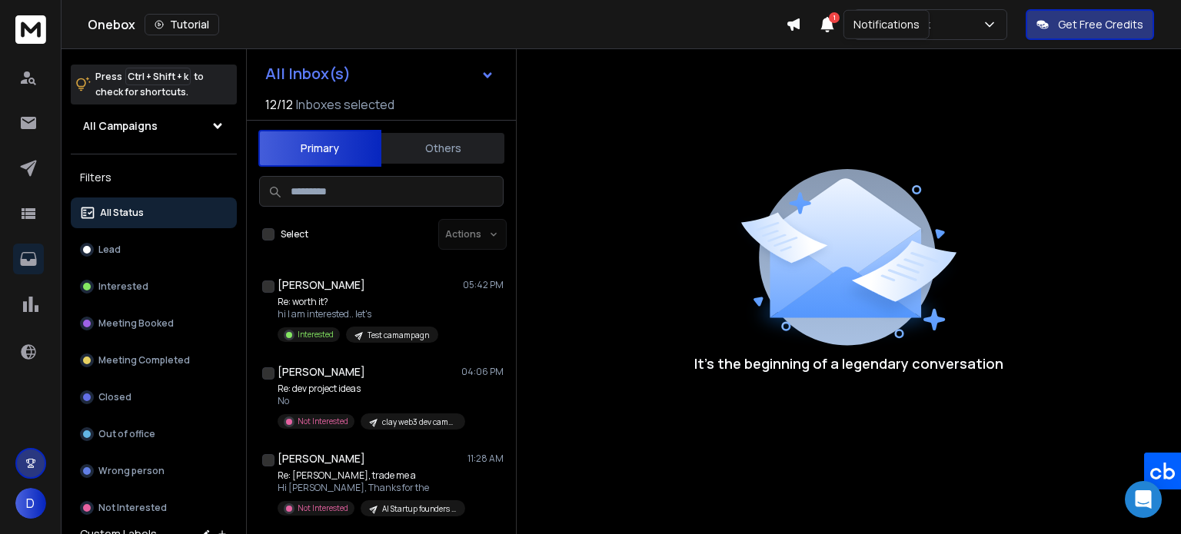
click at [832, 27] on icon at bounding box center [827, 23] width 14 height 15
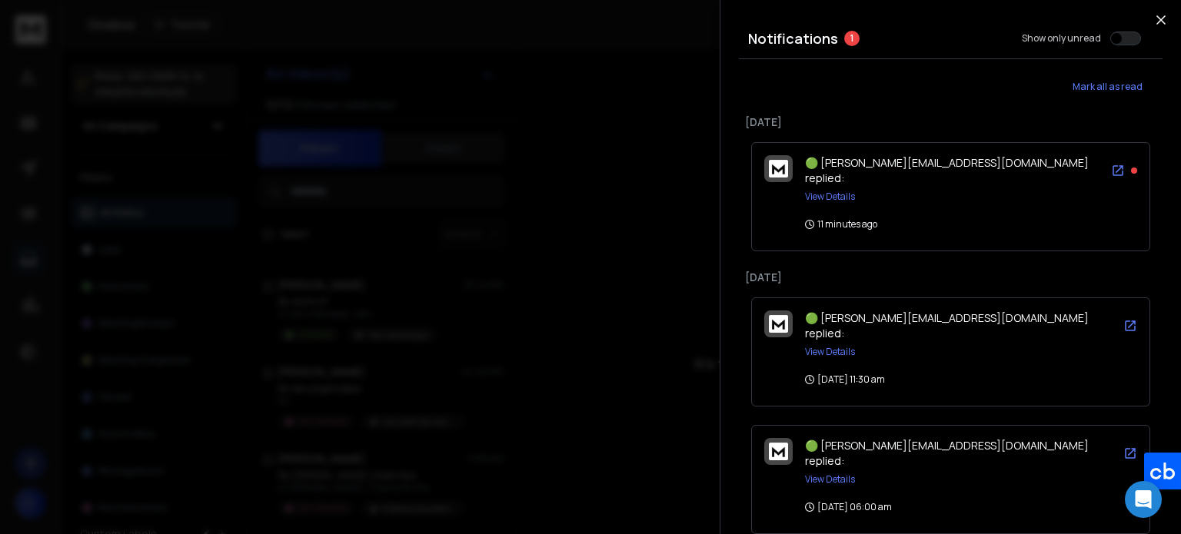
click at [1157, 18] on icon "button" at bounding box center [1161, 20] width 8 height 8
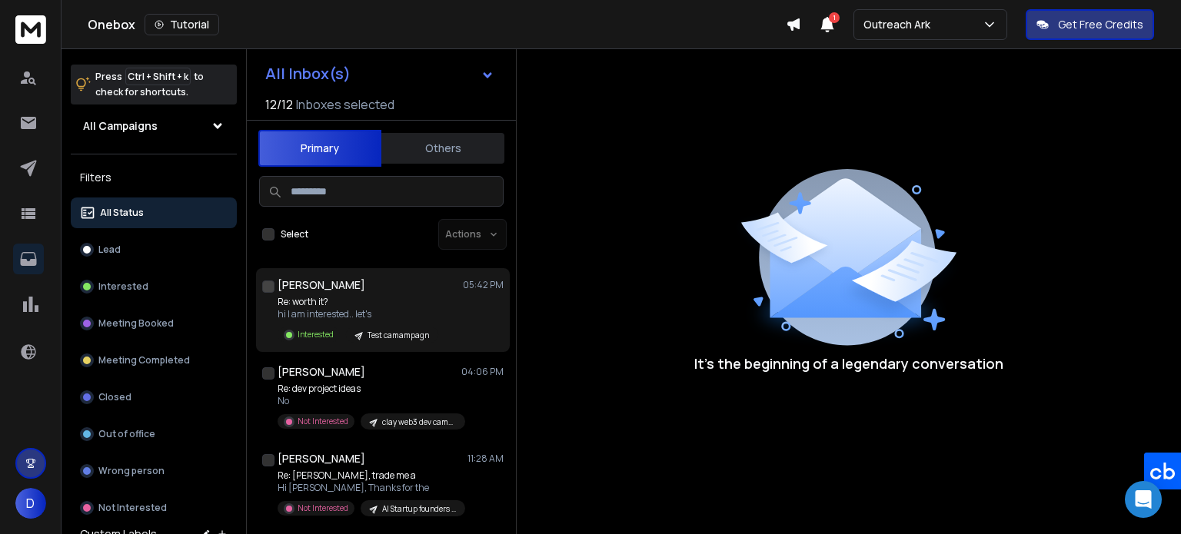
click at [358, 294] on div "Rajesh Waran 05:42 PM Re: worth it? hi I am interested.. let's Interested Test …" at bounding box center [391, 310] width 226 height 65
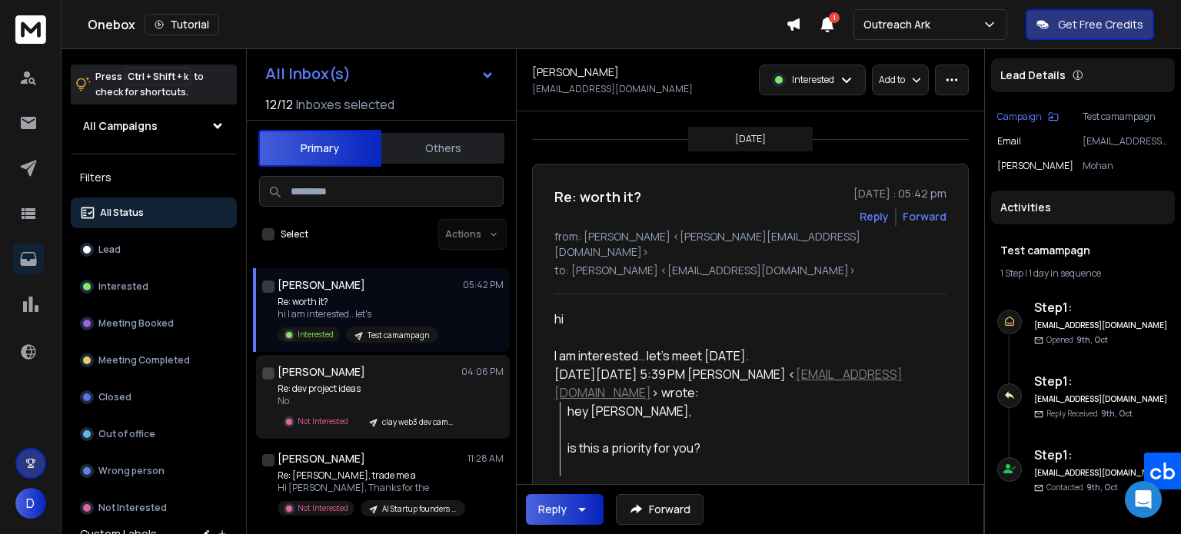
click at [341, 369] on h1 "[PERSON_NAME]" at bounding box center [322, 371] width 88 height 15
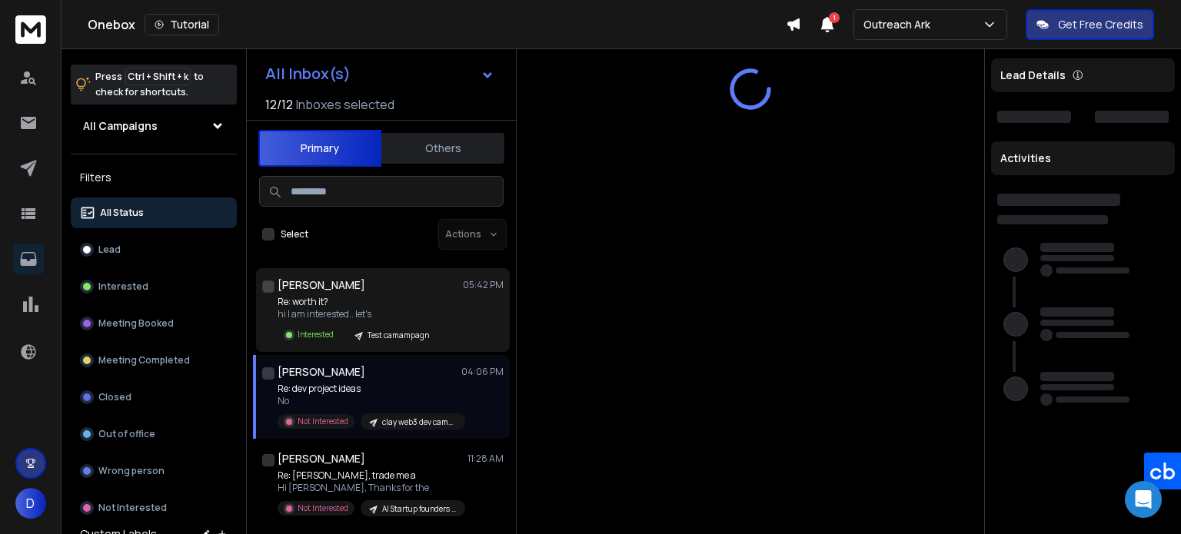
click at [351, 284] on div "Rajesh Waran 05:42 PM" at bounding box center [391, 285] width 226 height 15
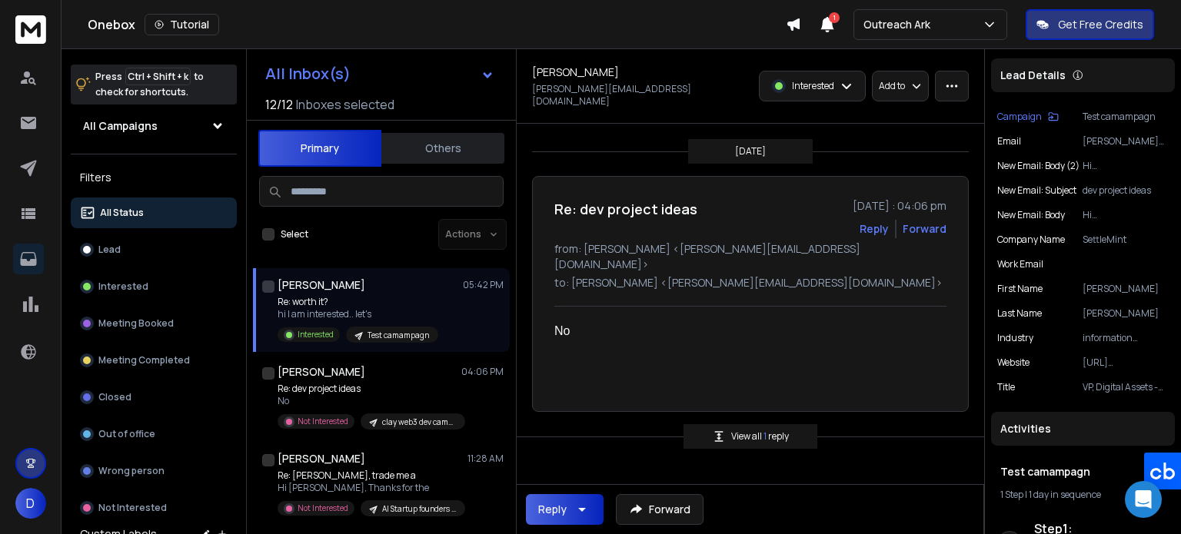
click at [357, 302] on p "Re: worth it?" at bounding box center [358, 302] width 161 height 12
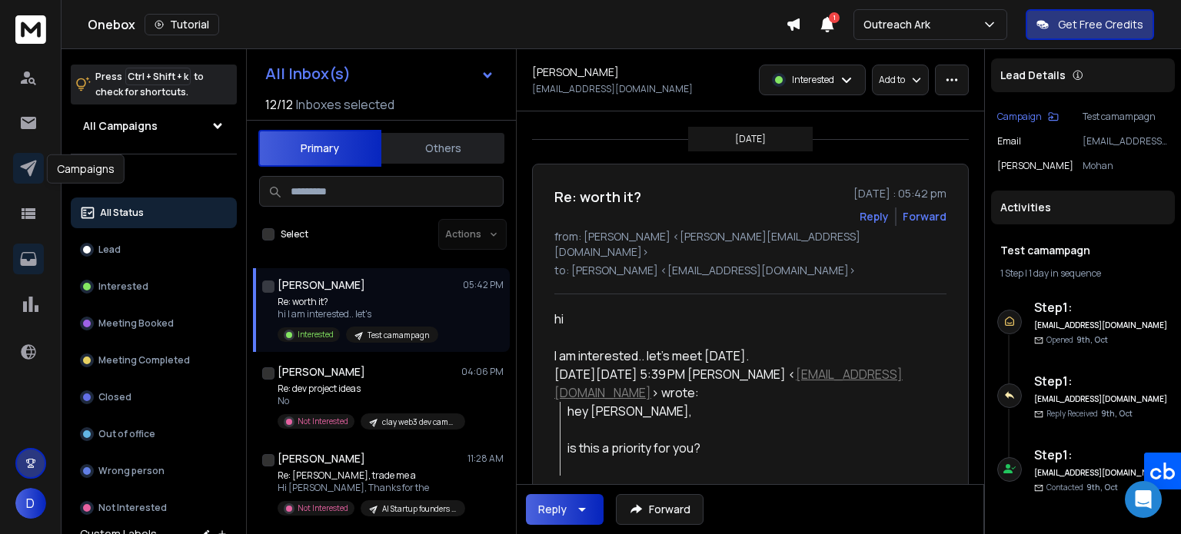
click at [21, 165] on icon at bounding box center [28, 168] width 18 height 18
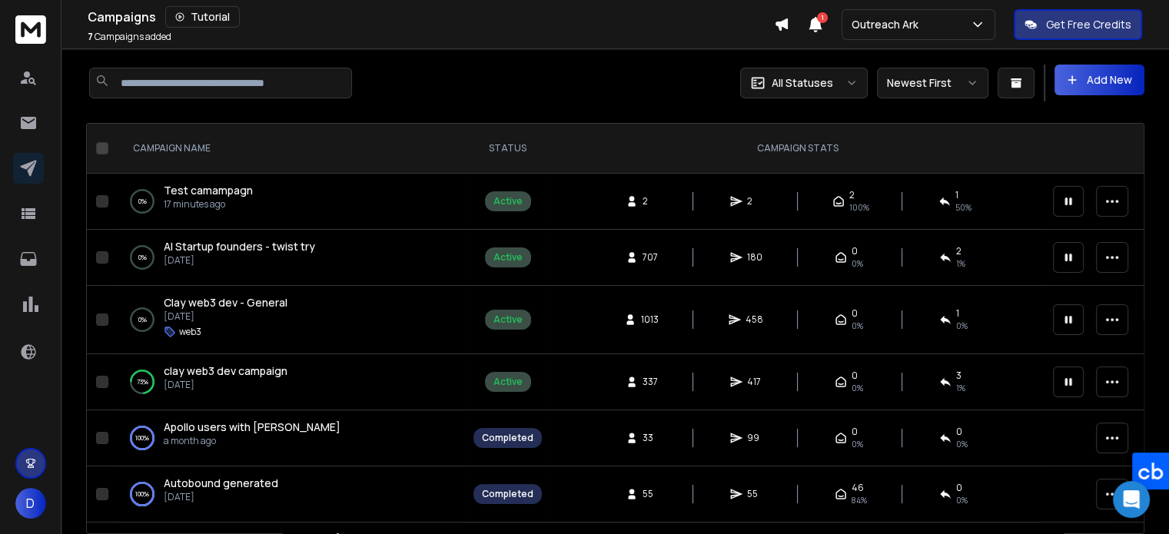
click at [313, 205] on div "0 % Test camampagn 17 minutes ago" at bounding box center [289, 201] width 319 height 37
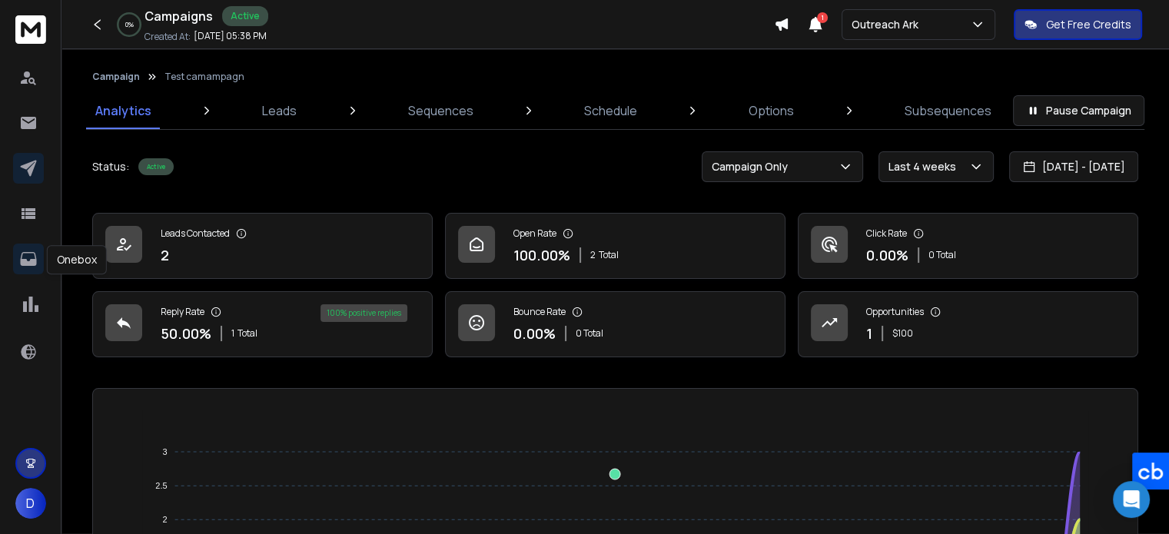
click at [25, 260] on icon at bounding box center [28, 259] width 16 height 14
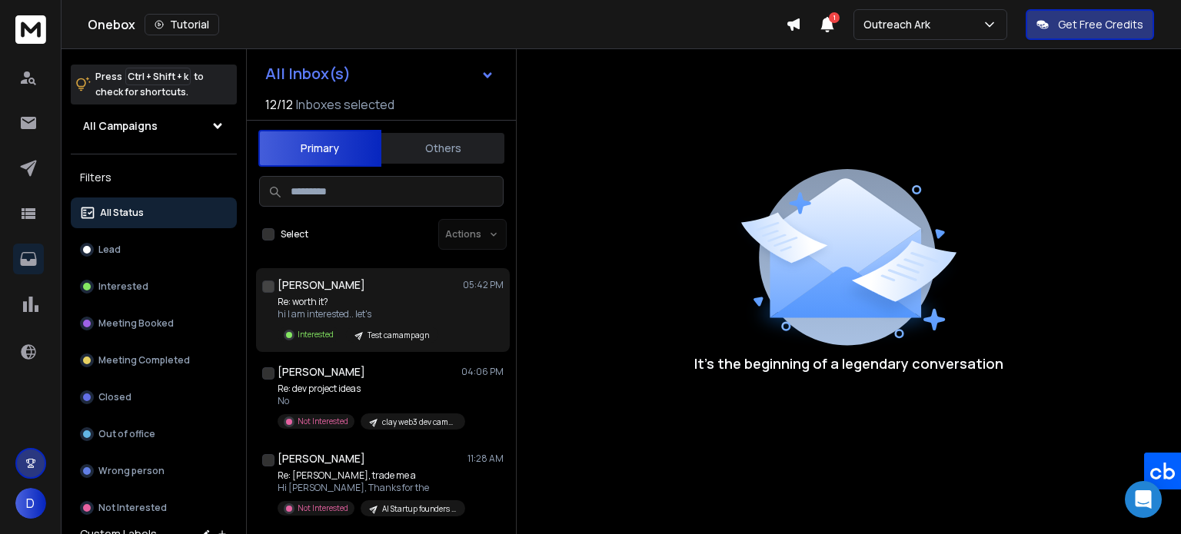
click at [348, 296] on p "Re: worth it?" at bounding box center [358, 302] width 161 height 12
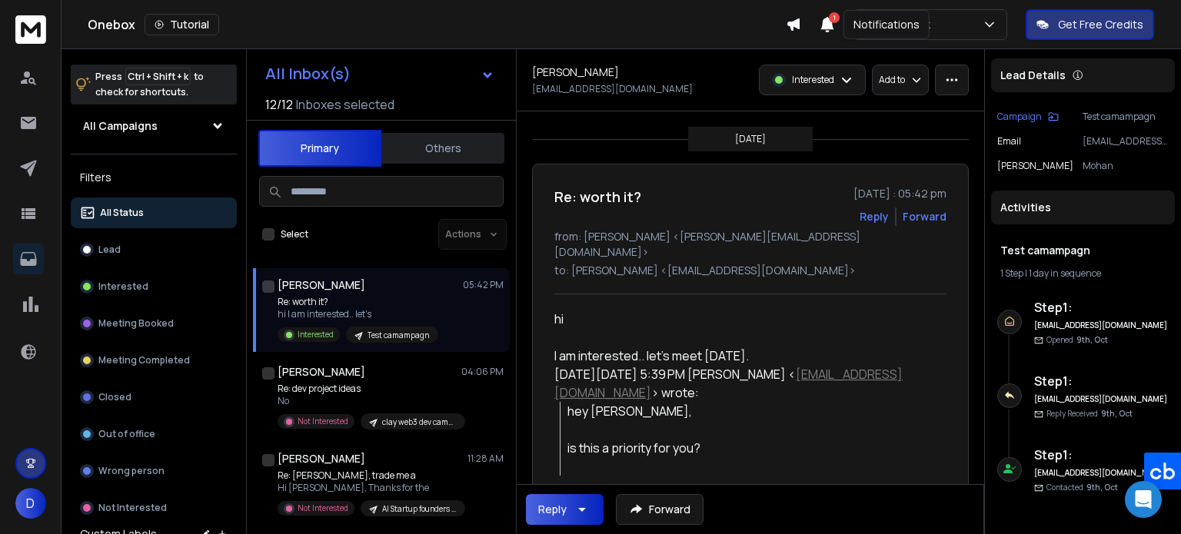
click at [832, 27] on icon at bounding box center [827, 23] width 14 height 15
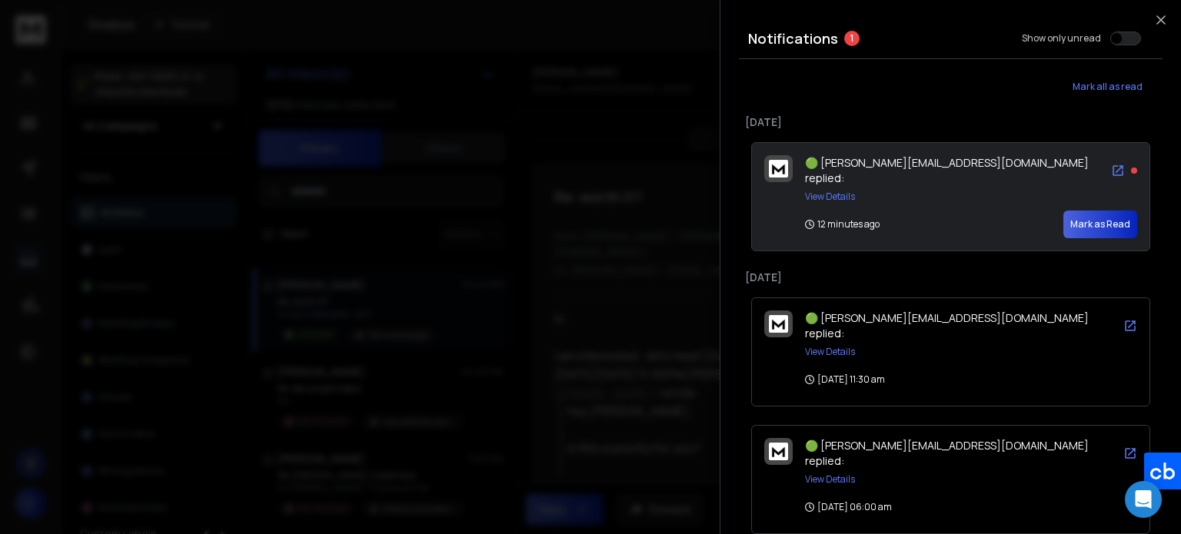
click at [935, 211] on div "12 minutes ago Mark as Read Mark as Read" at bounding box center [971, 225] width 332 height 28
click at [1080, 211] on button "Mark as Read" at bounding box center [1100, 225] width 74 height 28
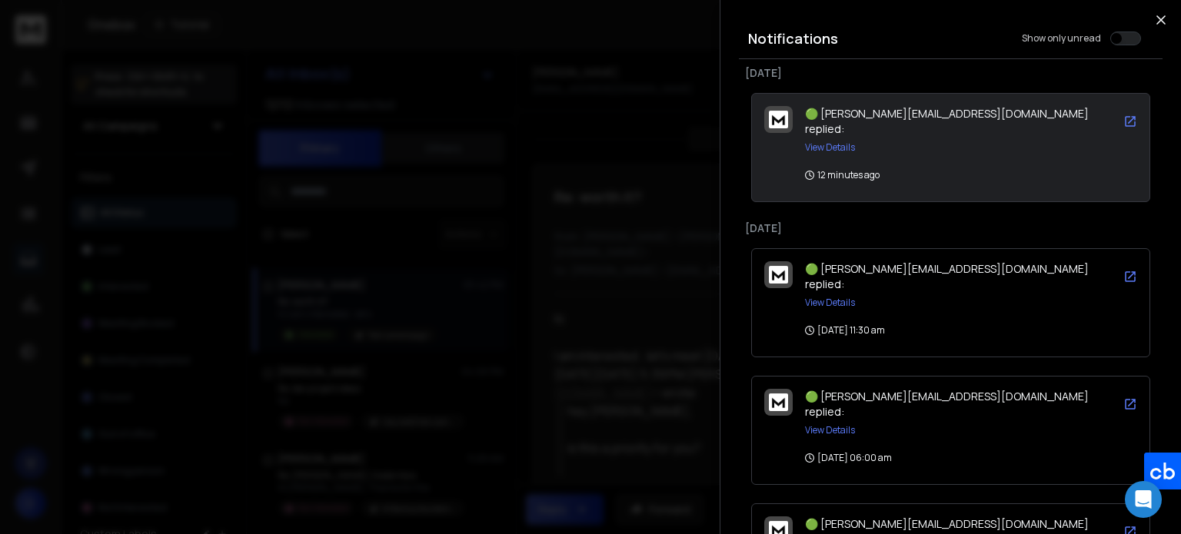
click at [1160, 22] on icon "button" at bounding box center [1160, 19] width 15 height 15
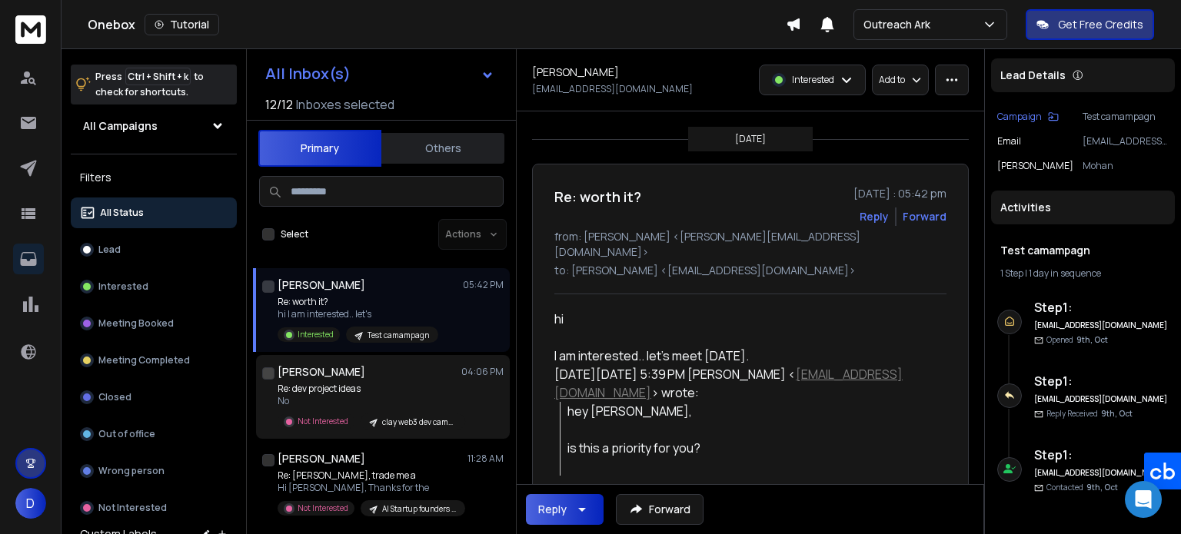
click at [357, 379] on h1 "[PERSON_NAME]" at bounding box center [322, 371] width 88 height 15
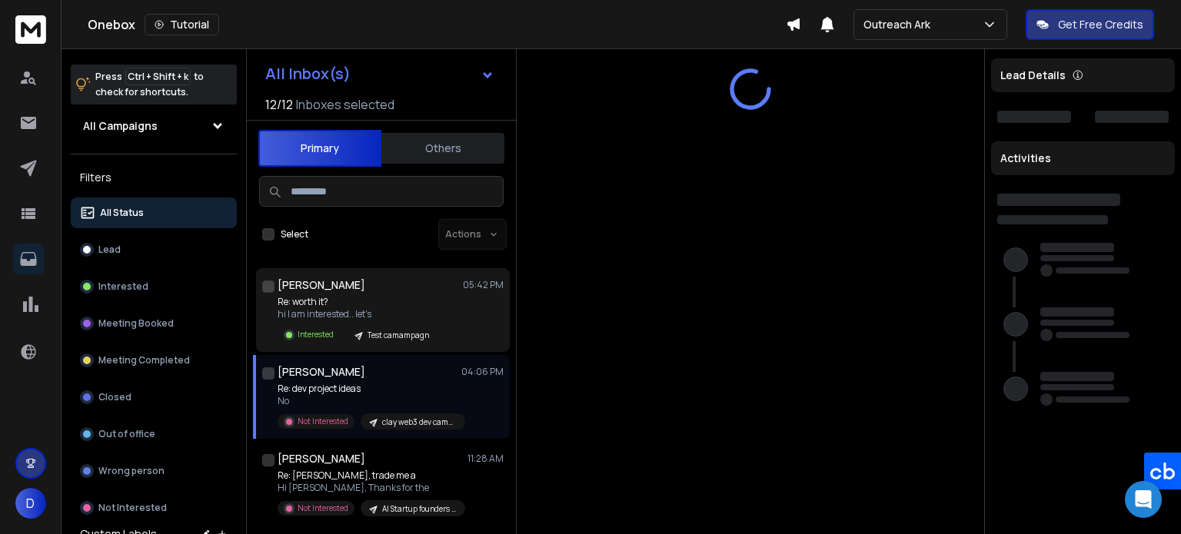
click at [353, 299] on p "Re: worth it?" at bounding box center [358, 302] width 161 height 12
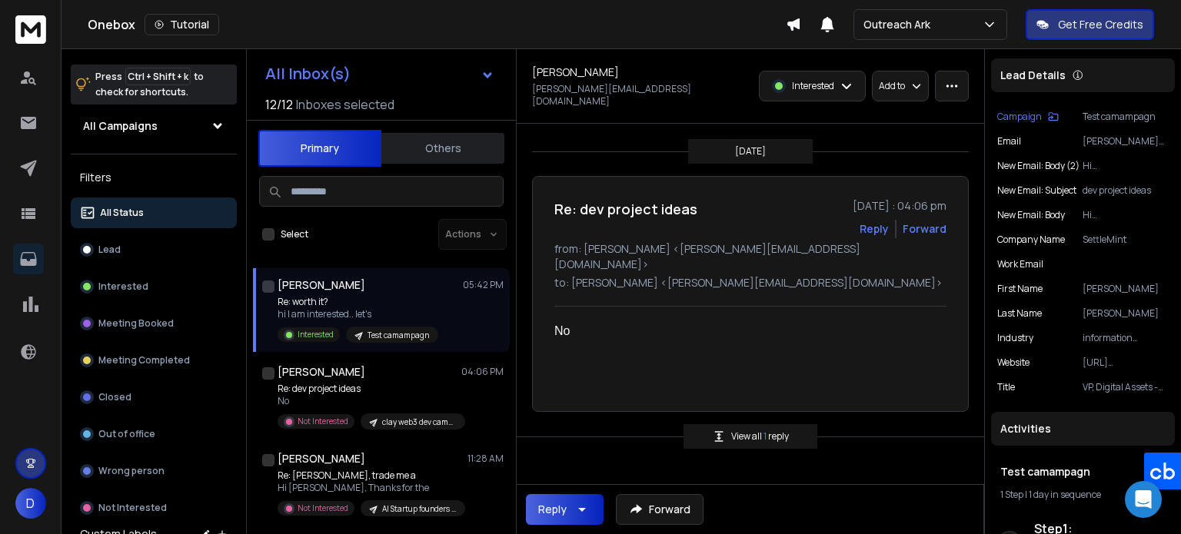
drag, startPoint x: 381, startPoint y: 375, endPoint x: 383, endPoint y: 301, distance: 74.6
click at [381, 376] on div "Gyanendra Sharma 04:06 PM" at bounding box center [391, 371] width 226 height 15
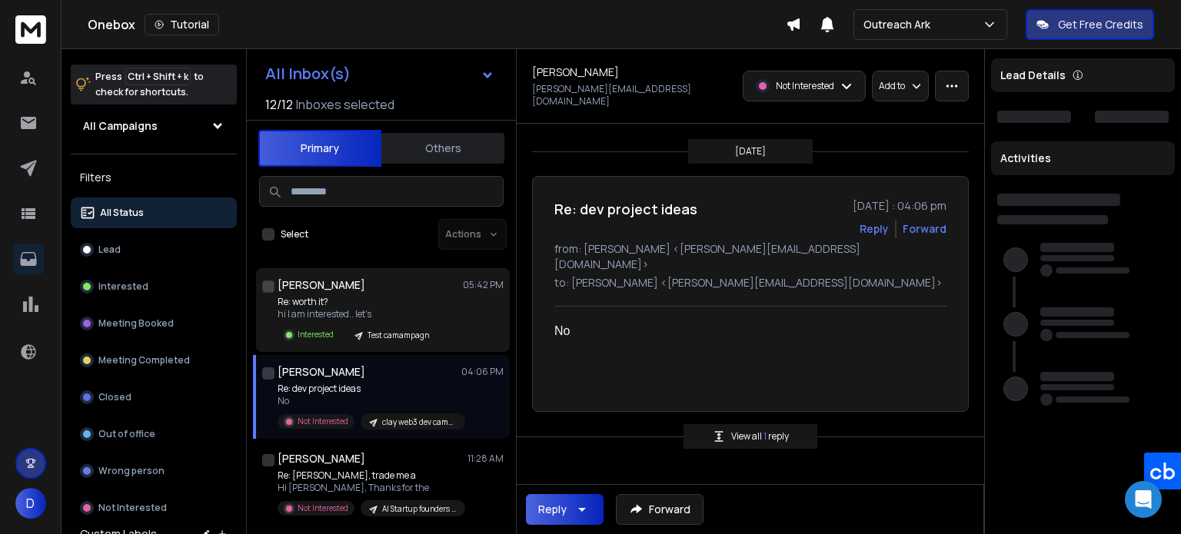
click at [375, 296] on p "Re: worth it?" at bounding box center [358, 302] width 161 height 12
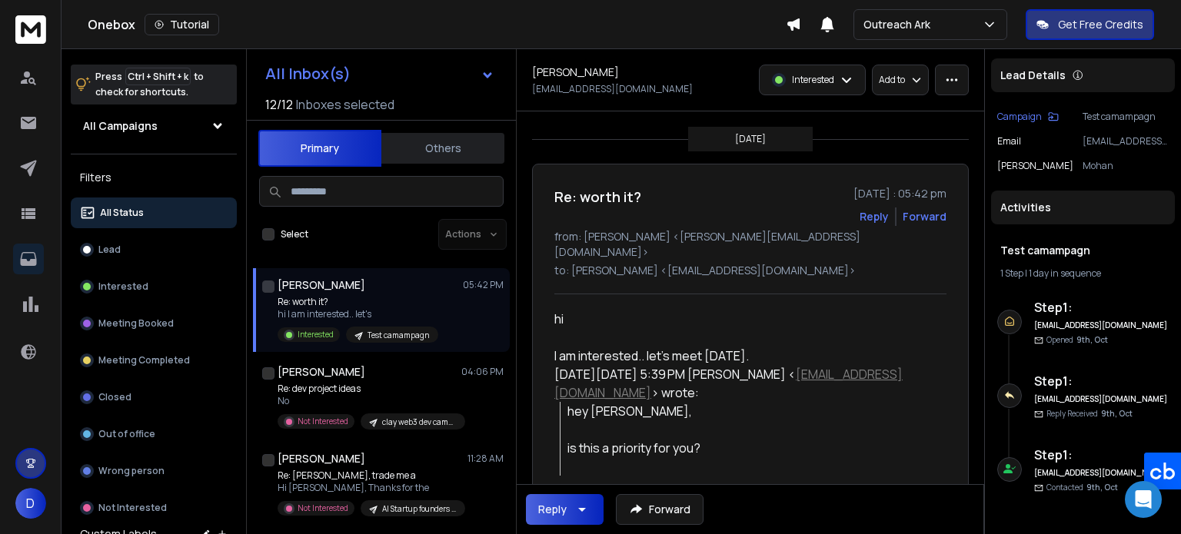
click at [484, 38] on div "Onebox Tutorial Outreach Ark Get Free Credits" at bounding box center [590, 24] width 1181 height 49
click at [127, 282] on p "Interested" at bounding box center [123, 287] width 50 height 12
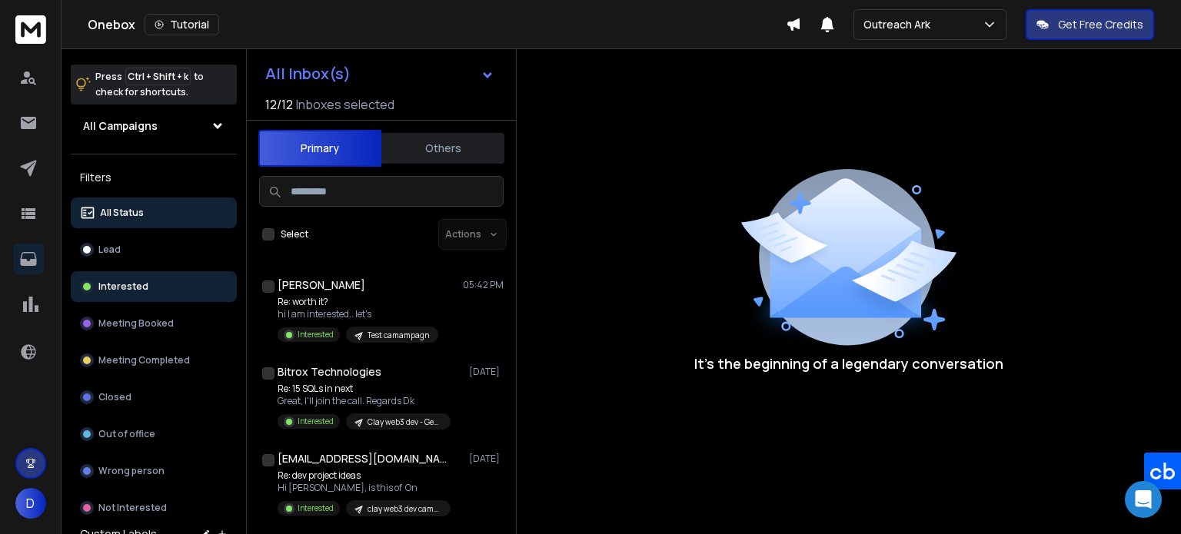
click at [120, 214] on p "All Status" at bounding box center [122, 213] width 44 height 12
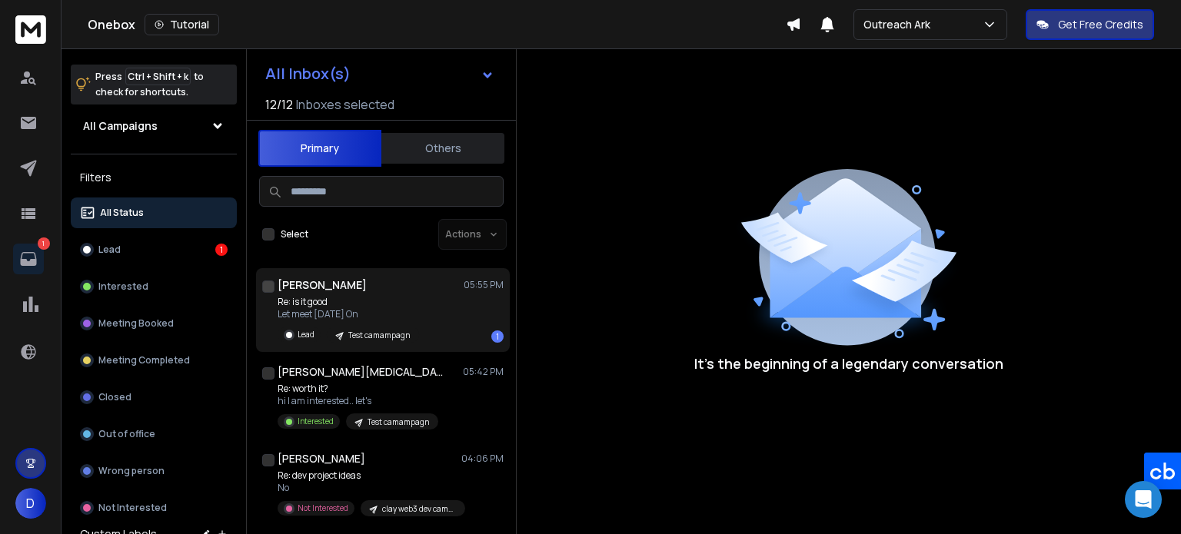
click at [438, 305] on div "Re: is it good Let meet [DATE] On [MEDICAL_DATA] camampagn 1" at bounding box center [391, 319] width 226 height 47
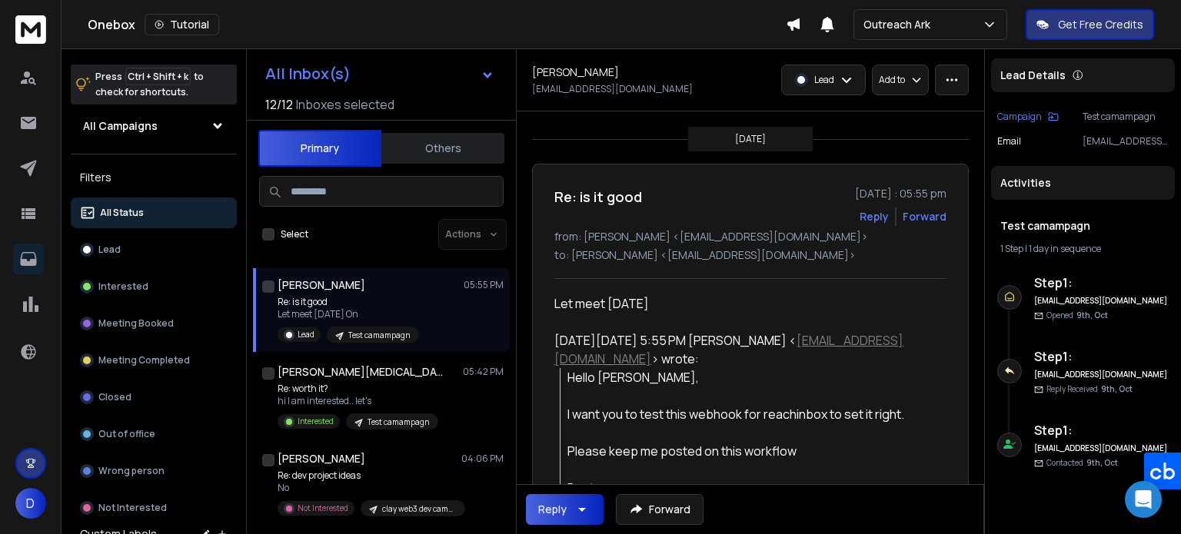
click at [660, 309] on div "Let meet [DATE]" at bounding box center [744, 303] width 380 height 18
click at [832, 316] on div "Let meet [DATE] [DATE][DATE] 5:55 PM [PERSON_NAME] < [EMAIL_ADDRESS][DOMAIN_NAM…" at bounding box center [750, 438] width 392 height 289
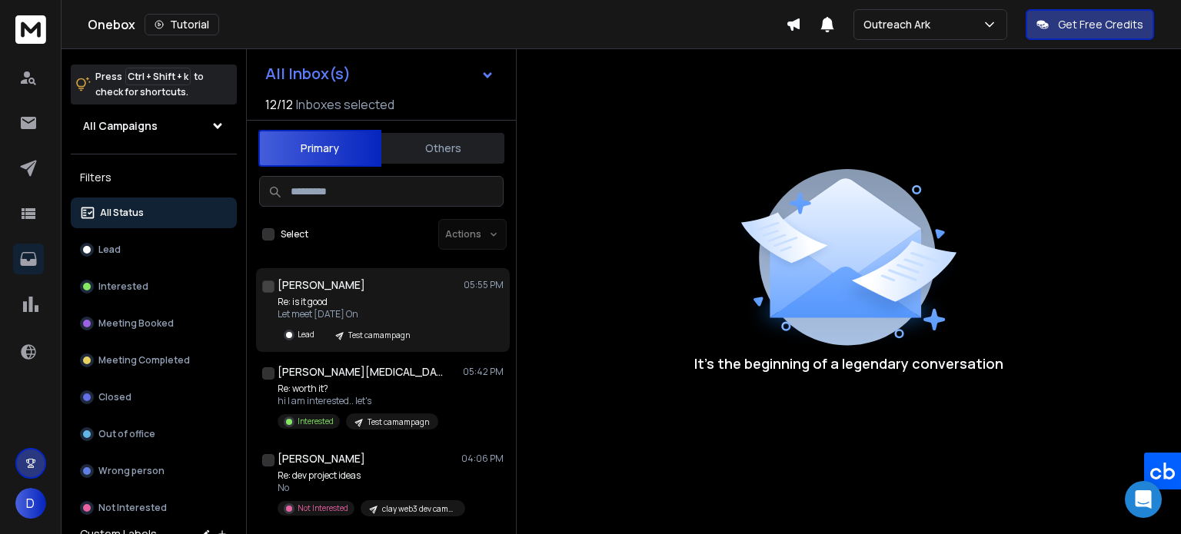
click at [363, 291] on h1 "[PERSON_NAME]" at bounding box center [322, 285] width 88 height 15
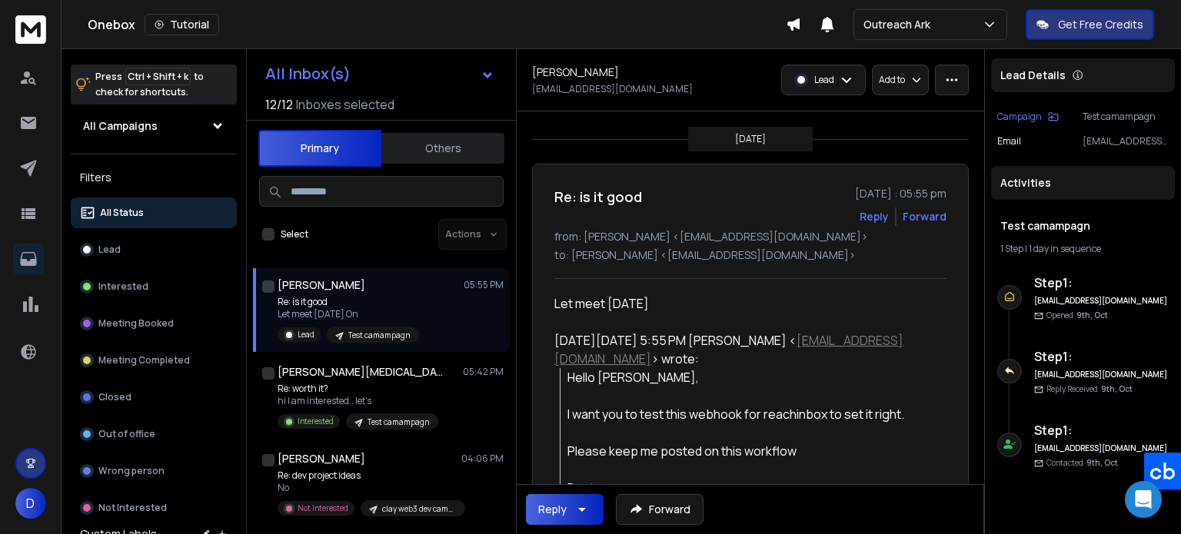
click at [532, 29] on div "Onebox Tutorial" at bounding box center [437, 25] width 698 height 22
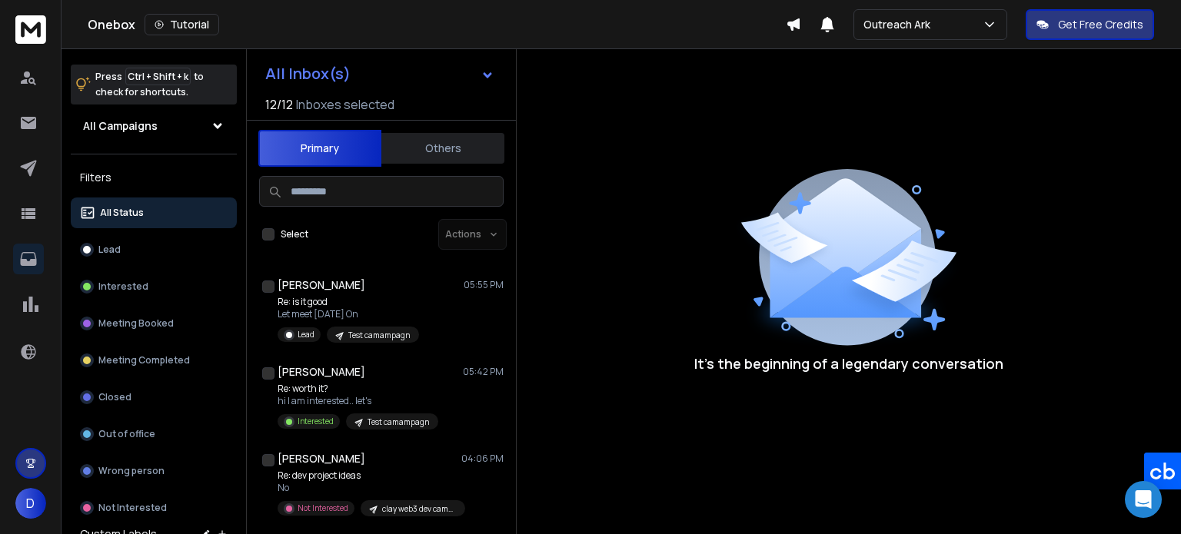
click at [485, 35] on div "Onebox Tutorial Outreach Ark Get Free Credits" at bounding box center [590, 24] width 1181 height 49
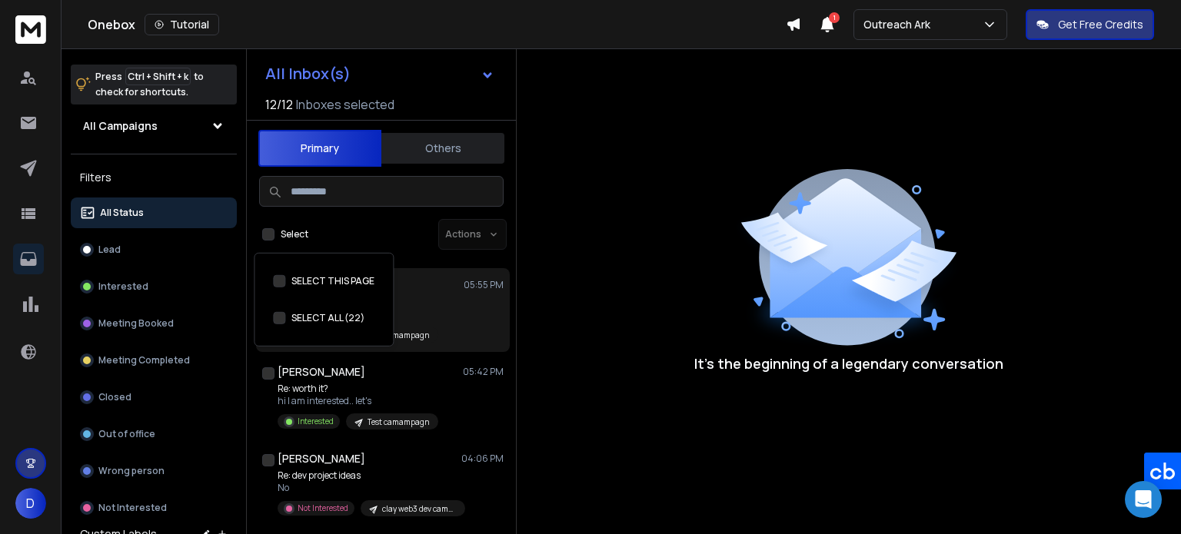
click at [418, 304] on p "Re: is it good" at bounding box center [358, 302] width 161 height 12
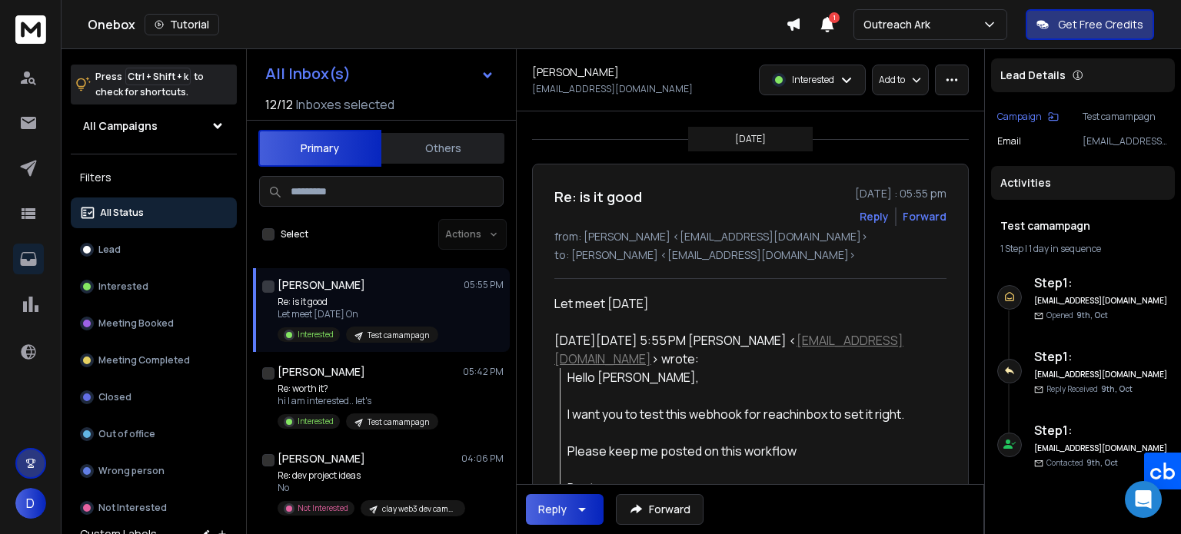
click at [536, 23] on div "Onebox Tutorial" at bounding box center [437, 25] width 698 height 22
click at [833, 27] on icon at bounding box center [827, 23] width 14 height 15
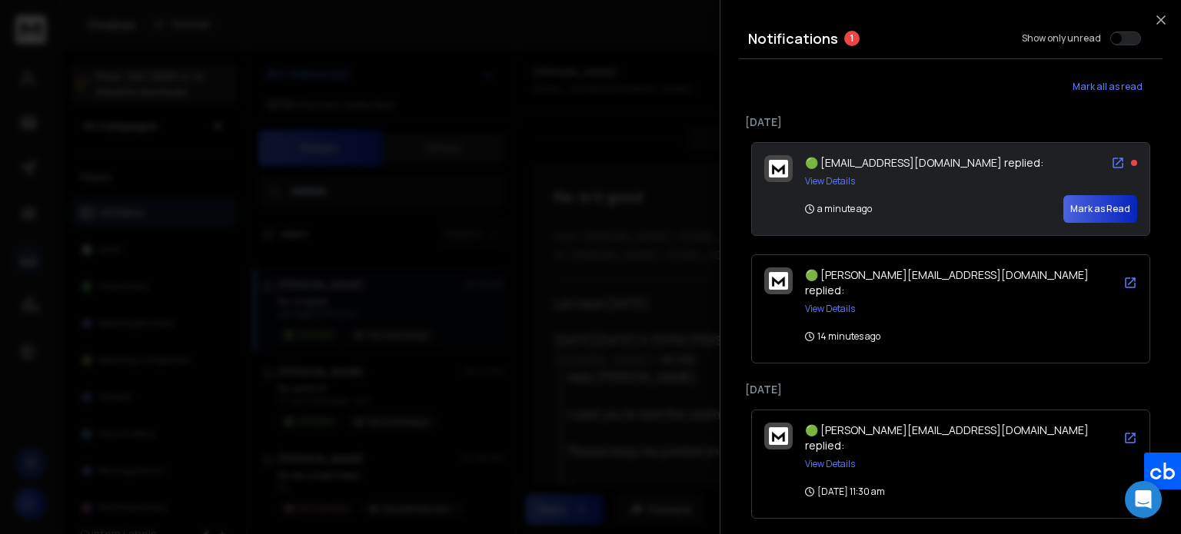
click at [1111, 211] on button "Mark as Read" at bounding box center [1100, 209] width 74 height 28
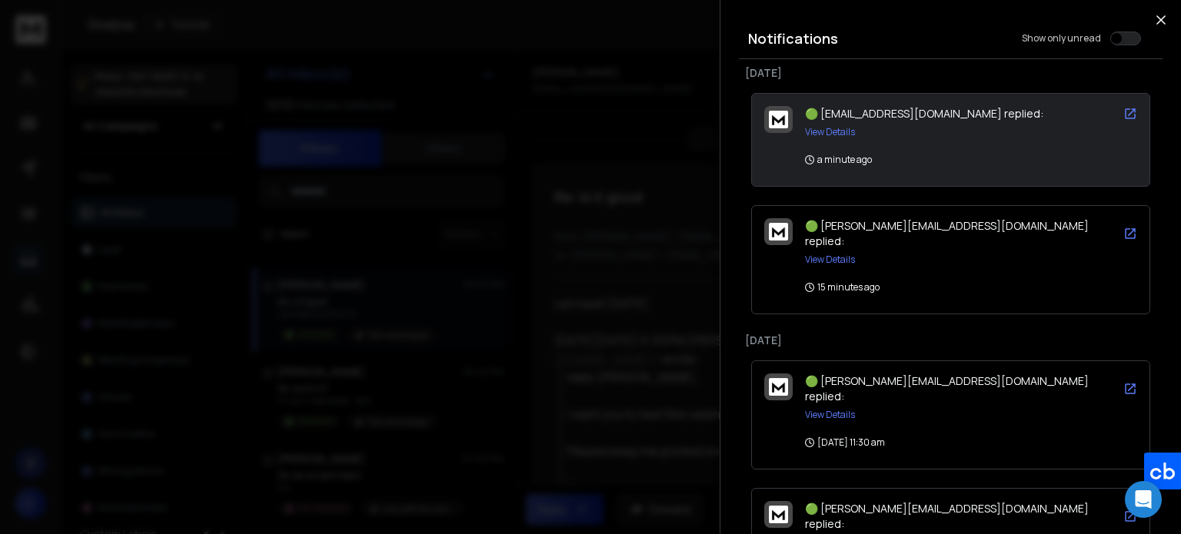
click at [1157, 21] on icon "button" at bounding box center [1161, 20] width 8 height 8
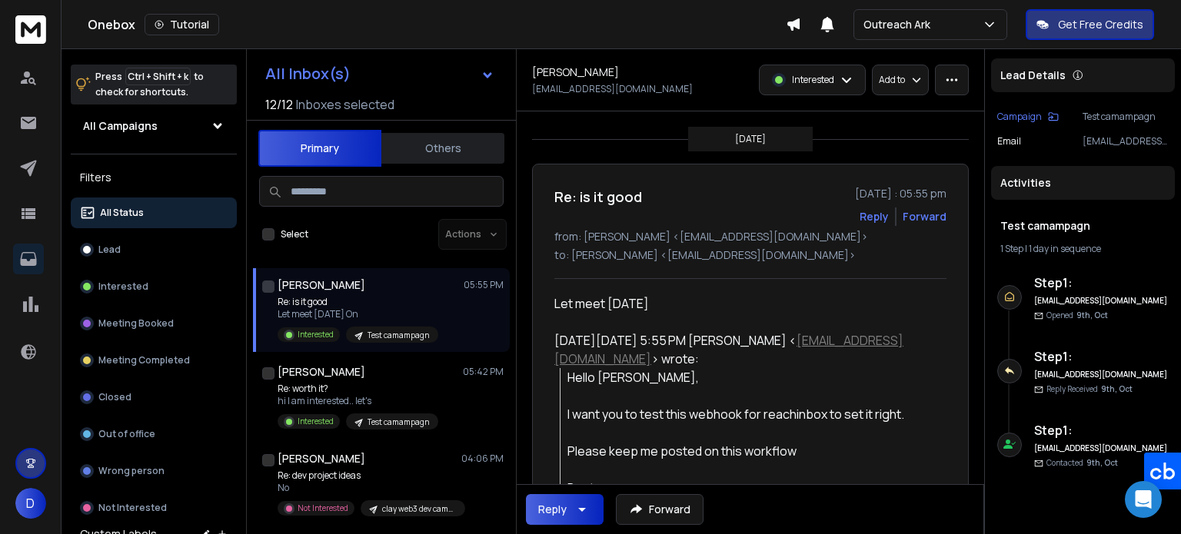
click at [646, 308] on div "Let meet [DATE]" at bounding box center [744, 303] width 380 height 18
click at [646, 308] on div "Let meet next monday" at bounding box center [744, 303] width 380 height 18
click at [693, 420] on div "I want you to test this webhook for reachinbox to set it right." at bounding box center [750, 414] width 367 height 18
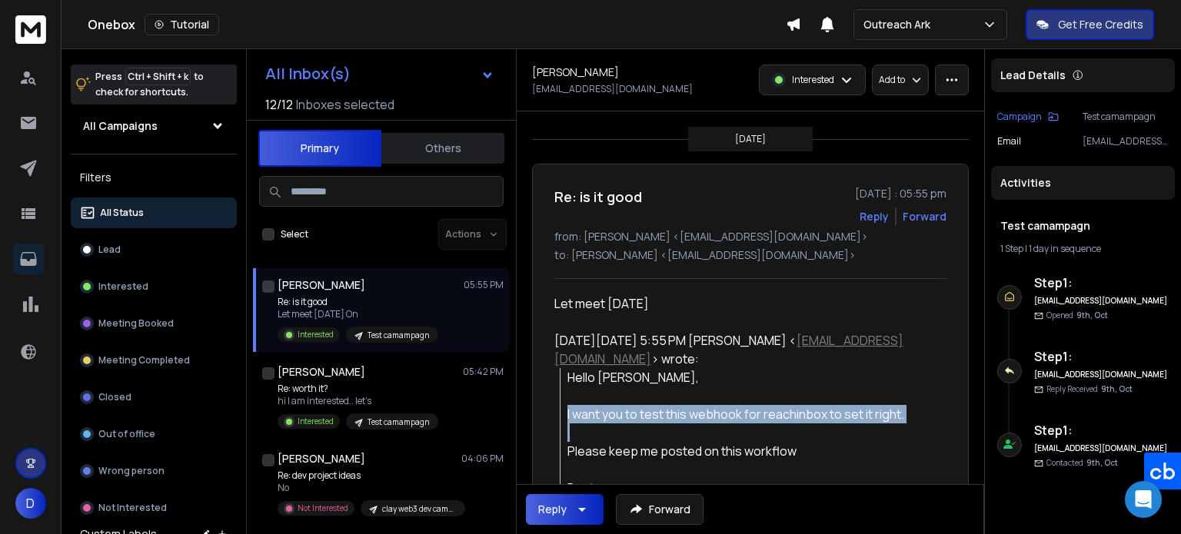
click at [693, 420] on div "I want you to test this webhook for reachinbox to set it right." at bounding box center [750, 414] width 367 height 18
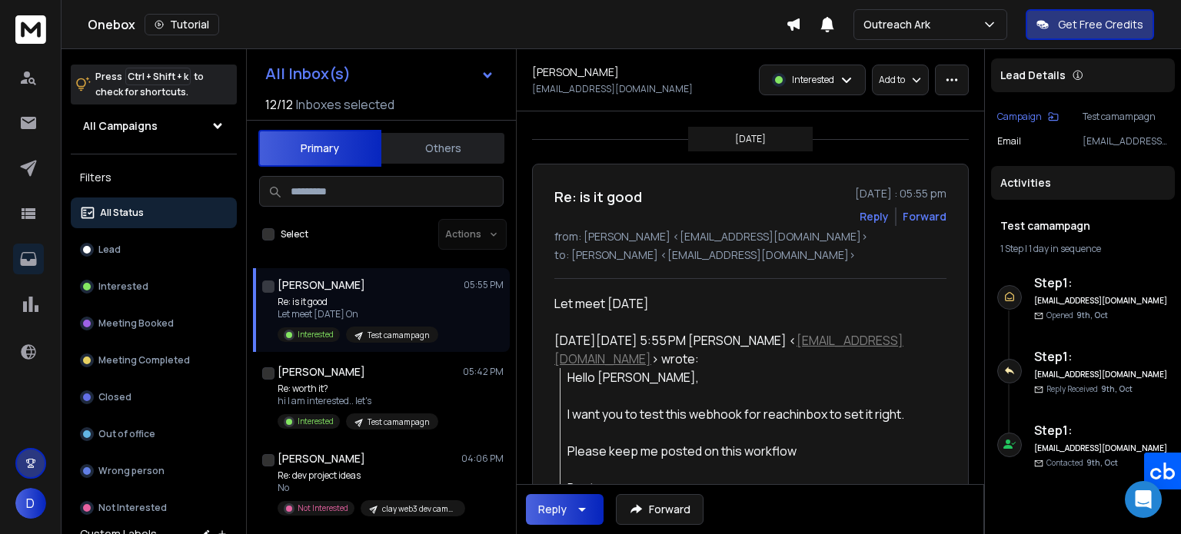
drag, startPoint x: 711, startPoint y: 442, endPoint x: 449, endPoint y: 120, distance: 415.3
click at [713, 443] on div "Please keep me posted on this workflow" at bounding box center [750, 451] width 367 height 18
click at [403, 33] on div "Onebox Tutorial" at bounding box center [437, 25] width 698 height 22
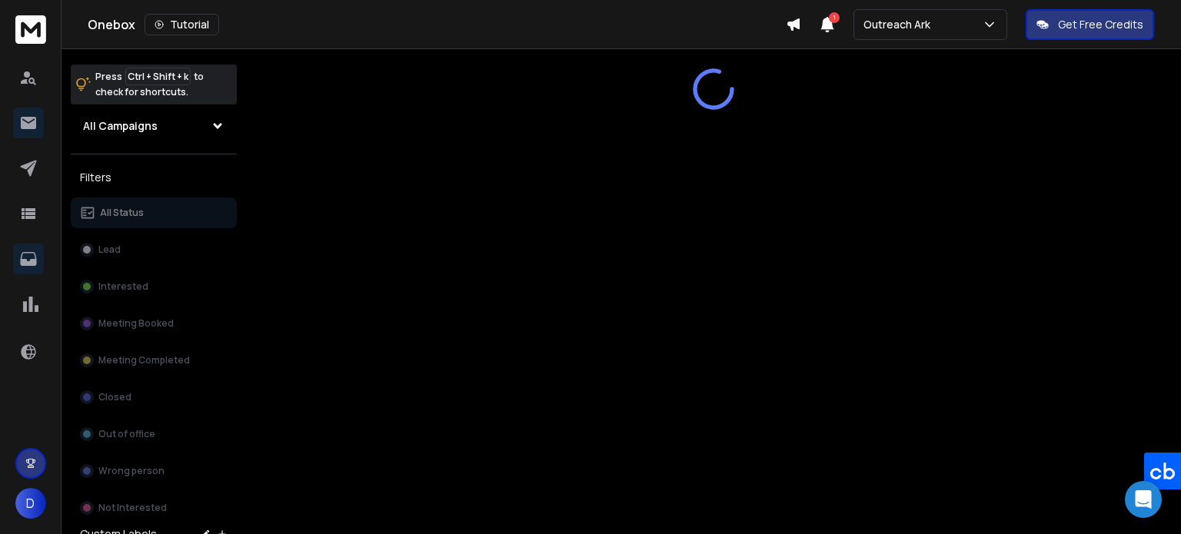
click at [35, 133] on link at bounding box center [28, 123] width 31 height 31
click at [21, 121] on icon at bounding box center [28, 123] width 15 height 12
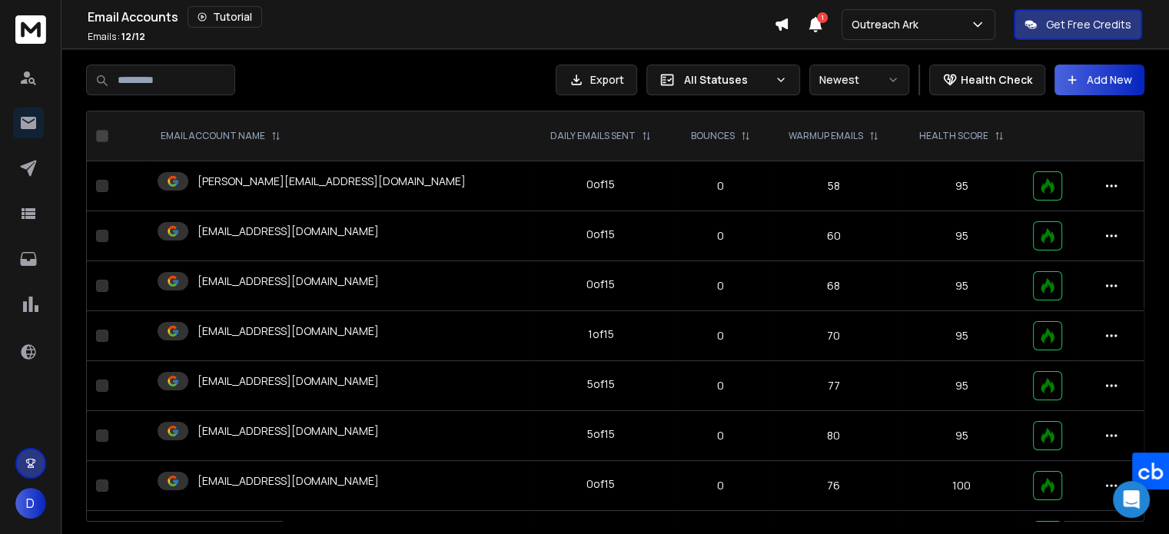
click at [823, 24] on icon at bounding box center [816, 23] width 14 height 15
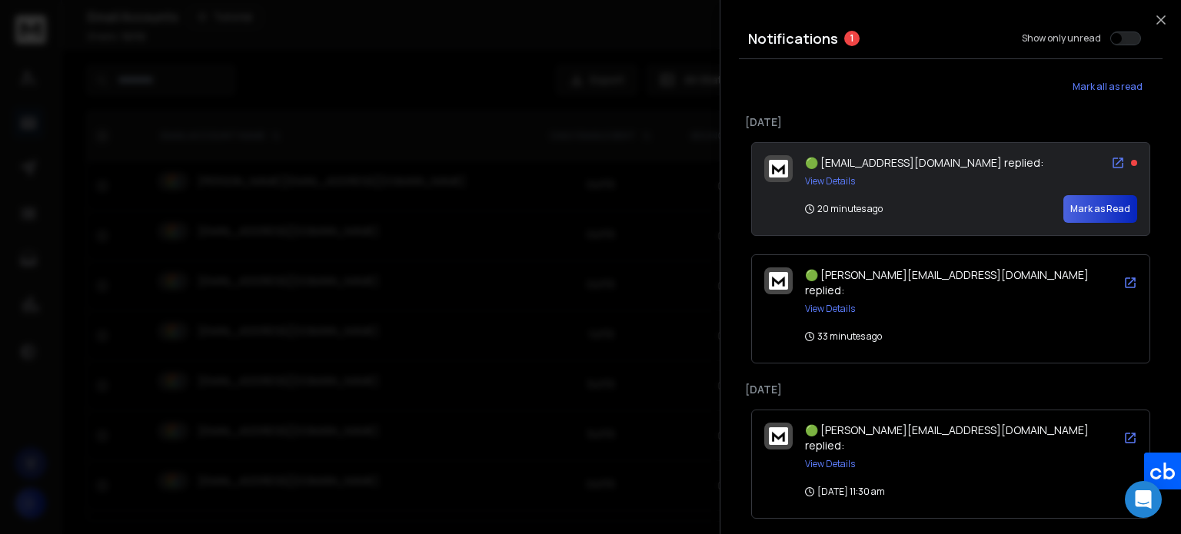
click at [1096, 202] on button "Mark as Read" at bounding box center [1100, 209] width 74 height 28
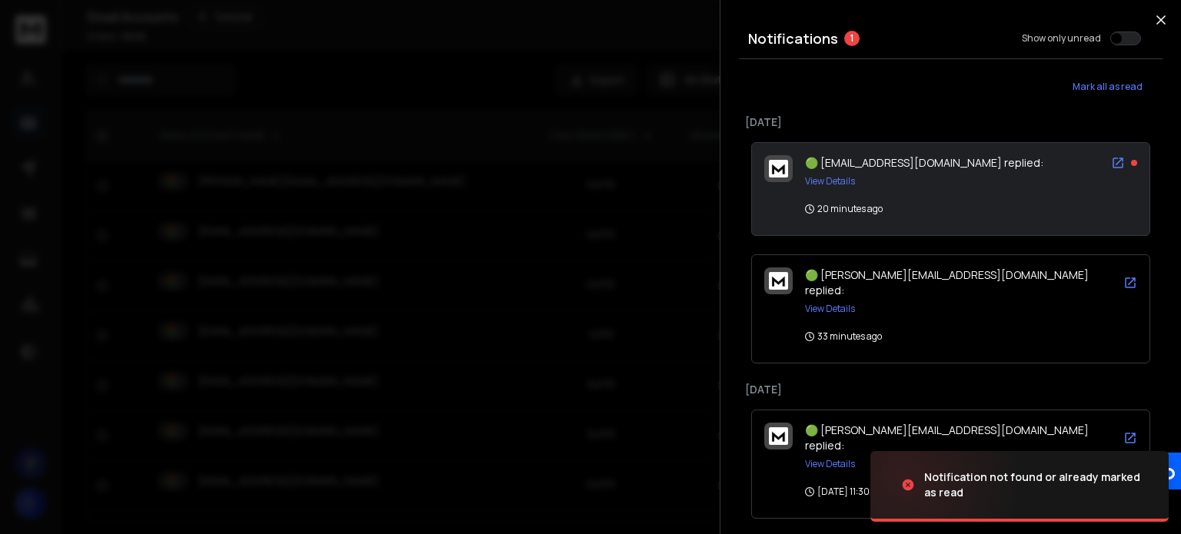
click at [1160, 19] on icon "button" at bounding box center [1160, 19] width 15 height 15
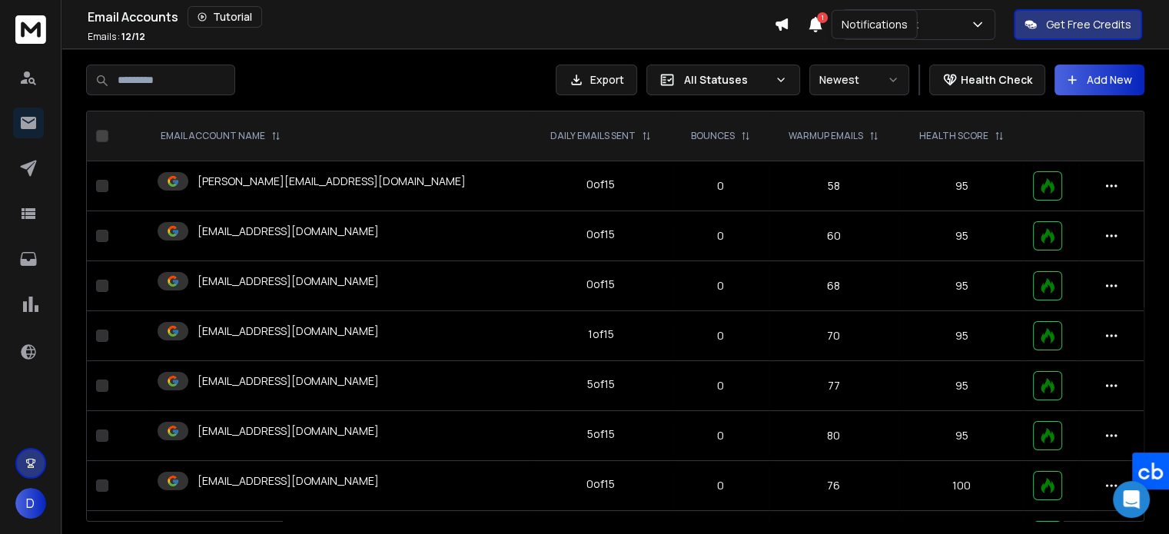
click at [823, 24] on icon at bounding box center [816, 23] width 14 height 15
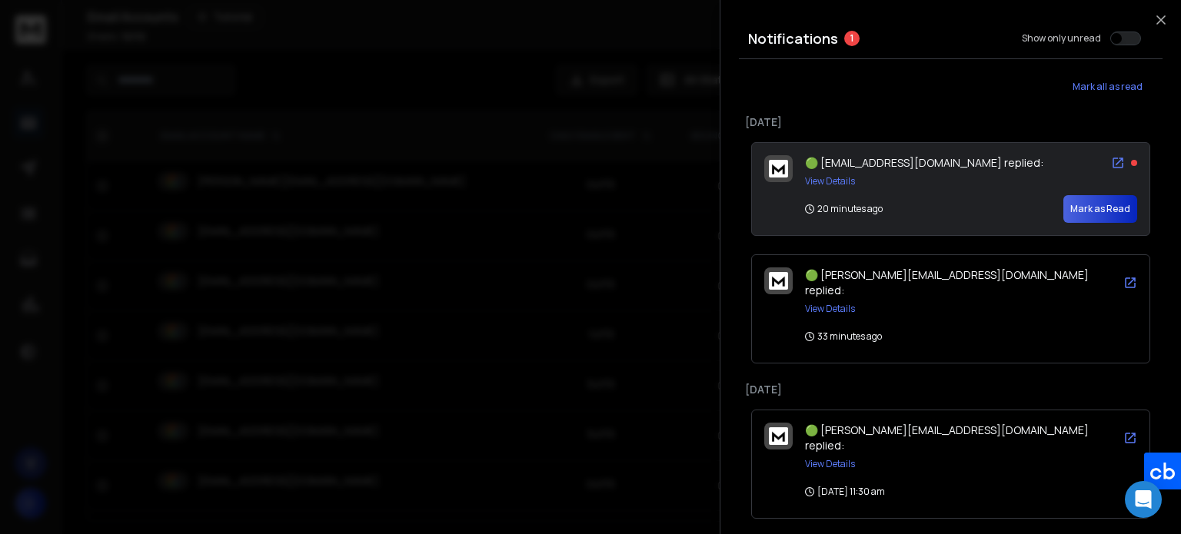
click at [1099, 204] on button "Mark as Read" at bounding box center [1100, 209] width 74 height 28
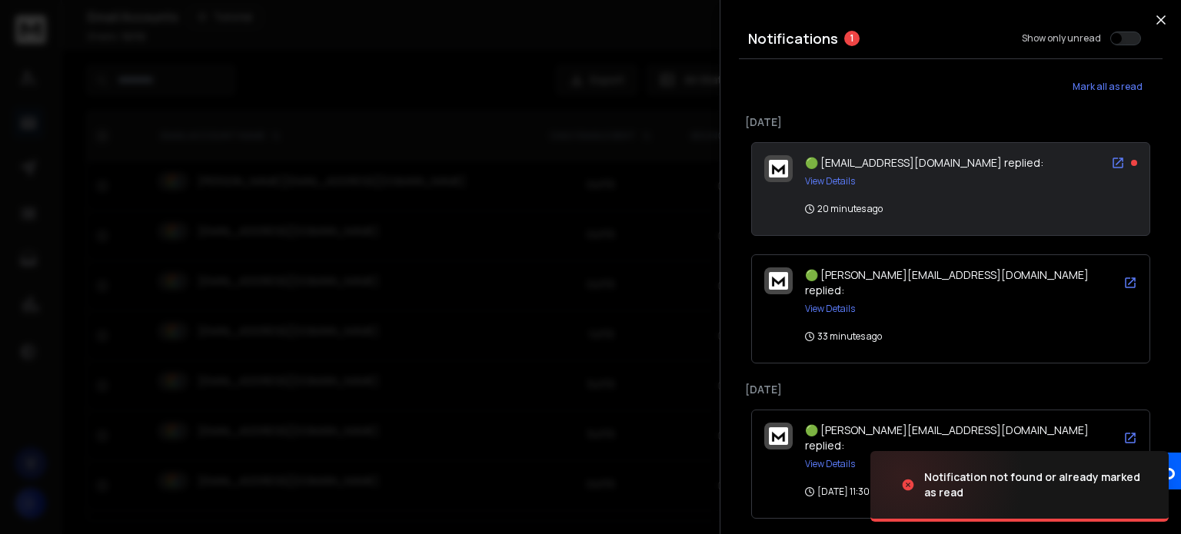
click at [1154, 25] on icon "button" at bounding box center [1160, 19] width 15 height 15
